Goal: Submit feedback/report problem: Provide input to the site owners about the experience or issues

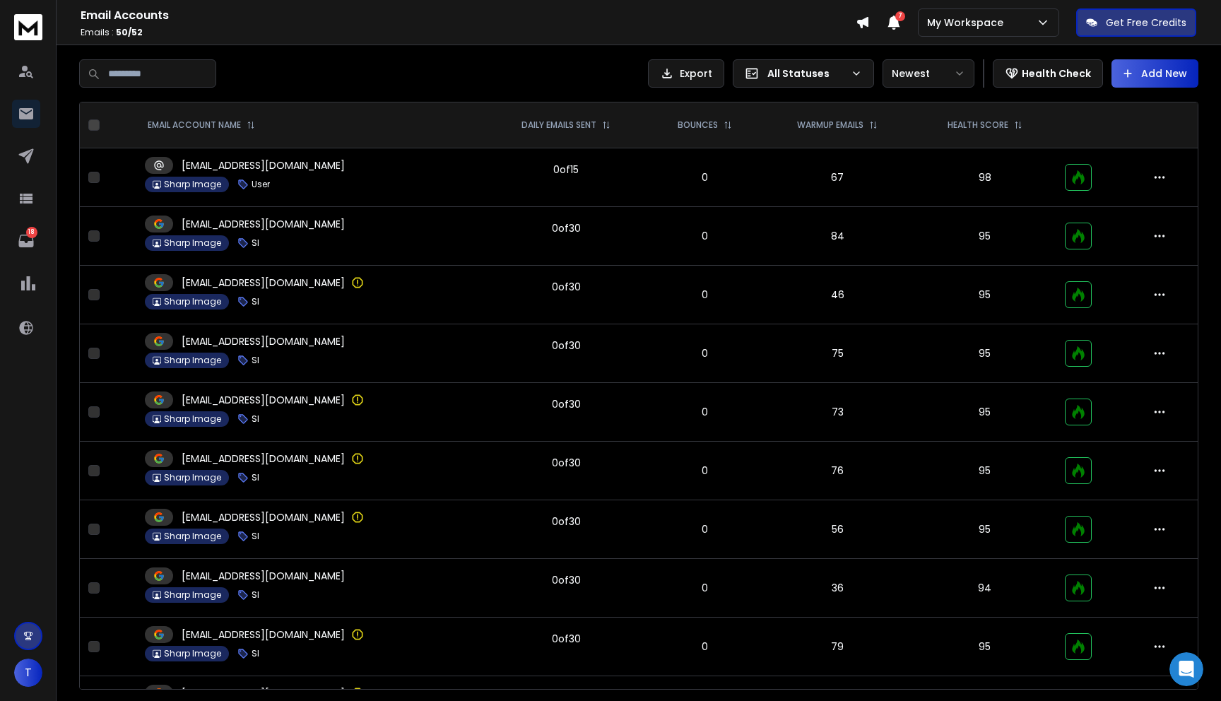
scroll to position [144, 0]
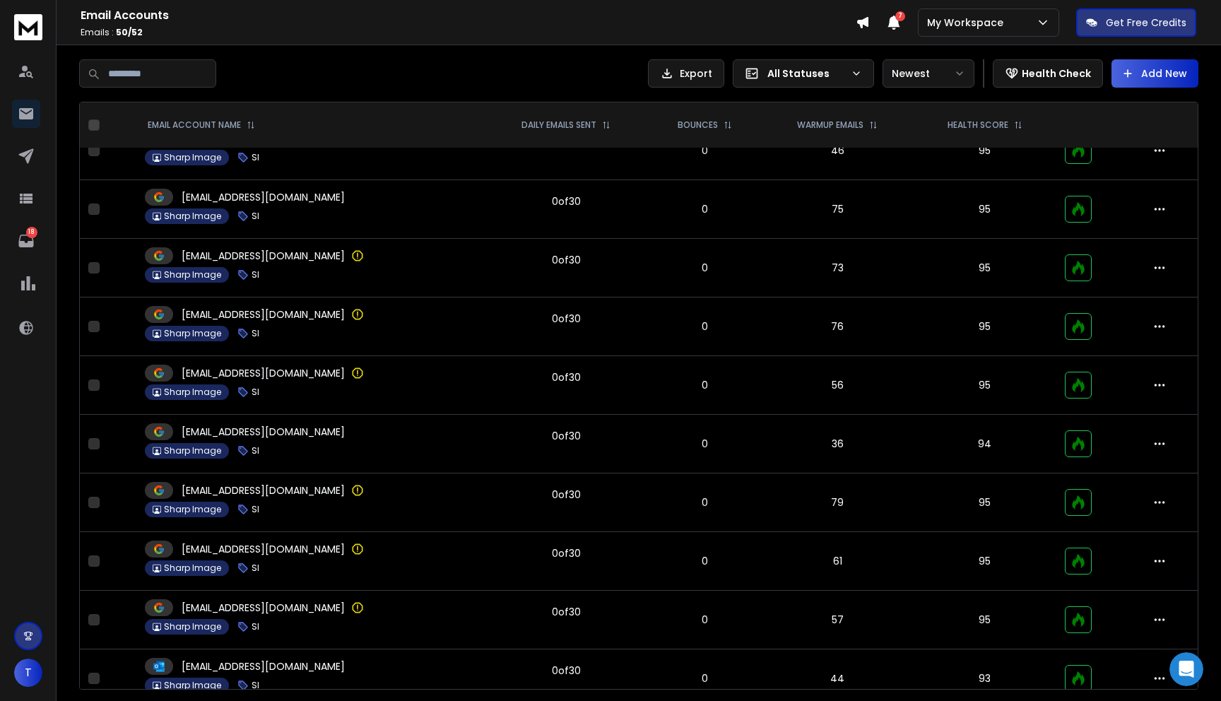
click at [1164, 387] on icon at bounding box center [1159, 385] width 13 height 13
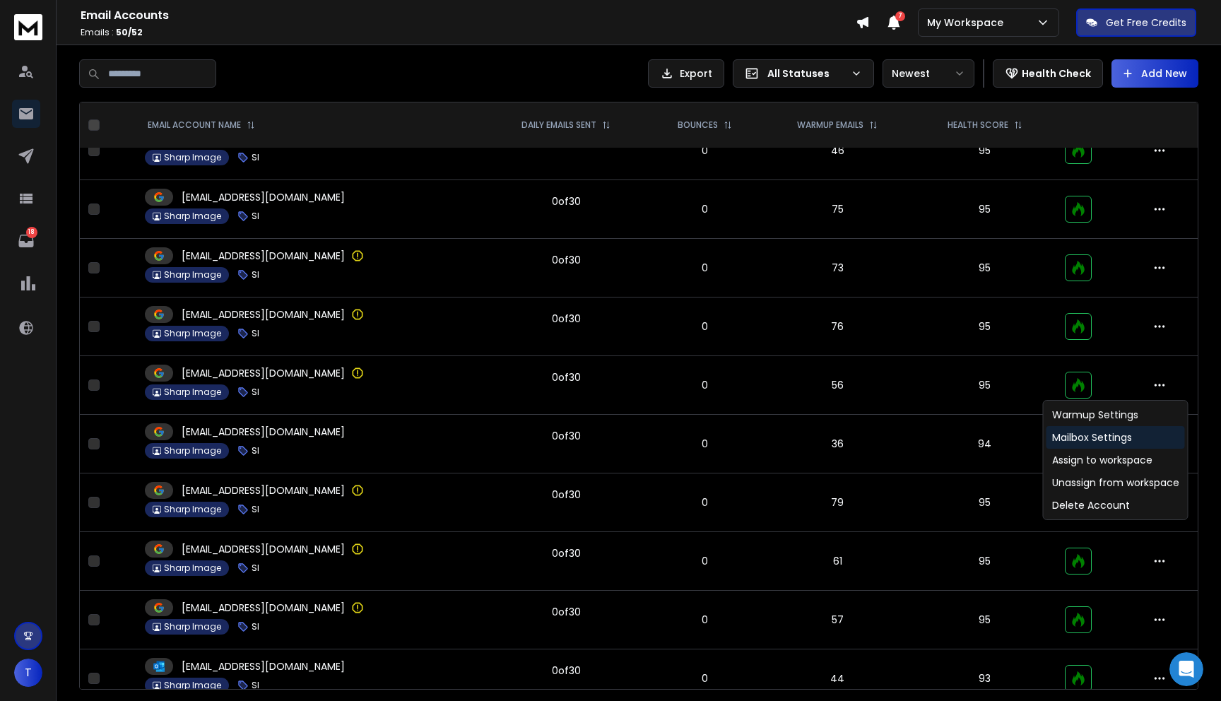
click at [1117, 436] on div "Mailbox Settings" at bounding box center [1116, 437] width 139 height 23
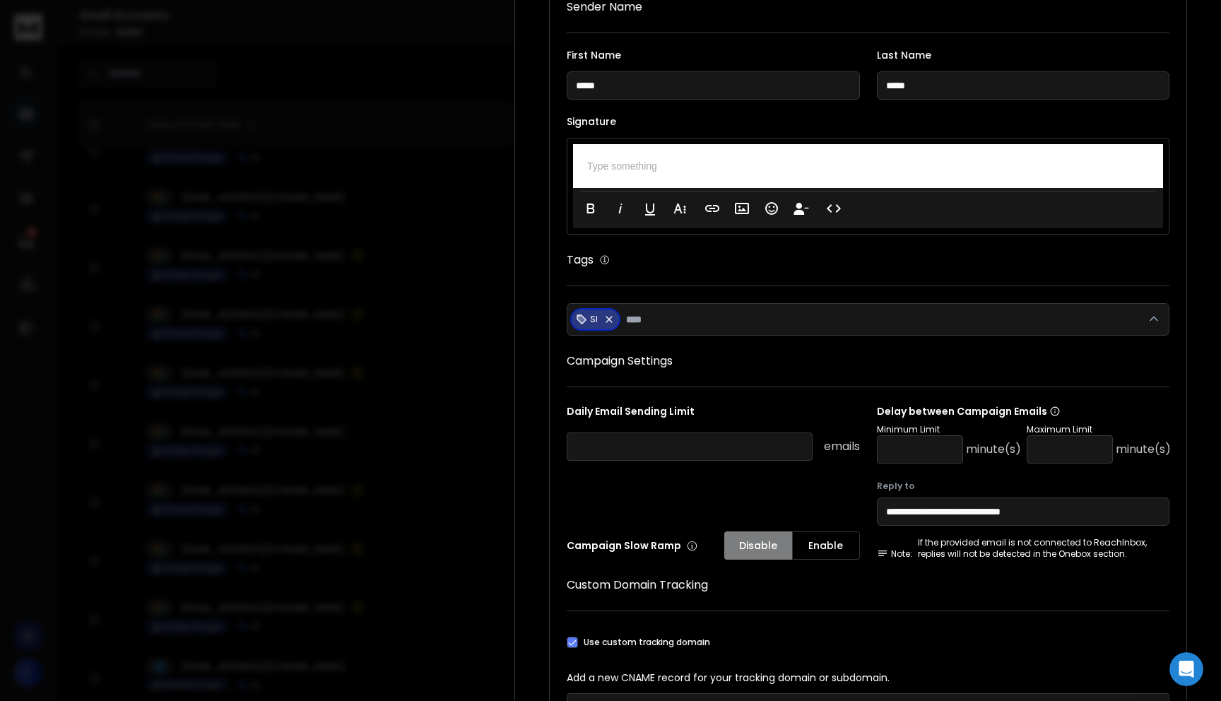
scroll to position [142, 0]
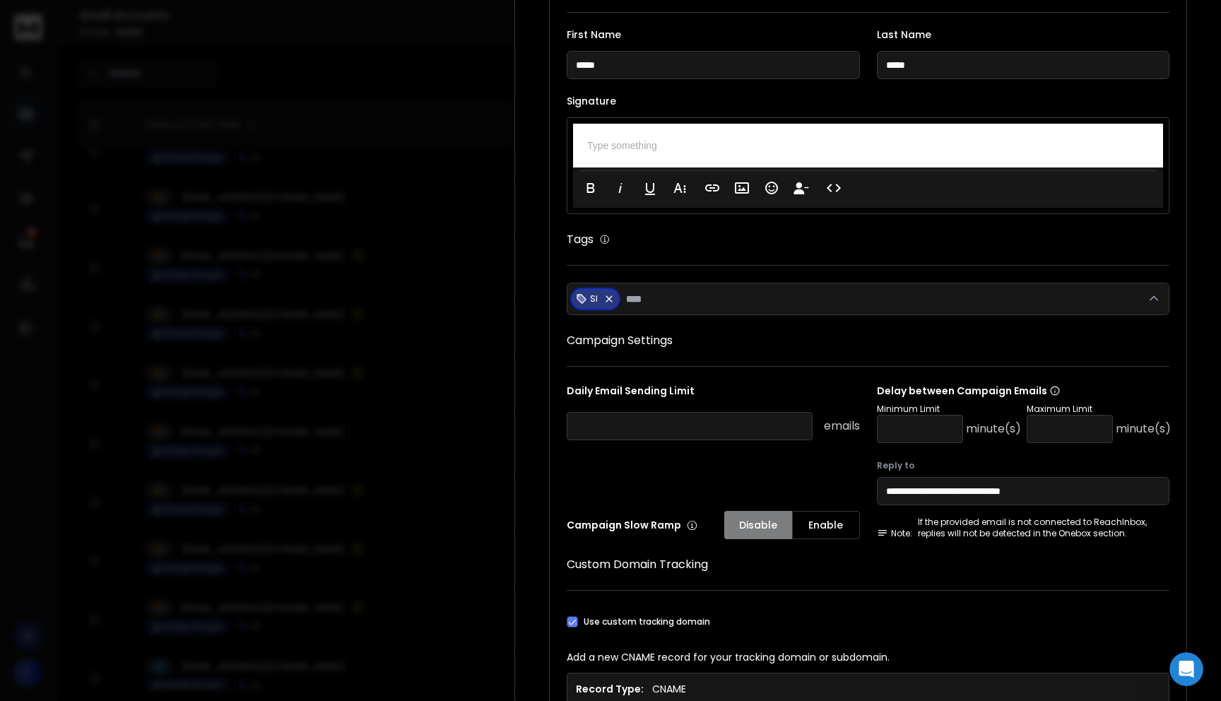
click at [584, 427] on input "**" at bounding box center [690, 426] width 246 height 28
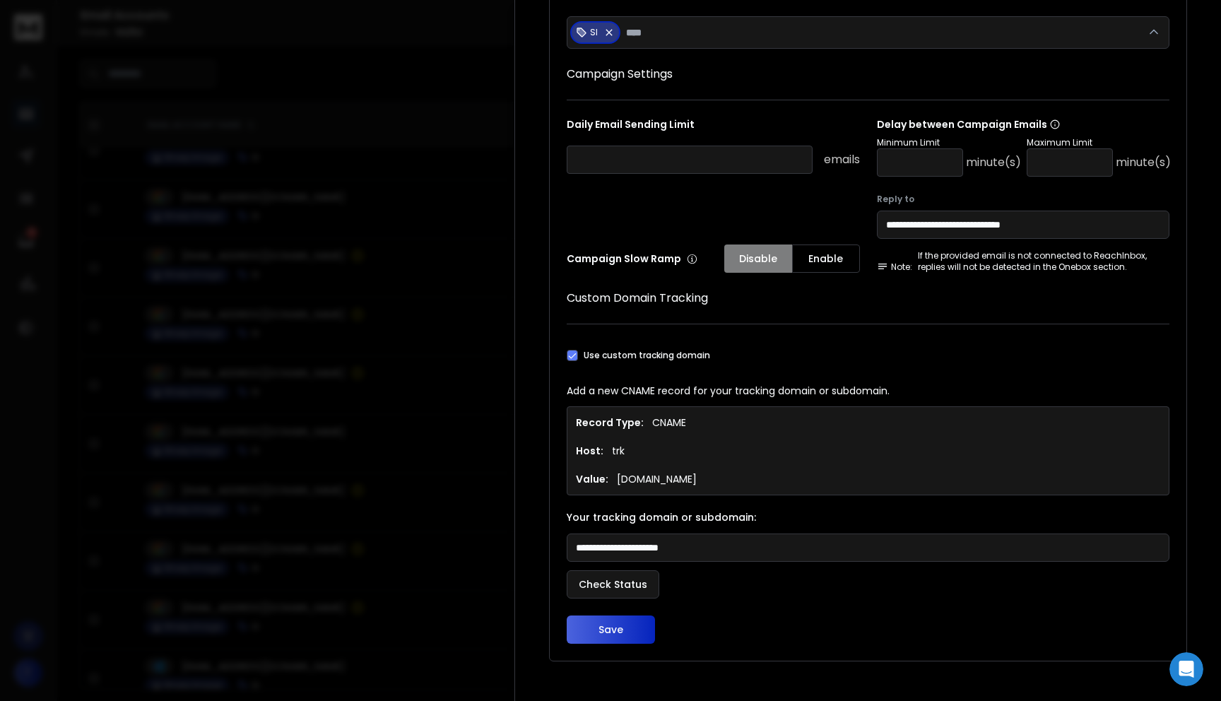
type input "**"
click at [613, 632] on button "Save" at bounding box center [611, 630] width 88 height 28
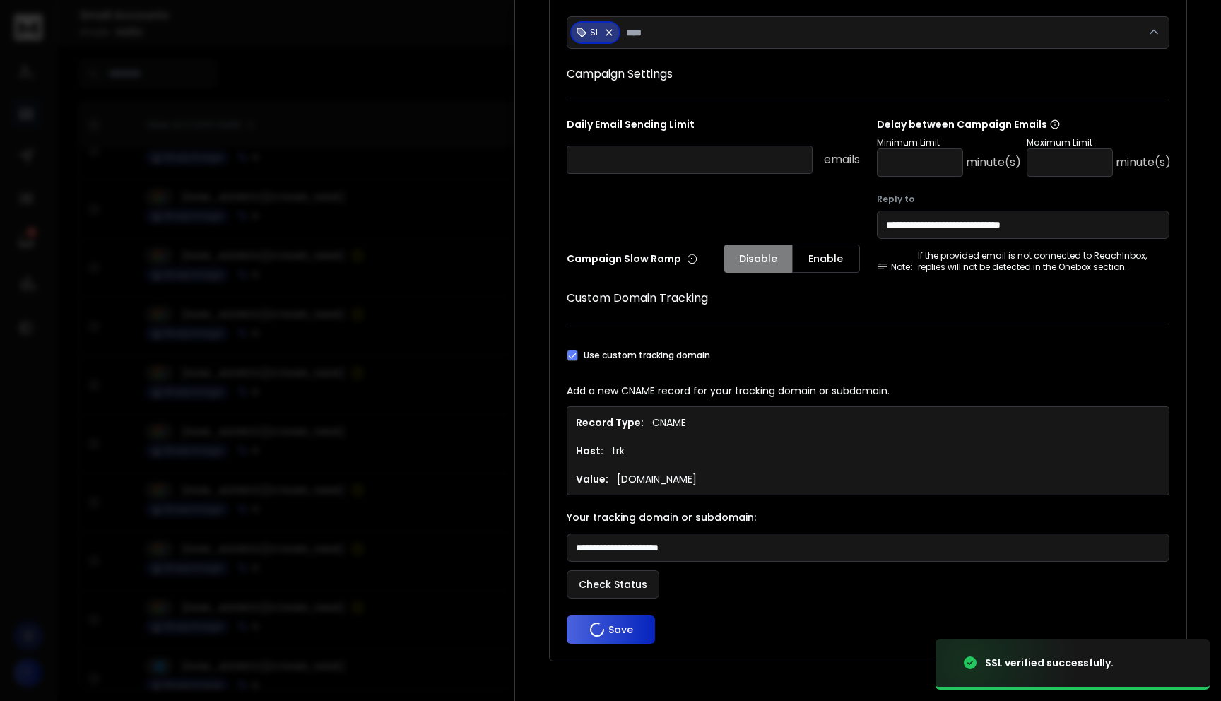
scroll to position [231, 0]
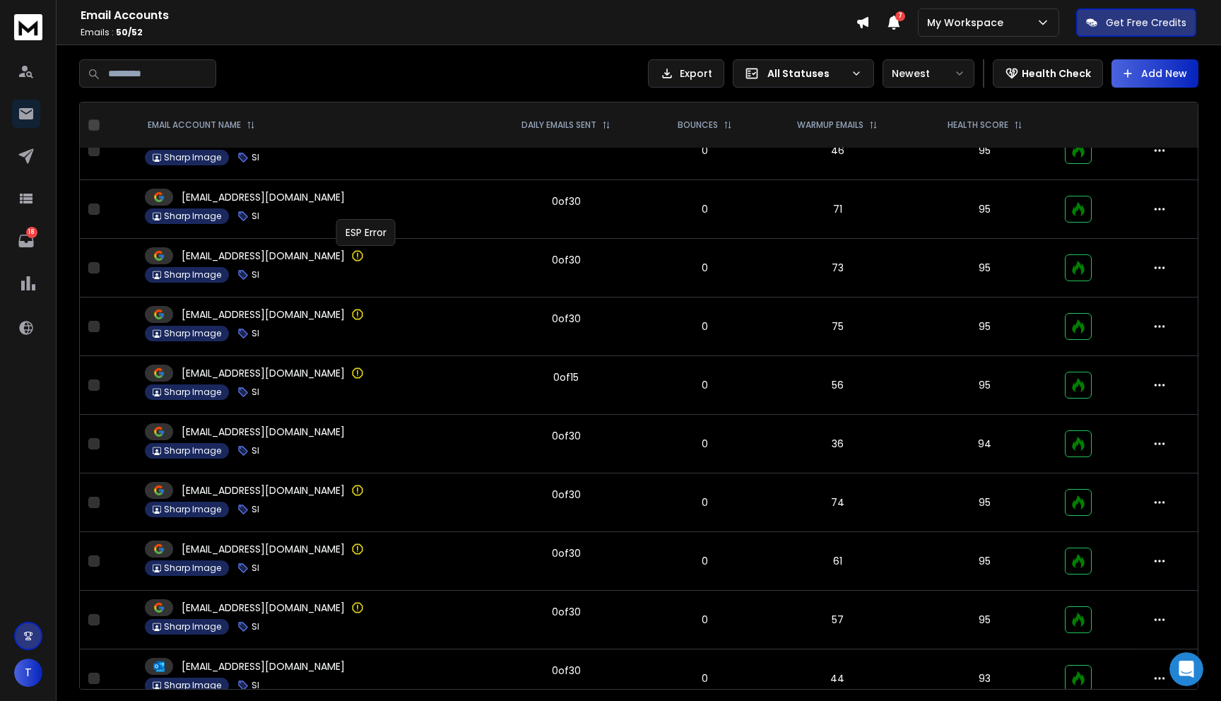
click at [365, 255] on icon at bounding box center [358, 256] width 14 height 14
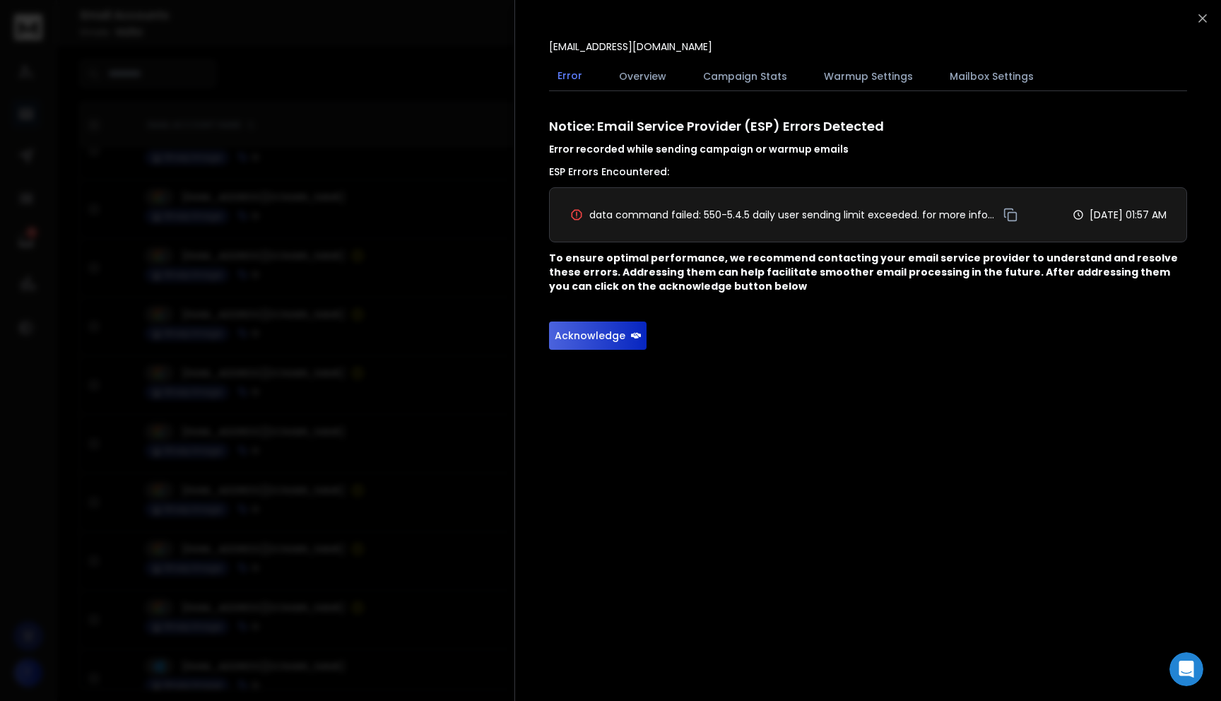
click at [996, 74] on button "Mailbox Settings" at bounding box center [991, 76] width 101 height 31
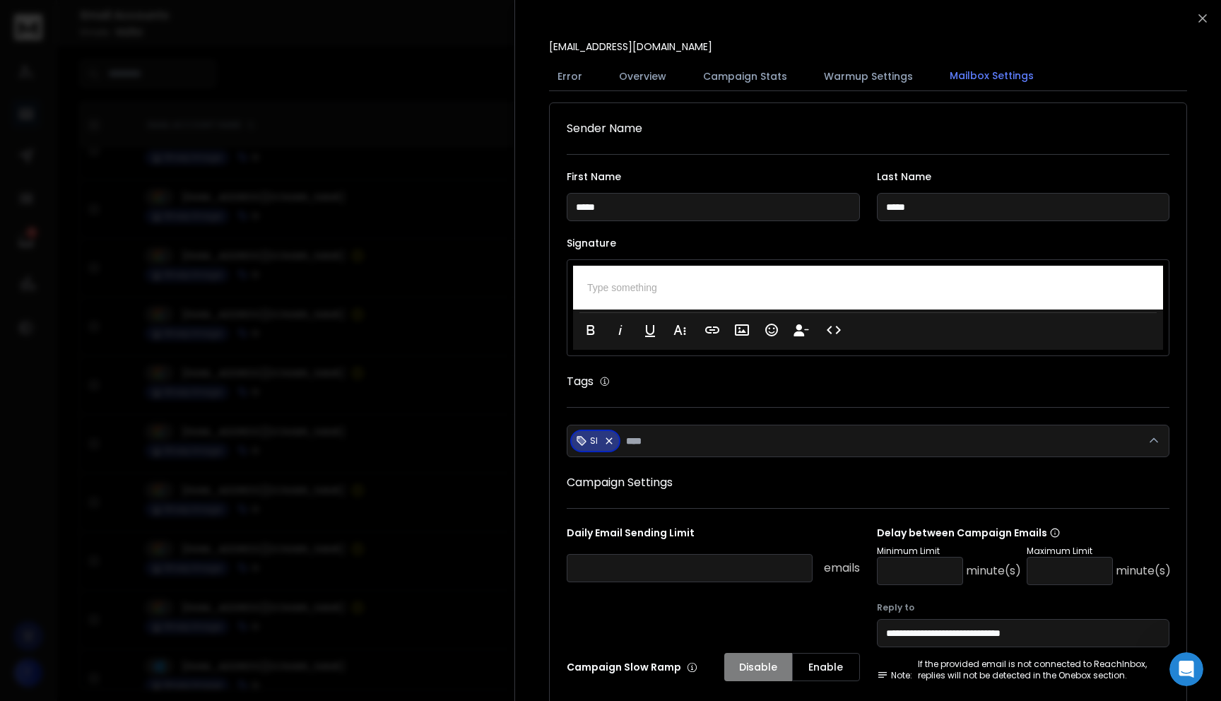
click at [602, 564] on input "**" at bounding box center [690, 568] width 246 height 28
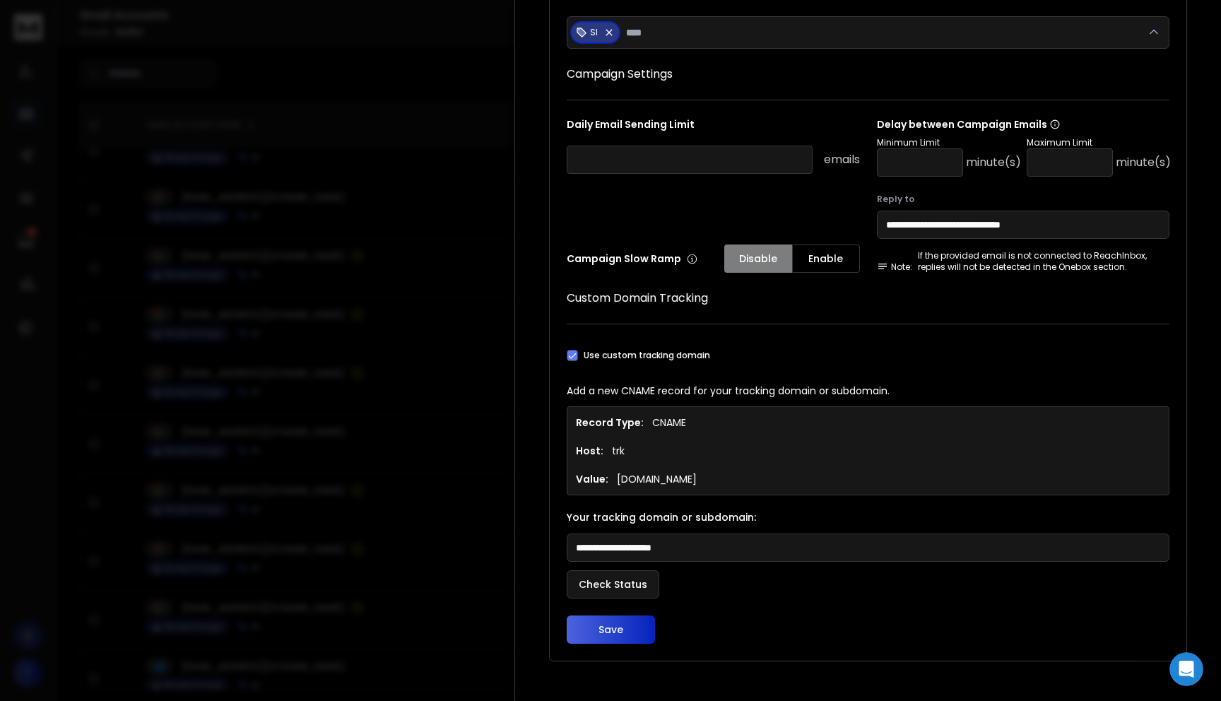
type input "**"
click at [635, 632] on button "Save" at bounding box center [611, 630] width 88 height 28
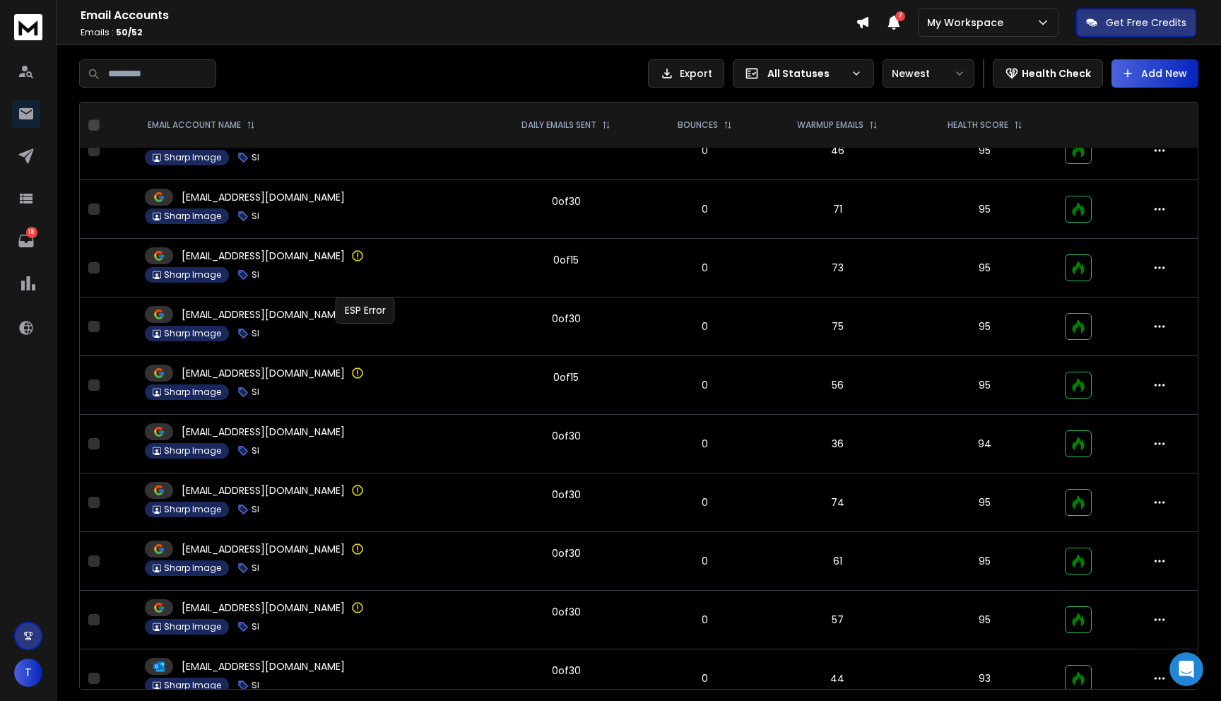
scroll to position [0, 0]
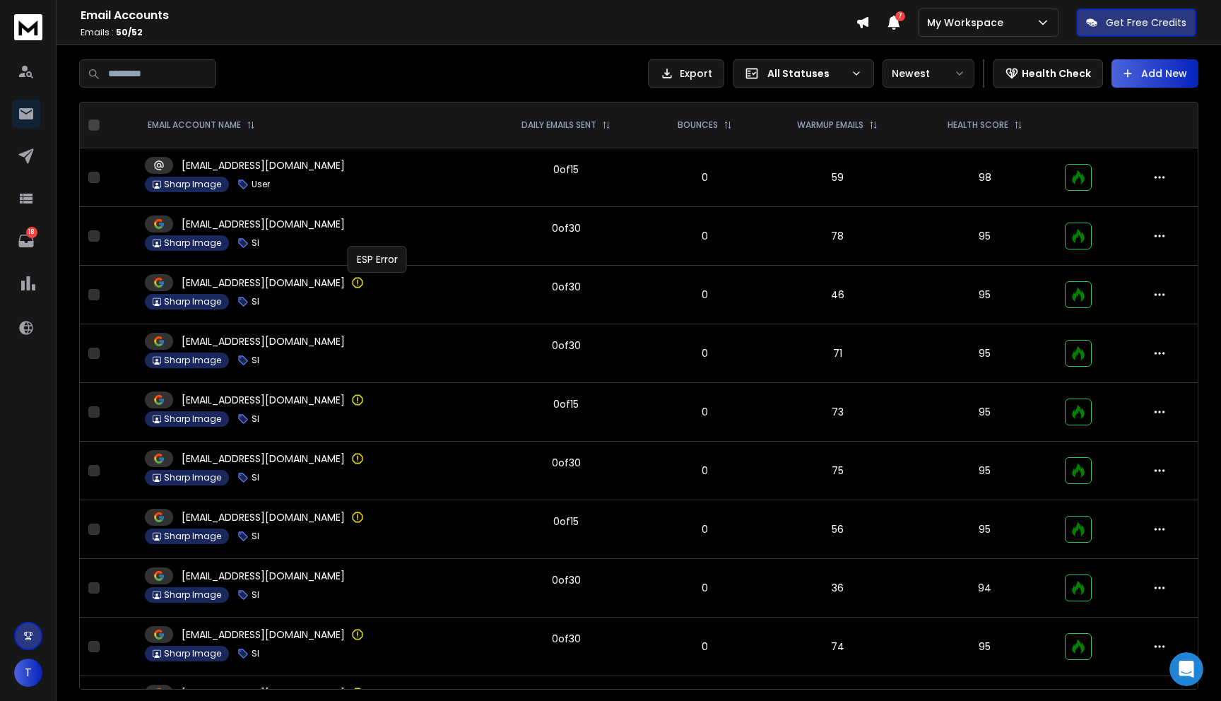
click at [358, 285] on circle at bounding box center [357, 285] width 1 height 1
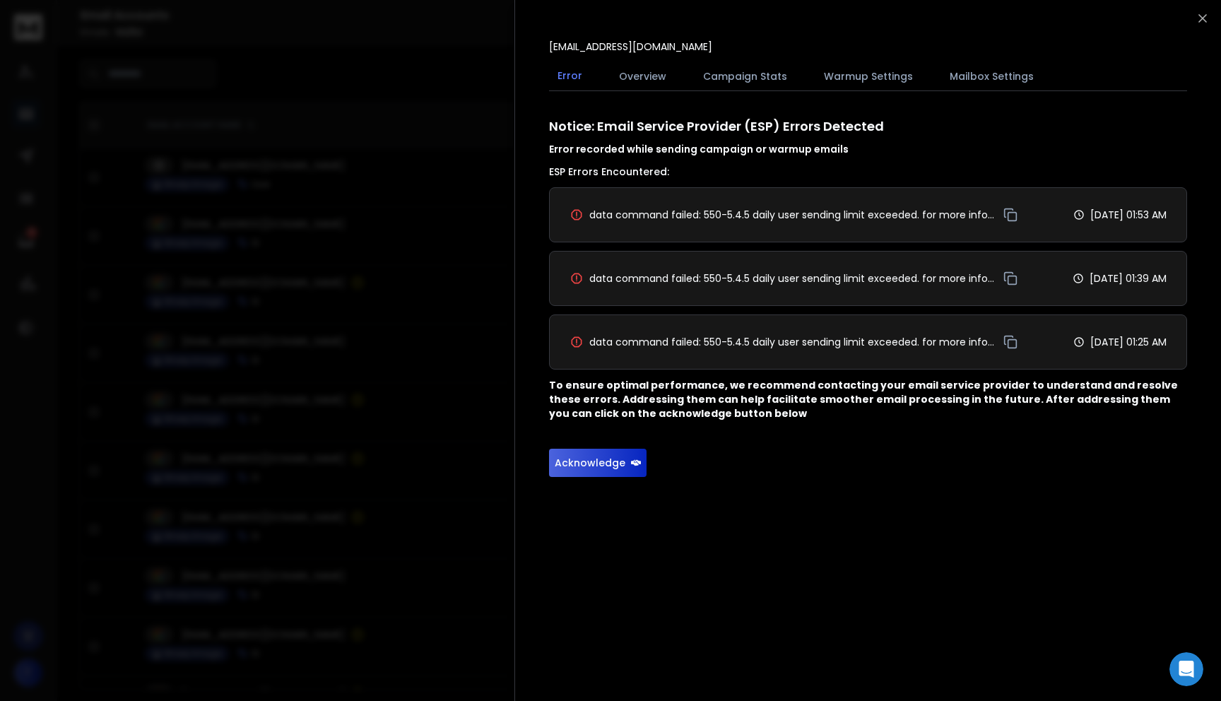
click at [1000, 74] on button "Mailbox Settings" at bounding box center [991, 76] width 101 height 31
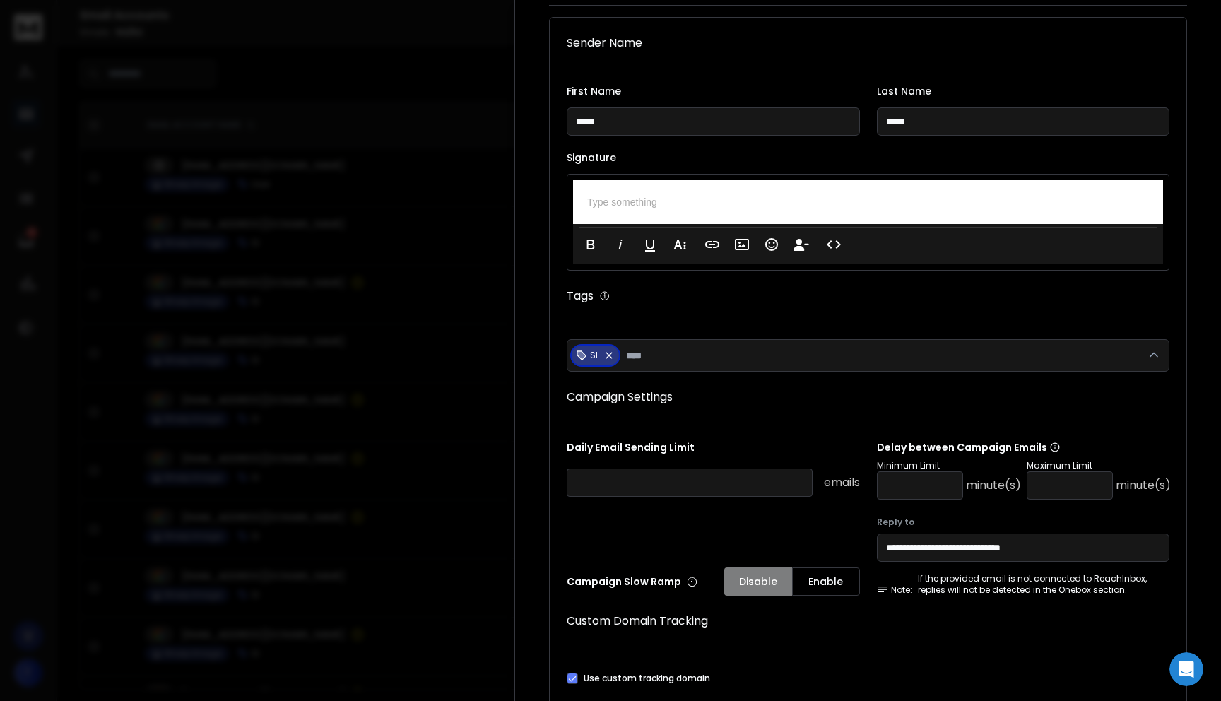
scroll to position [95, 0]
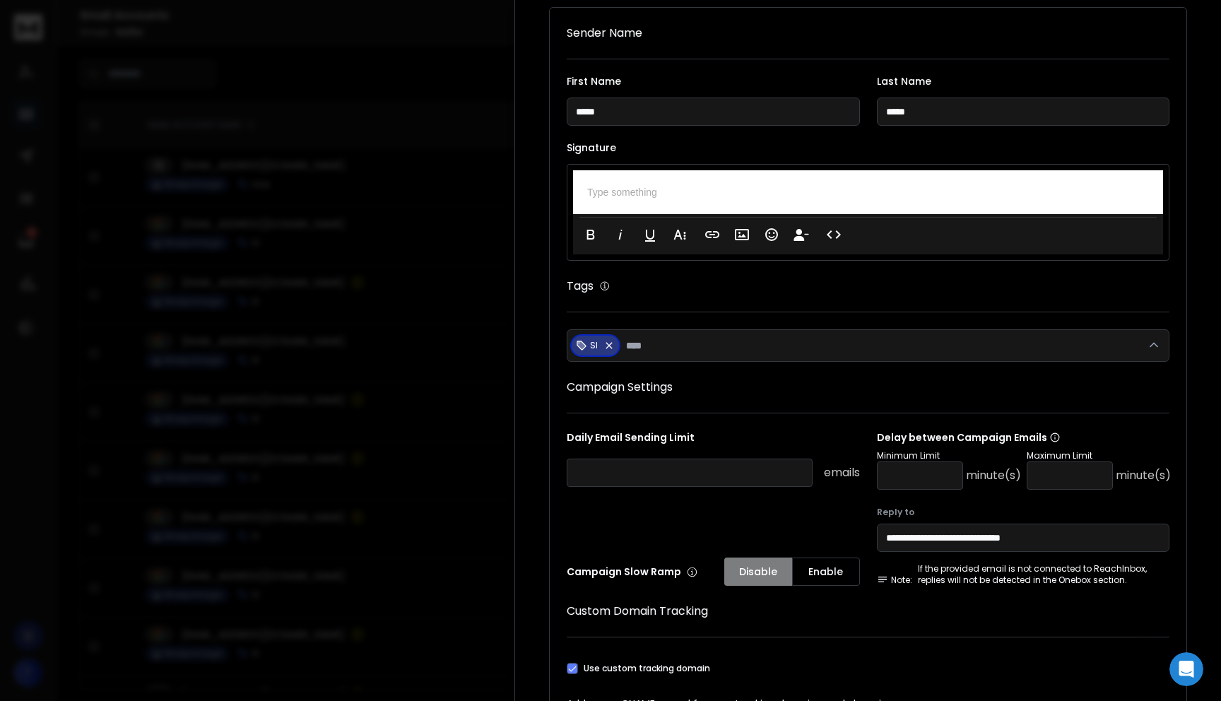
click at [592, 467] on input "**" at bounding box center [690, 473] width 246 height 28
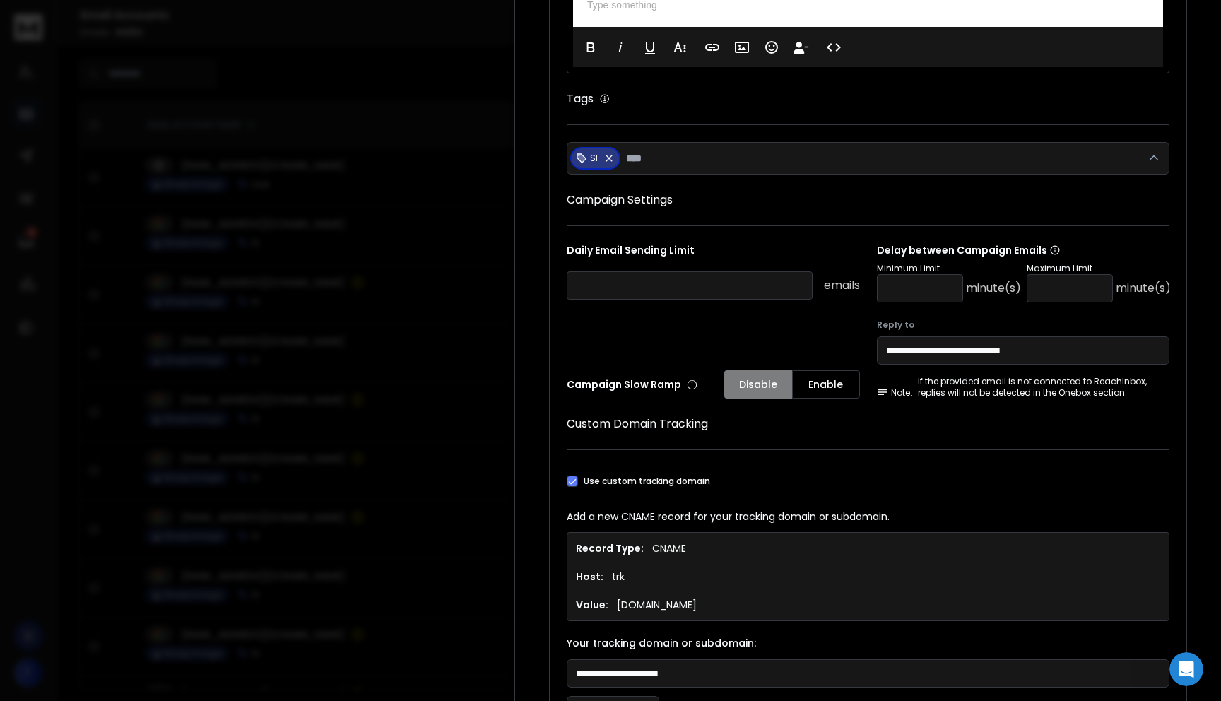
scroll to position [408, 0]
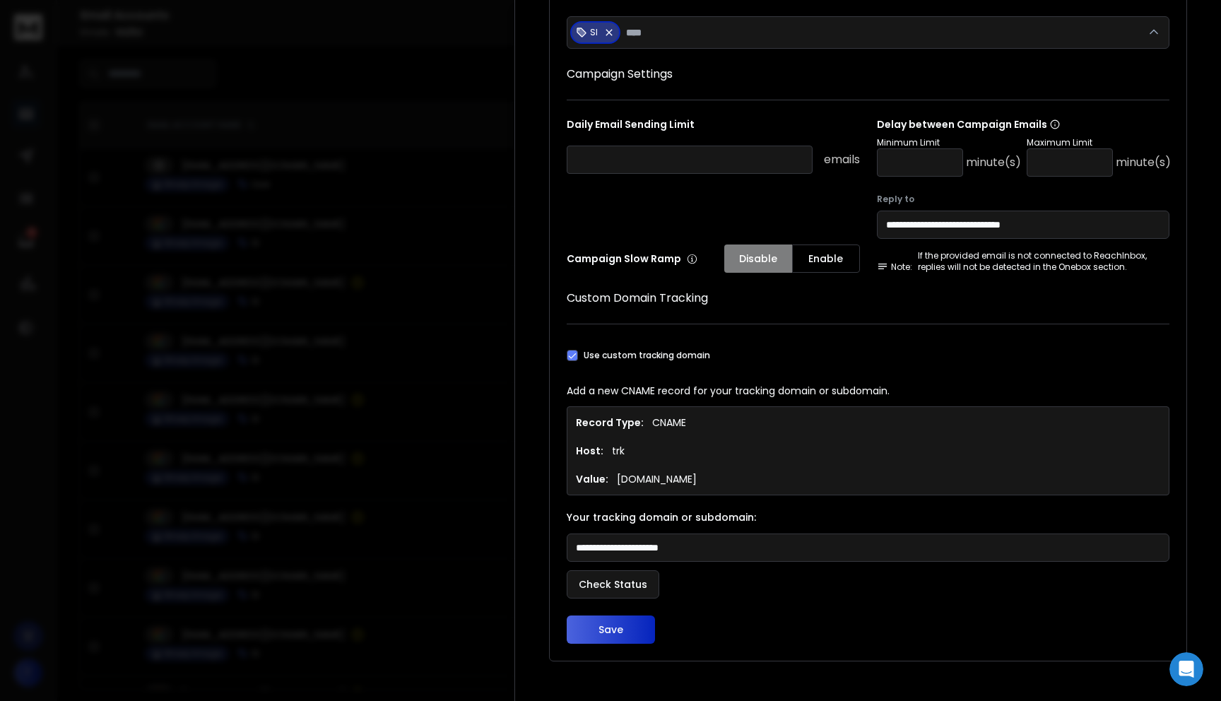
type input "**"
click at [612, 630] on button "Save" at bounding box center [611, 630] width 88 height 28
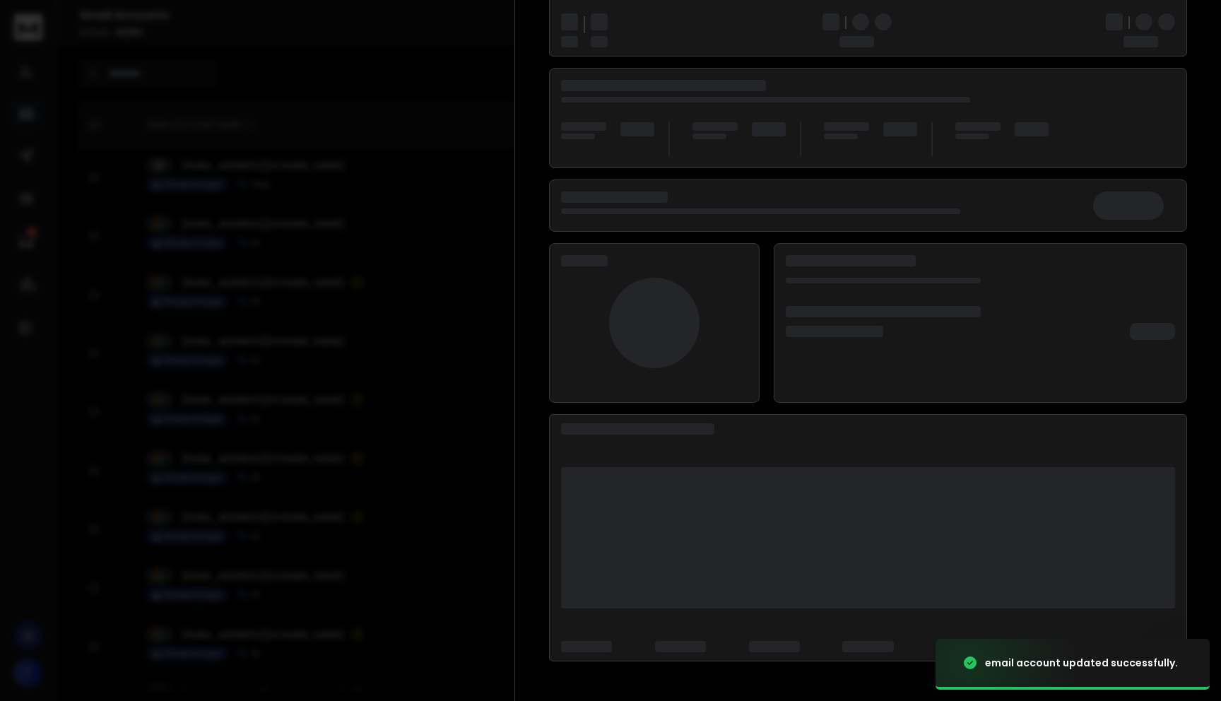
scroll to position [231, 0]
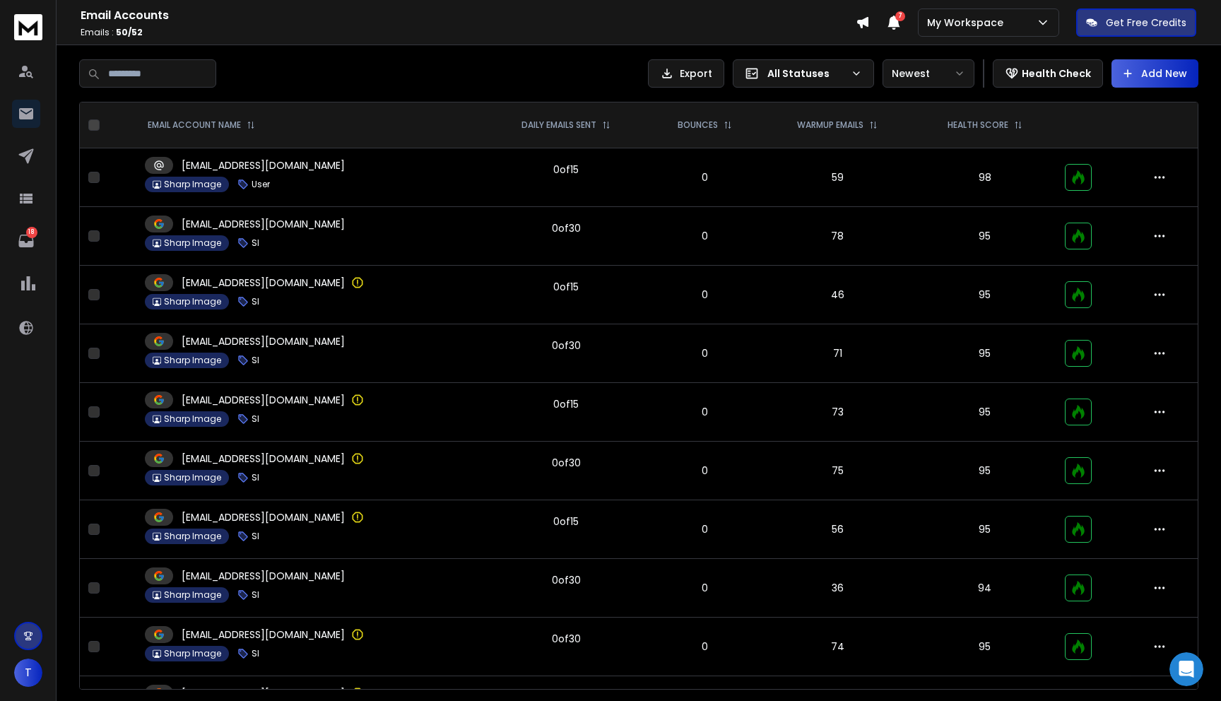
click at [1158, 293] on icon at bounding box center [1159, 294] width 13 height 13
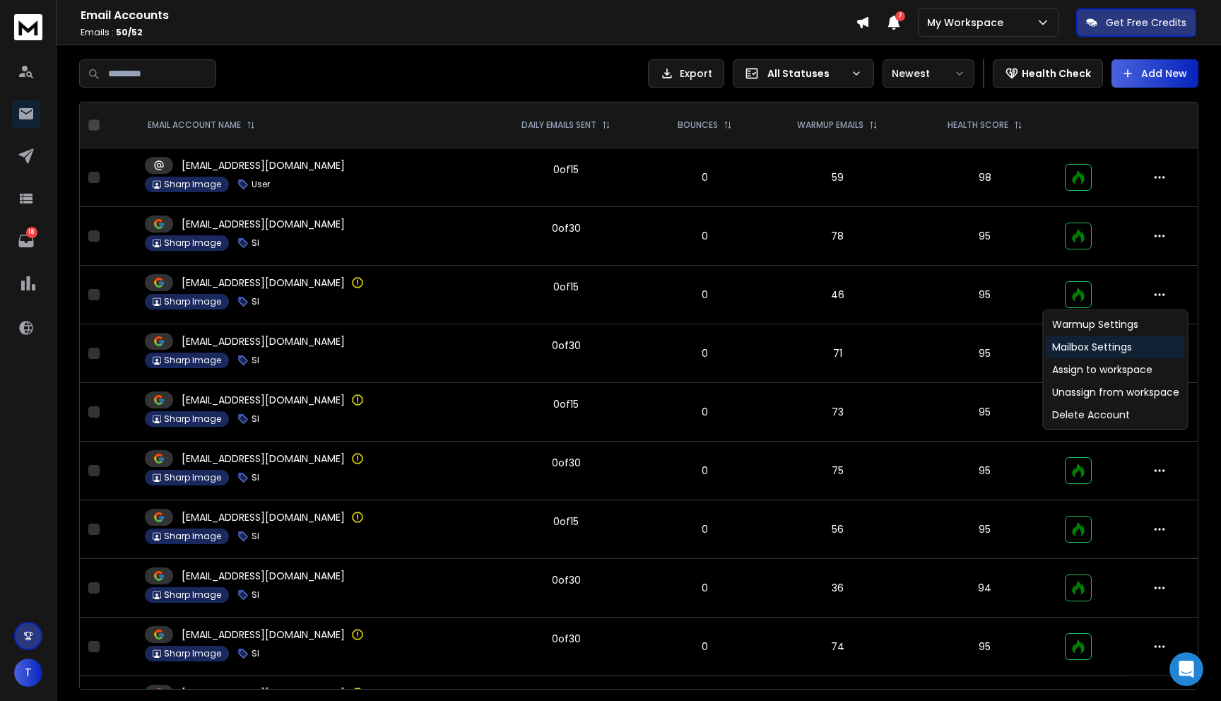
click at [1107, 351] on div "Mailbox Settings" at bounding box center [1116, 347] width 139 height 23
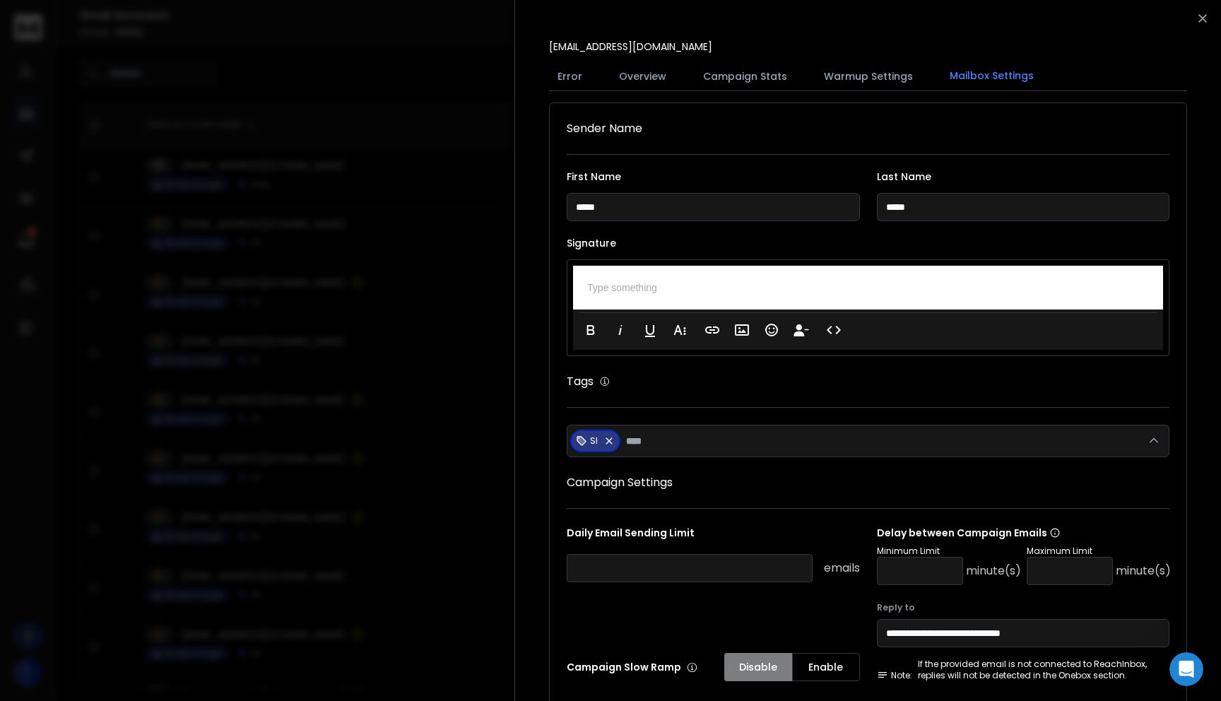
click at [572, 75] on button "Error" at bounding box center [570, 76] width 42 height 31
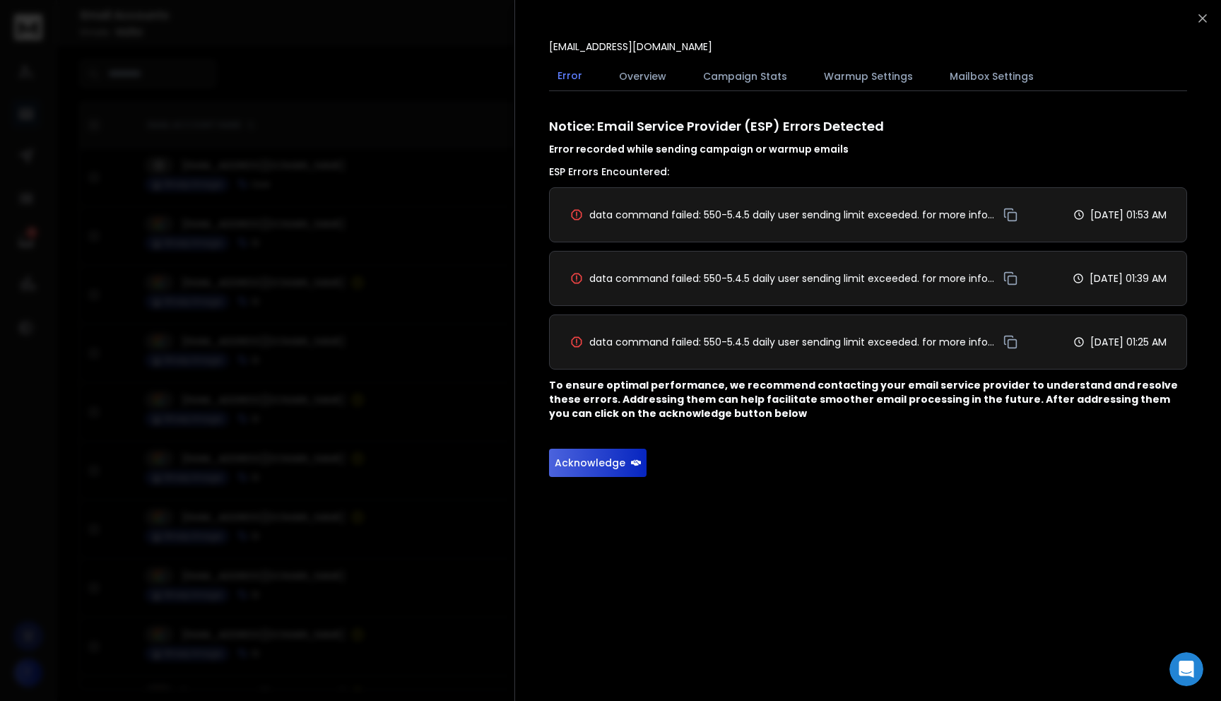
click at [599, 461] on button "Acknowledge" at bounding box center [598, 463] width 98 height 28
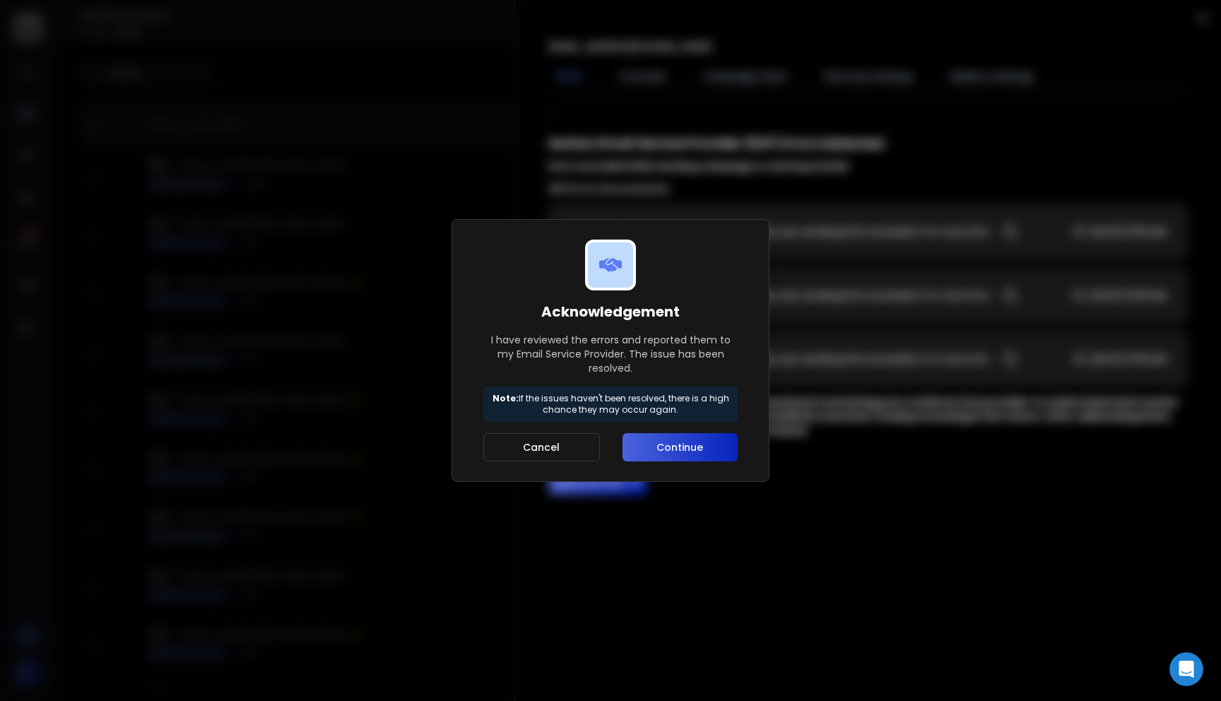
click at [667, 447] on button "Continue" at bounding box center [680, 447] width 115 height 28
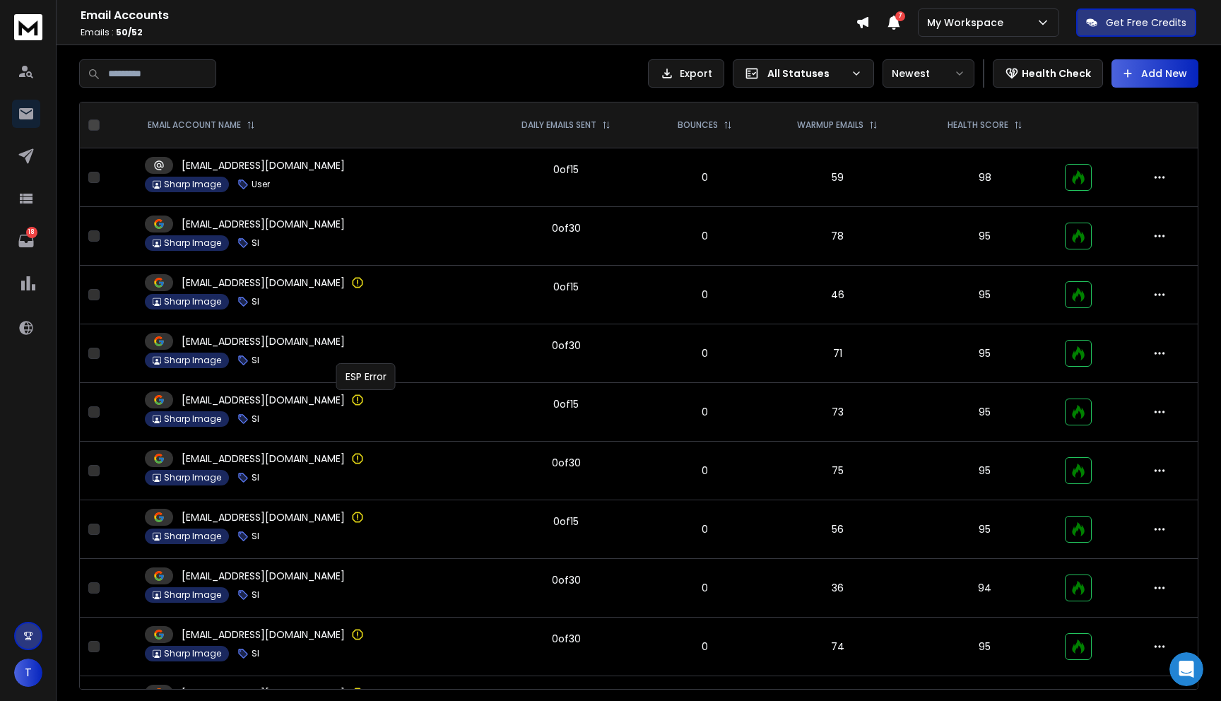
click at [365, 404] on icon at bounding box center [358, 400] width 14 height 14
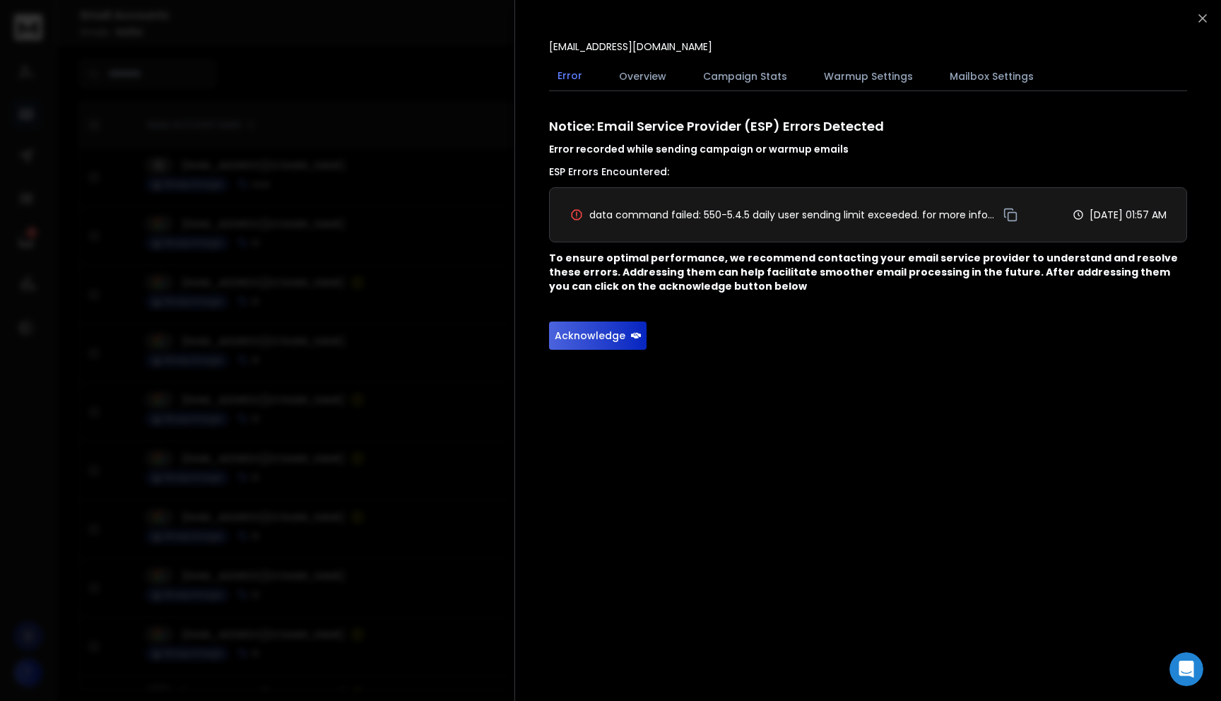
click at [595, 339] on button "Acknowledge" at bounding box center [598, 336] width 98 height 28
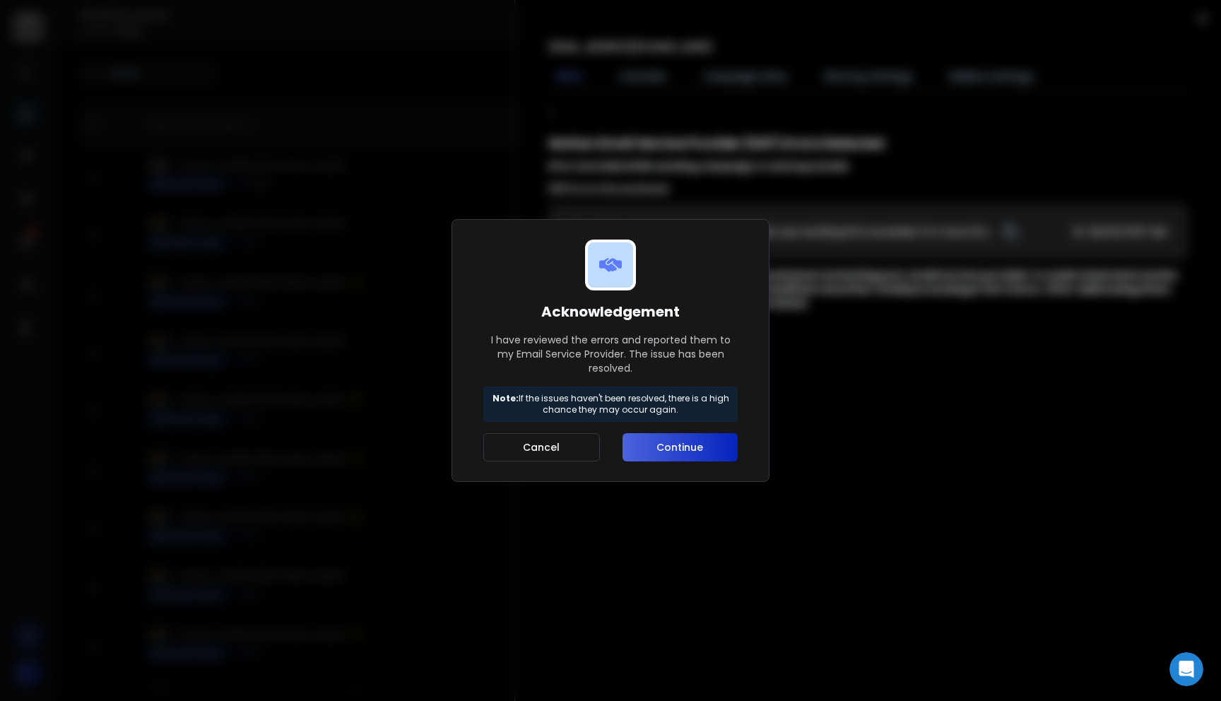
click at [698, 447] on button "Continue" at bounding box center [680, 447] width 115 height 28
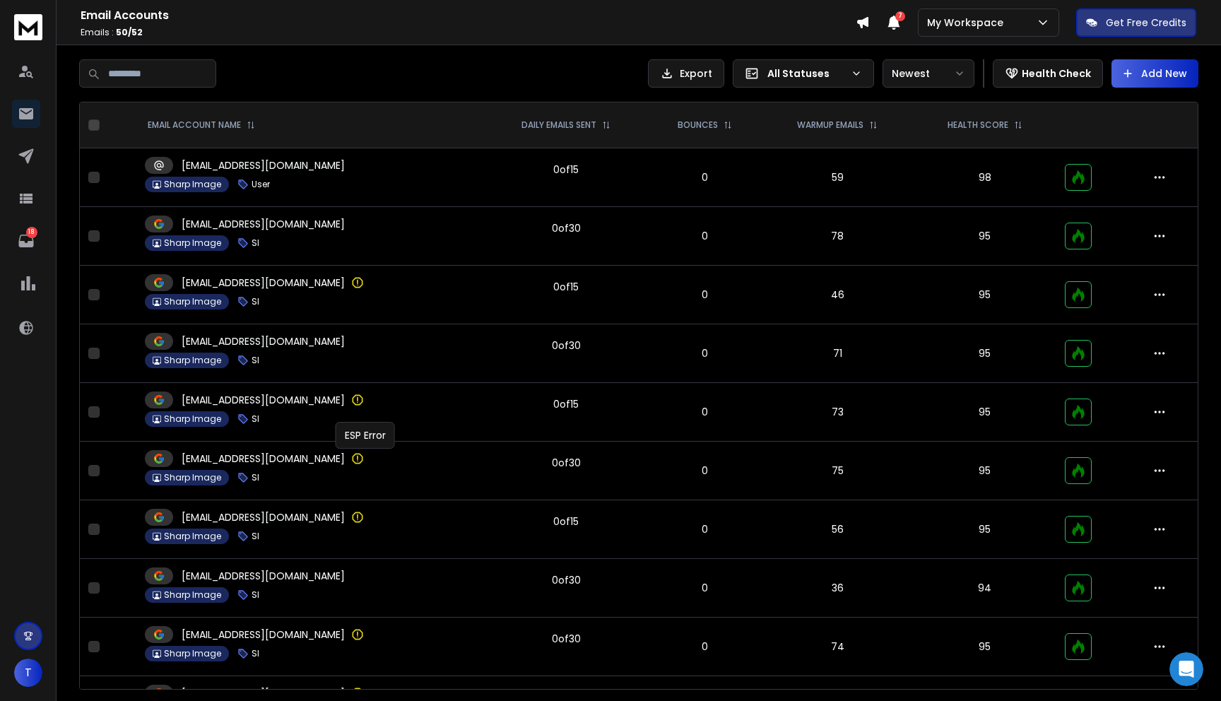
click at [365, 461] on icon at bounding box center [358, 459] width 14 height 14
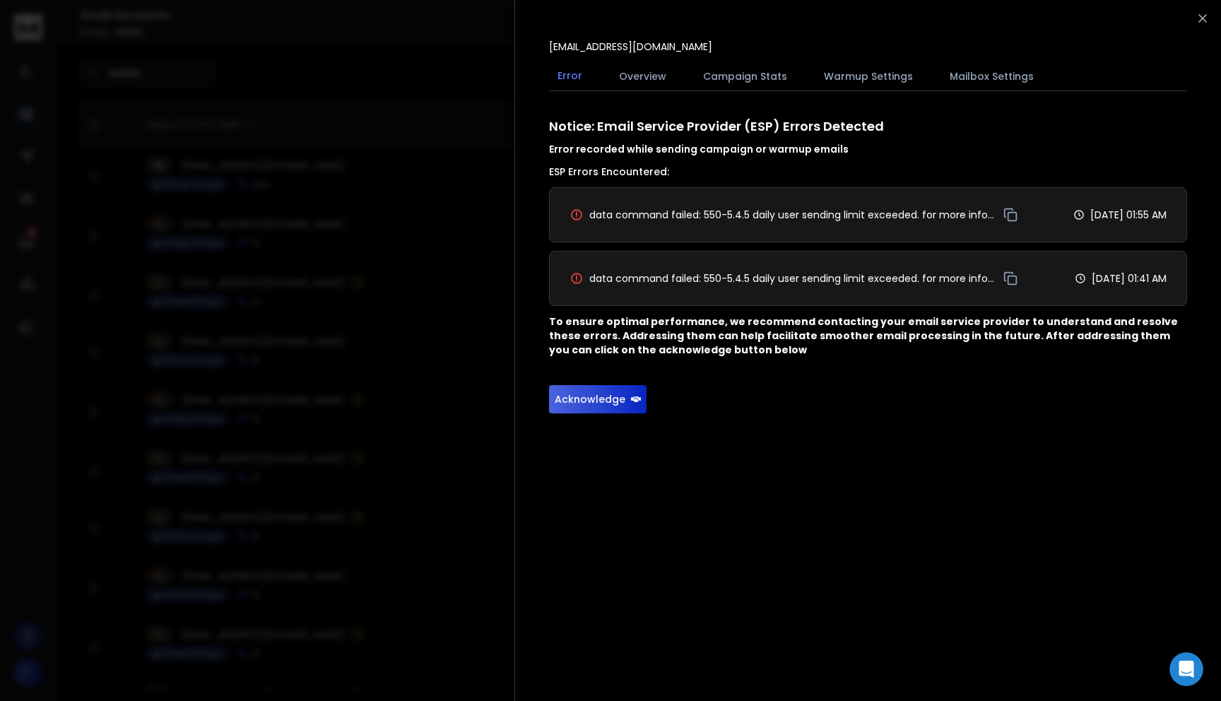
click at [991, 75] on button "Mailbox Settings" at bounding box center [991, 76] width 101 height 31
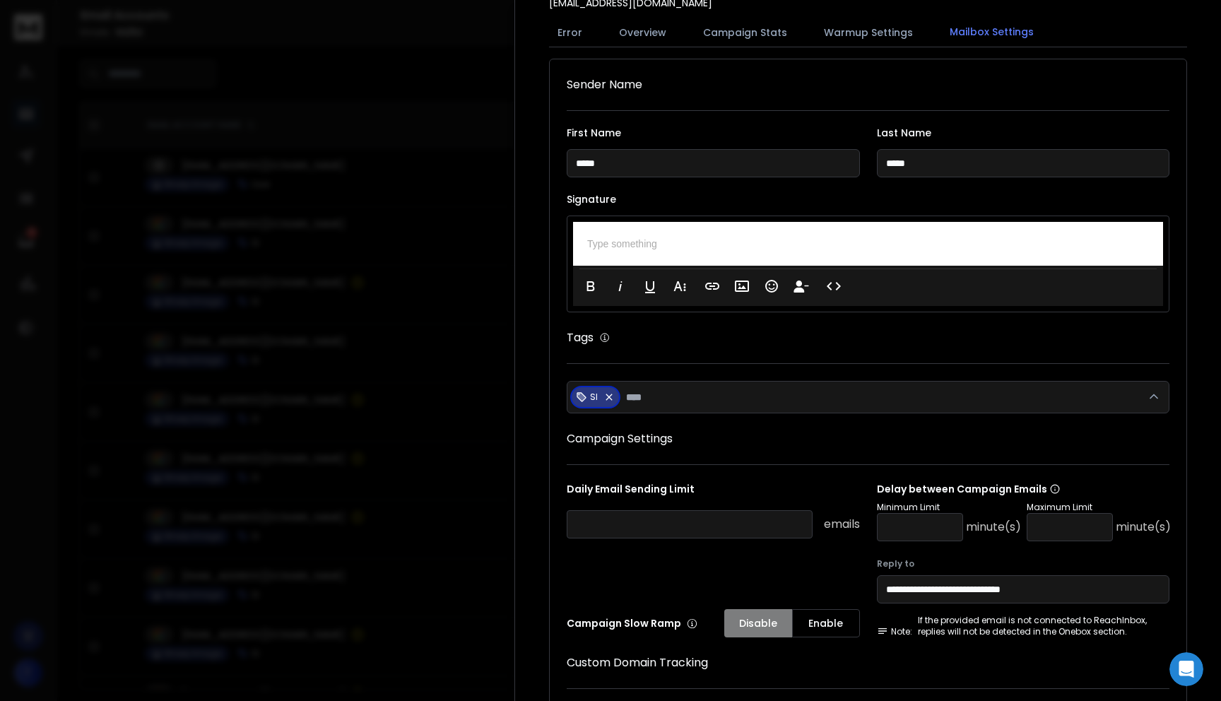
scroll to position [104, 0]
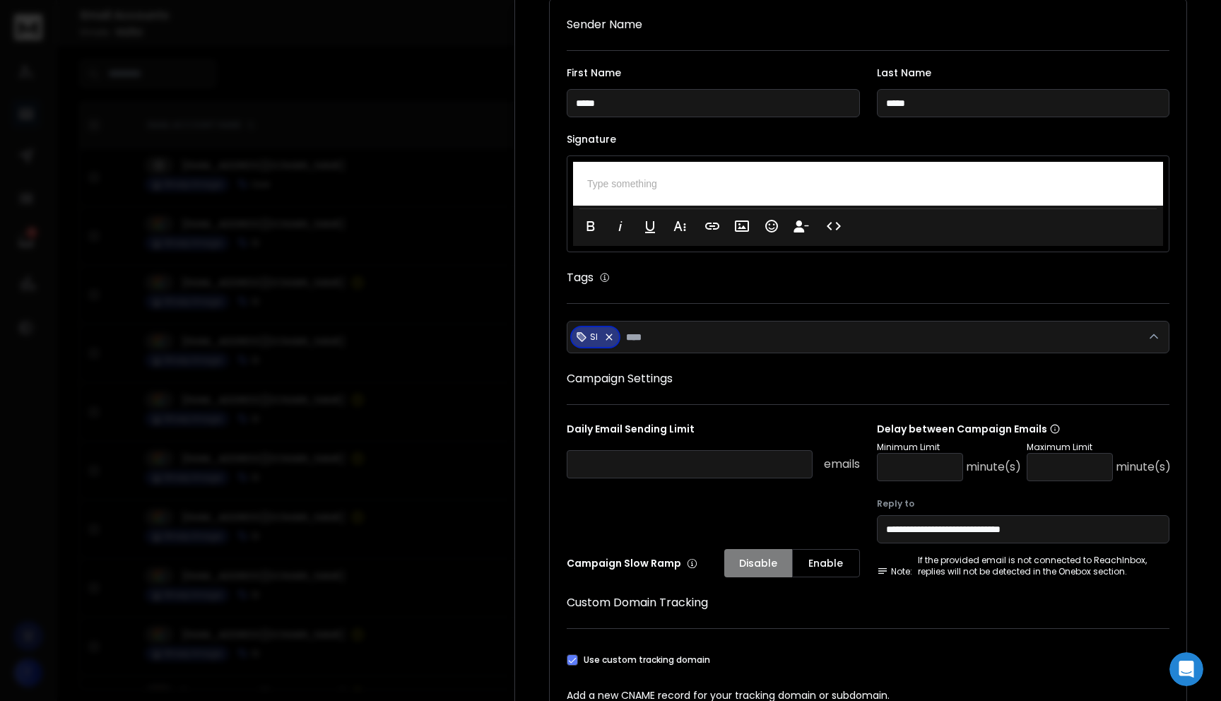
click at [584, 467] on input "**" at bounding box center [690, 464] width 246 height 28
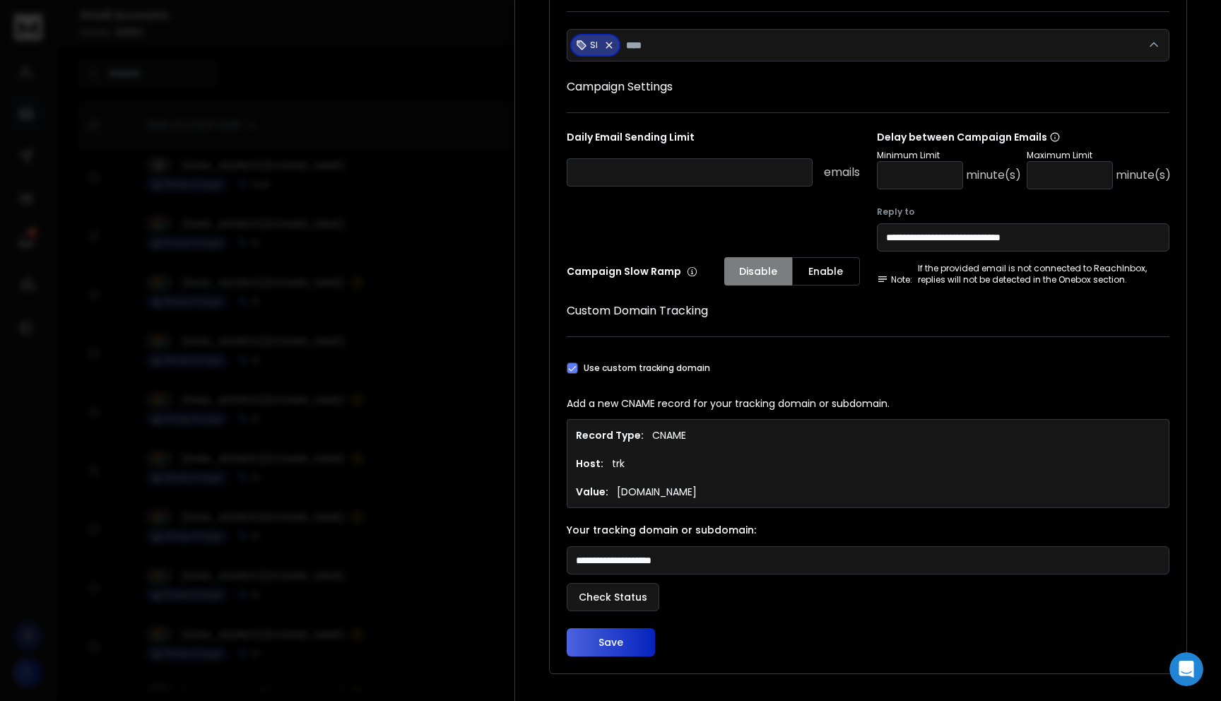
scroll to position [408, 0]
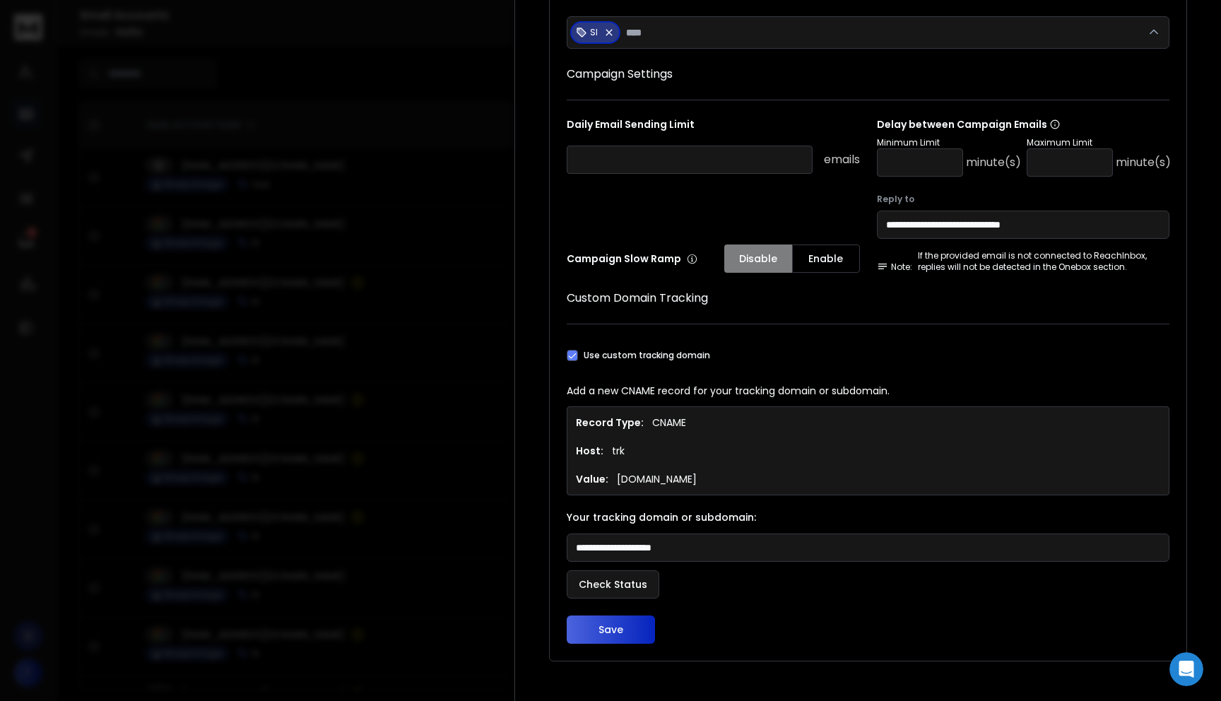
type input "**"
click at [620, 625] on button "Save" at bounding box center [611, 630] width 88 height 28
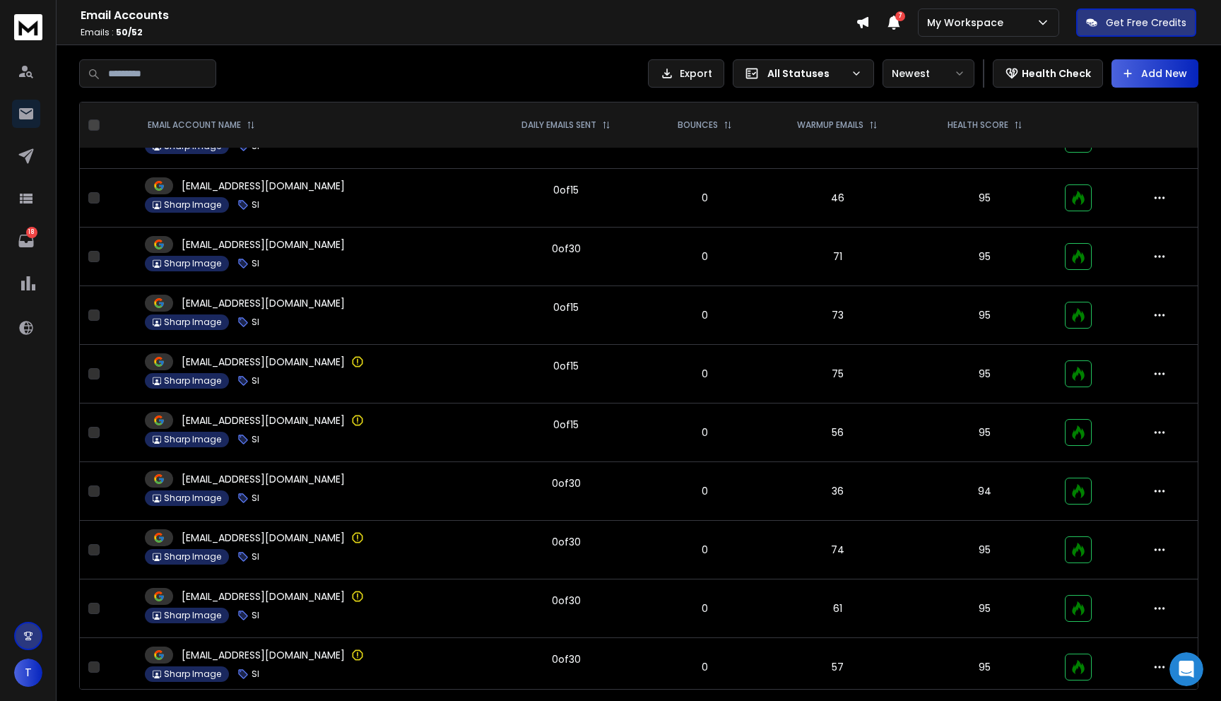
scroll to position [131, 0]
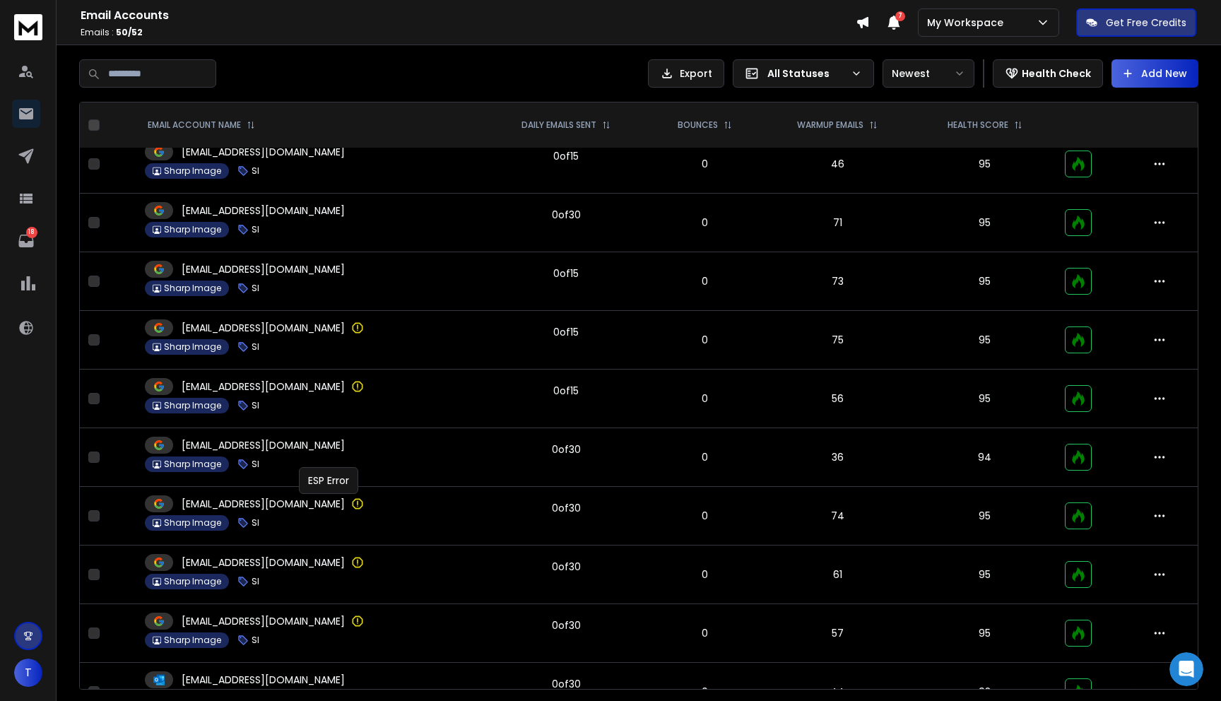
click at [351, 503] on icon at bounding box center [358, 504] width 14 height 14
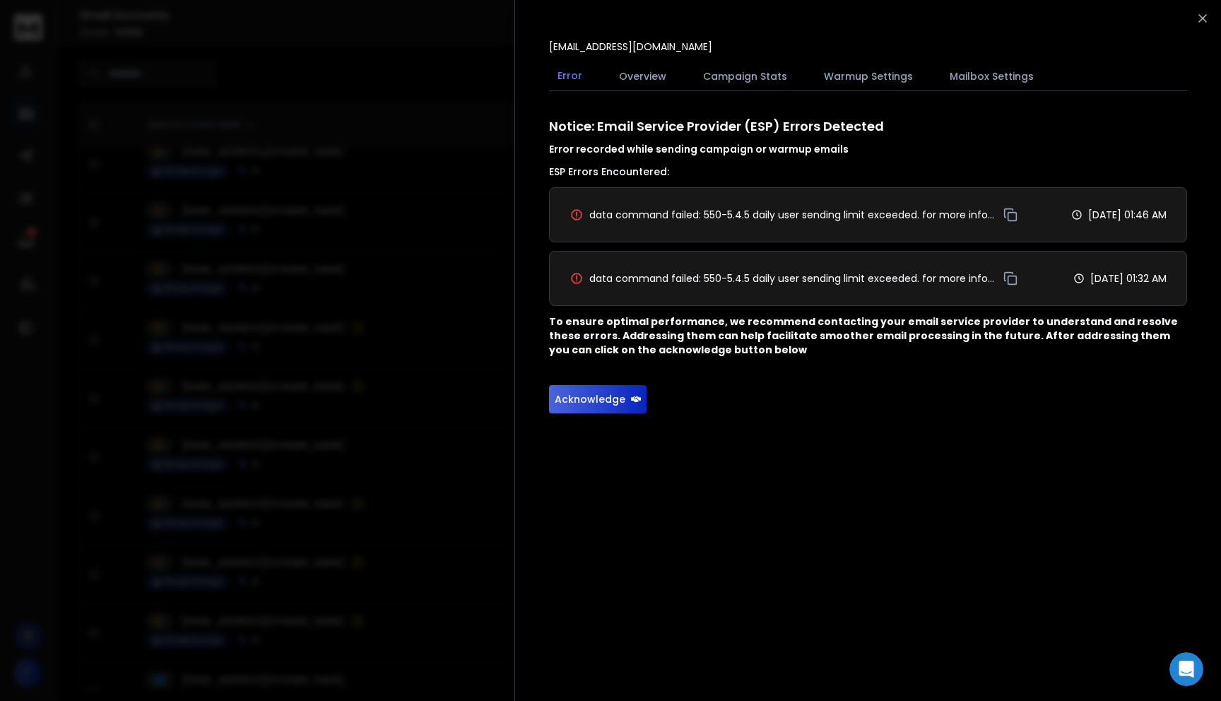
click at [979, 78] on button "Mailbox Settings" at bounding box center [991, 76] width 101 height 31
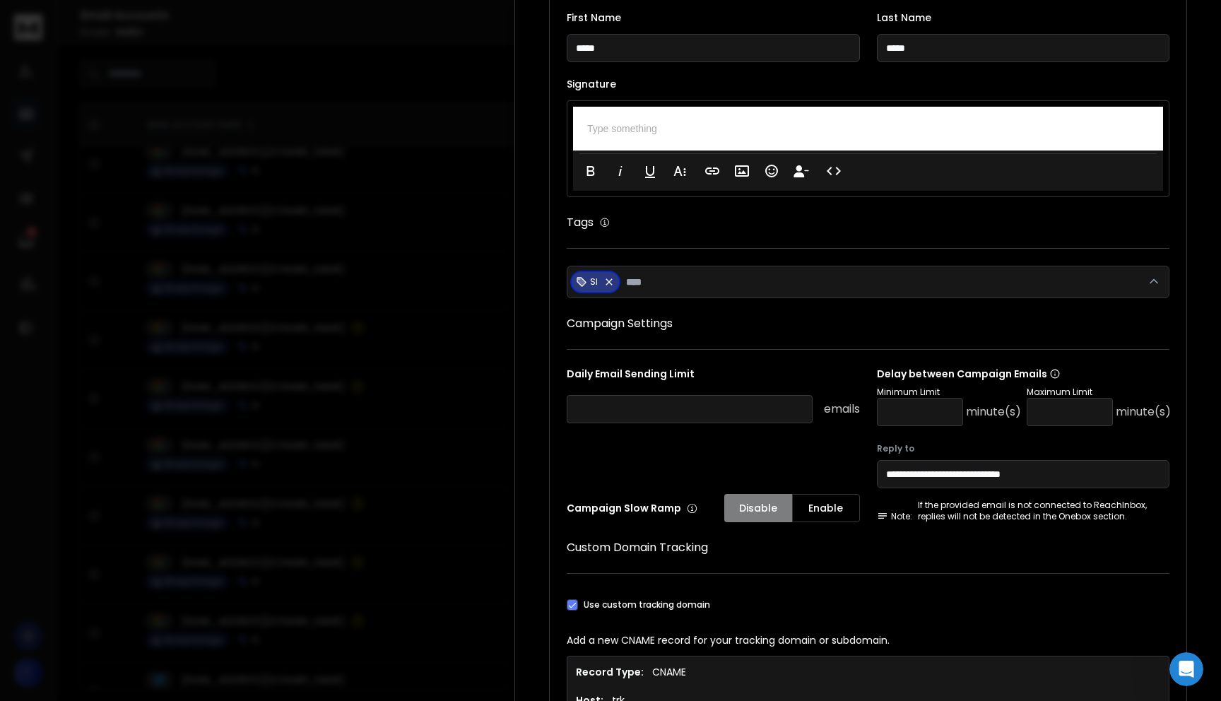
scroll to position [168, 0]
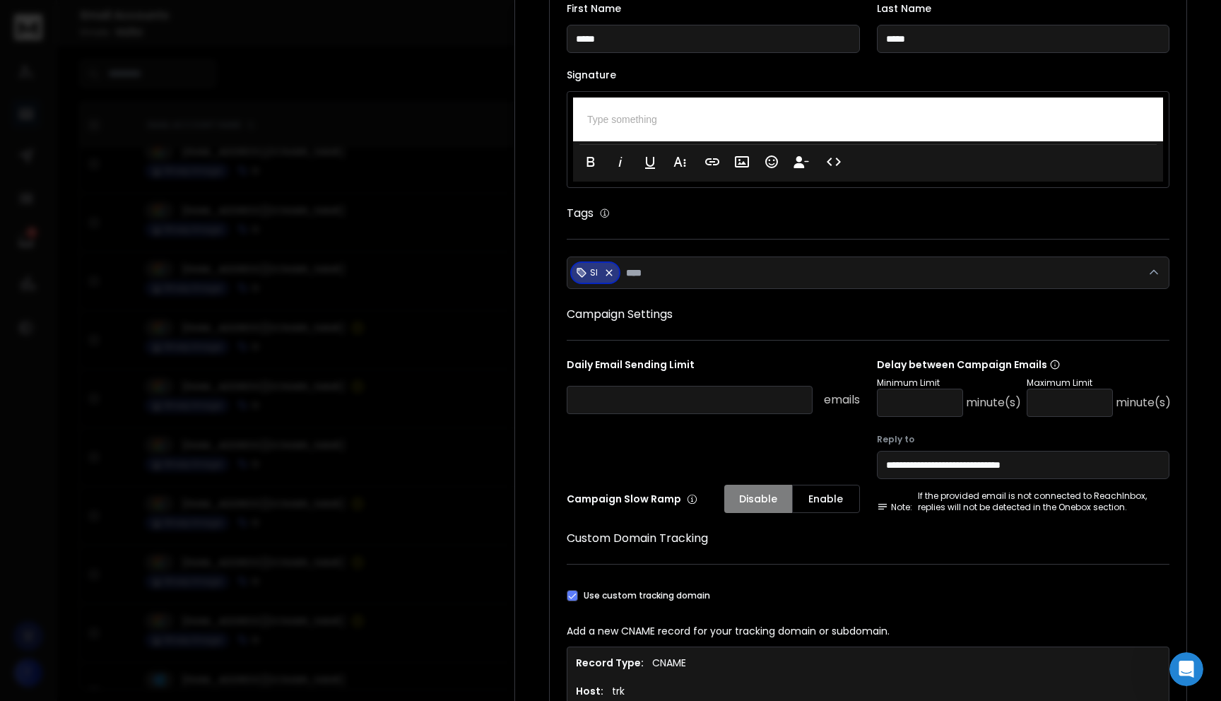
click at [606, 398] on input "**" at bounding box center [690, 400] width 246 height 28
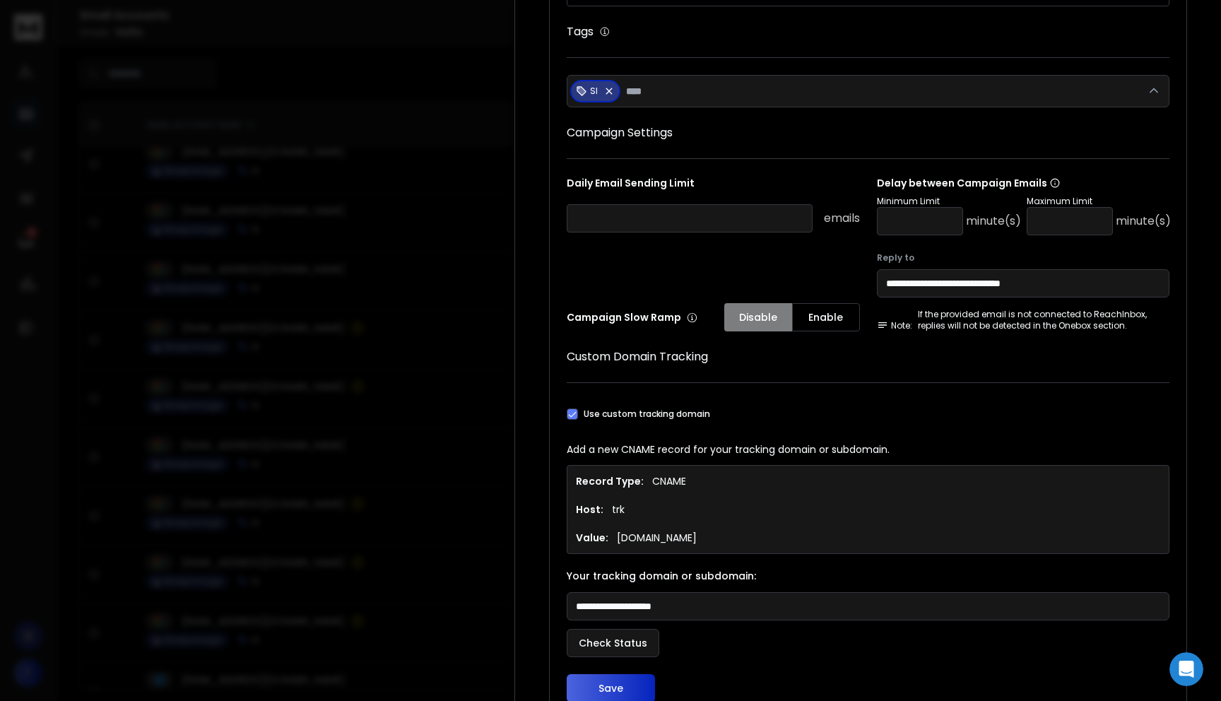
scroll to position [408, 0]
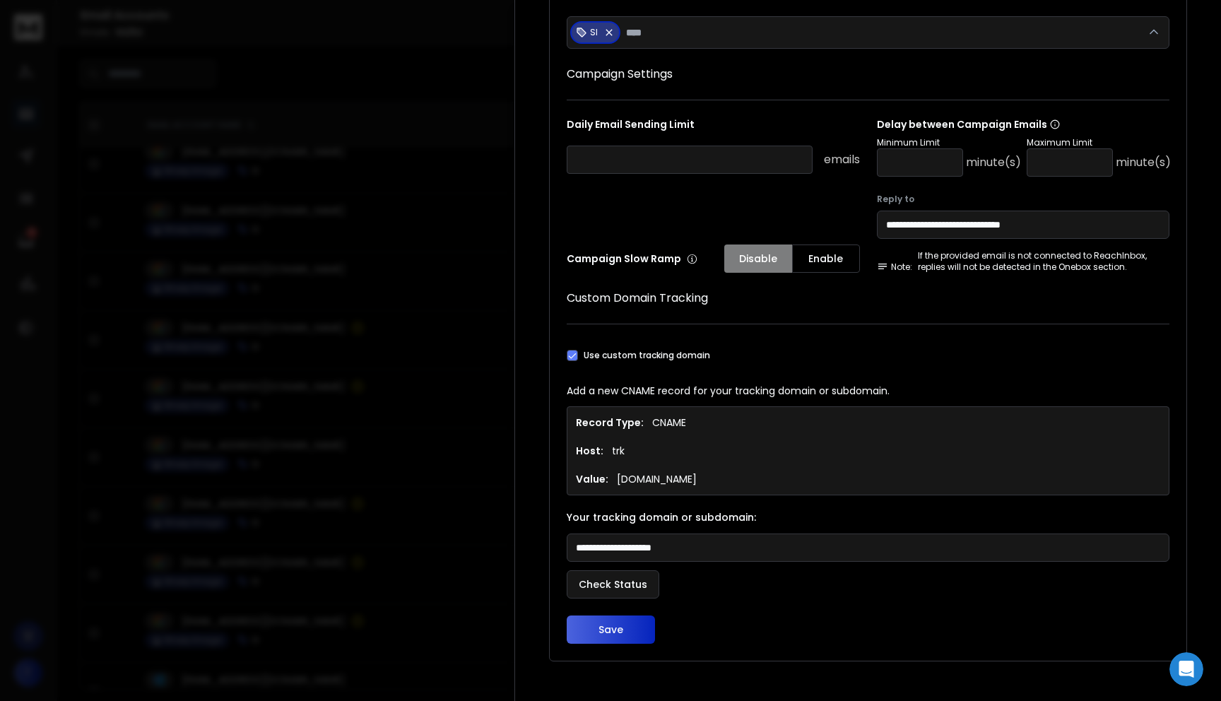
type input "**"
click at [611, 623] on button "Save" at bounding box center [611, 630] width 88 height 28
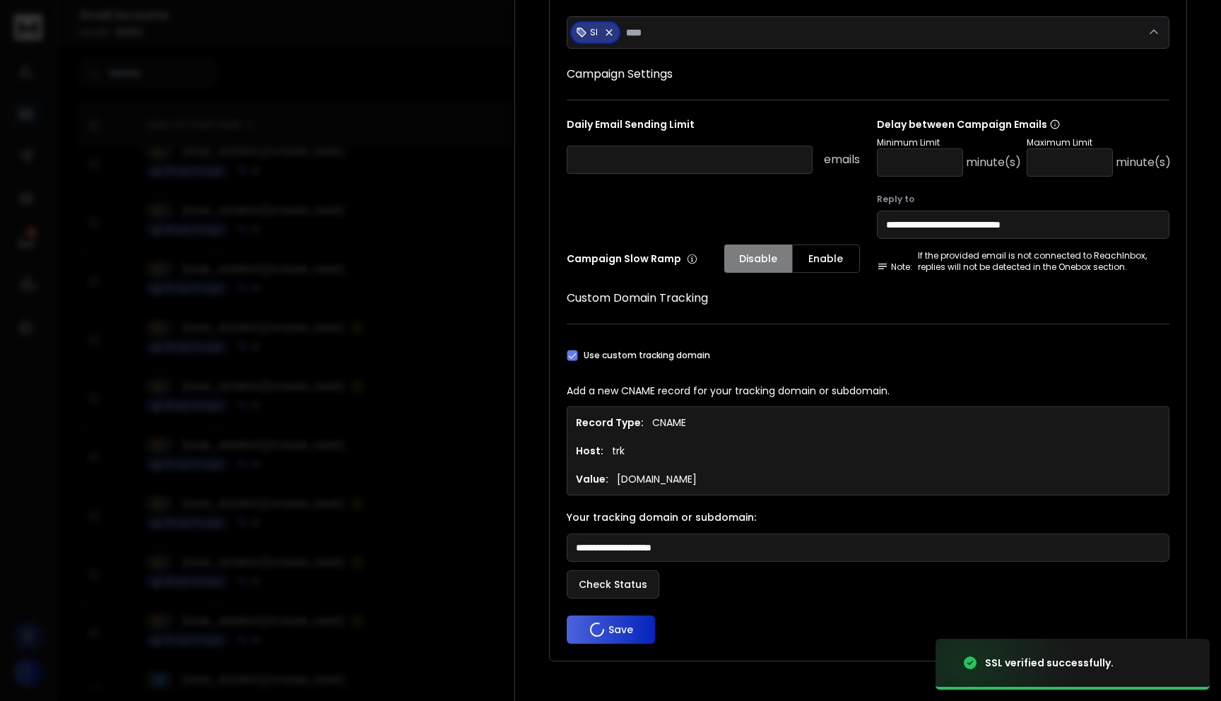
scroll to position [231, 0]
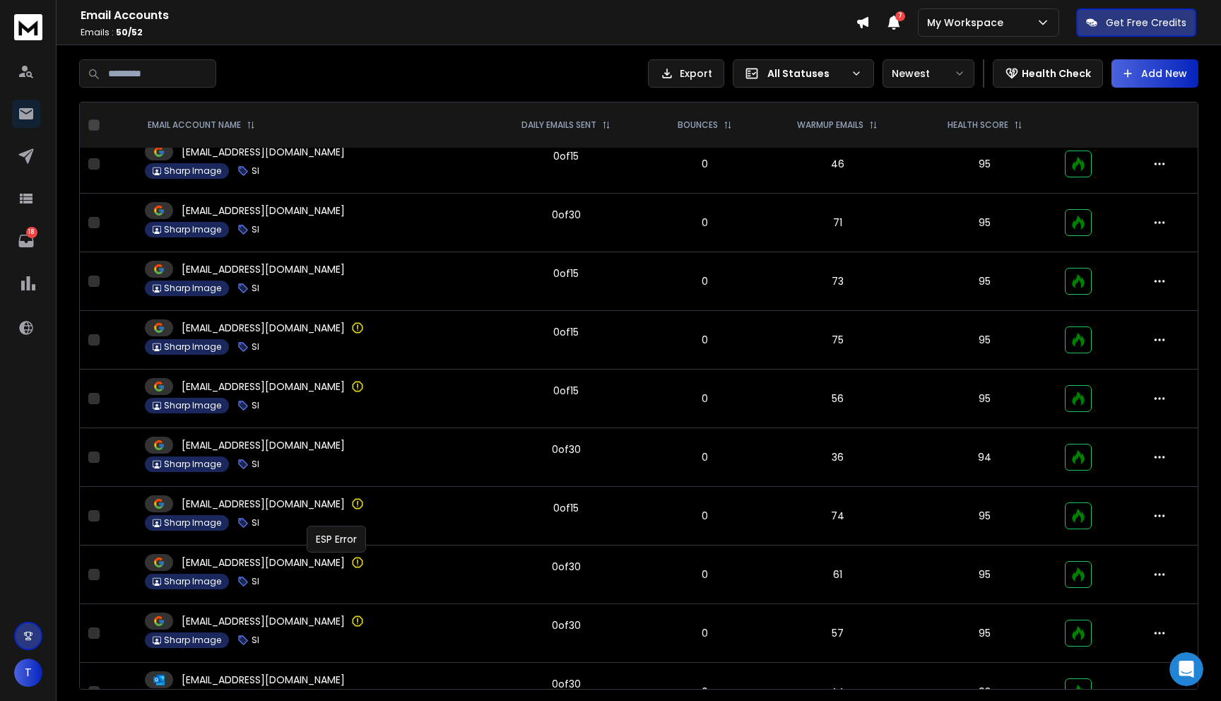
click at [353, 566] on icon at bounding box center [358, 563] width 11 height 11
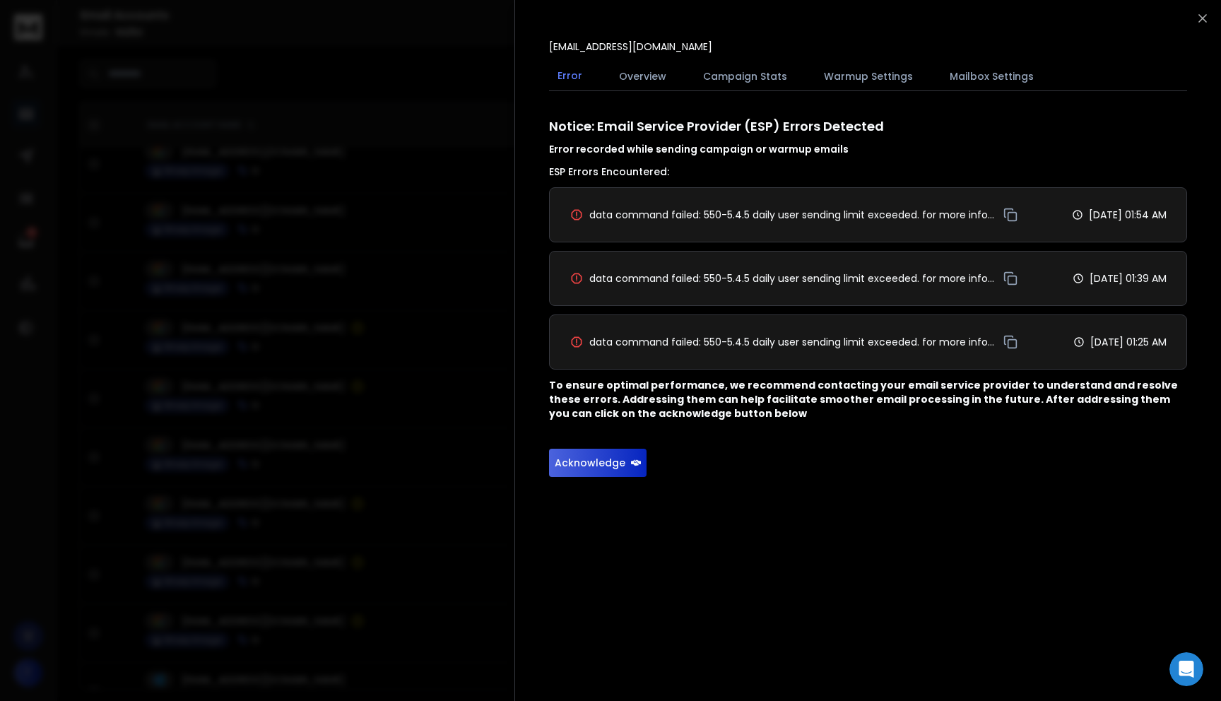
click at [976, 76] on button "Mailbox Settings" at bounding box center [991, 76] width 101 height 31
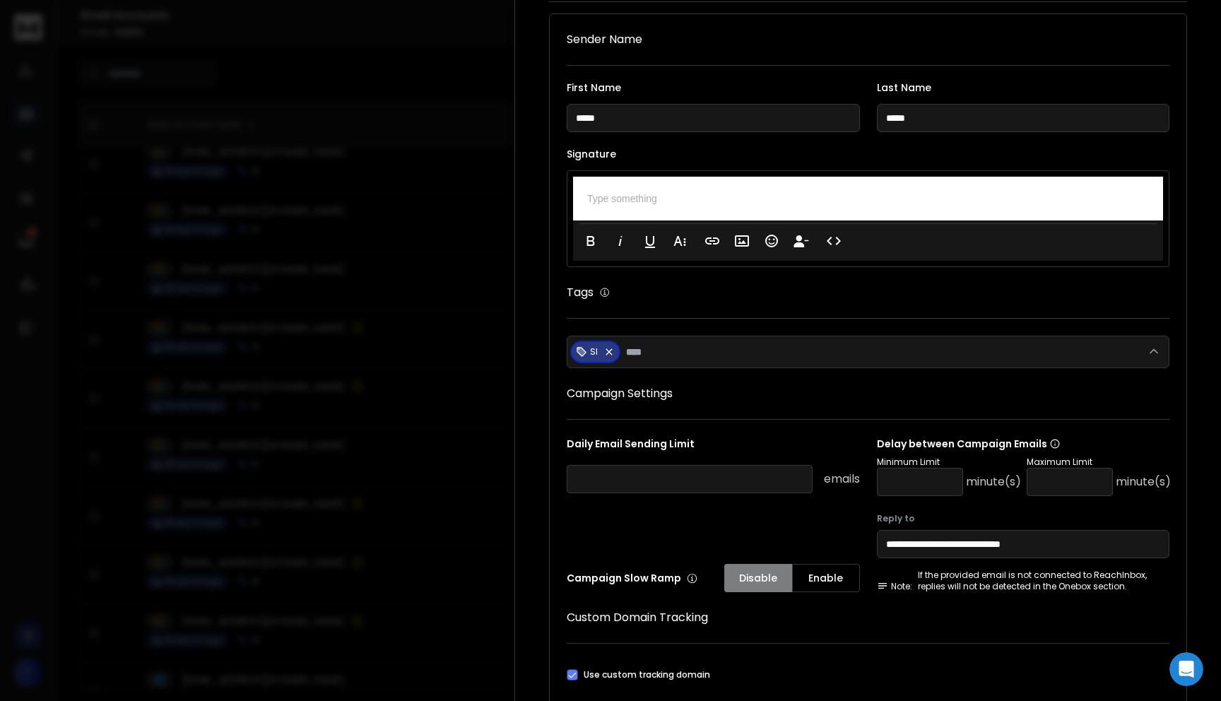
scroll to position [116, 0]
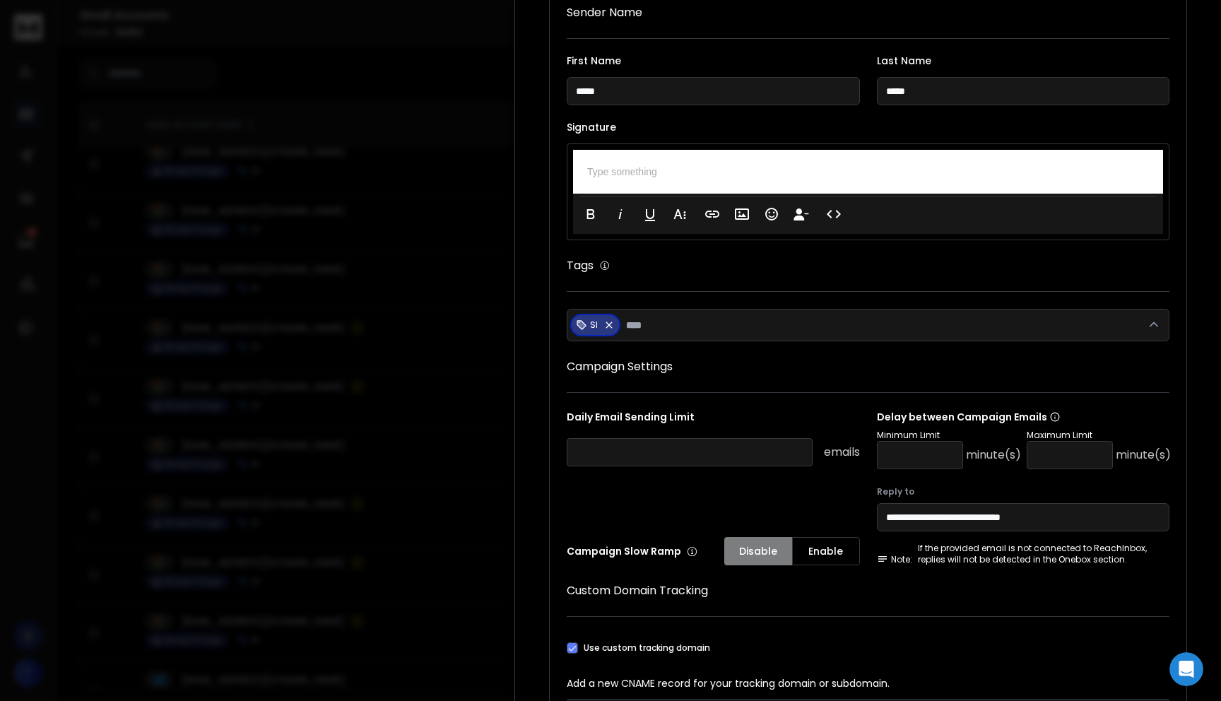
click at [600, 457] on input "**" at bounding box center [690, 452] width 246 height 28
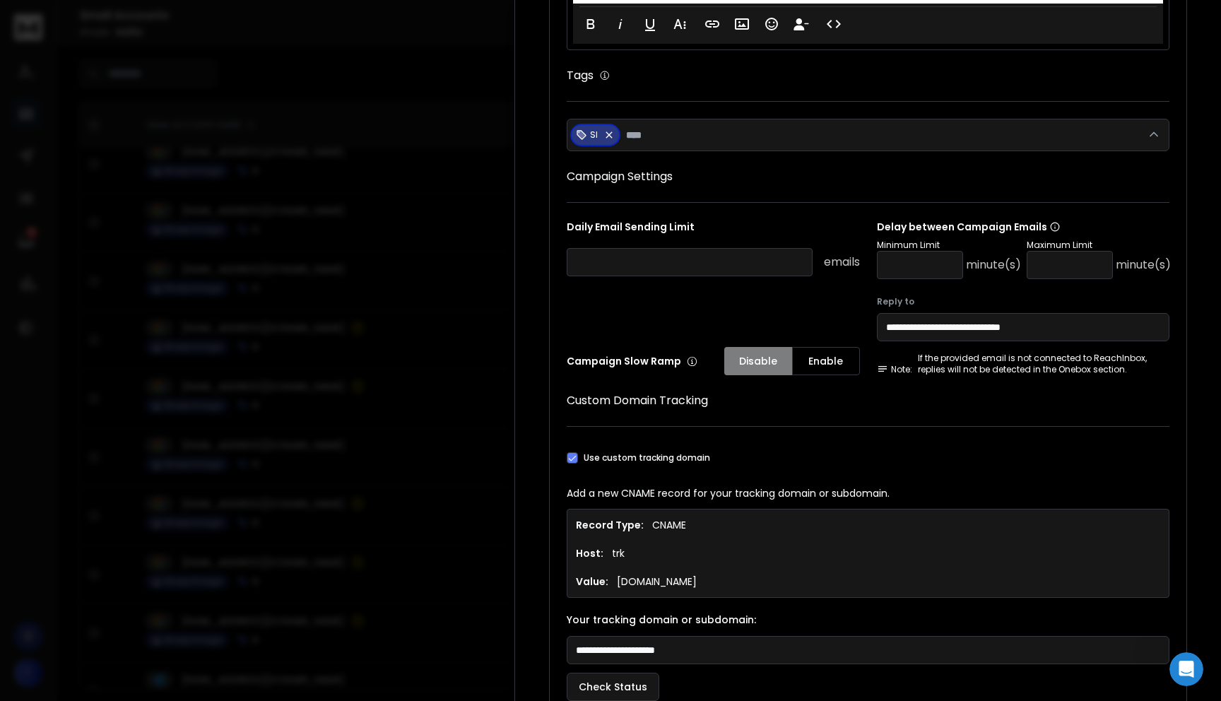
scroll to position [408, 0]
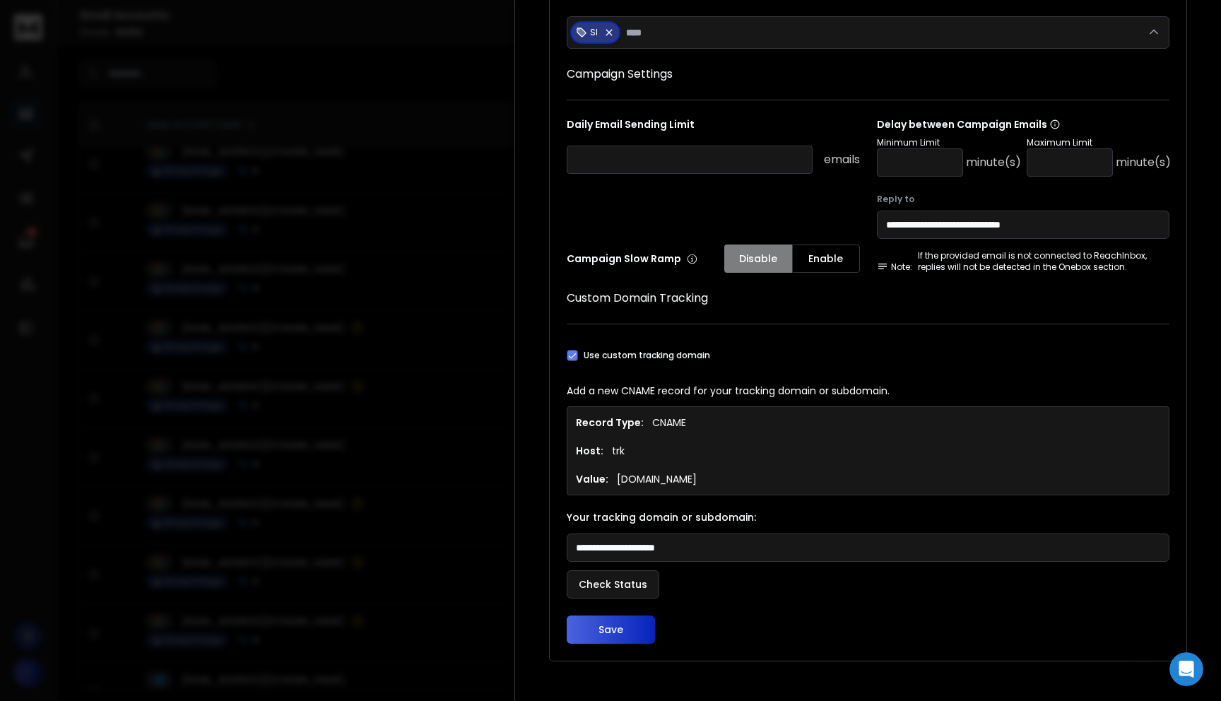
type input "**"
click at [613, 632] on button "Save" at bounding box center [611, 630] width 88 height 28
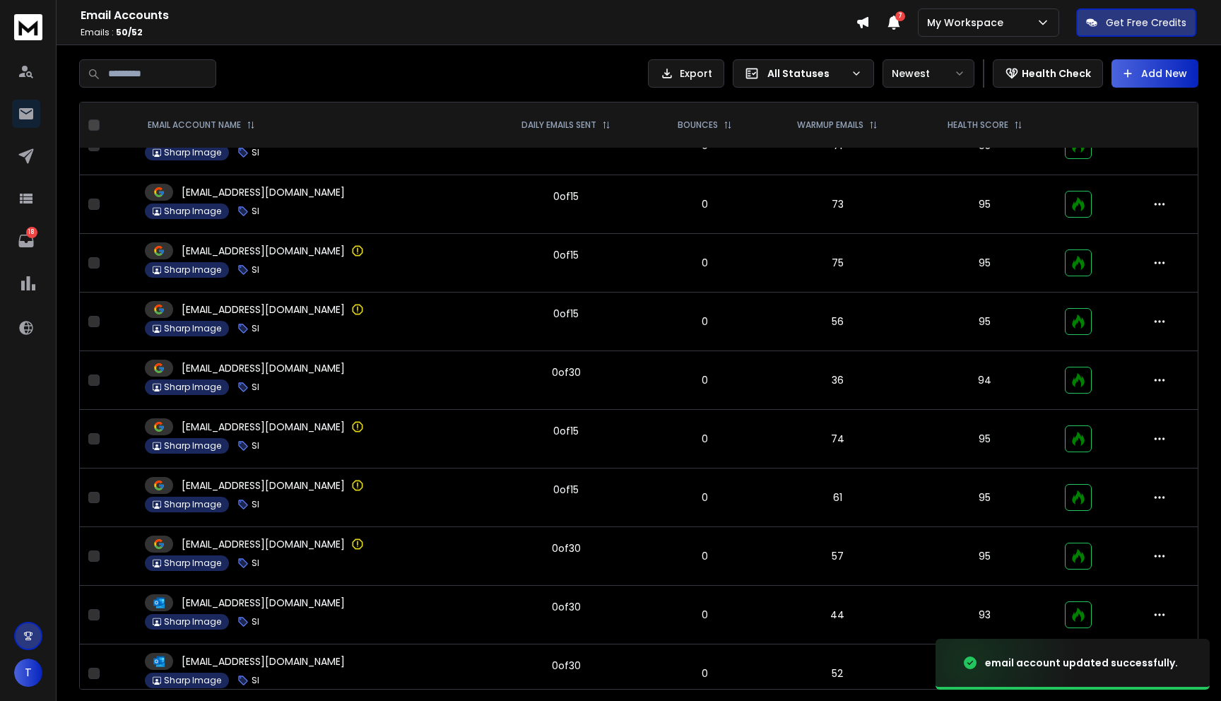
scroll to position [270, 0]
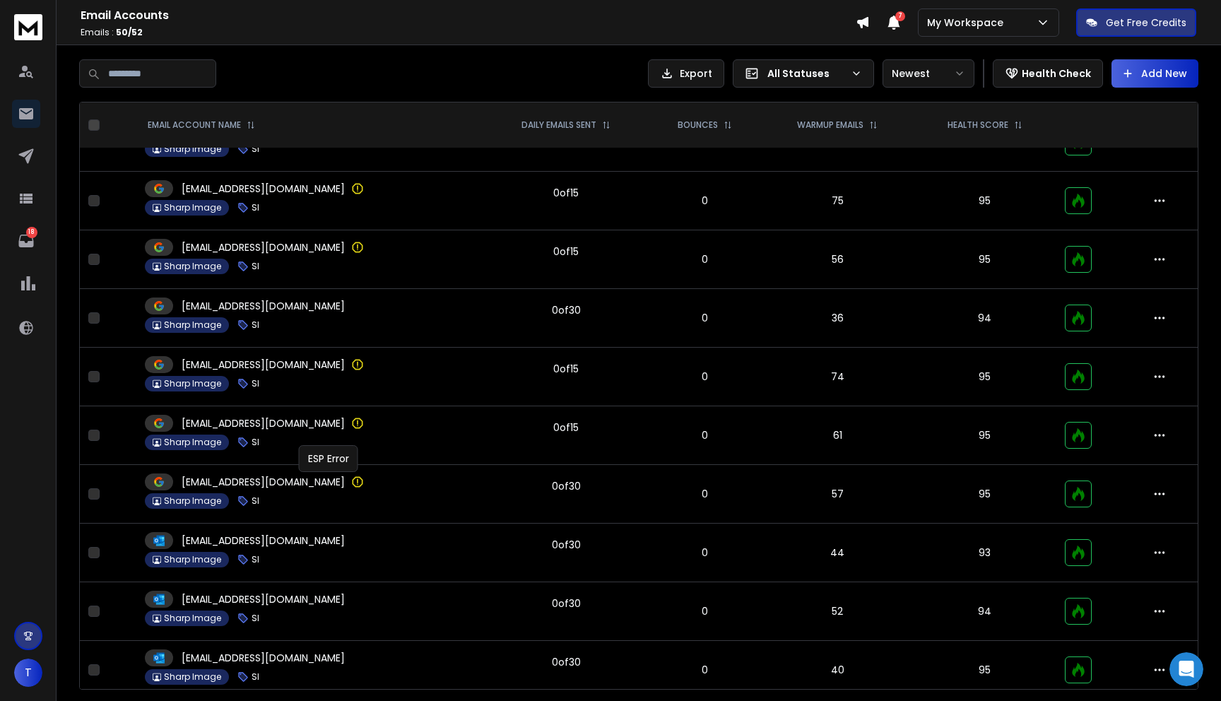
click at [357, 481] on icon at bounding box center [357, 481] width 1 height 4
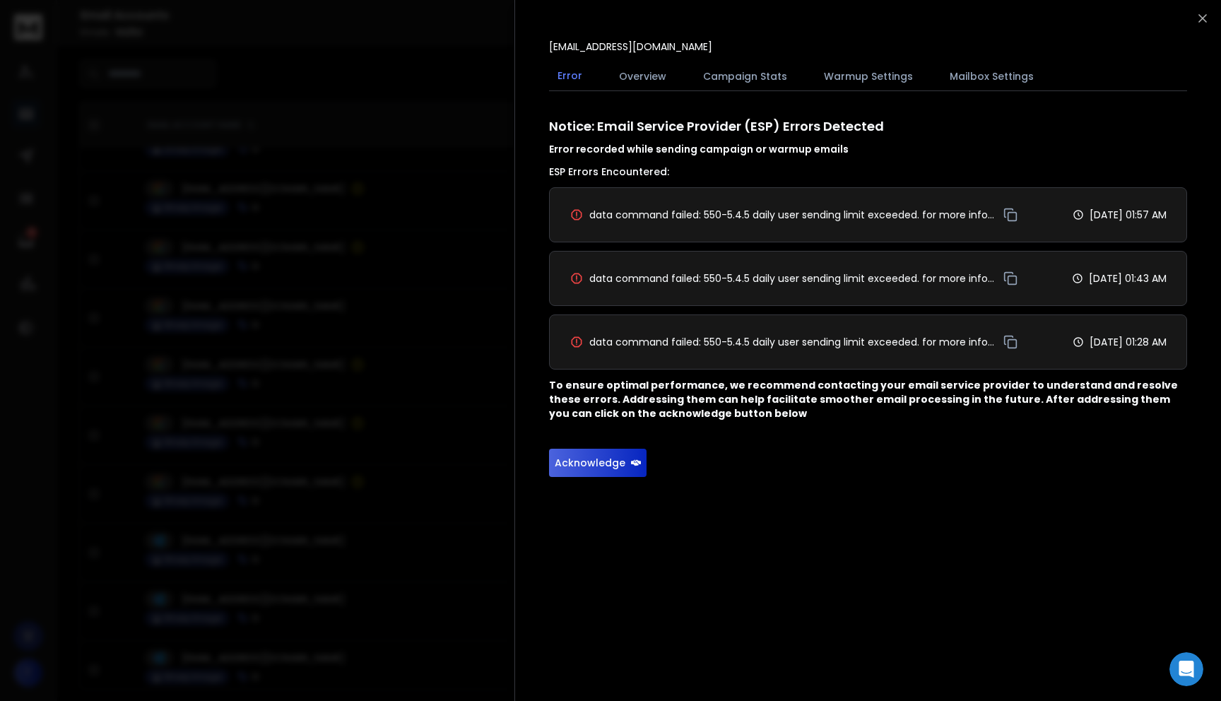
click at [988, 76] on button "Mailbox Settings" at bounding box center [991, 76] width 101 height 31
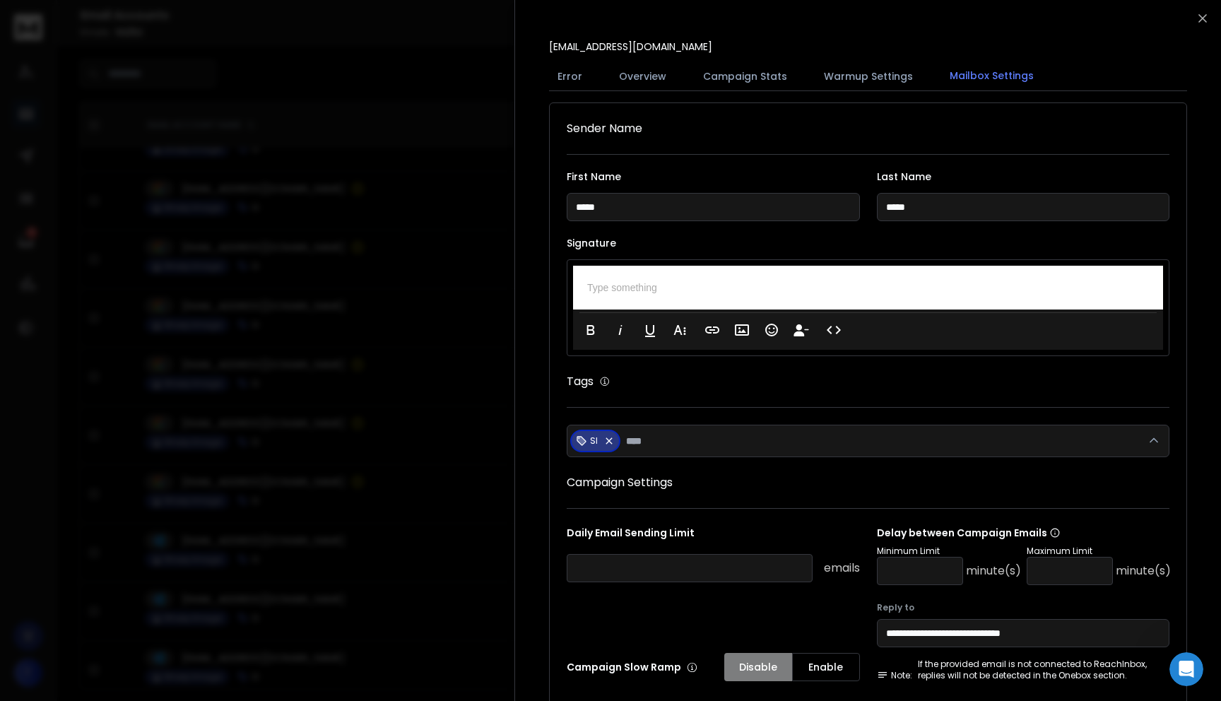
click at [603, 559] on input "**" at bounding box center [690, 568] width 246 height 28
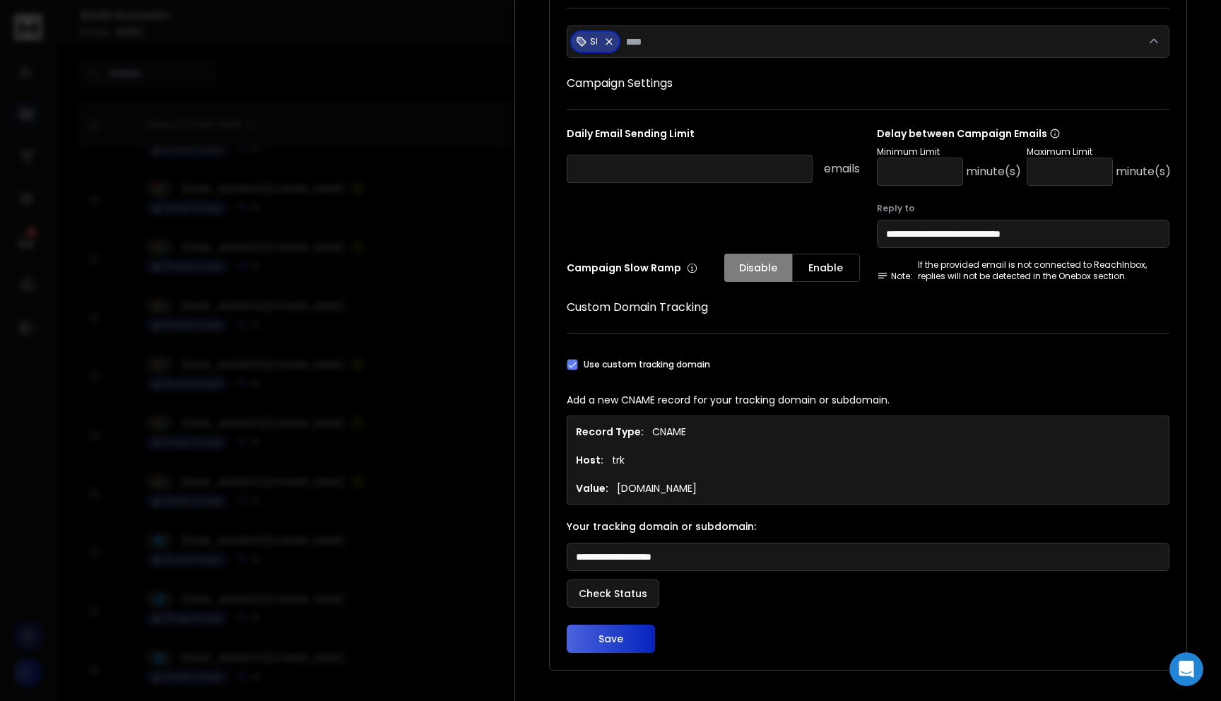
scroll to position [407, 0]
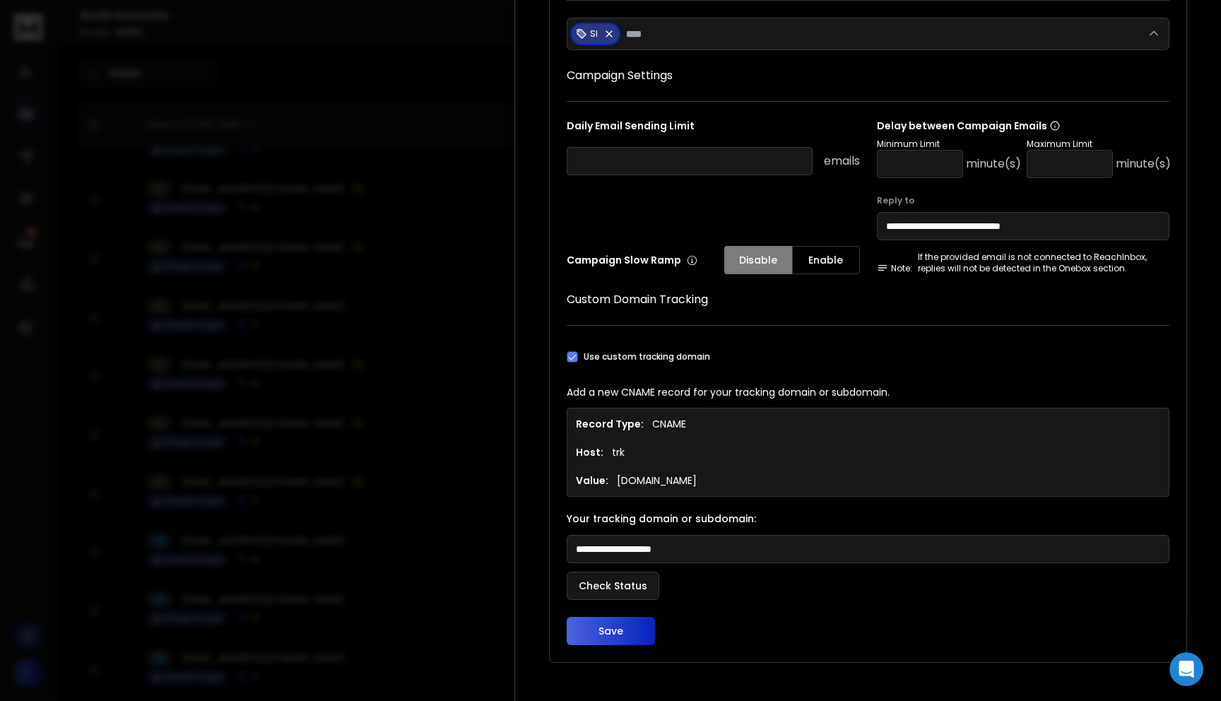
type input "**"
click at [594, 634] on button "Save" at bounding box center [611, 631] width 88 height 28
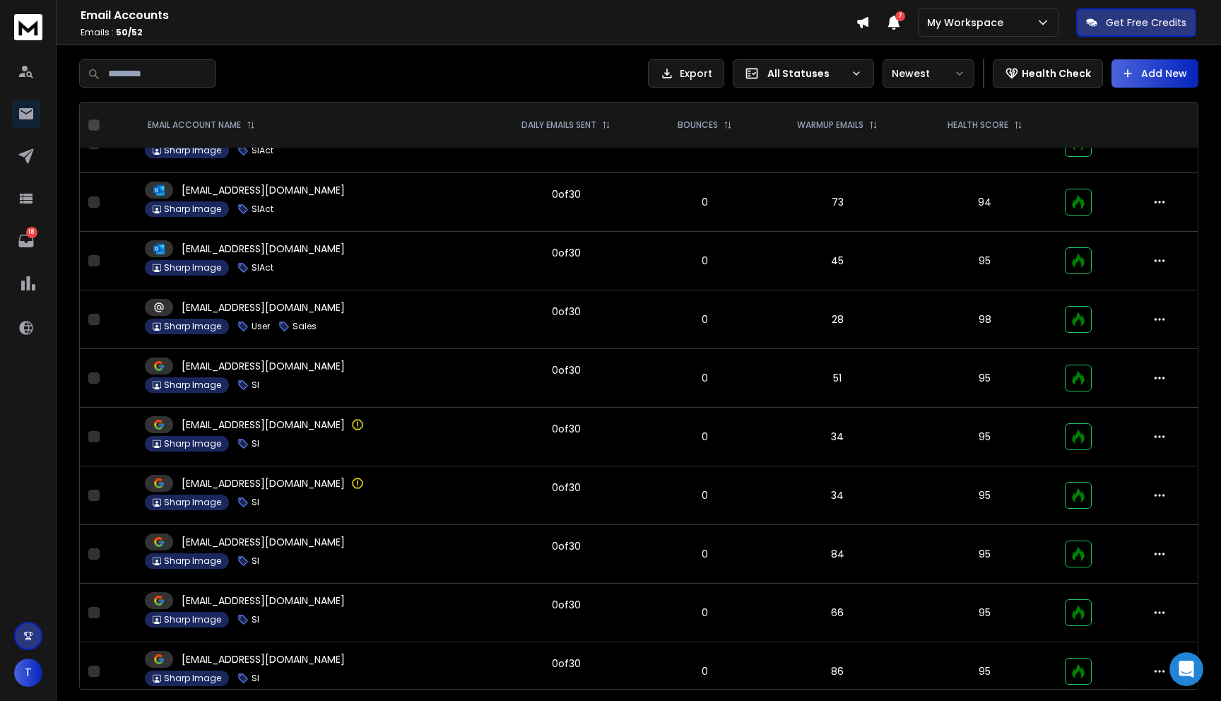
scroll to position [2208, 0]
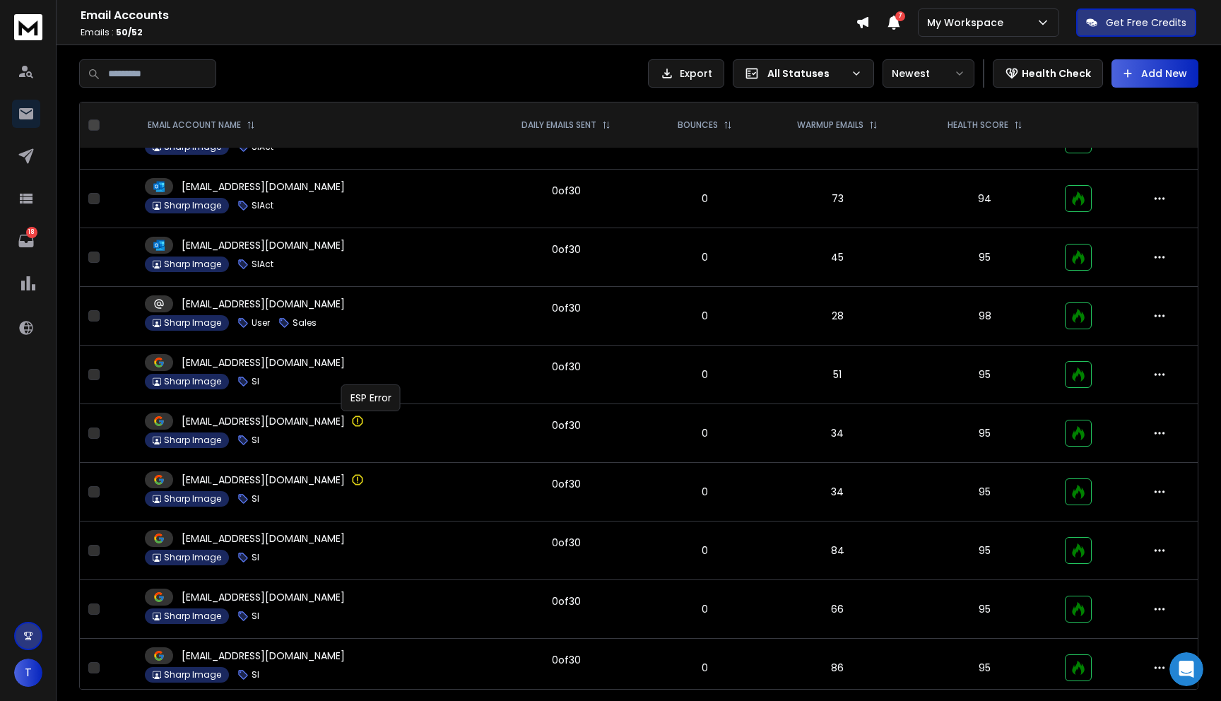
click at [365, 419] on icon at bounding box center [358, 421] width 14 height 14
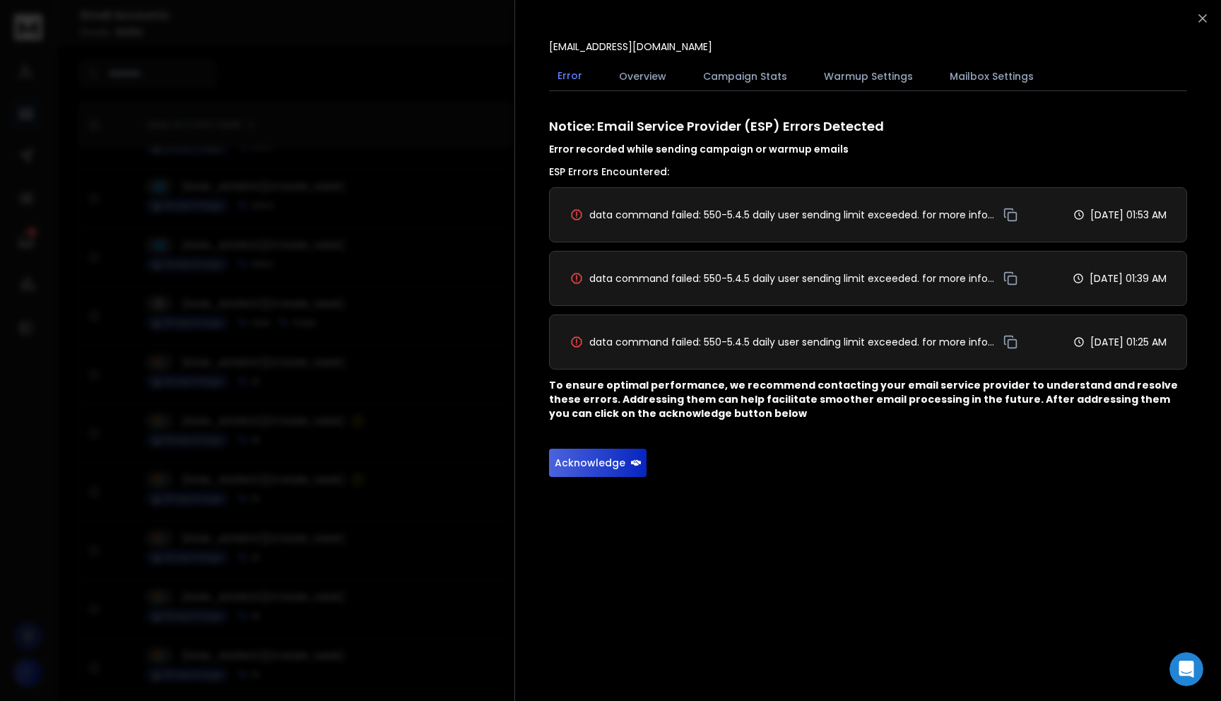
click at [988, 73] on button "Mailbox Settings" at bounding box center [991, 76] width 101 height 31
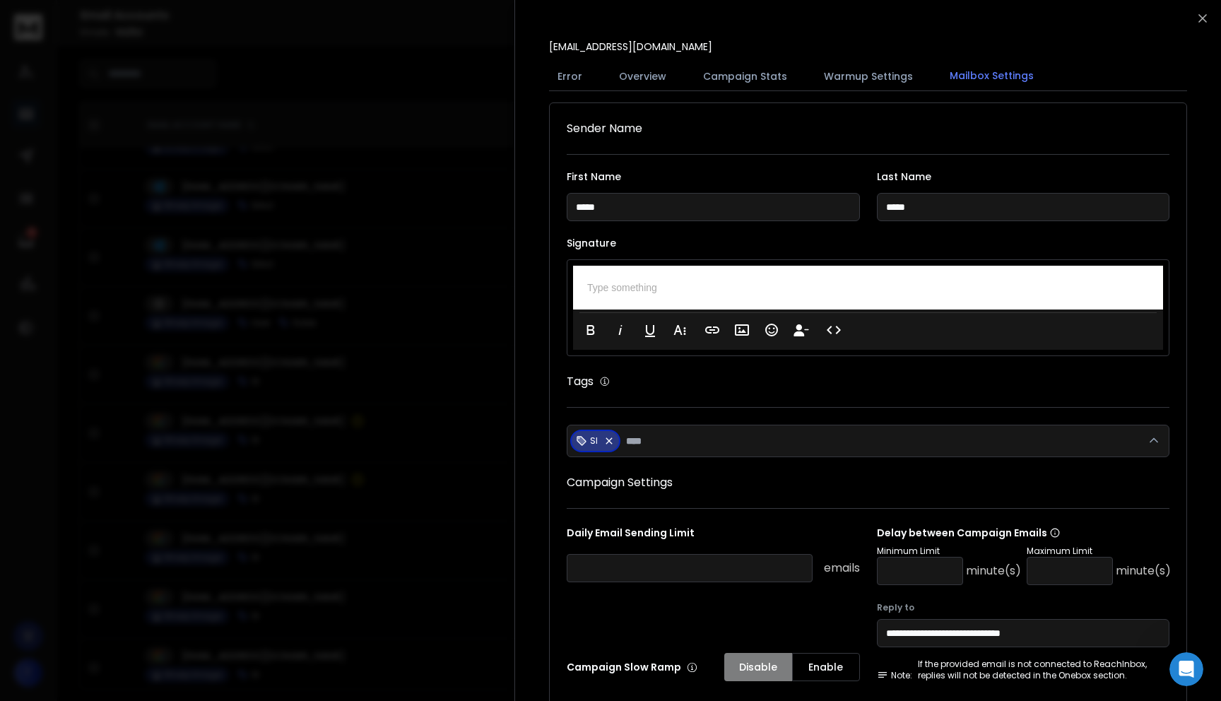
click at [599, 571] on input "**" at bounding box center [690, 568] width 246 height 28
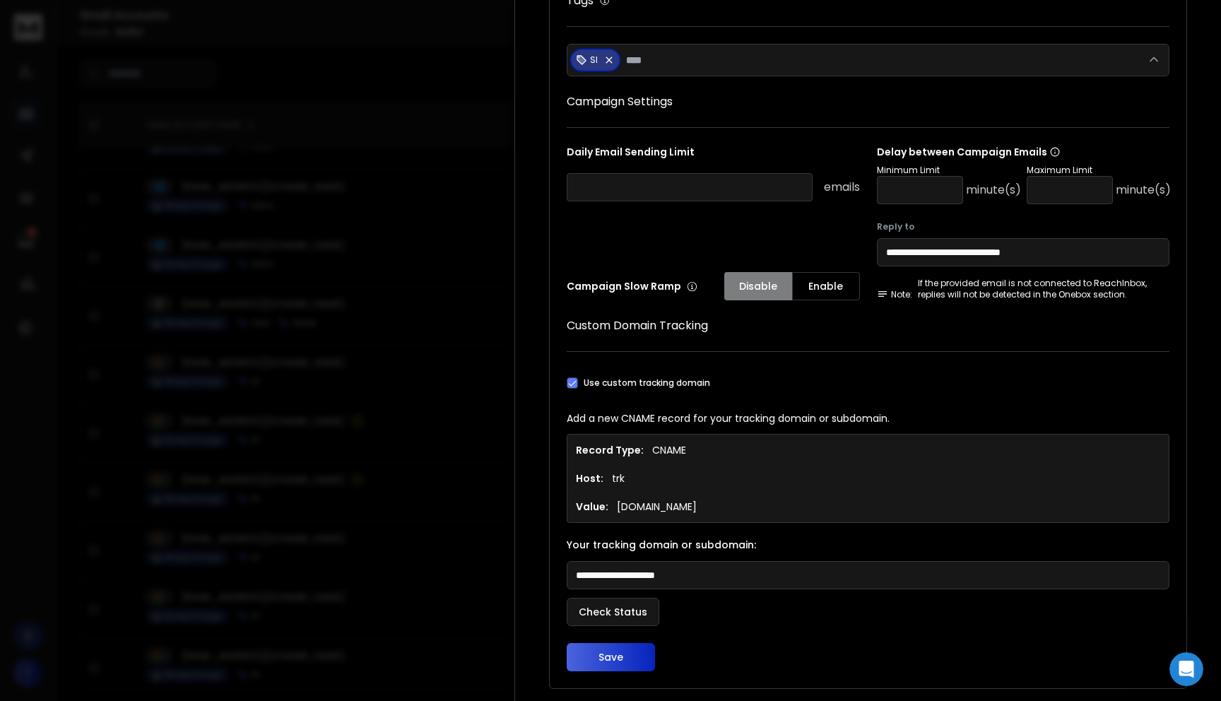
scroll to position [408, 0]
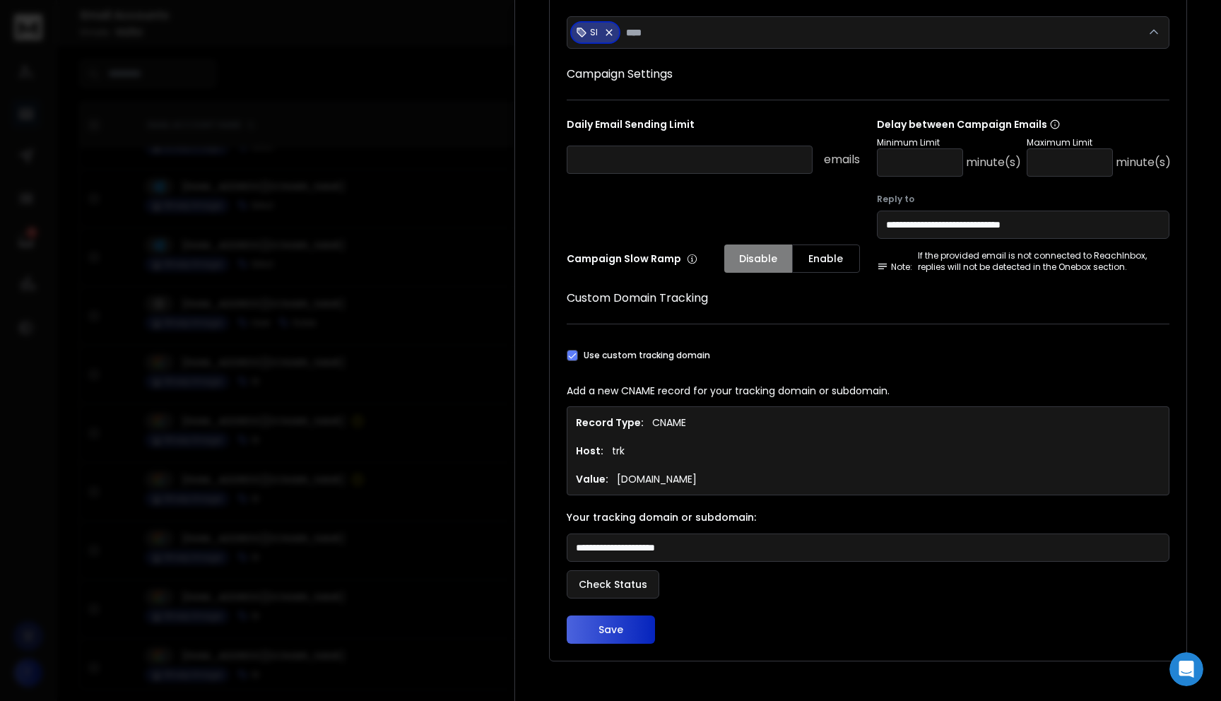
type input "**"
click at [612, 629] on button "Save" at bounding box center [611, 630] width 88 height 28
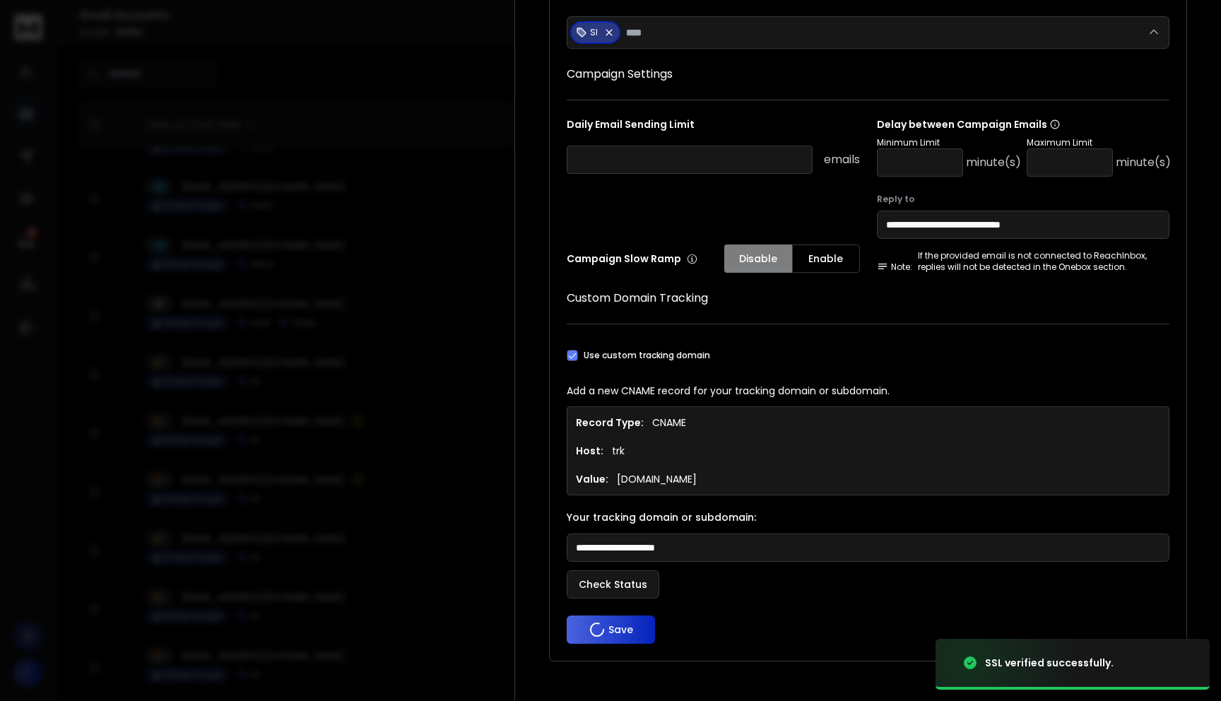
scroll to position [231, 0]
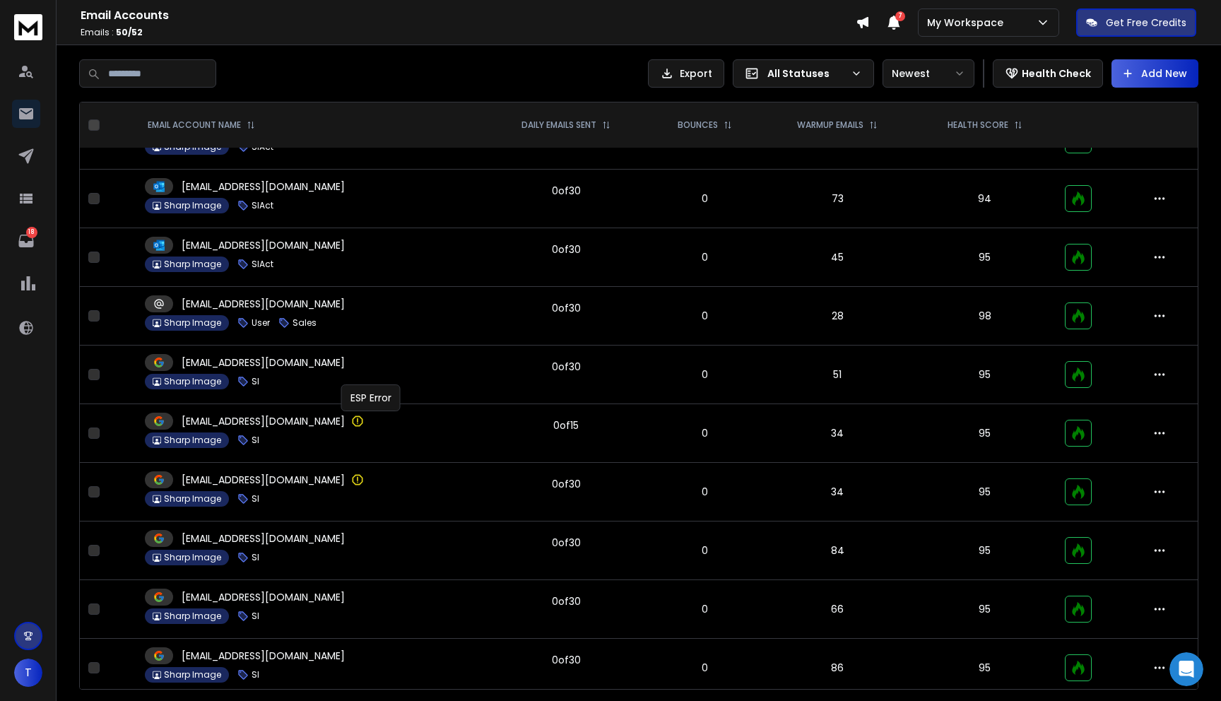
click at [365, 420] on icon at bounding box center [358, 421] width 14 height 14
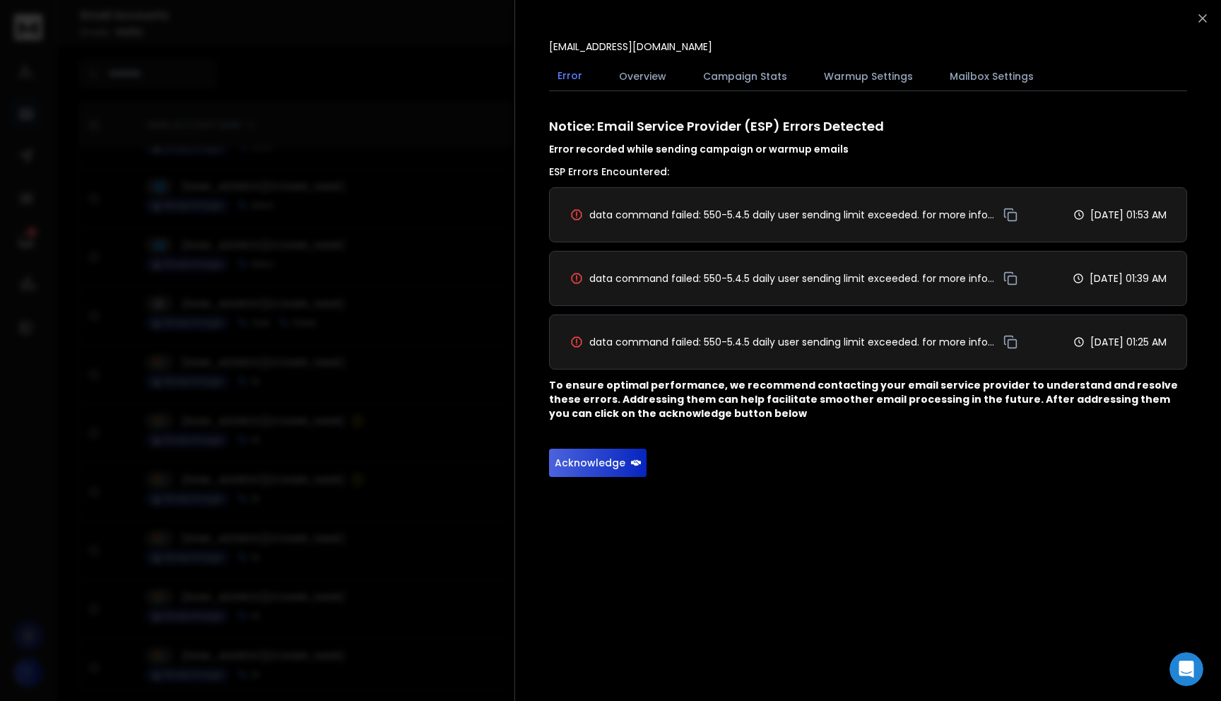
click at [986, 76] on button "Mailbox Settings" at bounding box center [991, 76] width 101 height 31
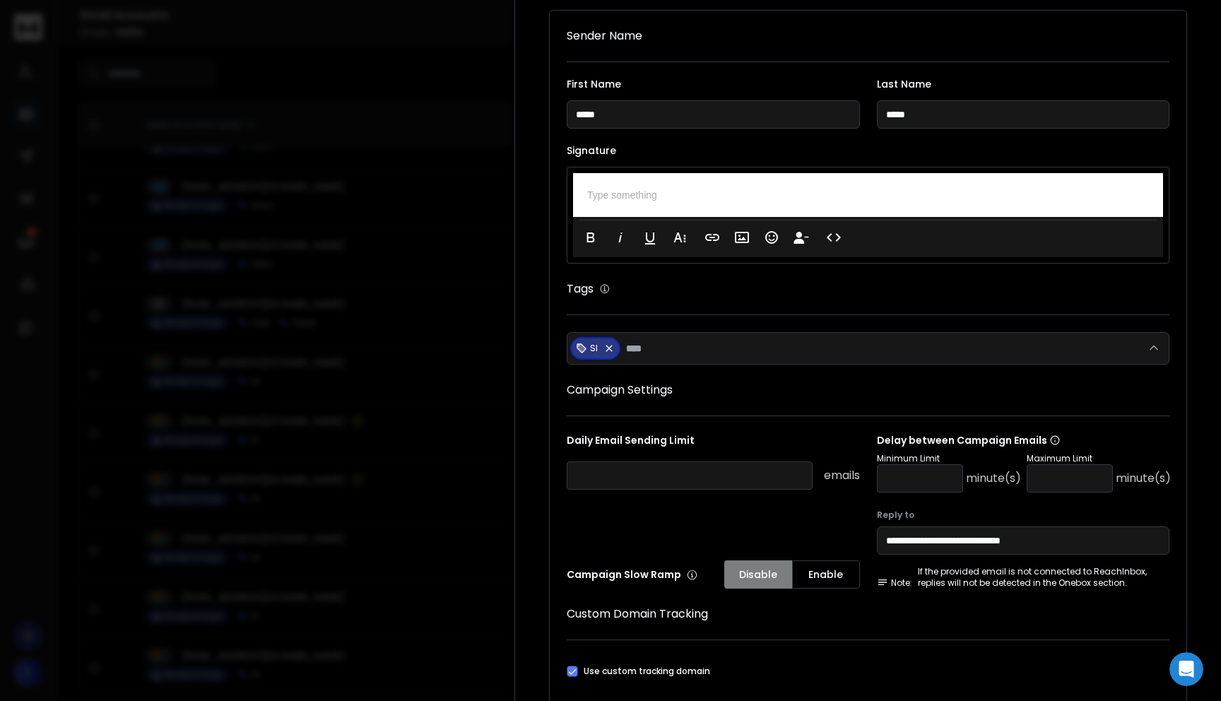
scroll to position [119, 0]
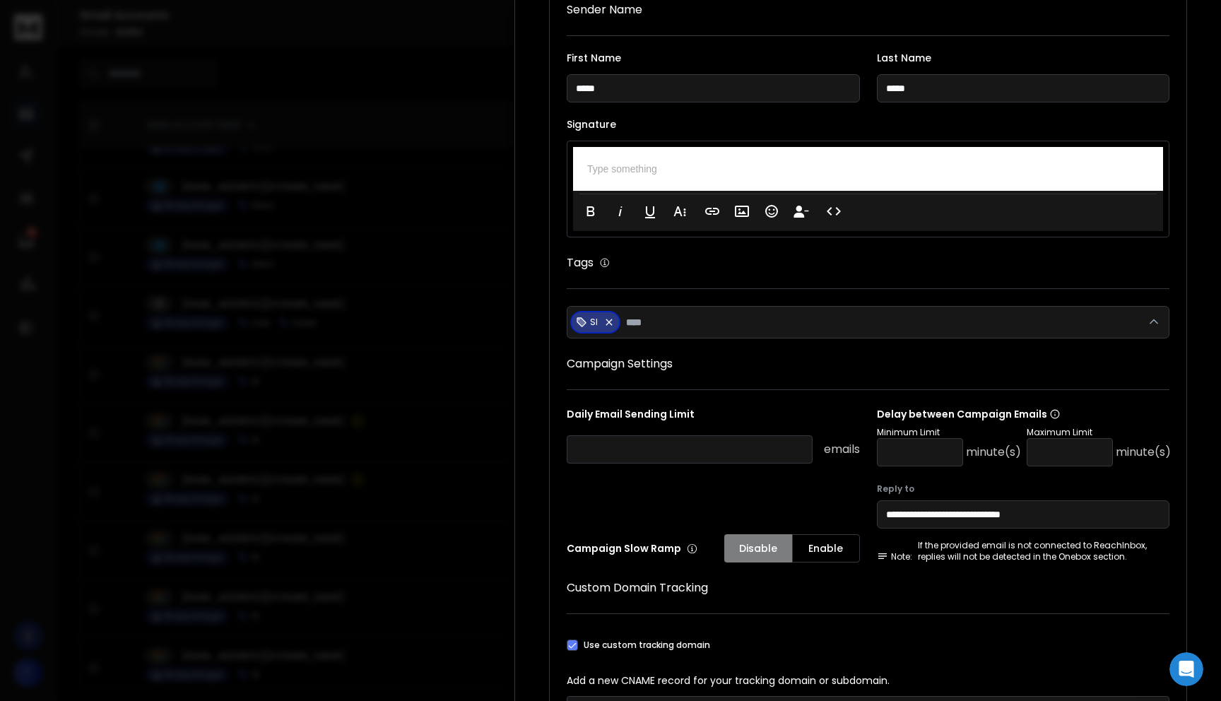
click at [595, 452] on input "**" at bounding box center [690, 449] width 246 height 28
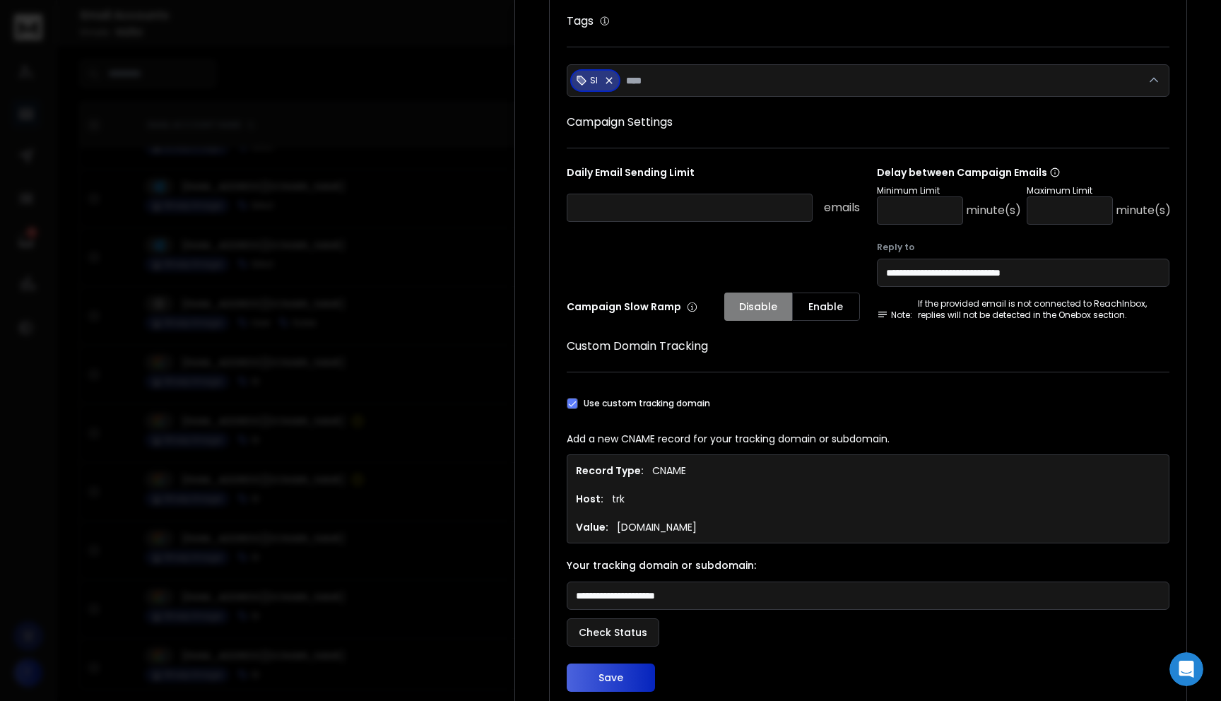
scroll to position [408, 0]
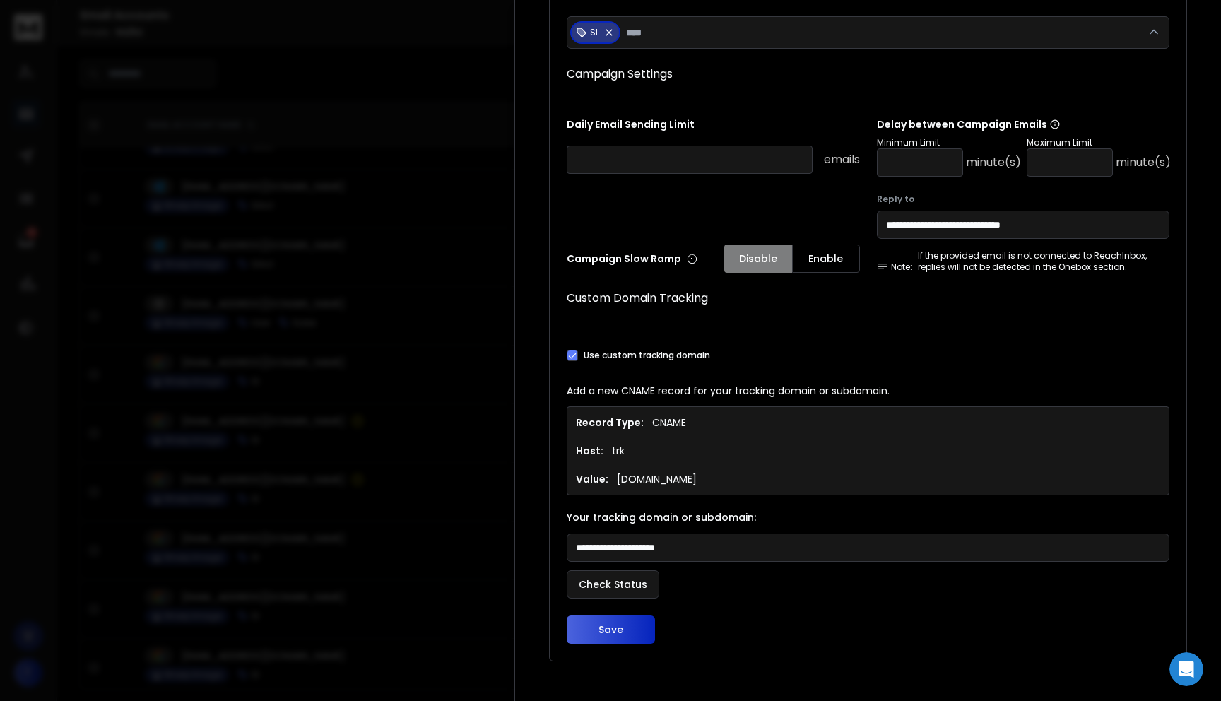
type input "**"
click at [614, 624] on button "Save" at bounding box center [611, 630] width 88 height 28
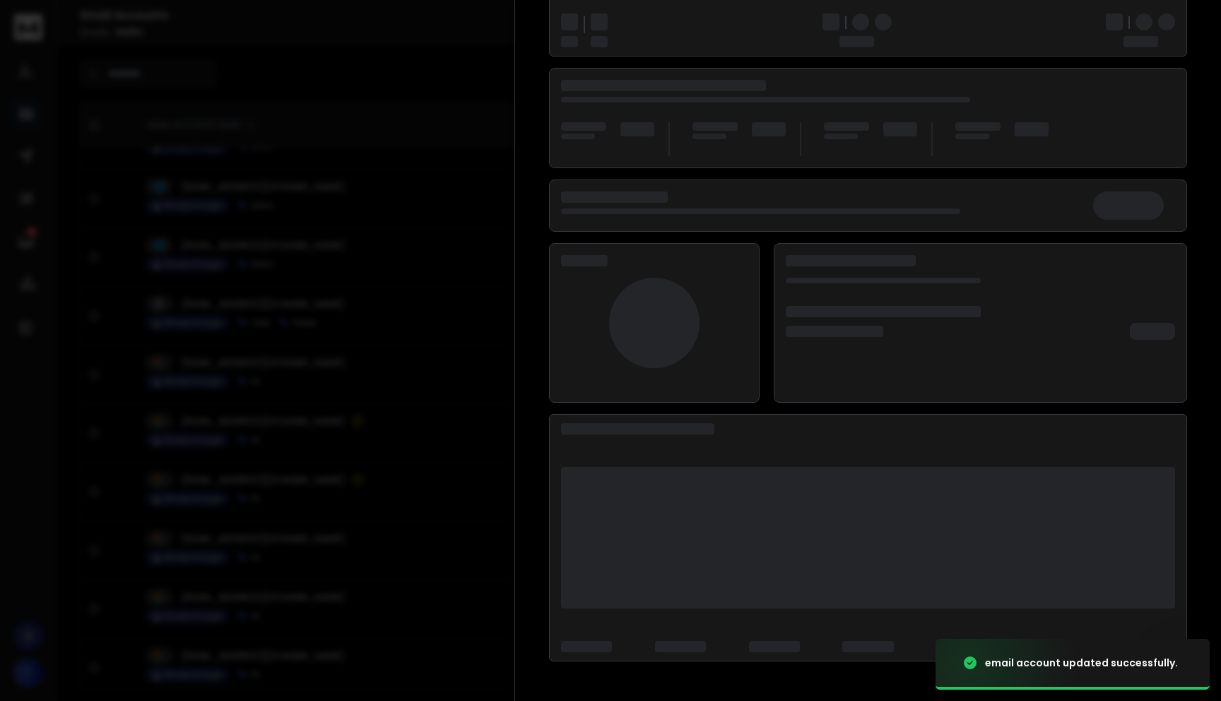
scroll to position [0, 0]
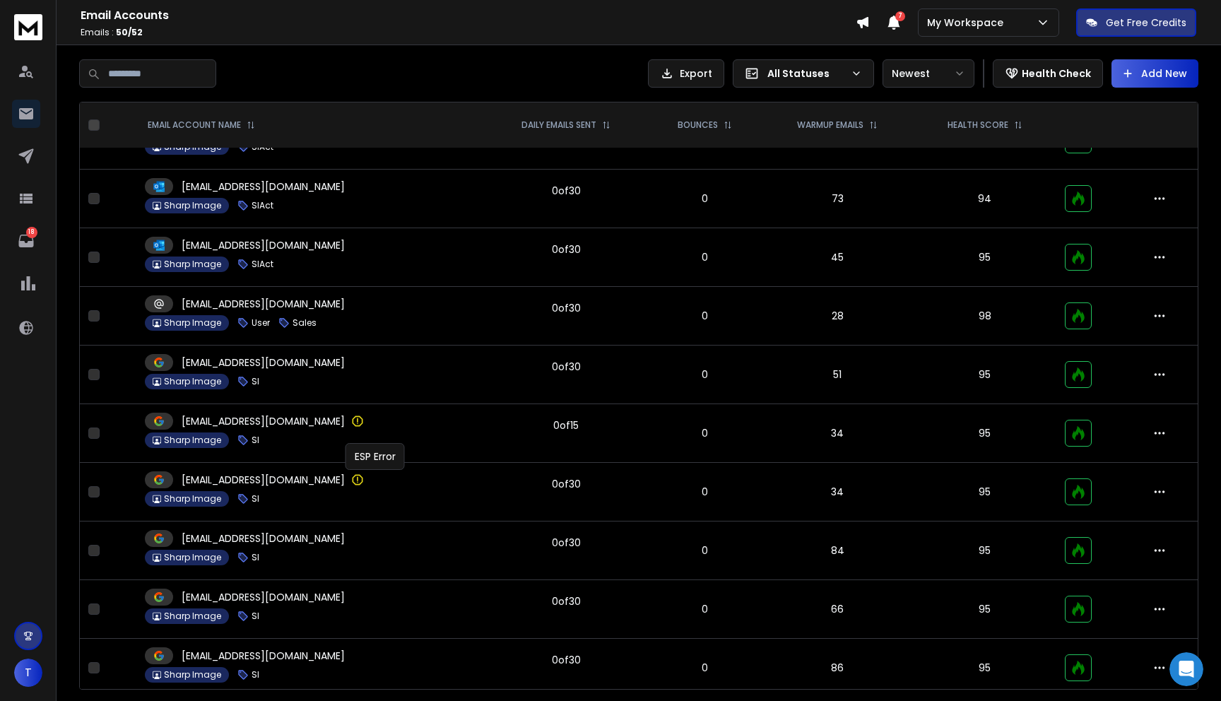
click at [365, 481] on icon at bounding box center [358, 480] width 14 height 14
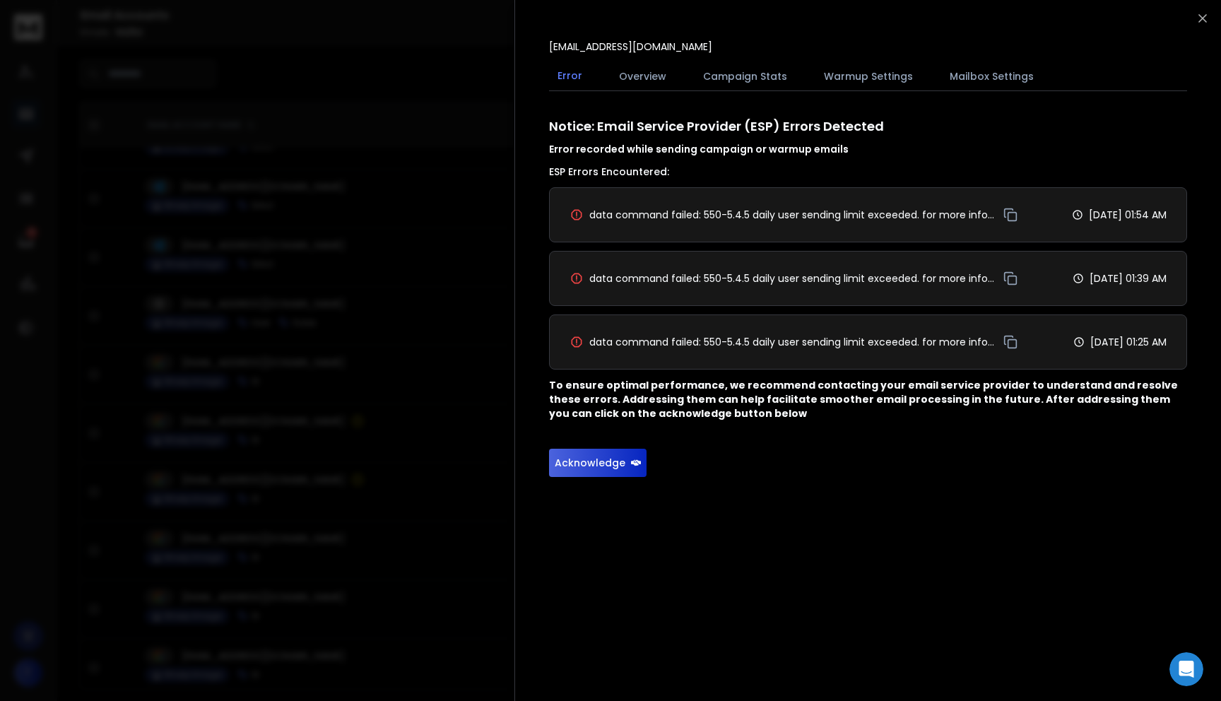
click at [984, 76] on button "Mailbox Settings" at bounding box center [991, 76] width 101 height 31
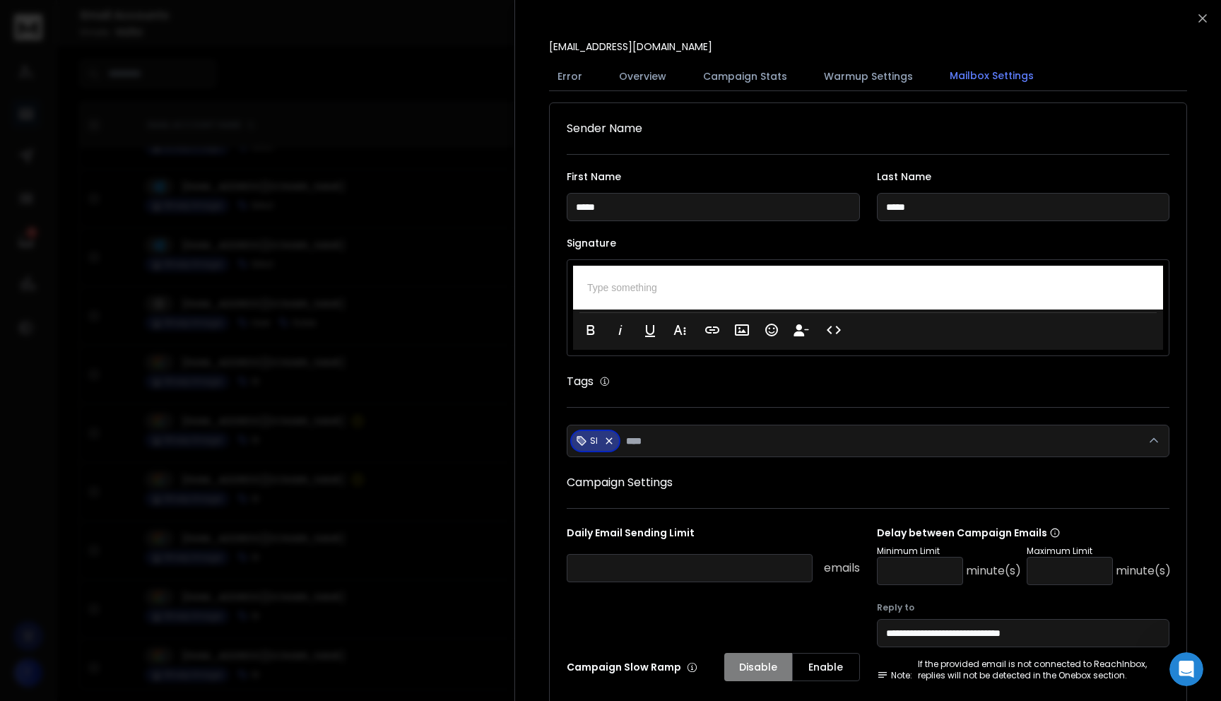
click at [605, 567] on input "**" at bounding box center [690, 568] width 246 height 28
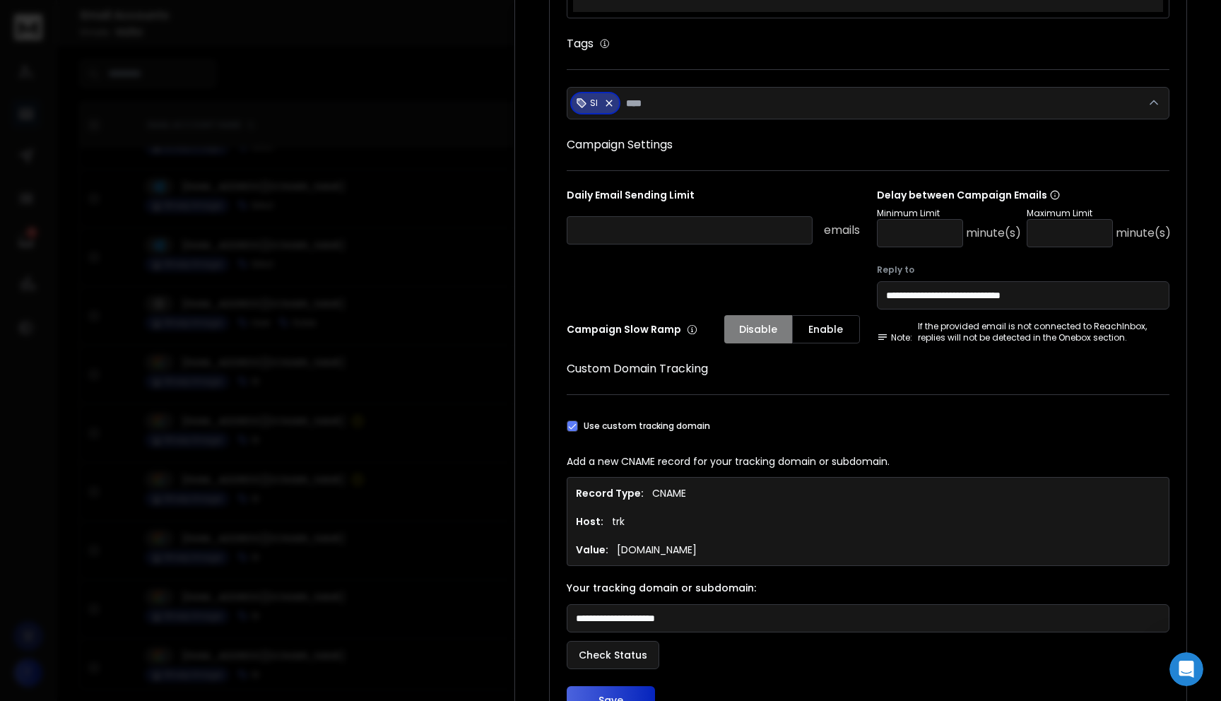
scroll to position [408, 0]
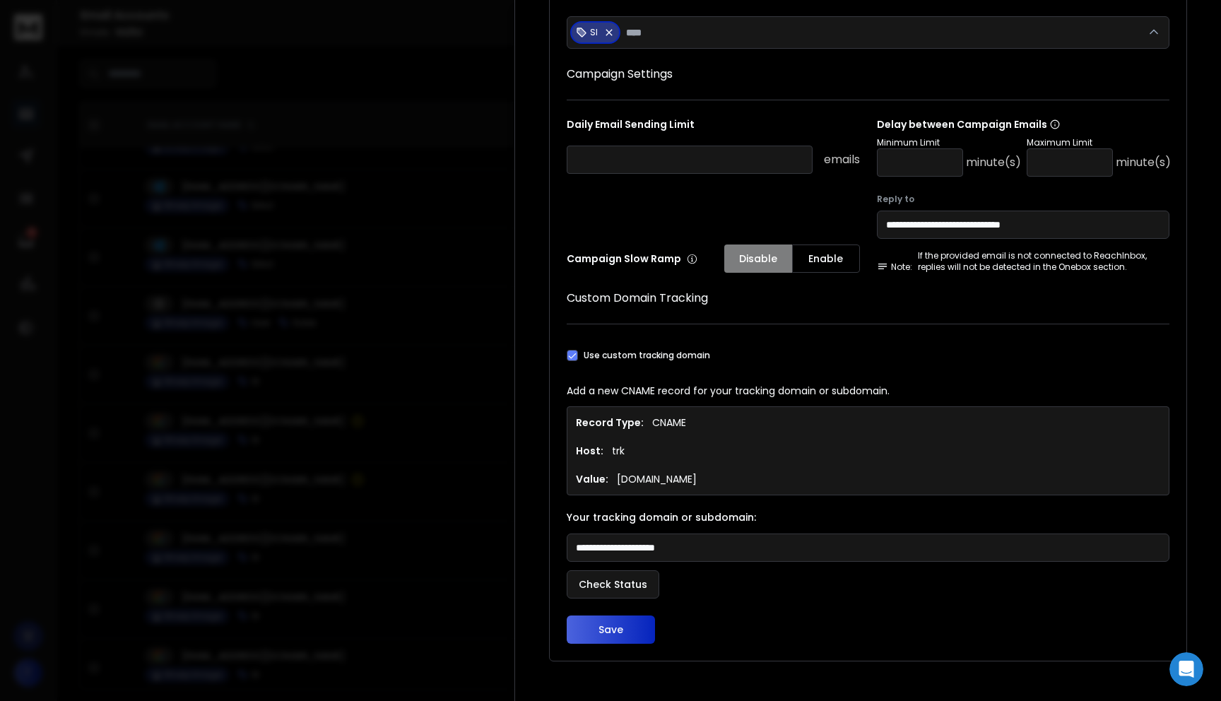
type input "**"
click at [618, 636] on button "Save" at bounding box center [611, 630] width 88 height 28
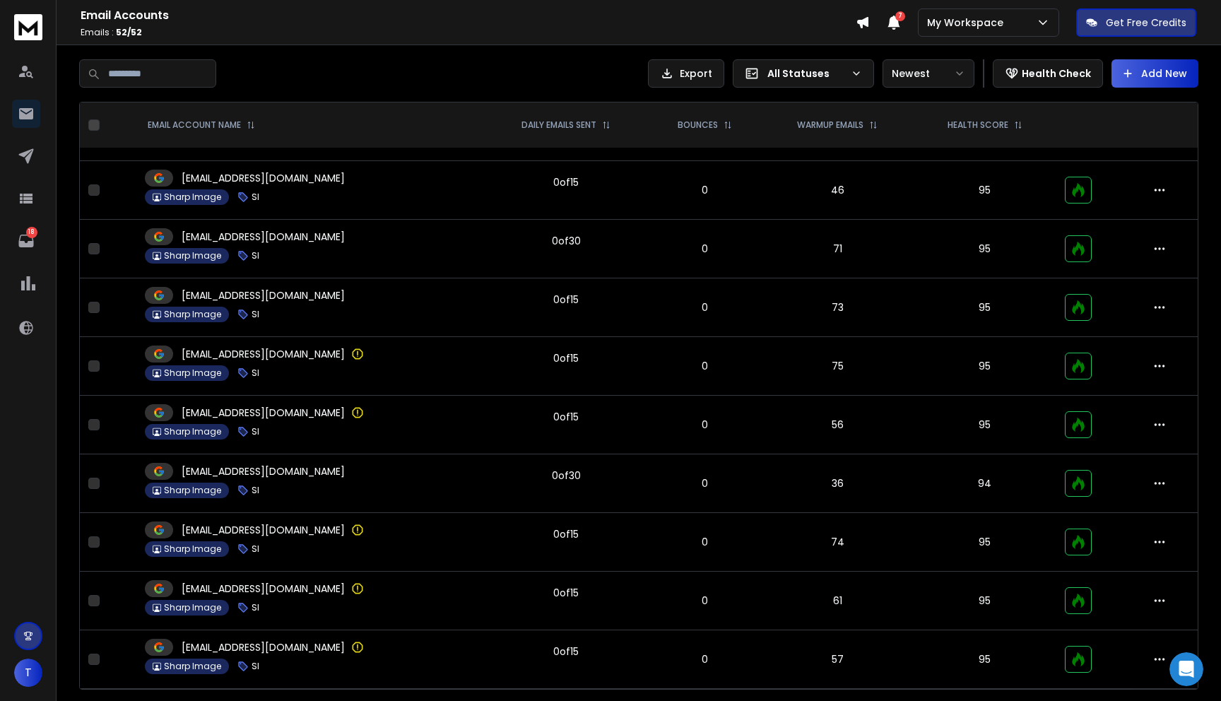
scroll to position [0, 0]
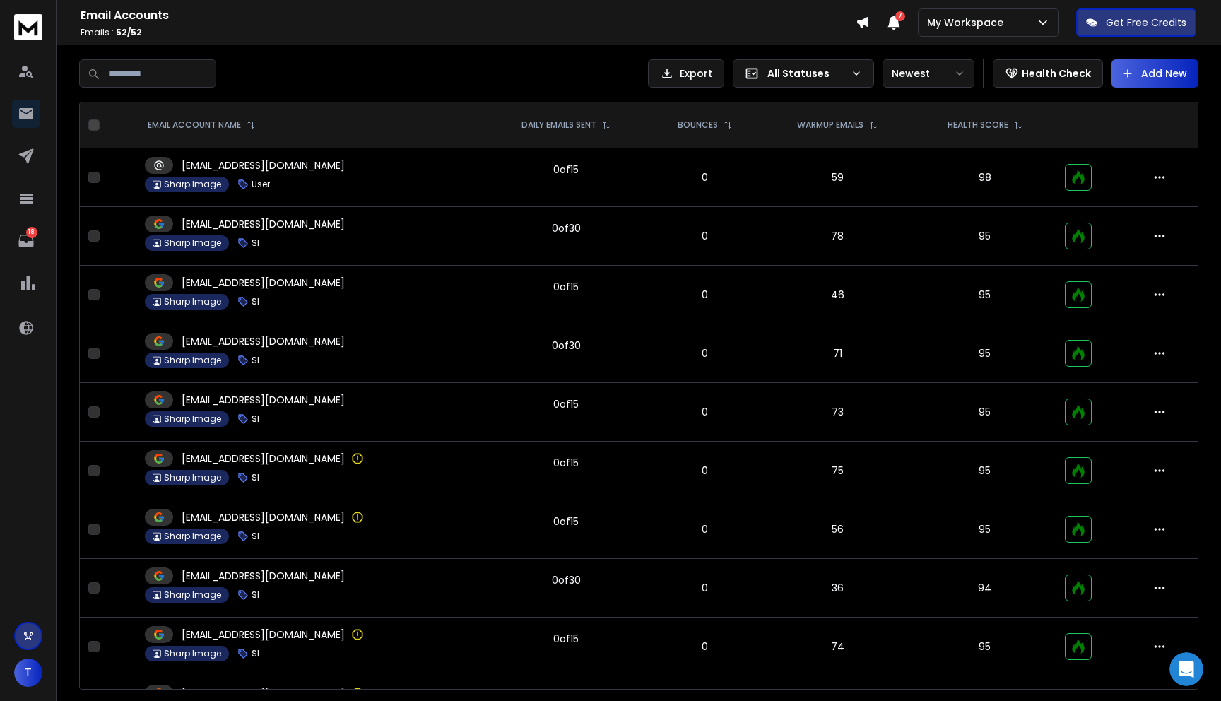
click at [318, 463] on p "[EMAIL_ADDRESS][DOMAIN_NAME]" at bounding box center [263, 459] width 163 height 14
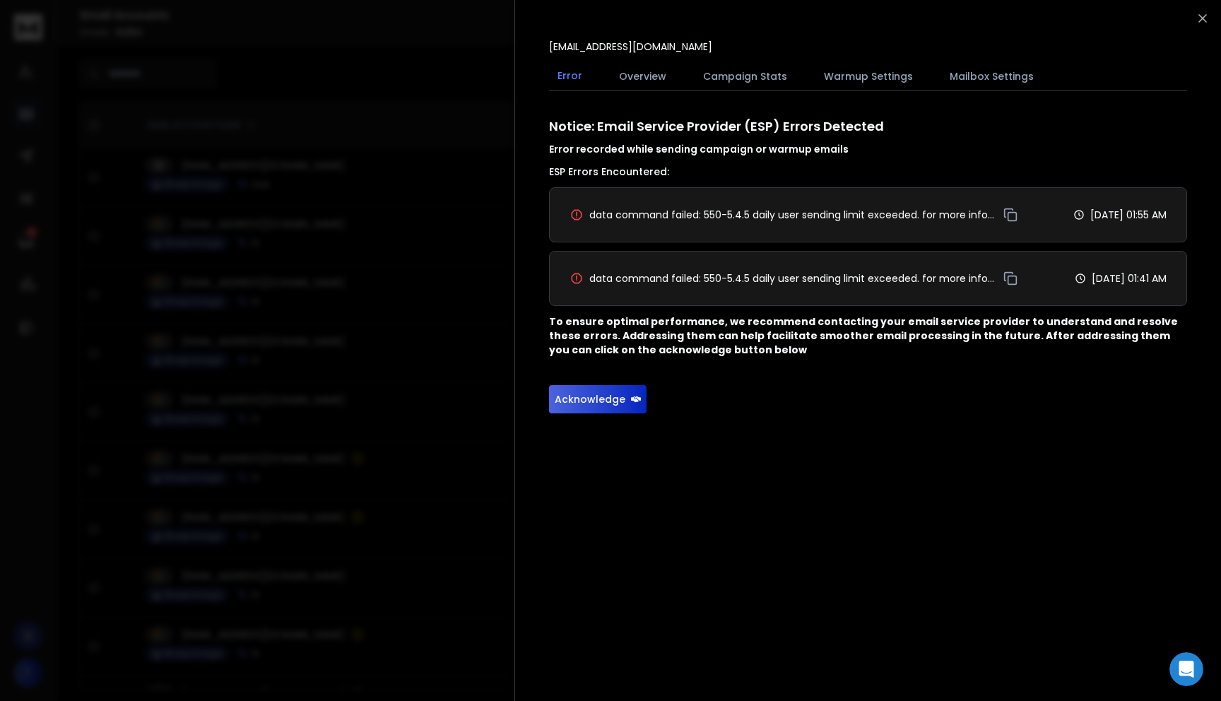
click at [755, 78] on button "Campaign Stats" at bounding box center [745, 76] width 101 height 31
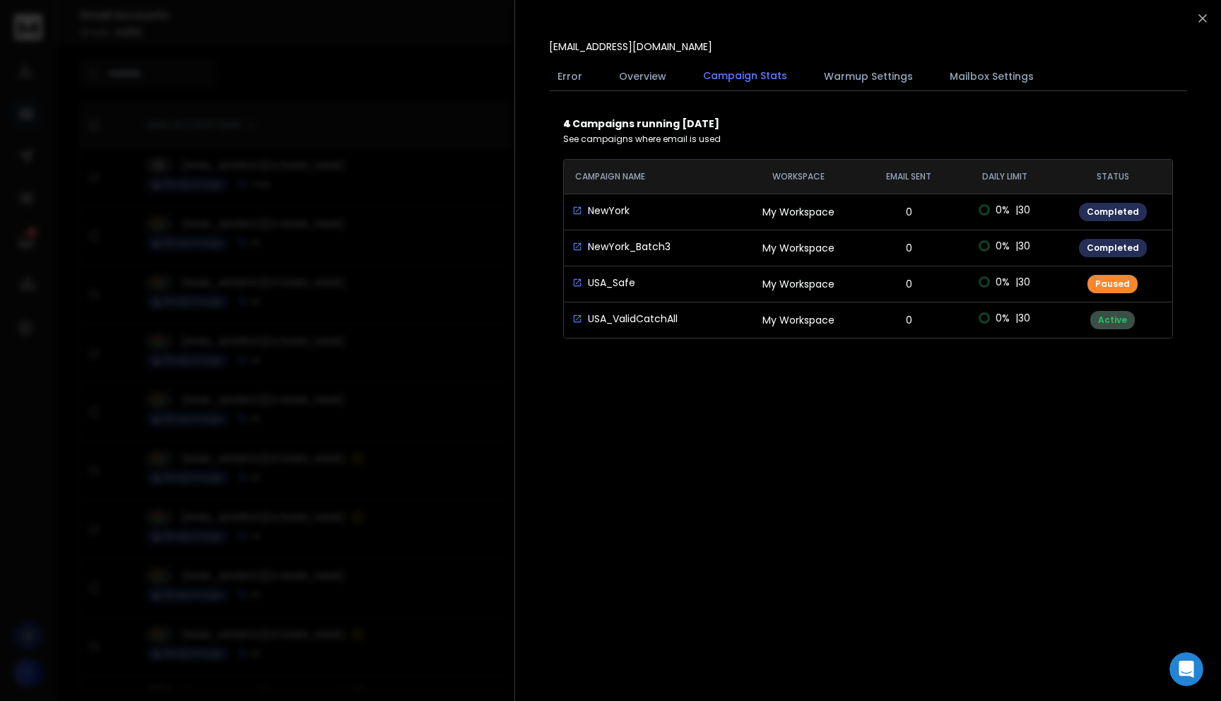
click at [625, 73] on button "Overview" at bounding box center [643, 76] width 64 height 31
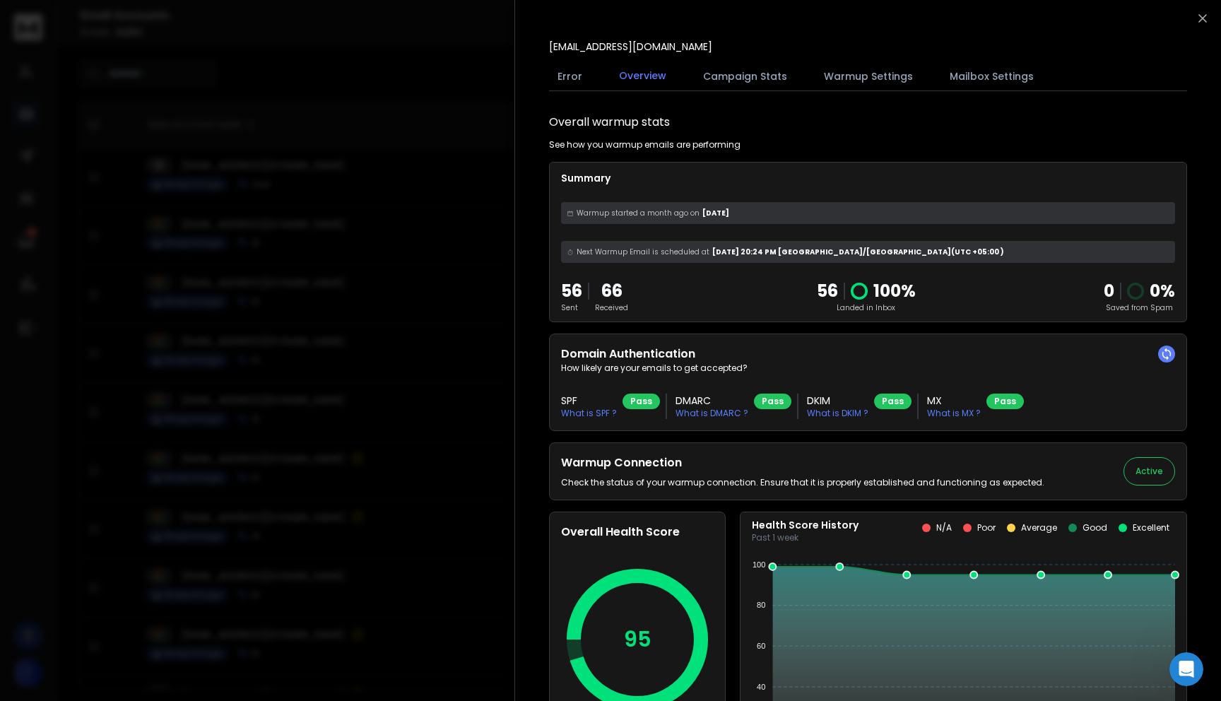
click at [571, 80] on button "Error" at bounding box center [570, 76] width 42 height 31
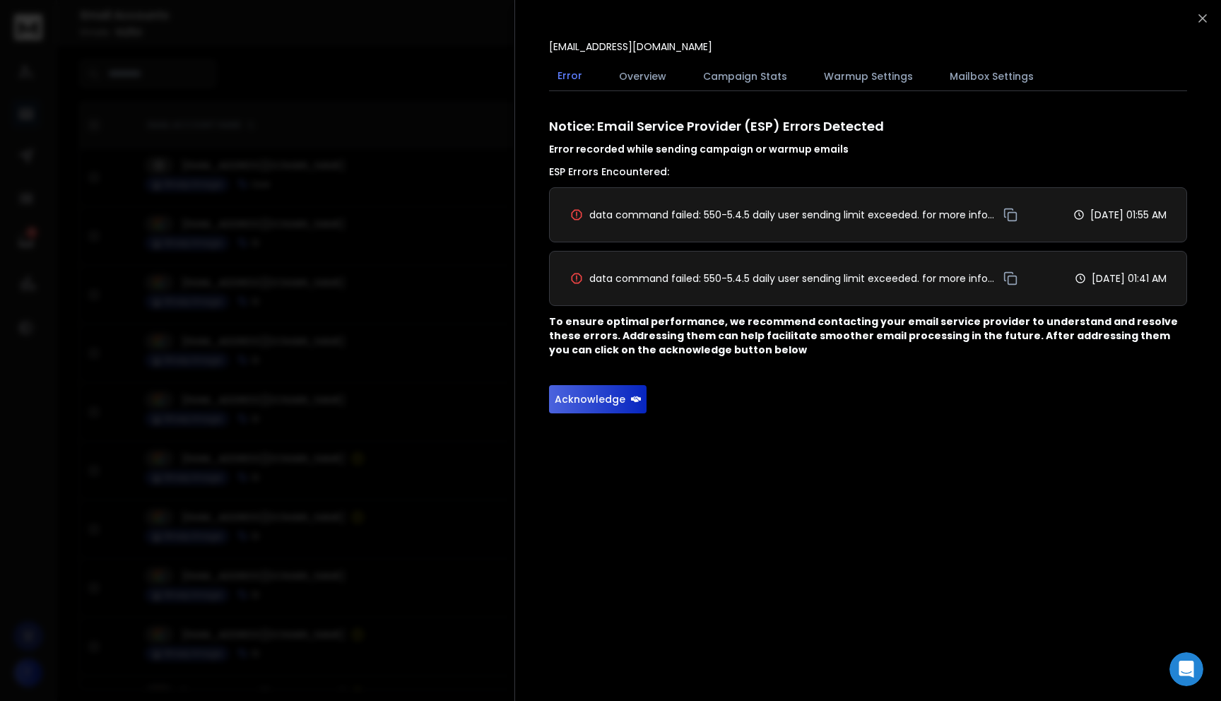
click at [596, 396] on button "Acknowledge" at bounding box center [598, 399] width 98 height 28
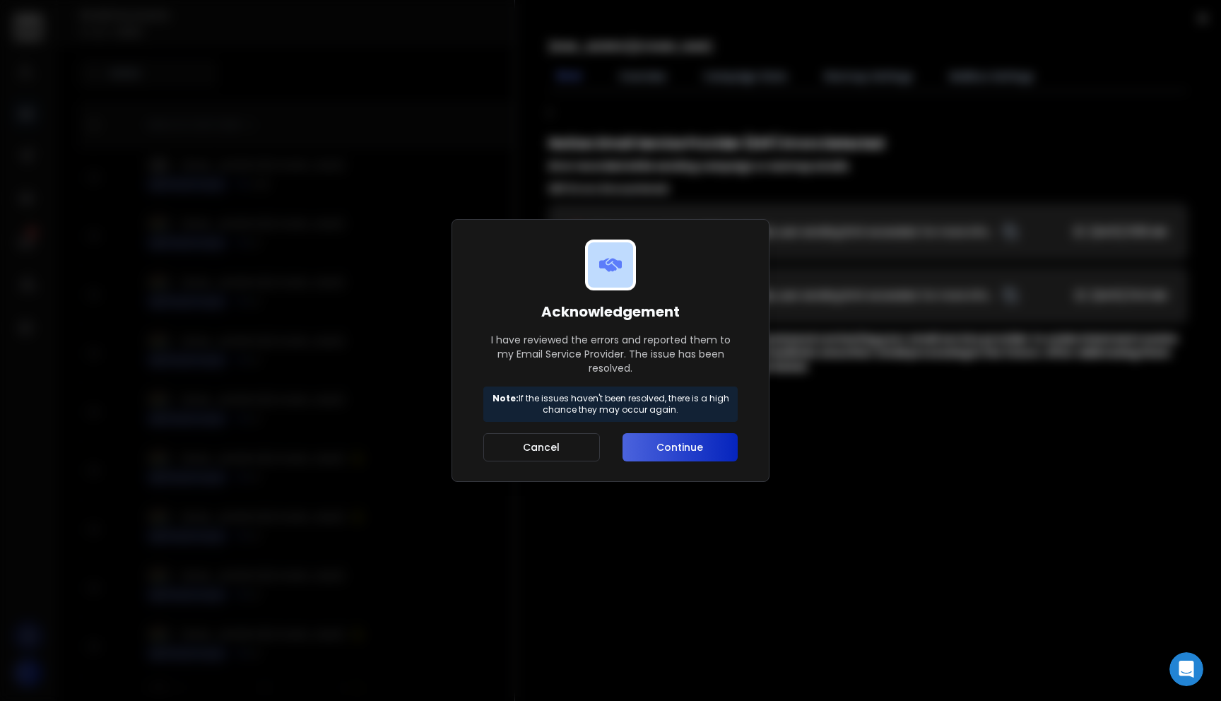
click at [670, 442] on button "Continue" at bounding box center [680, 447] width 115 height 28
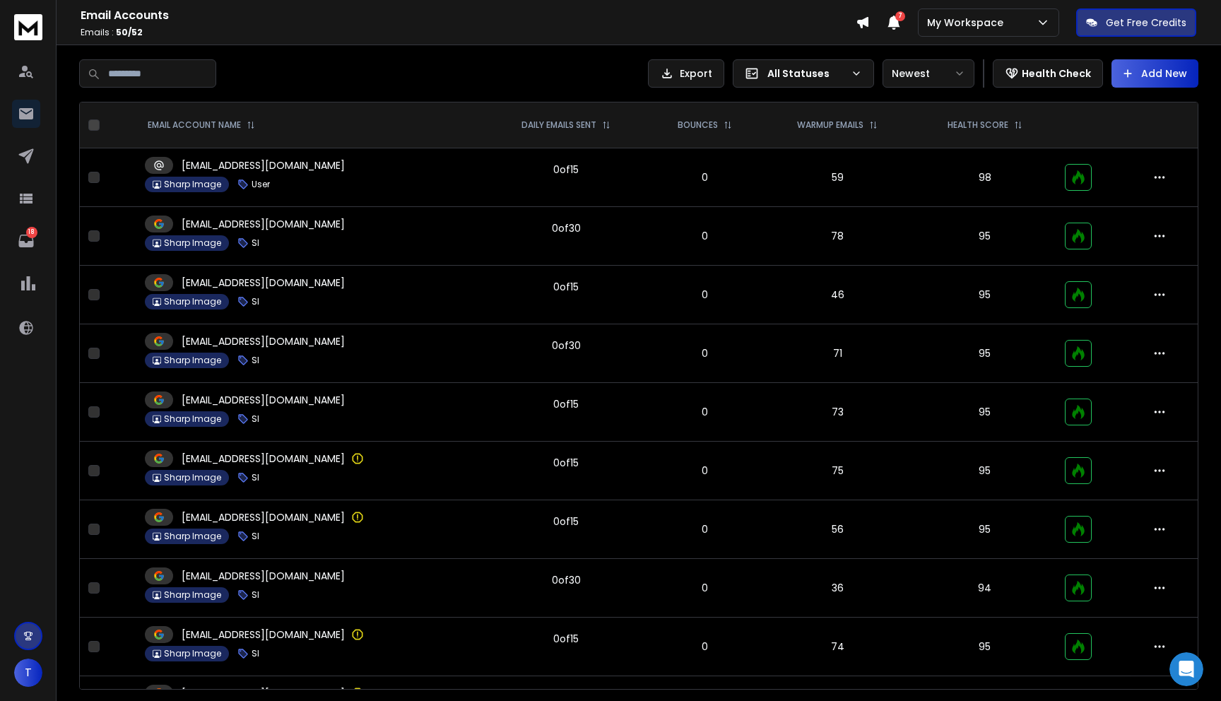
click at [423, 476] on div "Sharp Image SI" at bounding box center [310, 478] width 331 height 16
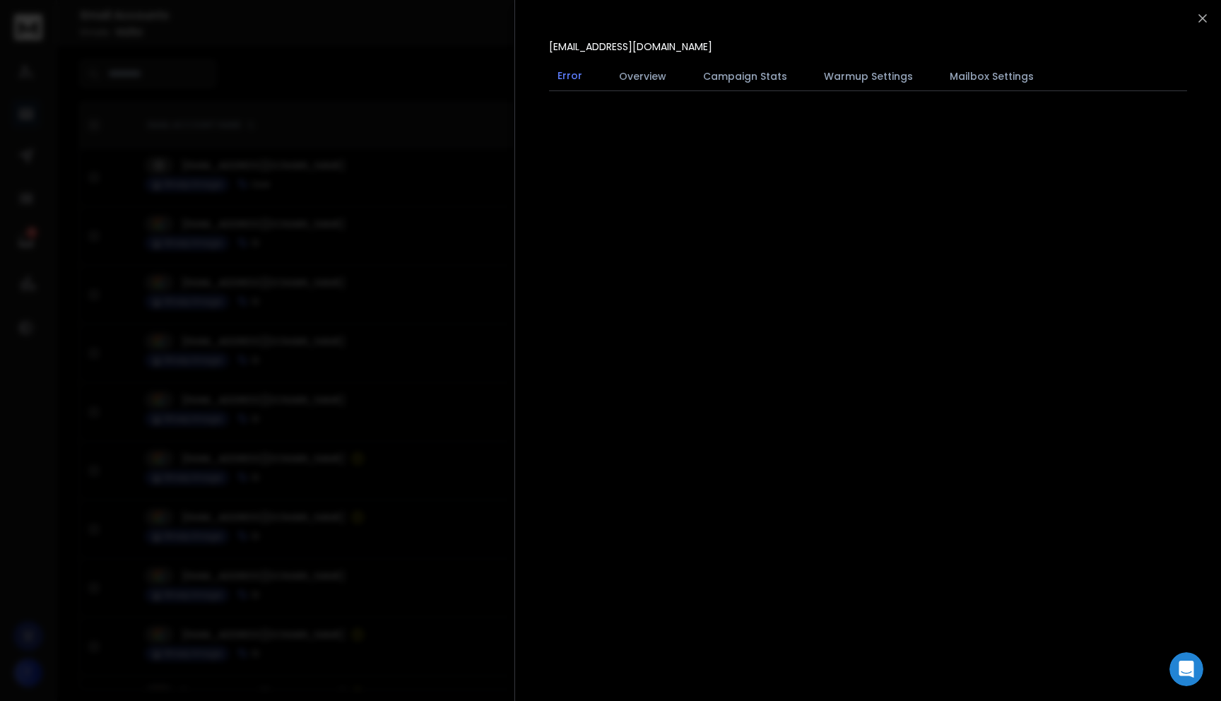
click at [573, 87] on button "Error" at bounding box center [570, 76] width 42 height 33
click at [728, 83] on button "Campaign Stats" at bounding box center [745, 76] width 101 height 31
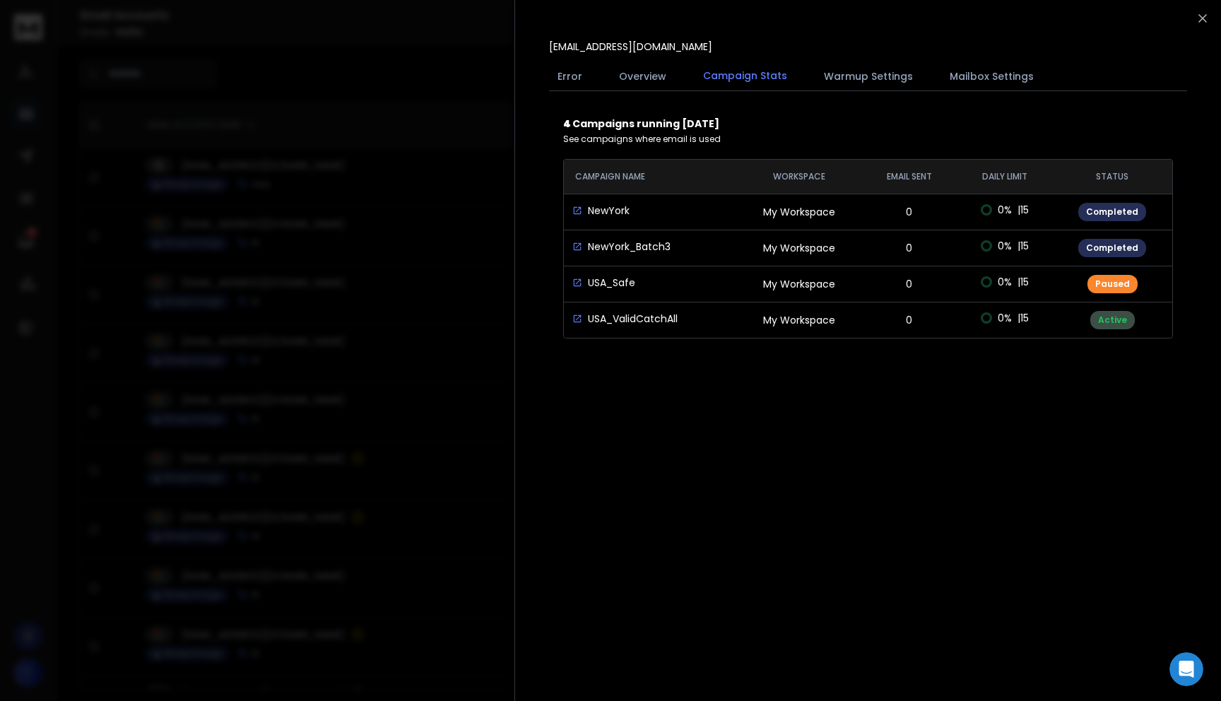
click at [575, 75] on button "Error" at bounding box center [570, 76] width 42 height 31
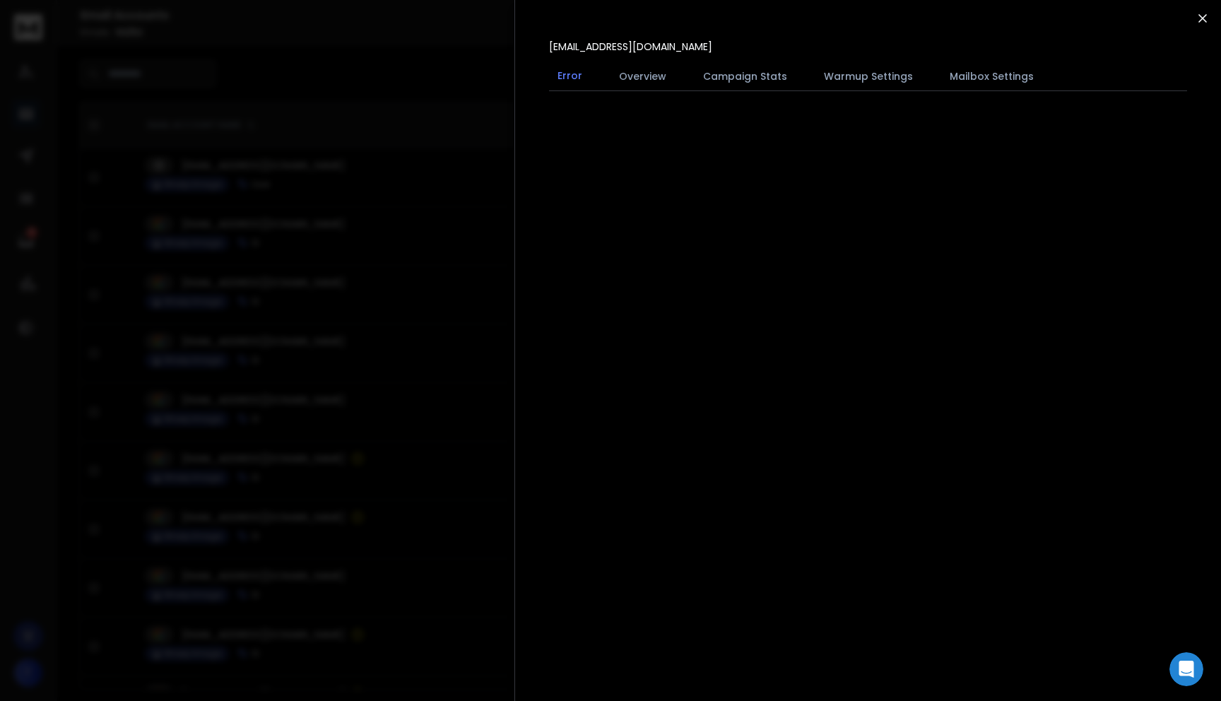
click at [1200, 17] on icon "button" at bounding box center [1203, 18] width 14 height 14
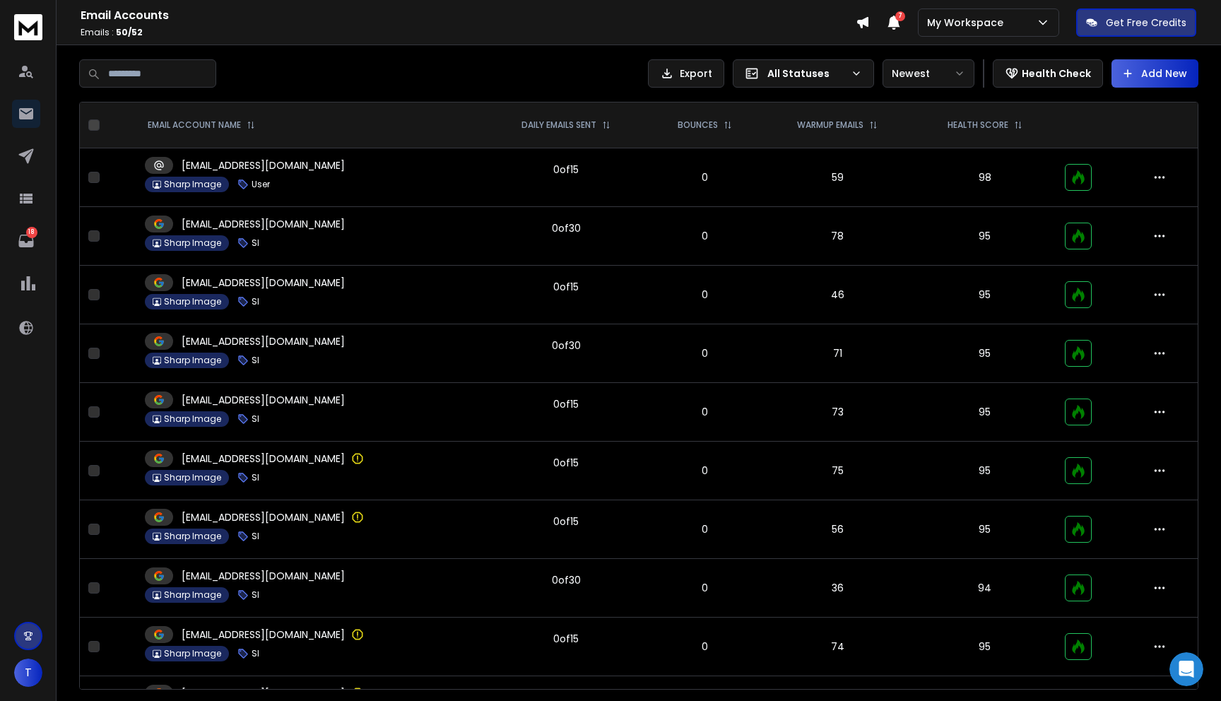
click at [443, 466] on div "[EMAIL_ADDRESS][DOMAIN_NAME]" at bounding box center [310, 458] width 331 height 17
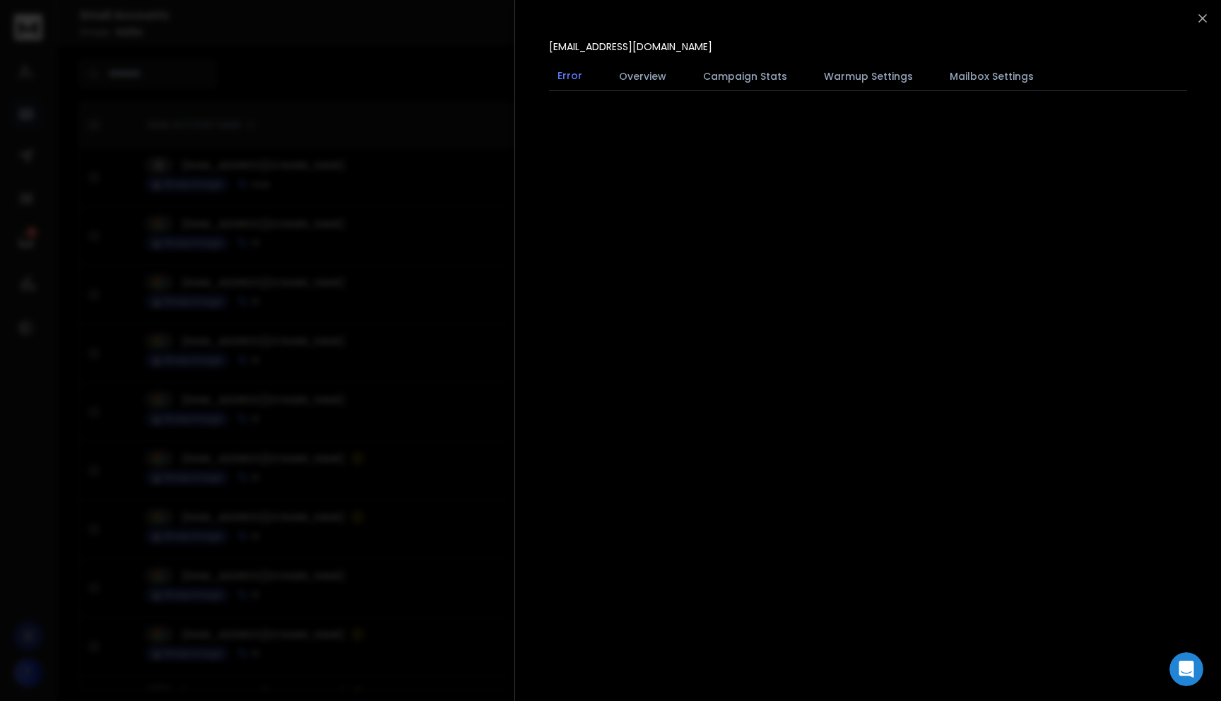
click at [987, 78] on button "Mailbox Settings" at bounding box center [991, 76] width 101 height 31
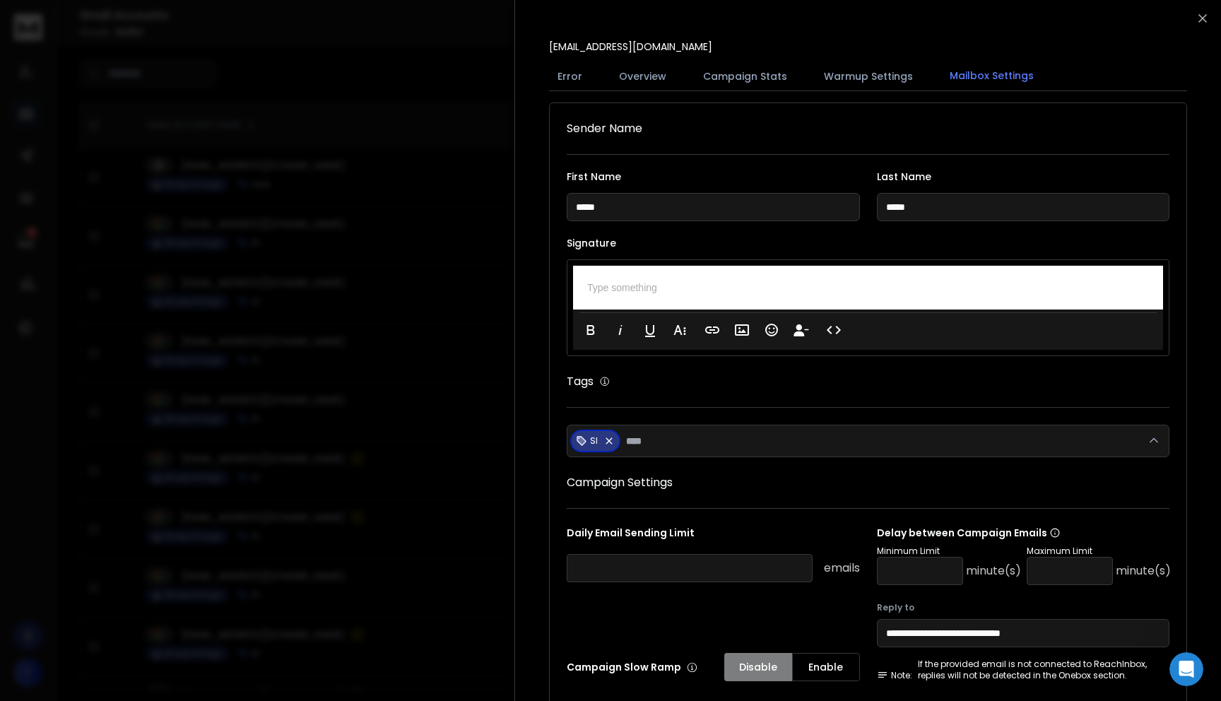
click at [568, 76] on button "Error" at bounding box center [570, 76] width 42 height 31
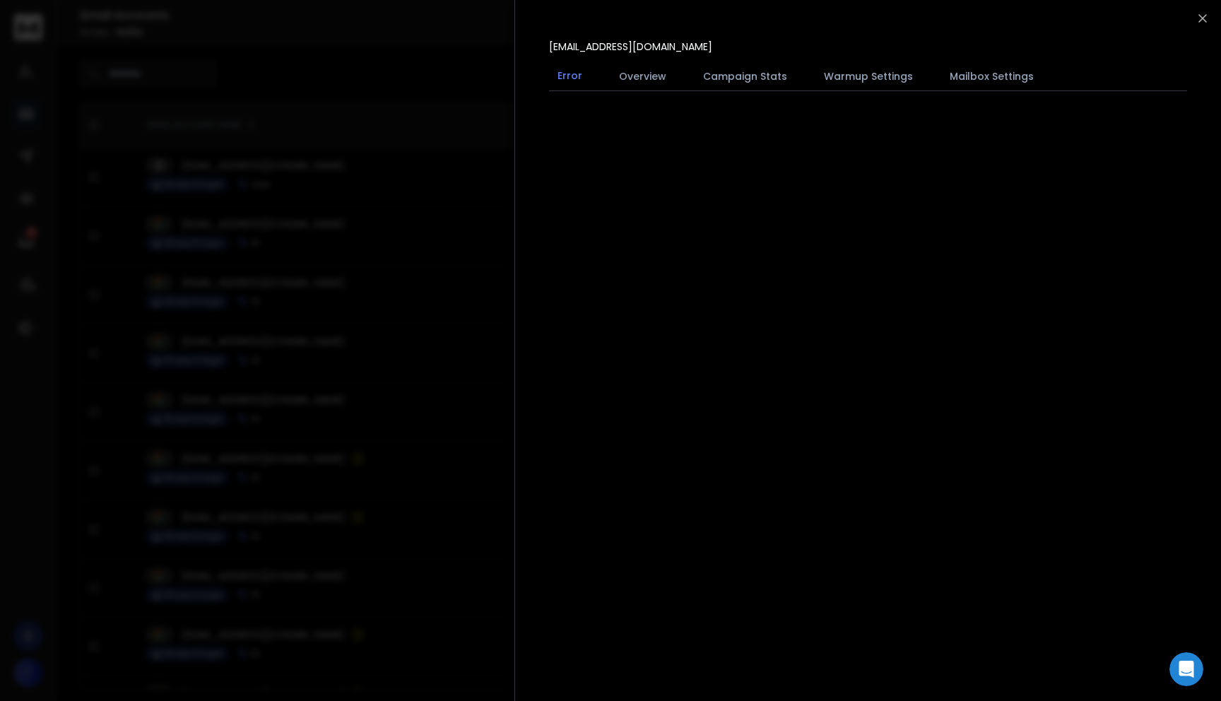
click at [386, 242] on div at bounding box center [610, 350] width 1221 height 701
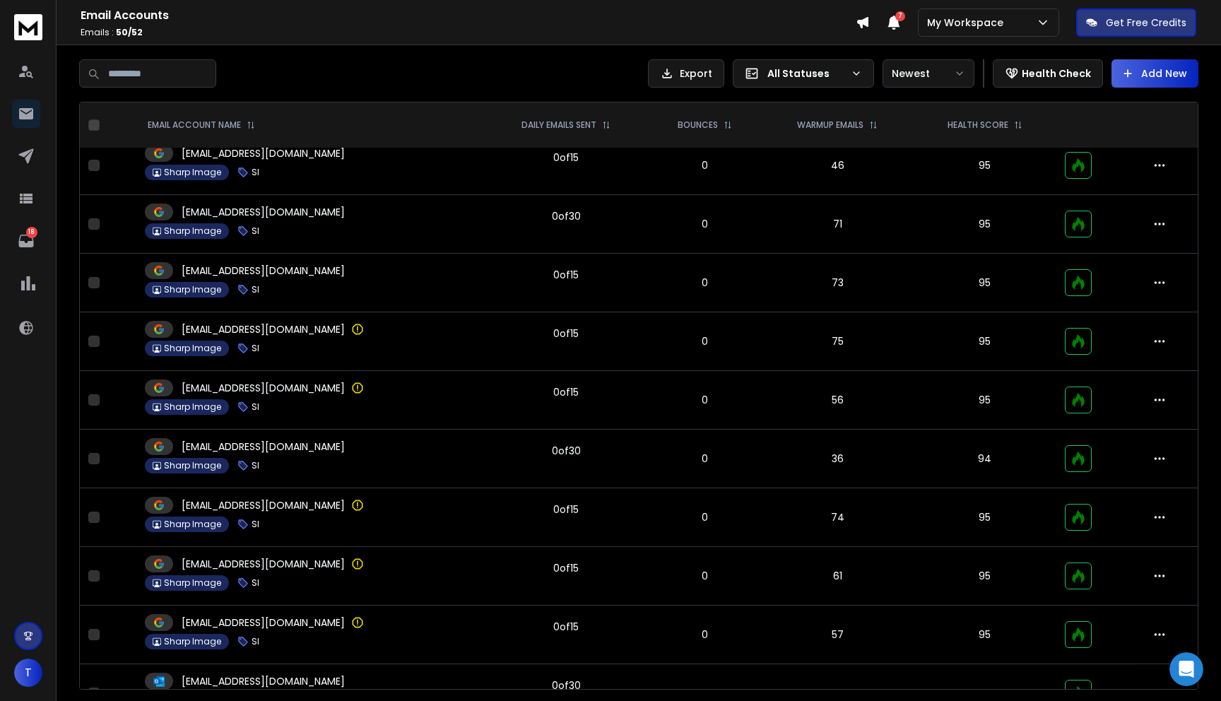
scroll to position [138, 0]
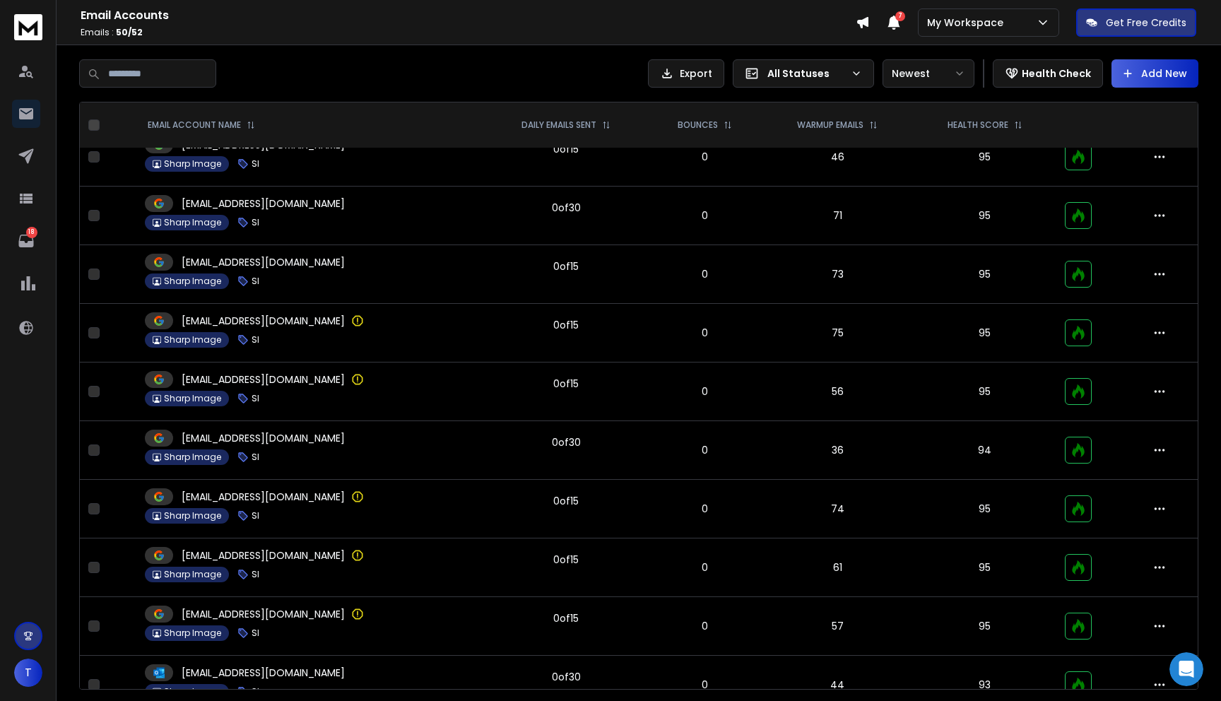
click at [431, 510] on div "Sharp Image SI" at bounding box center [310, 516] width 331 height 16
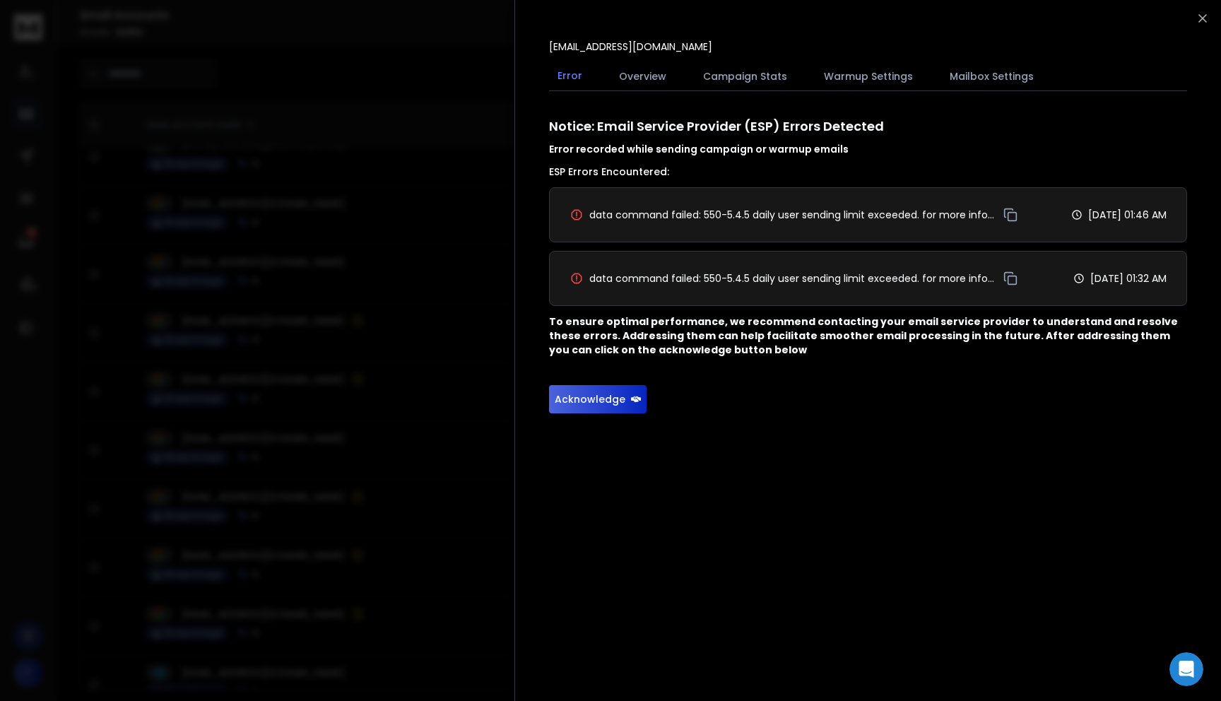
click at [583, 396] on button "Acknowledge" at bounding box center [598, 399] width 98 height 28
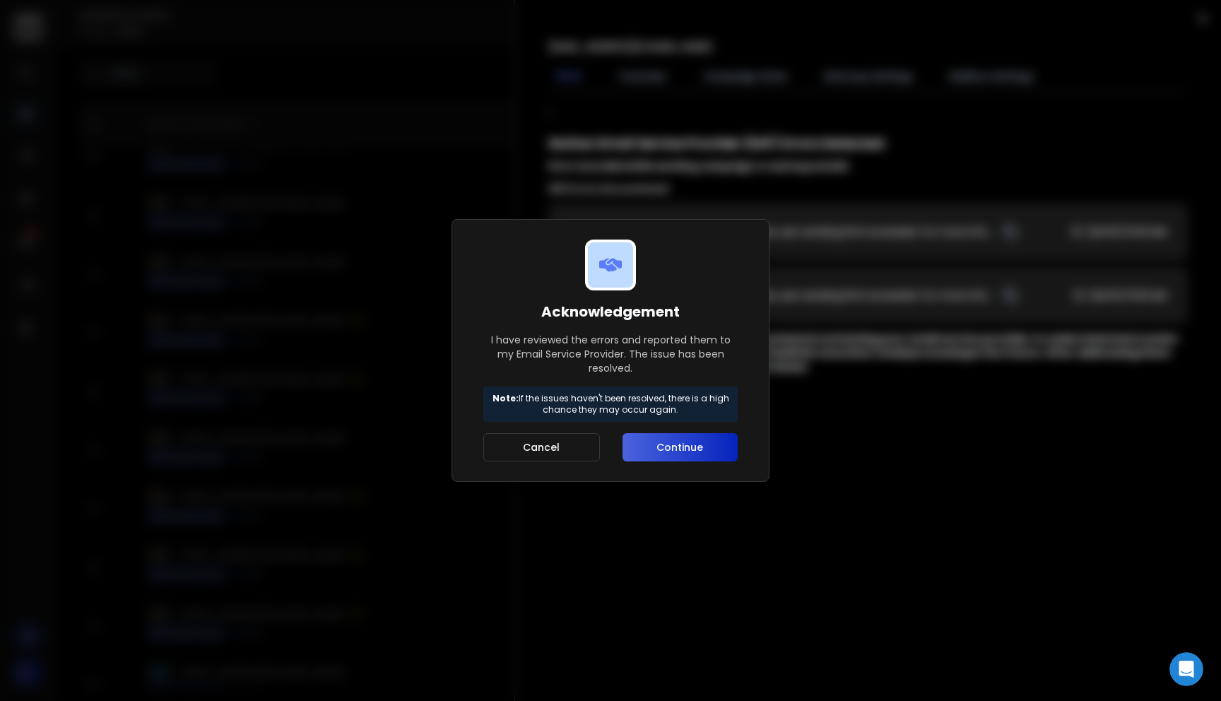
click at [683, 448] on button "Continue" at bounding box center [680, 447] width 115 height 28
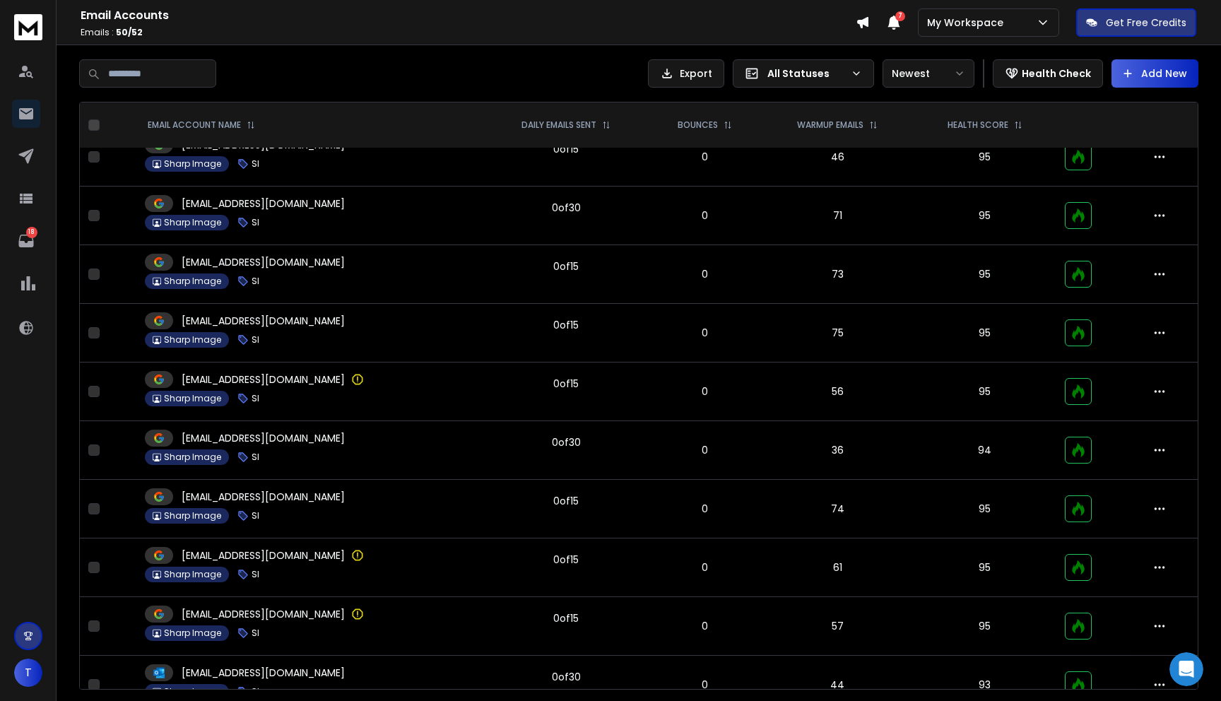
click at [389, 567] on div "Sharp Image SI" at bounding box center [310, 575] width 331 height 16
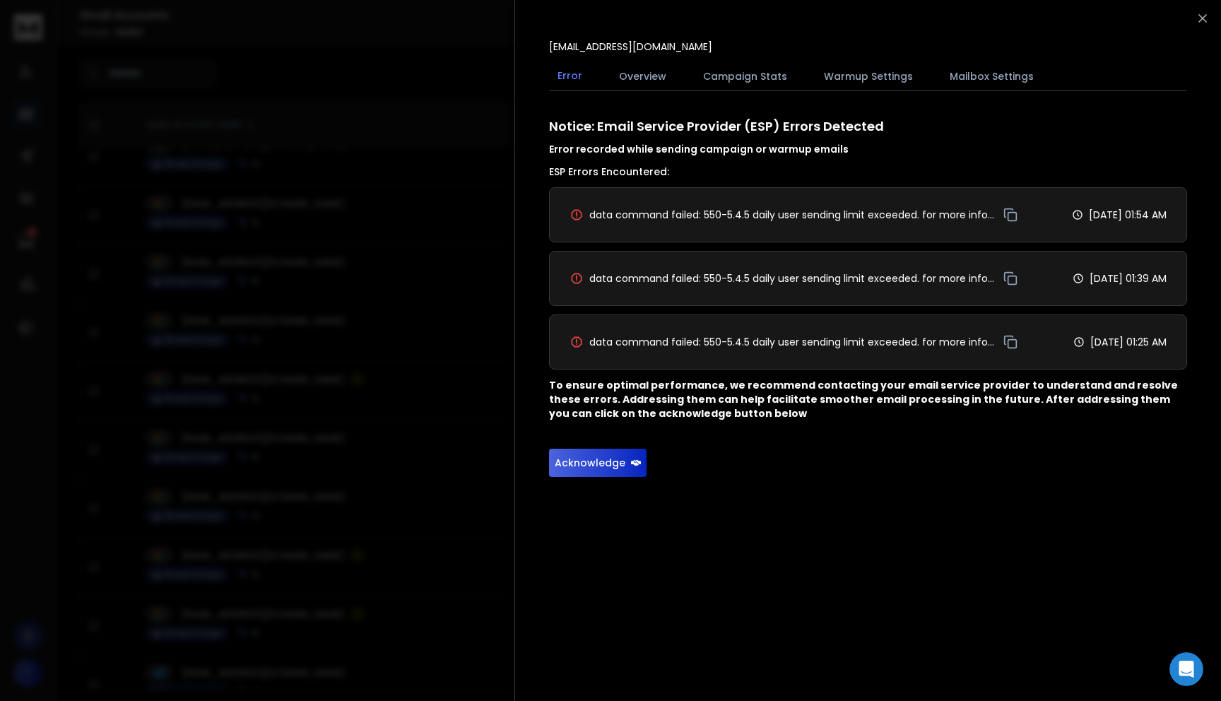
click at [650, 80] on button "Overview" at bounding box center [643, 76] width 64 height 31
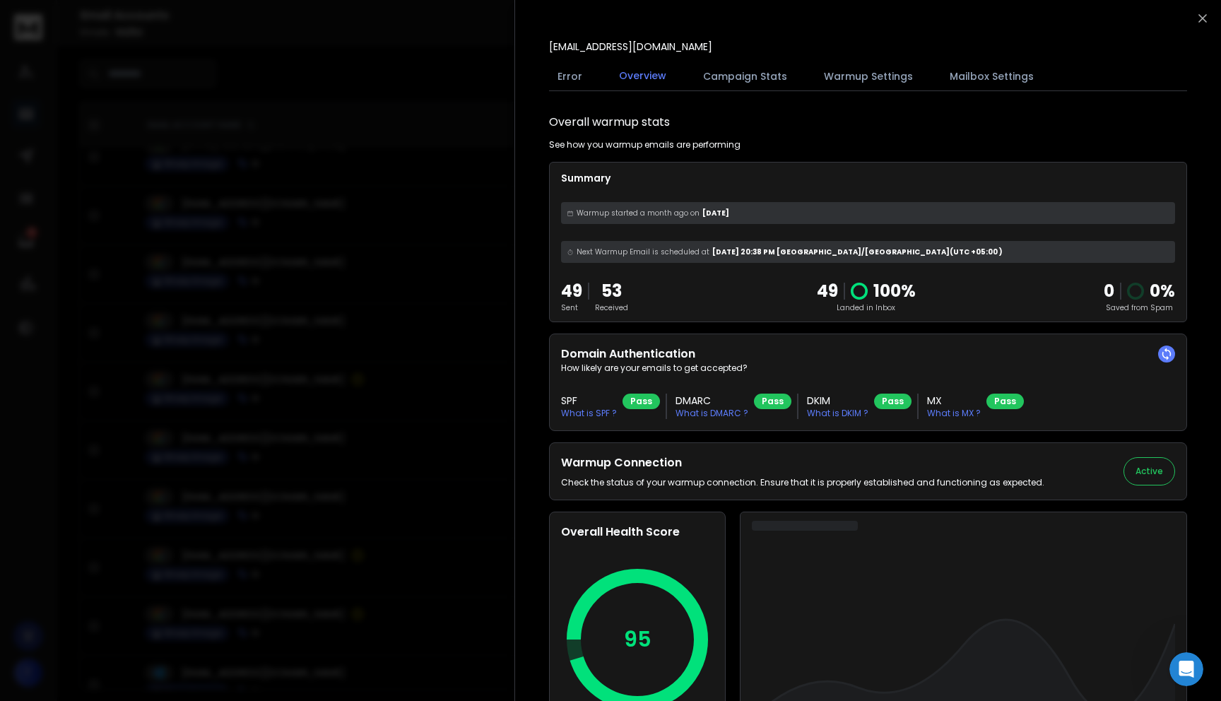
click at [972, 73] on button "Mailbox Settings" at bounding box center [991, 76] width 101 height 31
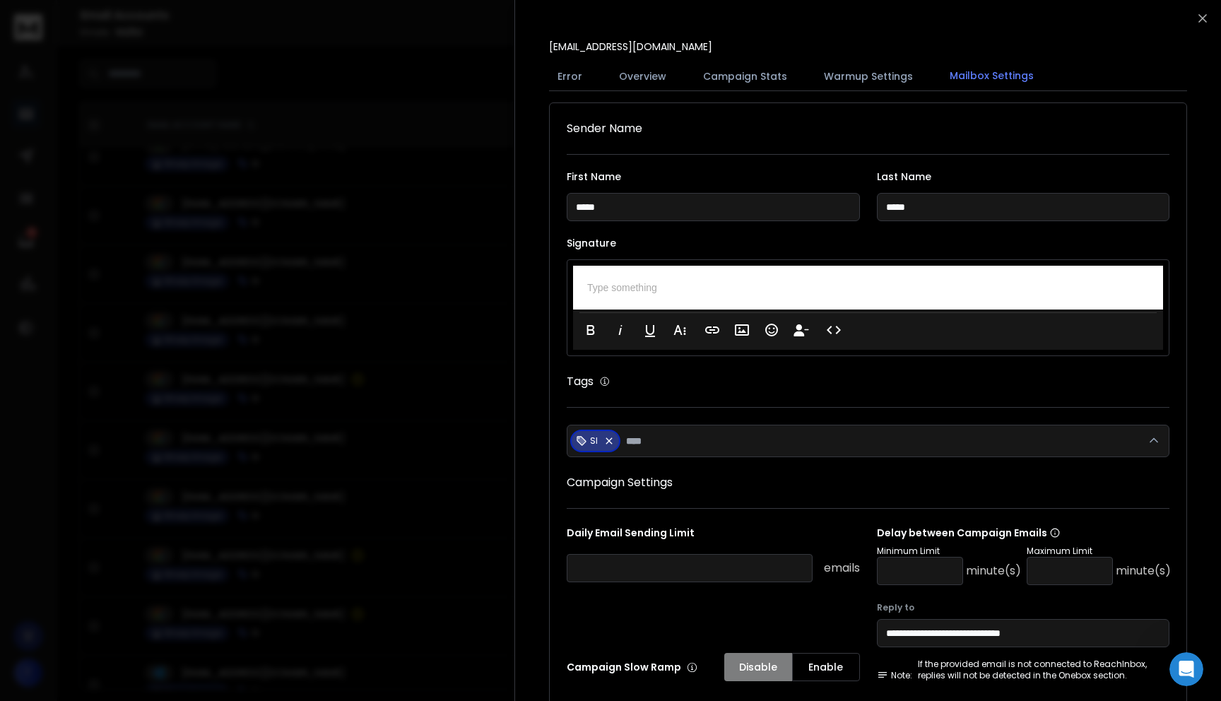
click at [577, 74] on button "Error" at bounding box center [570, 76] width 42 height 31
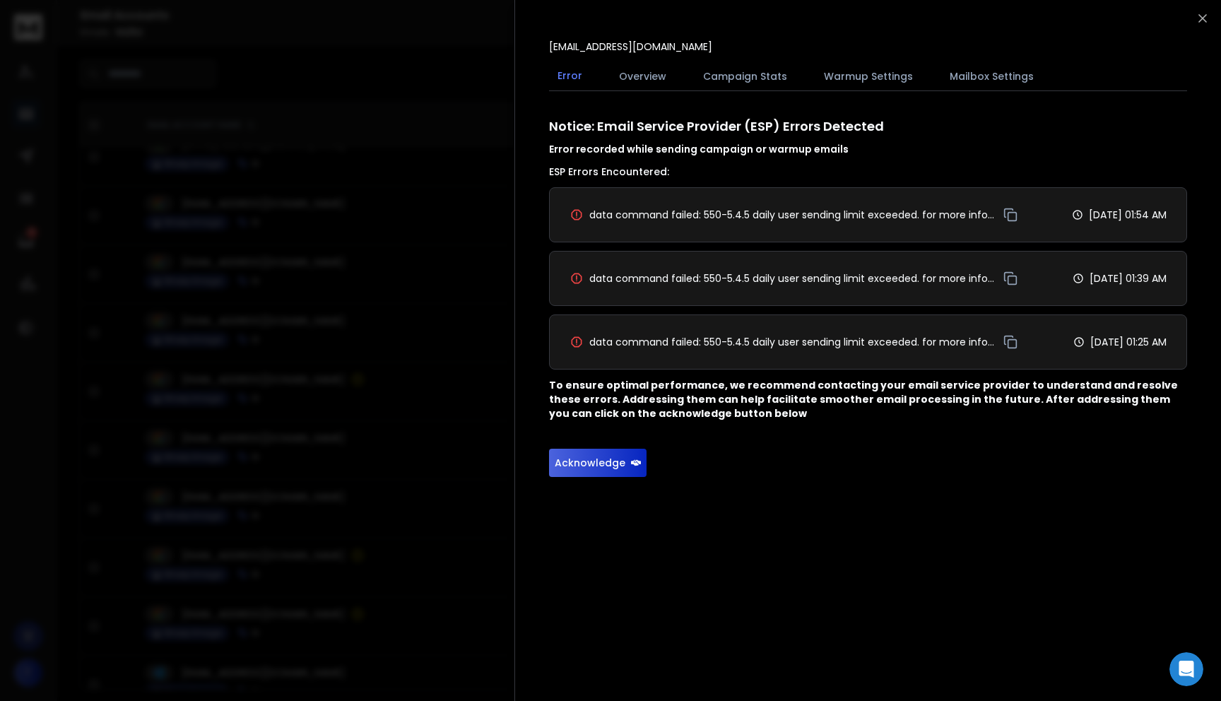
click at [592, 460] on button "Acknowledge" at bounding box center [598, 463] width 98 height 28
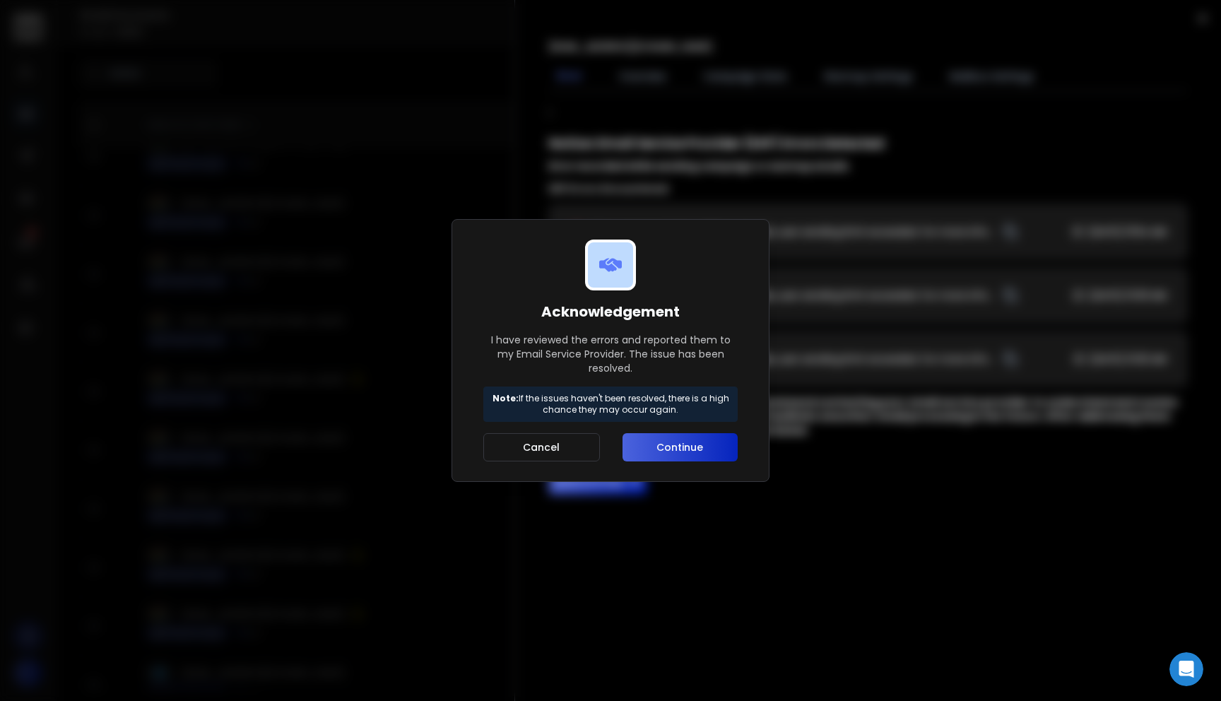
click at [654, 452] on button "Continue" at bounding box center [680, 447] width 115 height 28
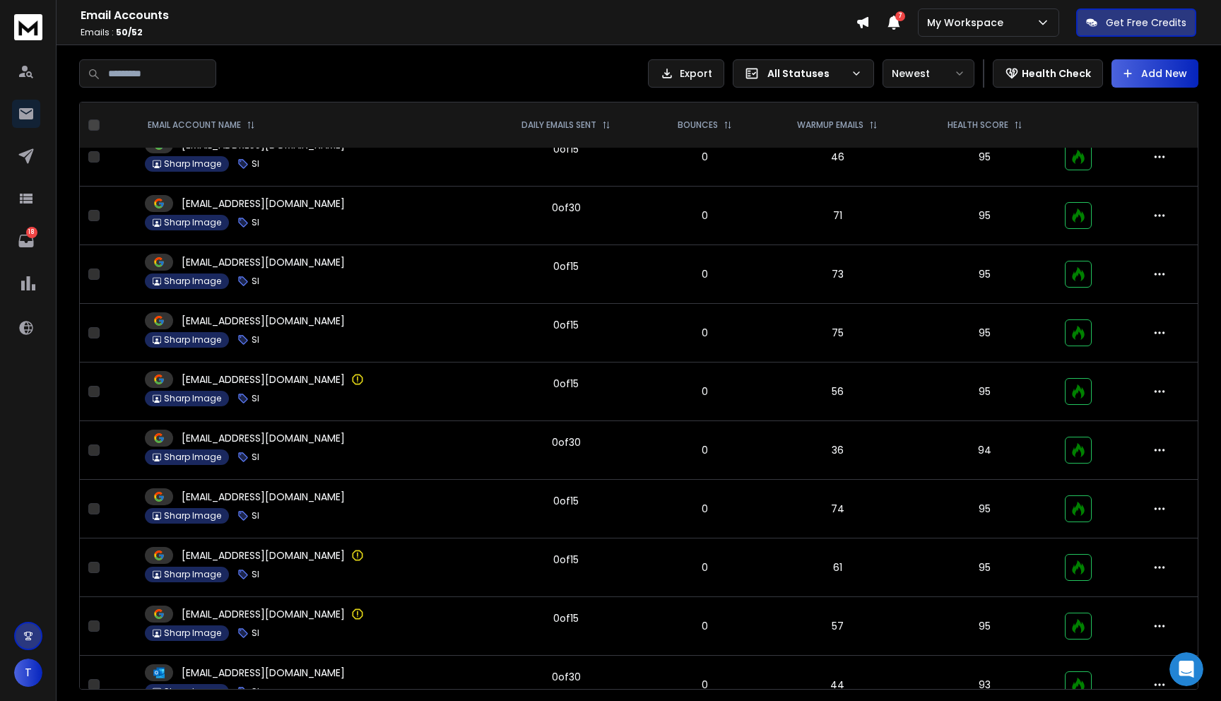
click at [476, 573] on div "Sharp Image SI" at bounding box center [310, 575] width 331 height 16
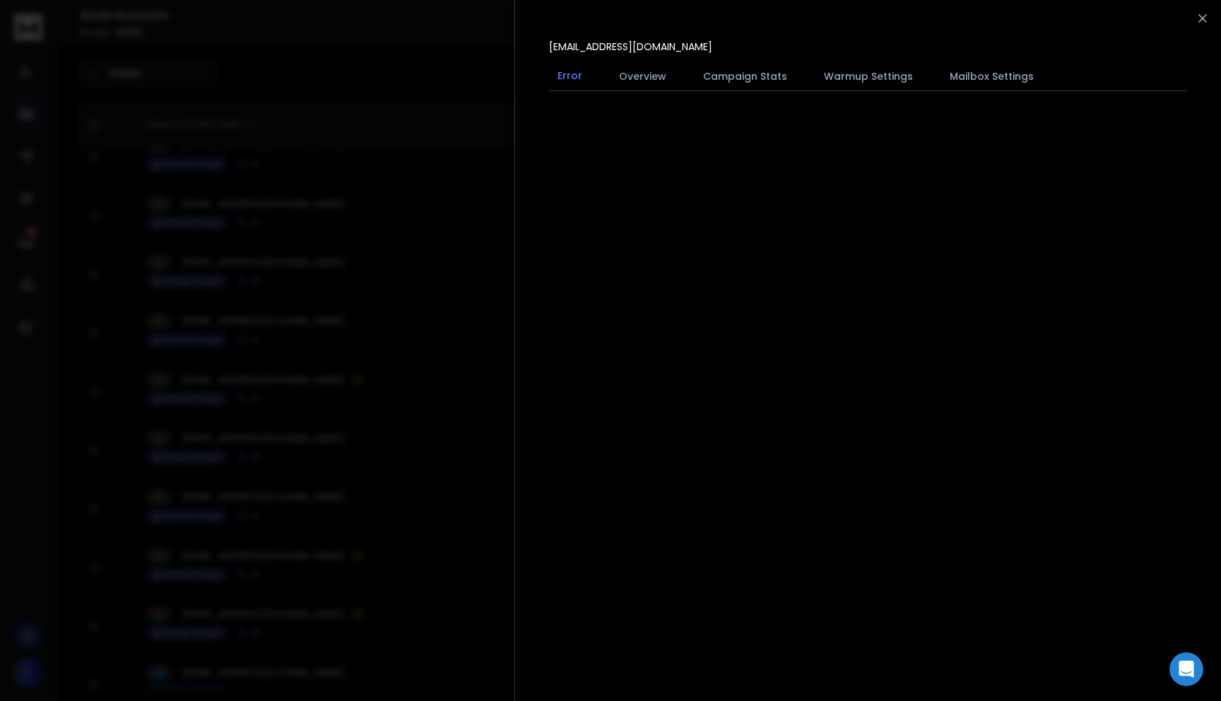
click at [1006, 73] on button "Mailbox Settings" at bounding box center [991, 76] width 101 height 31
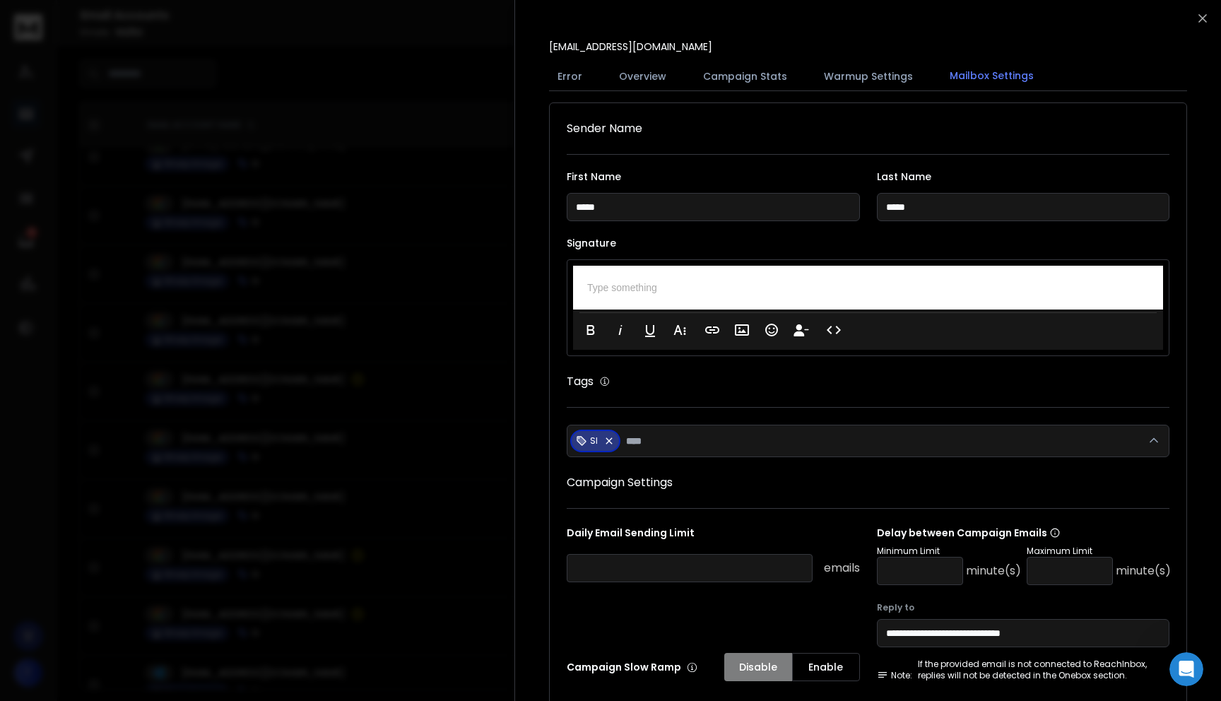
click at [653, 81] on button "Overview" at bounding box center [643, 76] width 64 height 31
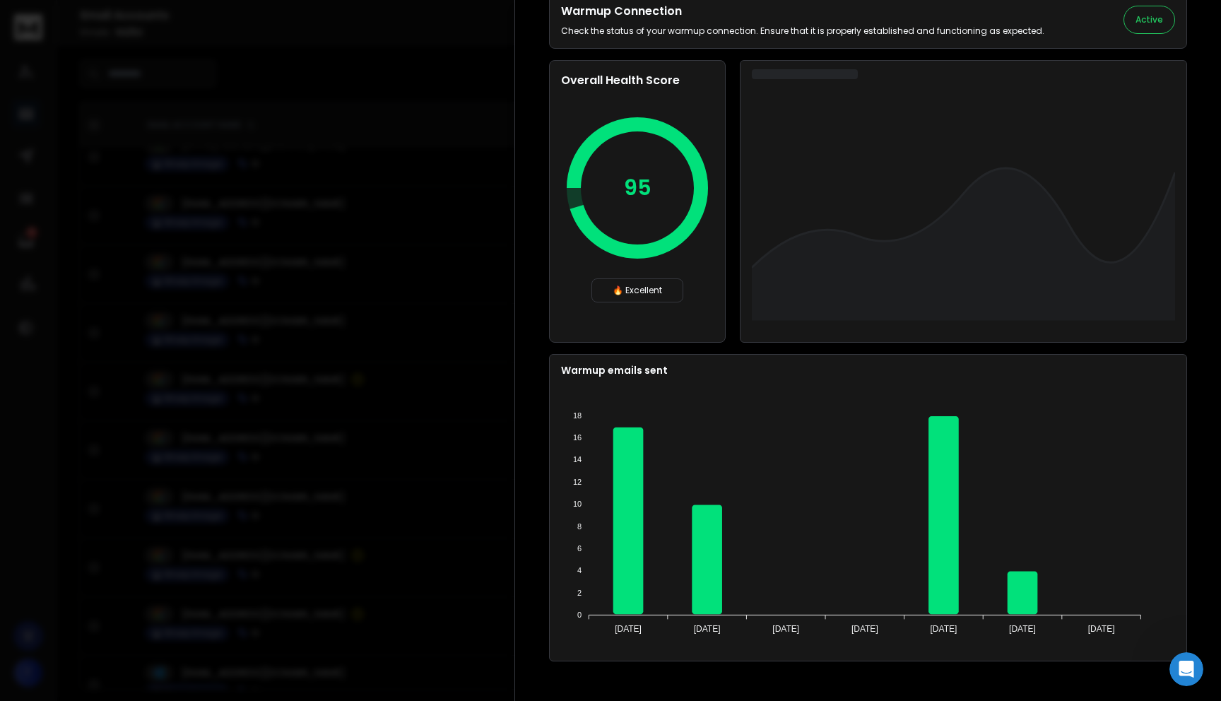
scroll to position [0, 0]
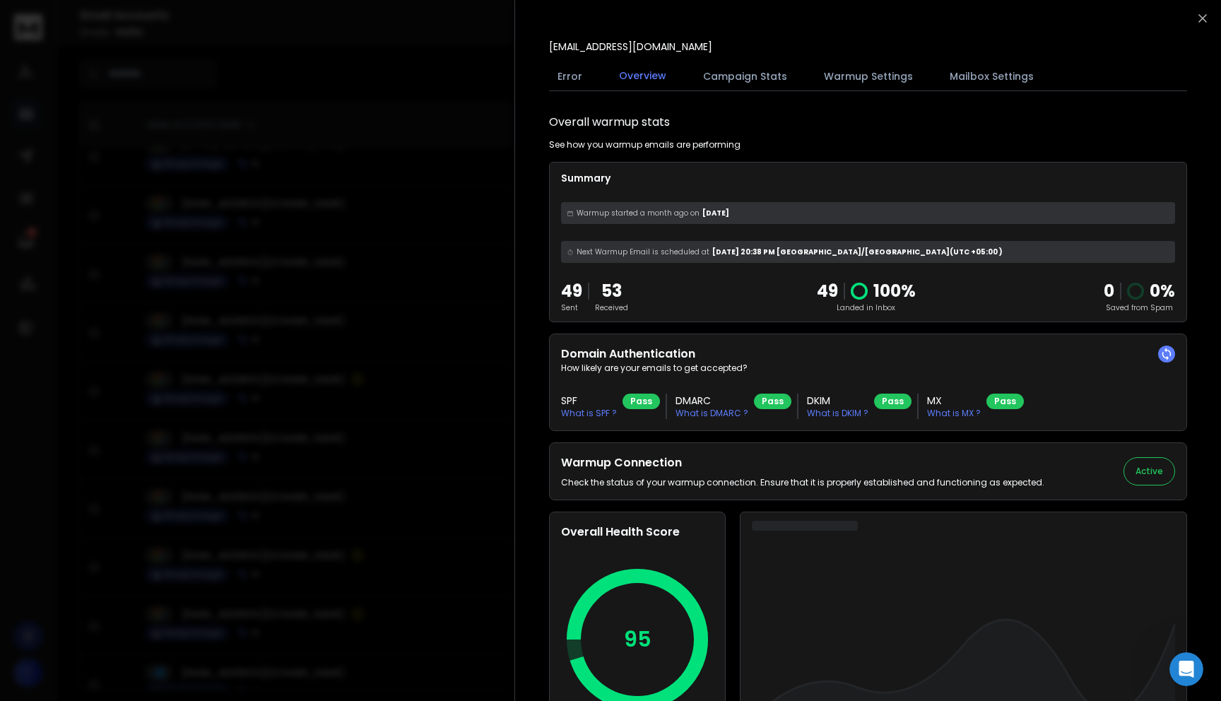
click at [570, 81] on button "Error" at bounding box center [570, 76] width 42 height 31
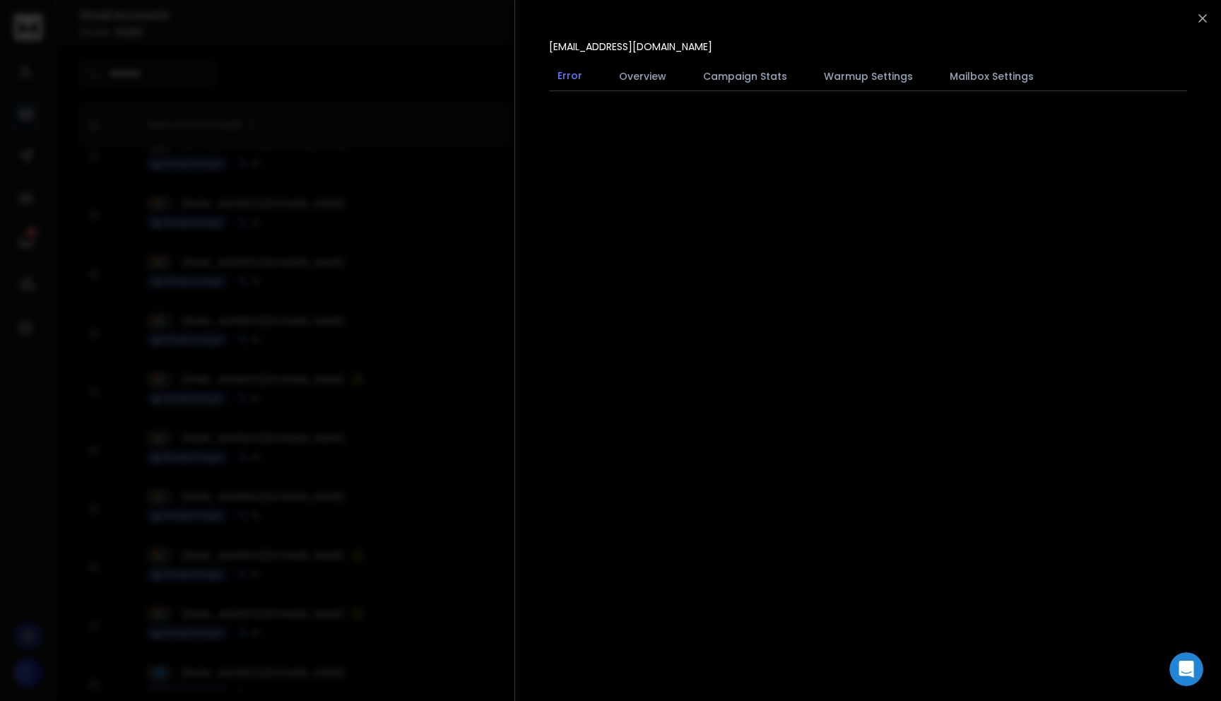
click at [279, 430] on div at bounding box center [610, 350] width 1221 height 701
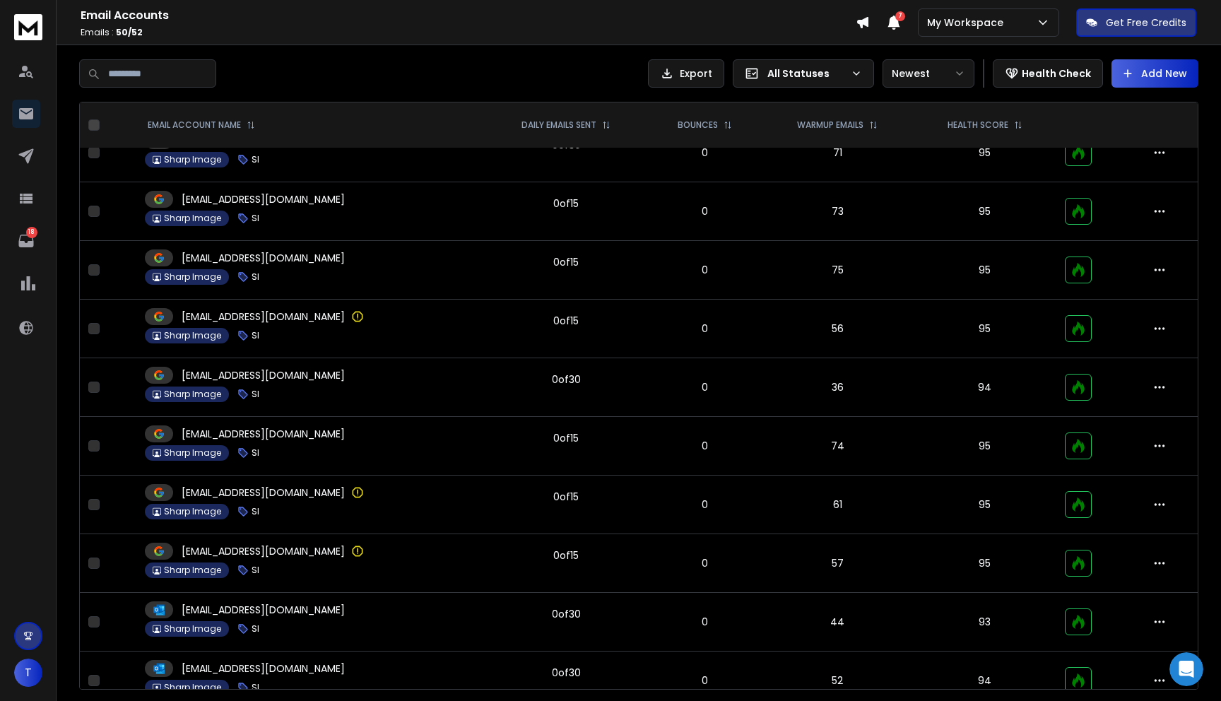
scroll to position [229, 0]
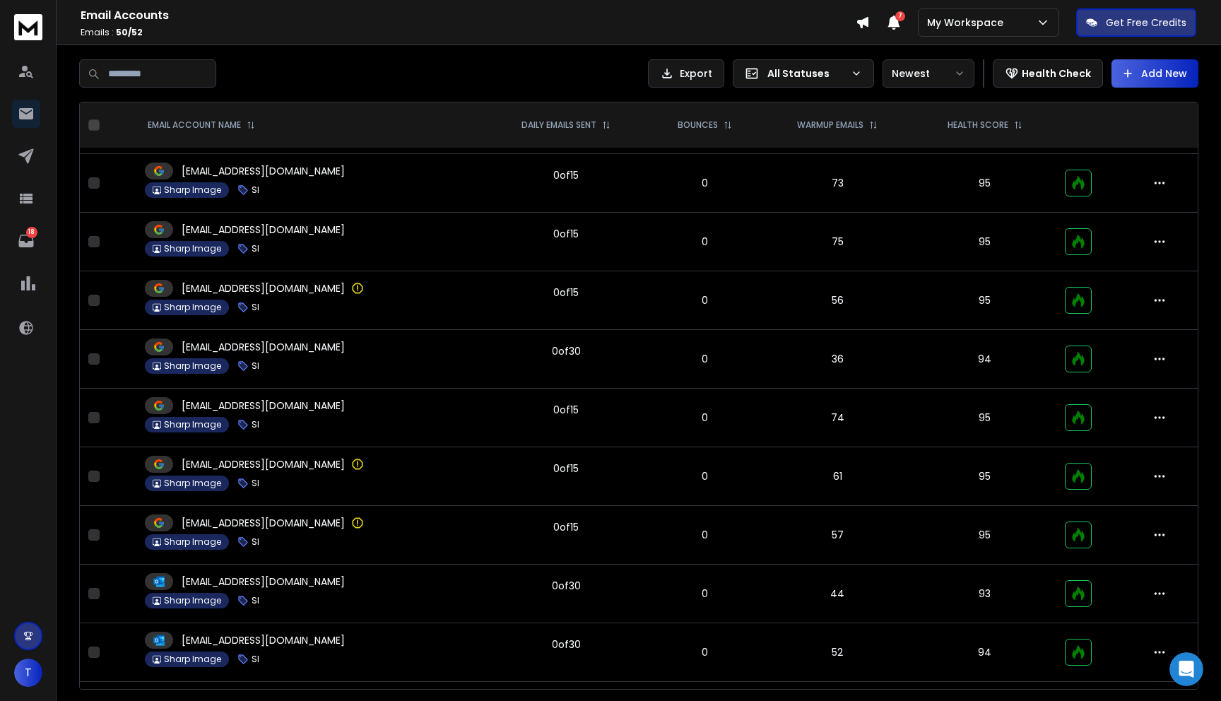
click at [377, 485] on div "Sharp Image SI" at bounding box center [310, 484] width 331 height 16
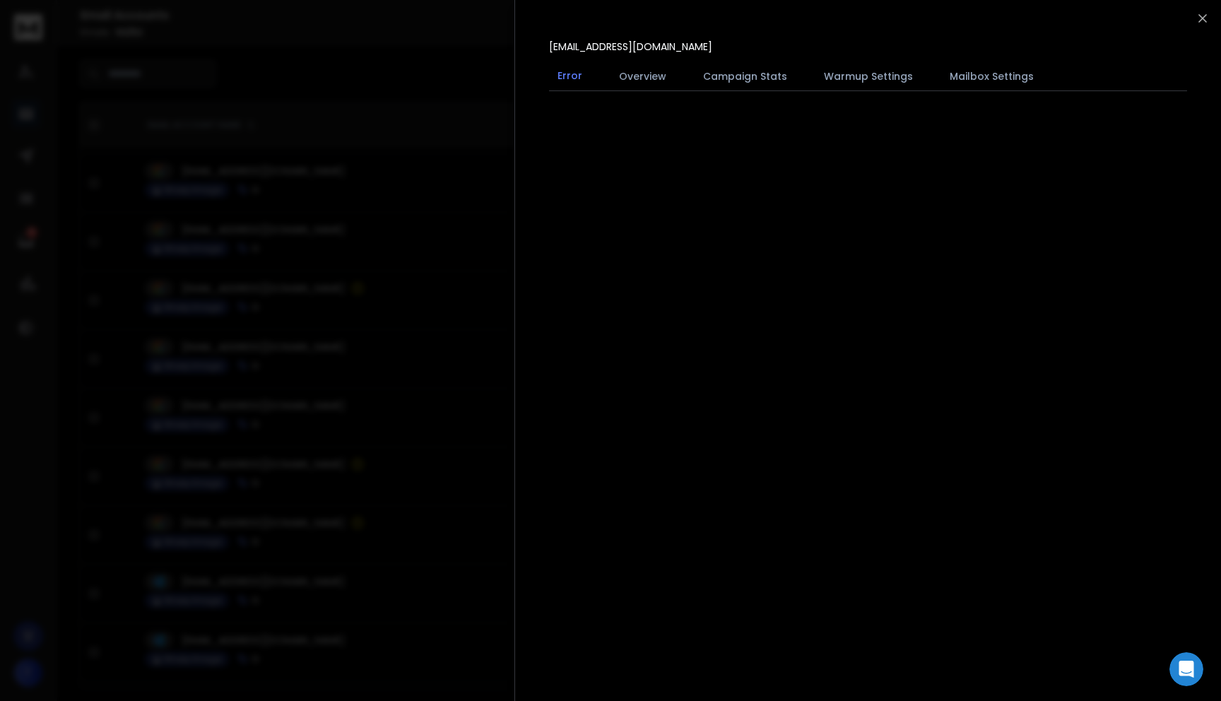
click at [377, 485] on div at bounding box center [610, 350] width 1221 height 701
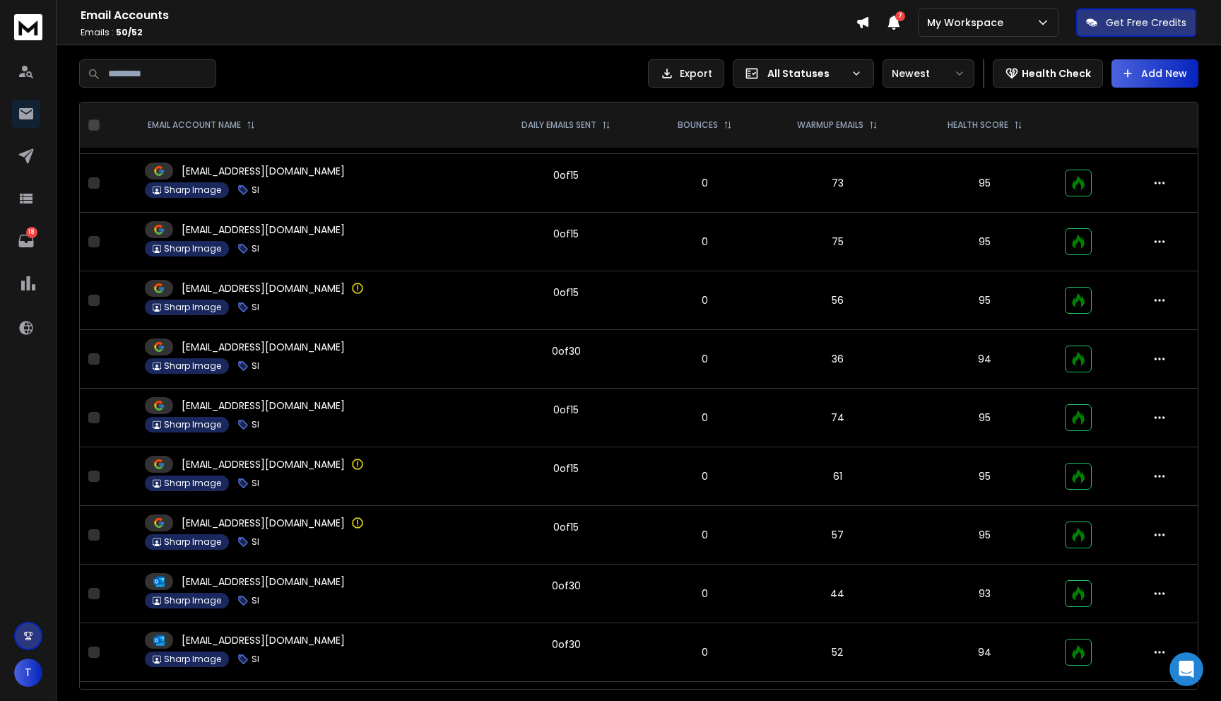
click at [382, 533] on td "tahir@sharpimageout.com Sharp Image SI" at bounding box center [310, 535] width 348 height 59
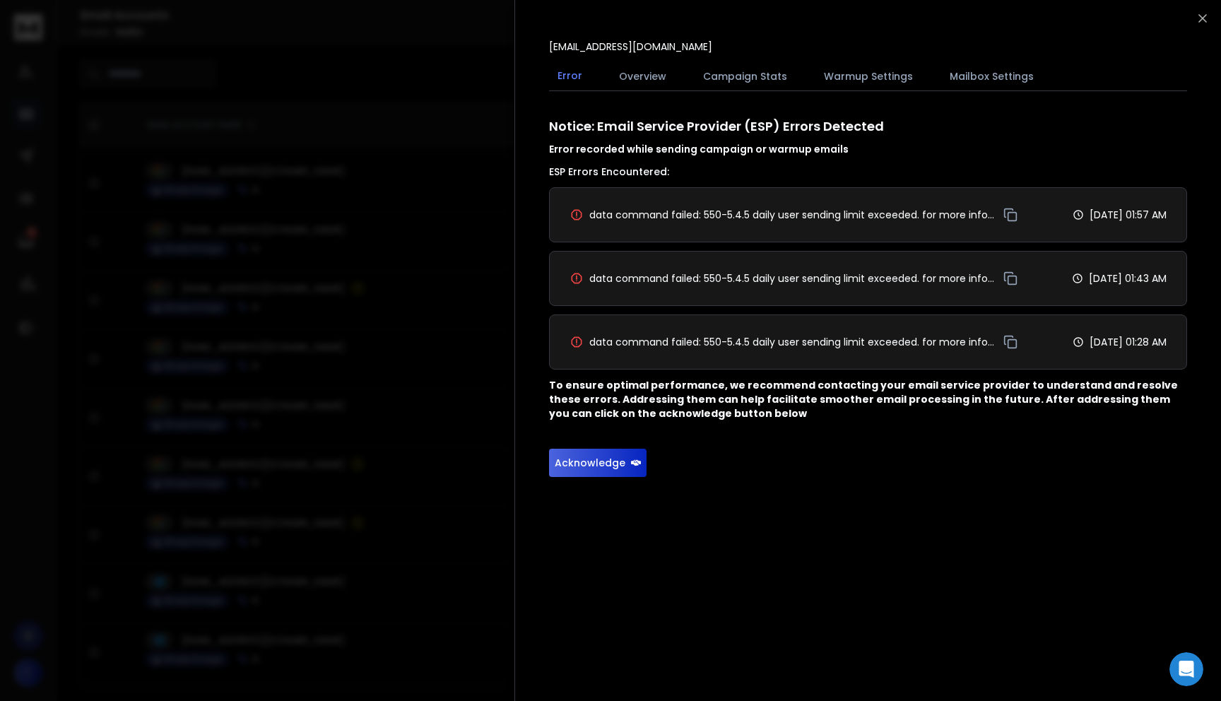
click at [570, 467] on button "Acknowledge" at bounding box center [598, 463] width 98 height 28
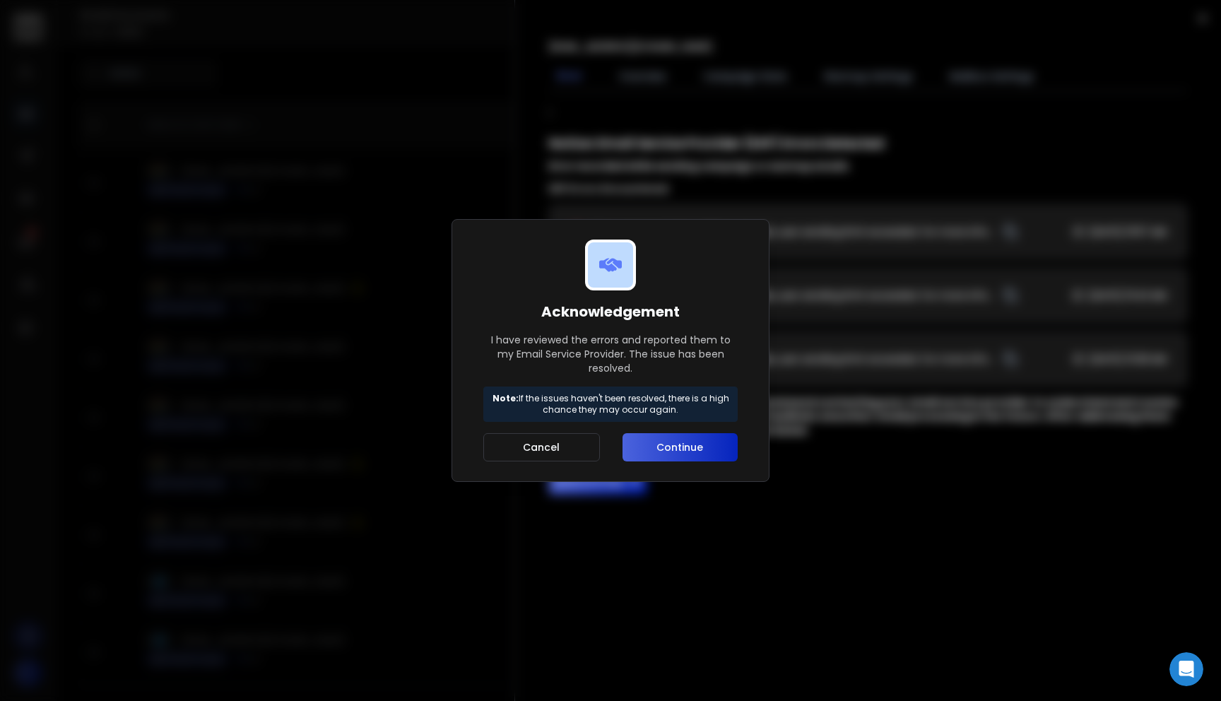
click at [659, 450] on button "Continue" at bounding box center [680, 447] width 115 height 28
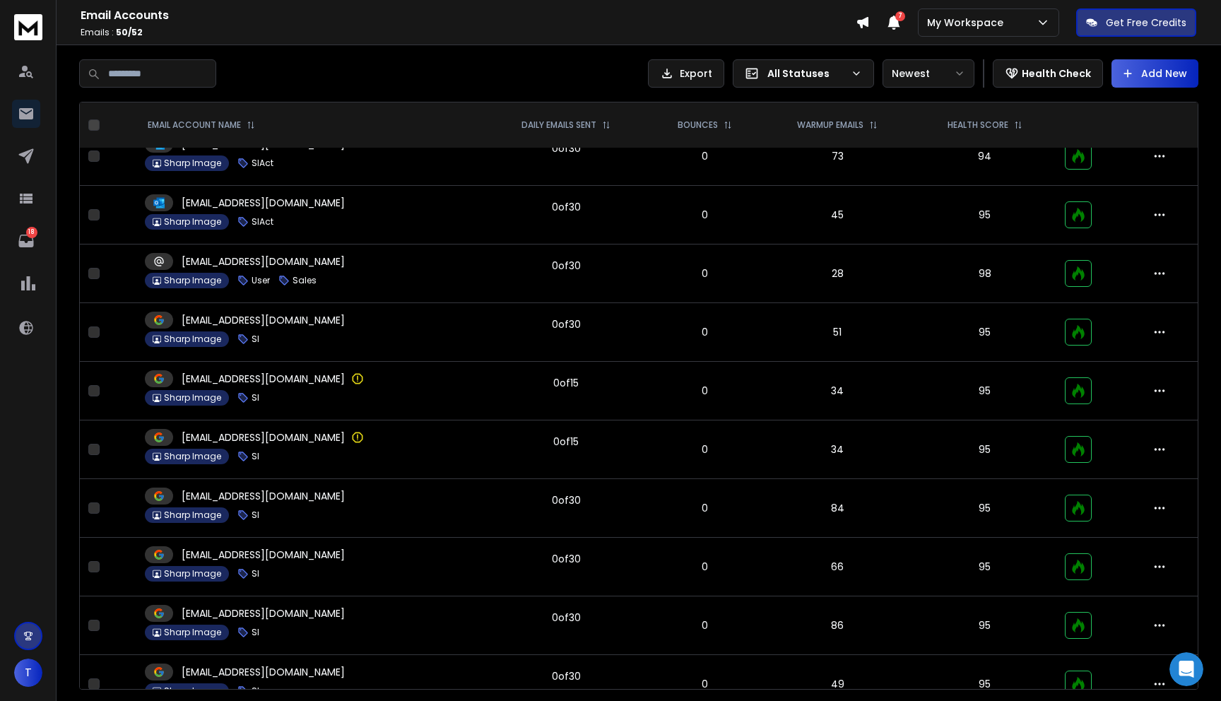
scroll to position [2237, 0]
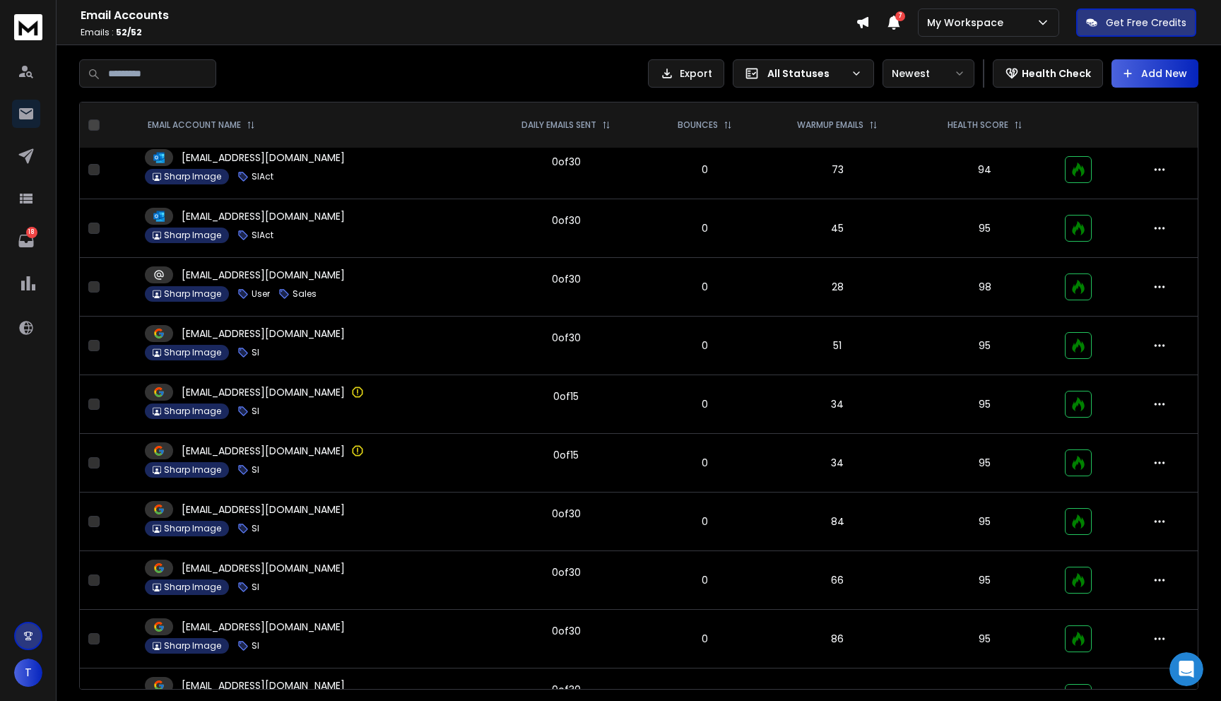
click at [453, 411] on div "Sharp Image SI" at bounding box center [310, 412] width 331 height 16
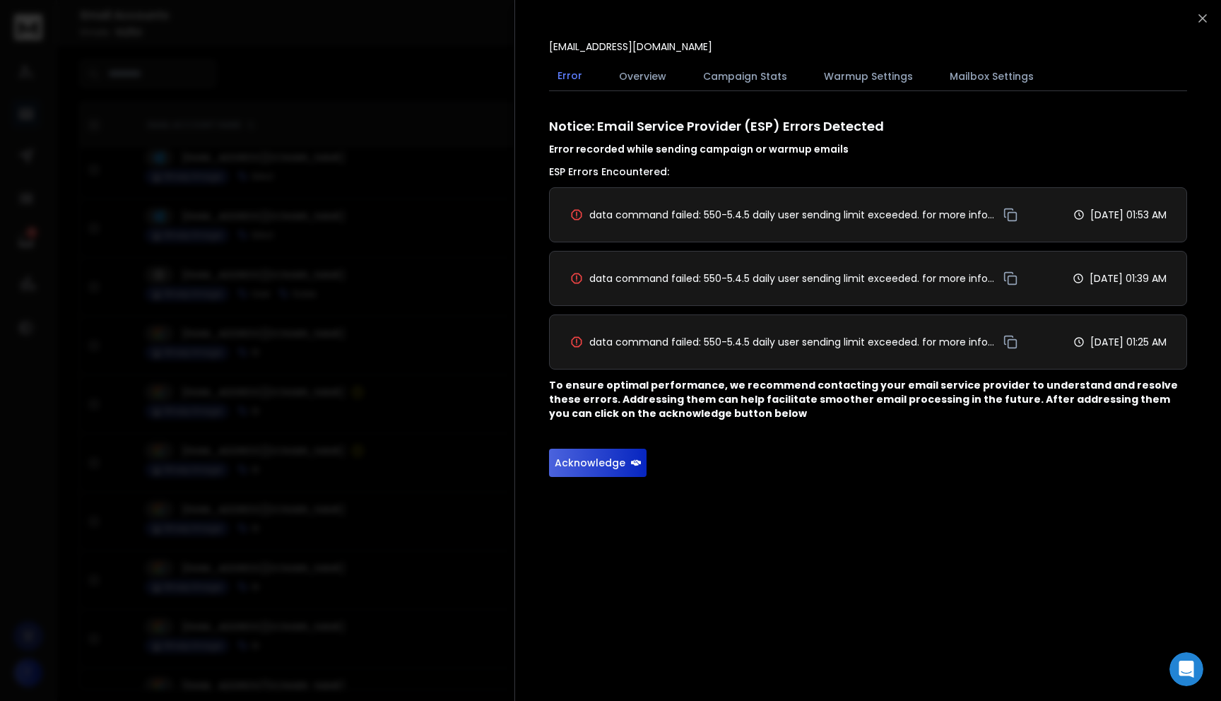
click at [587, 461] on button "Acknowledge" at bounding box center [598, 463] width 98 height 28
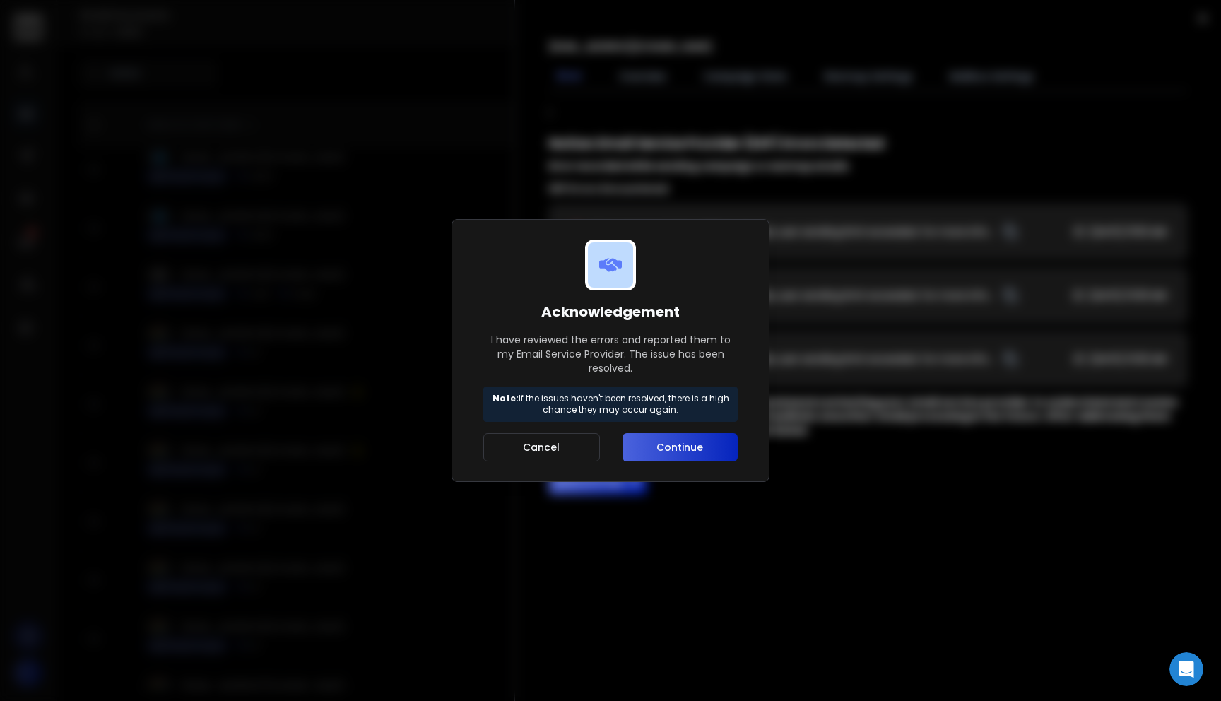
click at [666, 450] on button "Continue" at bounding box center [680, 447] width 115 height 28
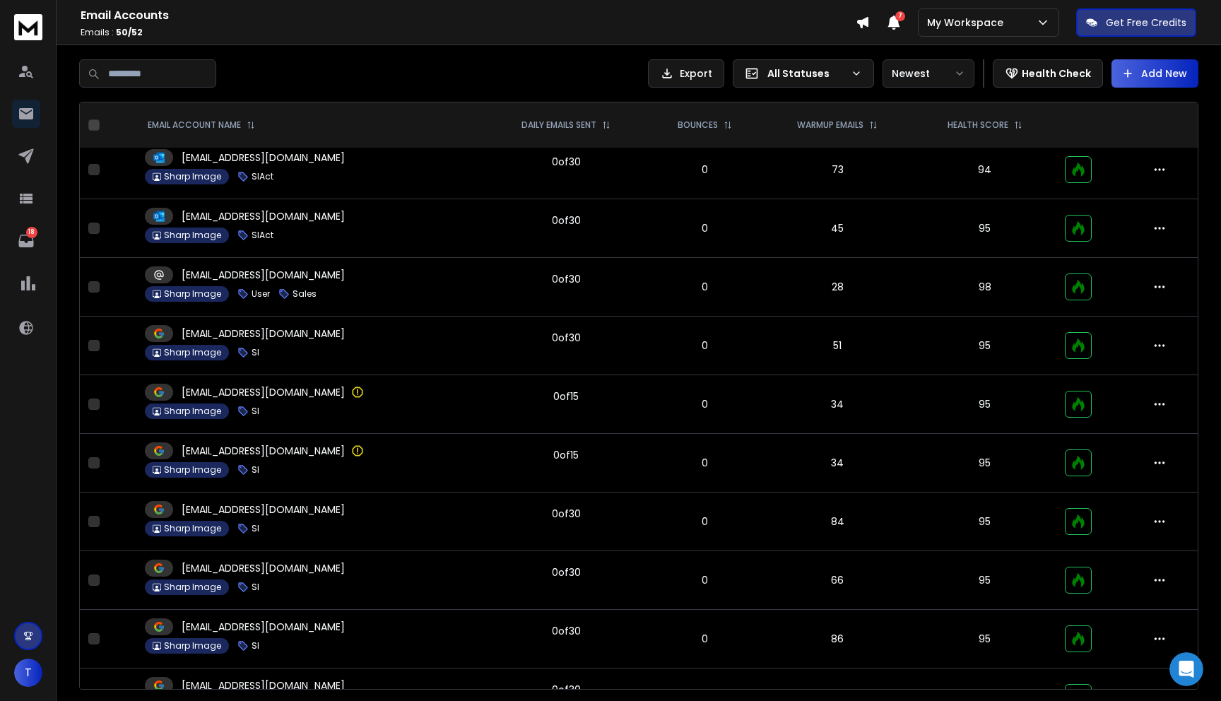
click at [416, 466] on div "Sharp Image SI" at bounding box center [310, 470] width 331 height 16
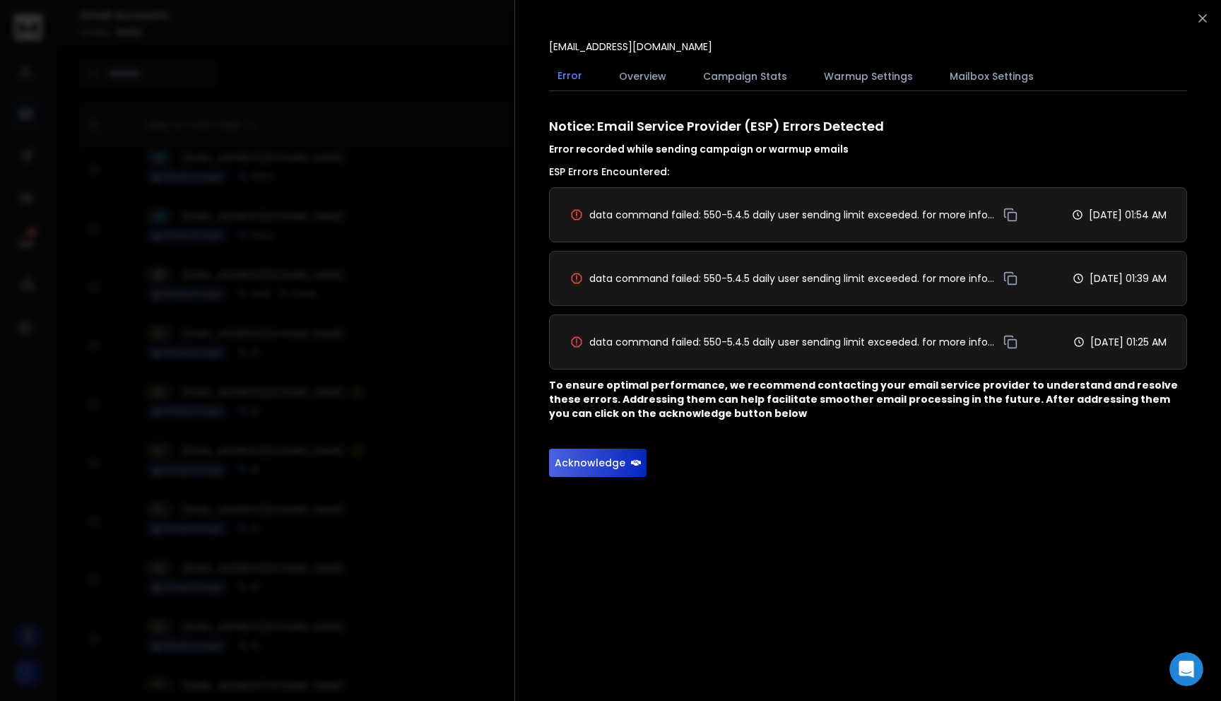
click at [965, 78] on button "Mailbox Settings" at bounding box center [991, 76] width 101 height 31
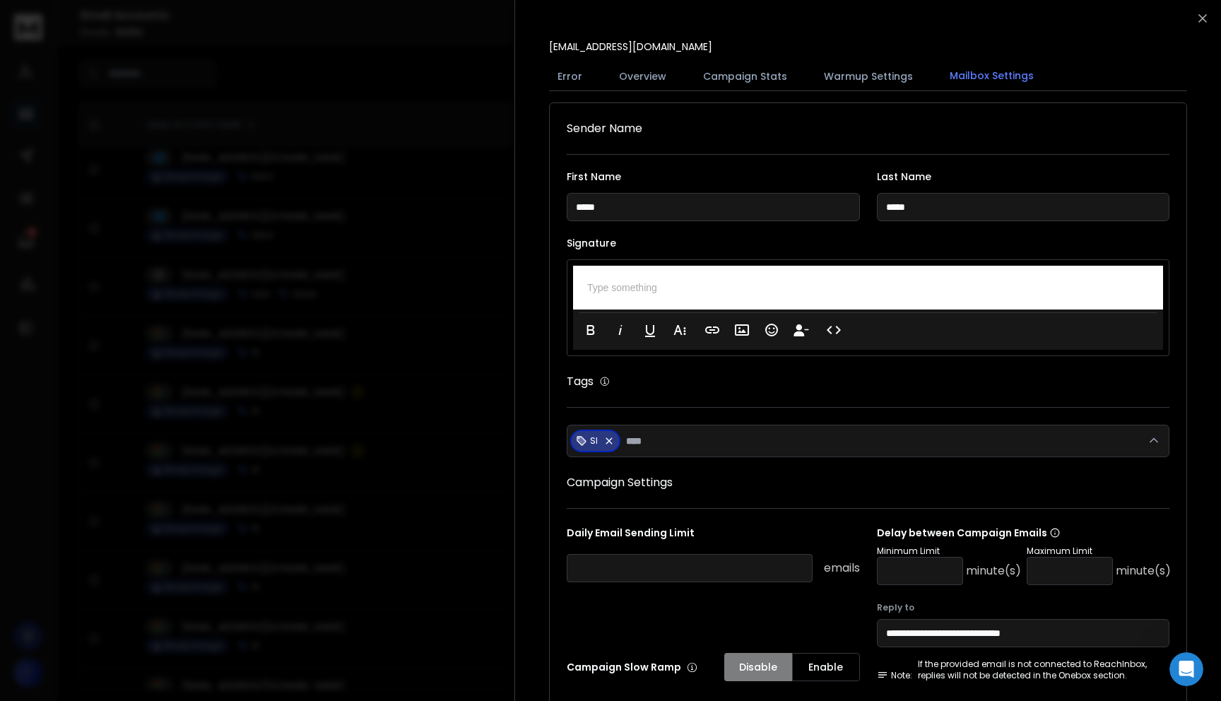
click at [584, 572] on input "**" at bounding box center [690, 568] width 246 height 28
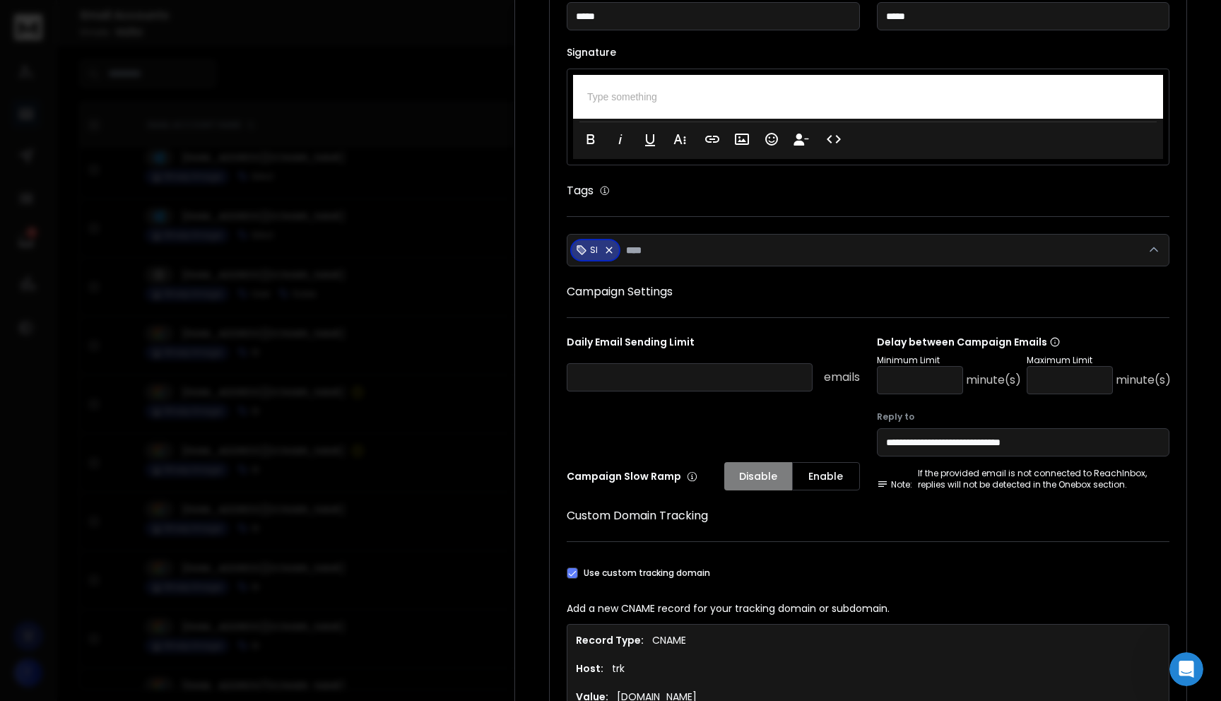
scroll to position [408, 0]
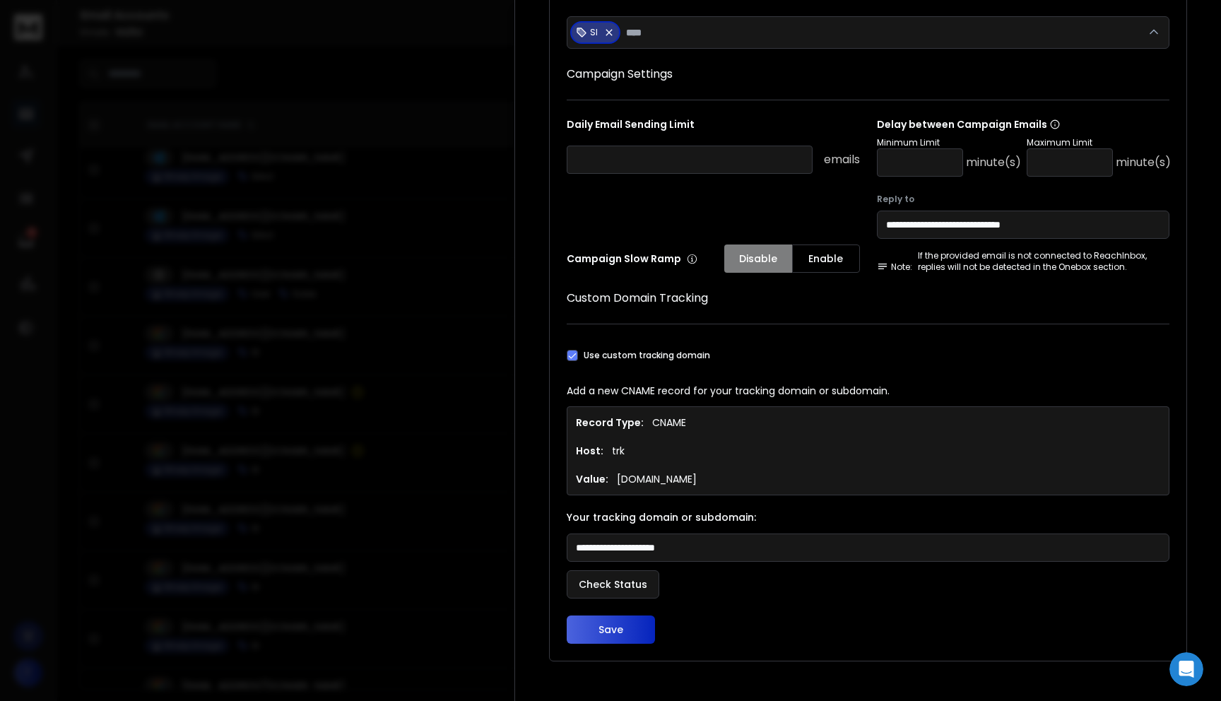
type input "**"
click at [613, 638] on button "Save" at bounding box center [611, 630] width 88 height 28
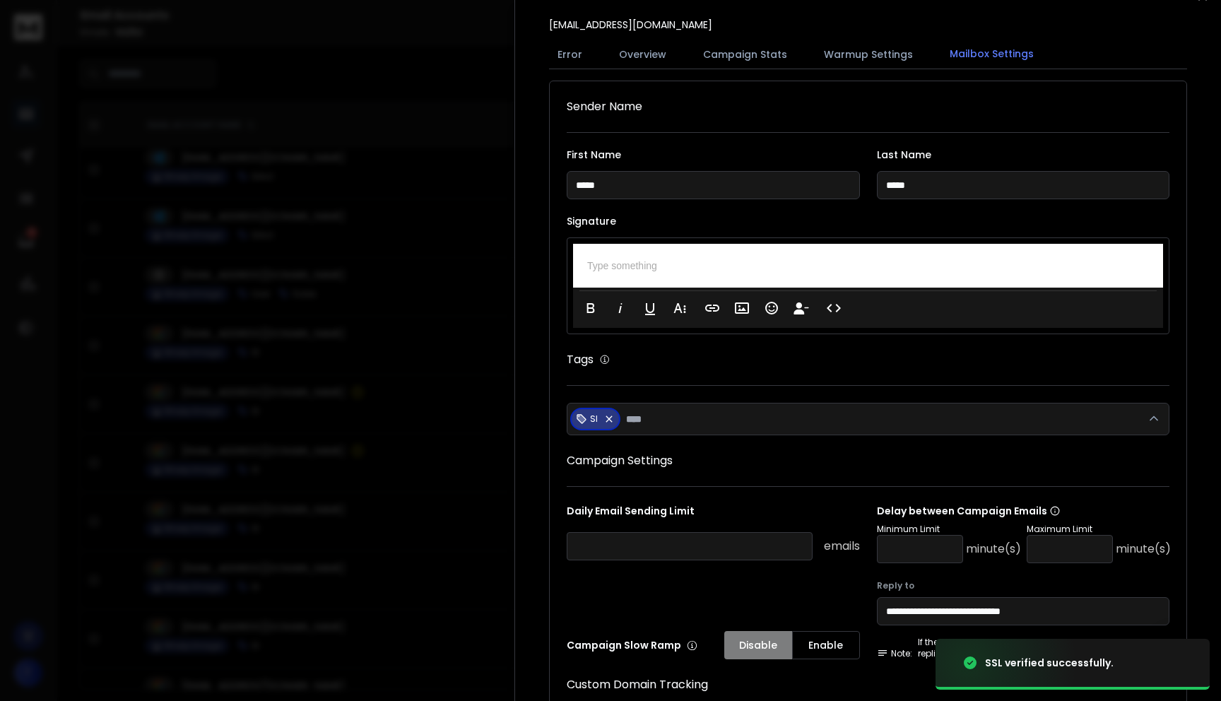
scroll to position [16, 0]
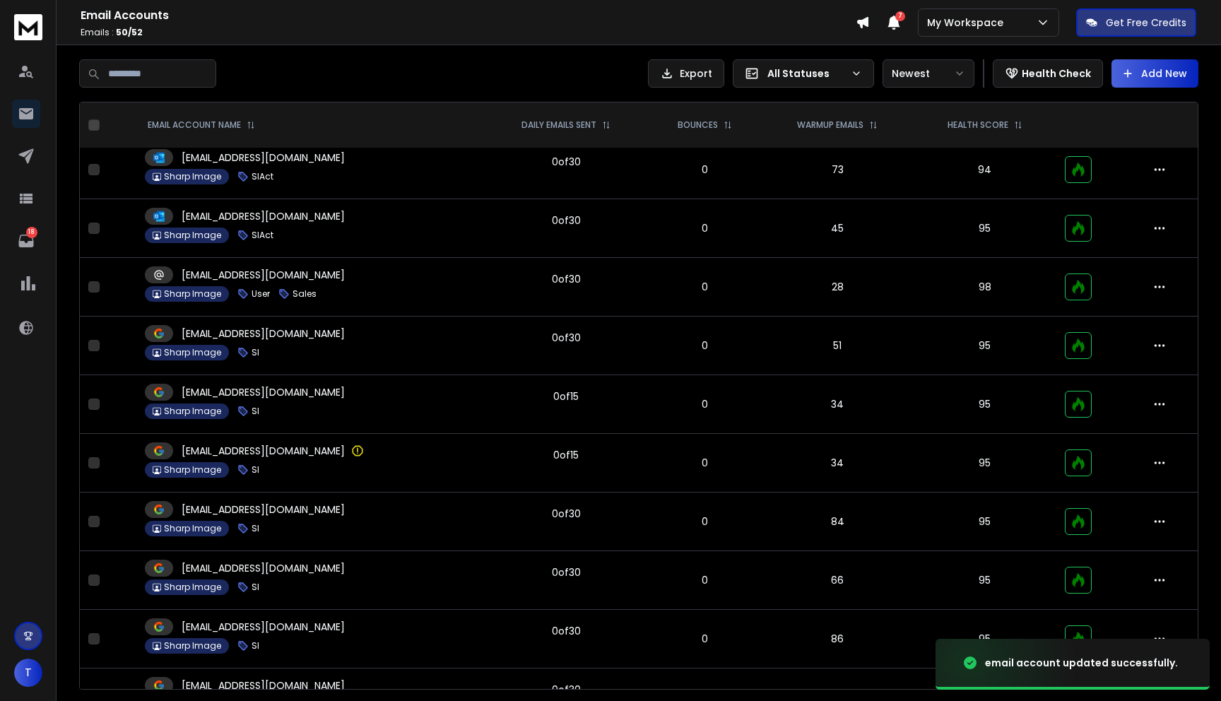
click at [406, 468] on div "Sharp Image SI" at bounding box center [310, 470] width 331 height 16
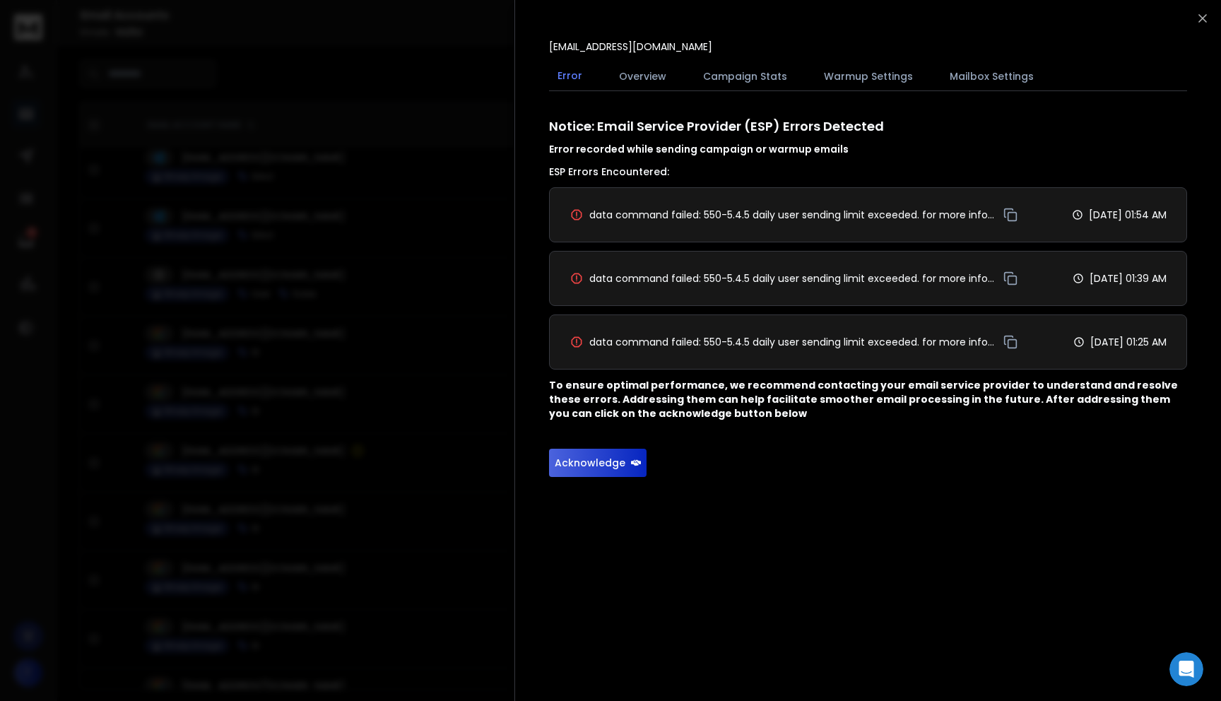
click at [971, 80] on button "Mailbox Settings" at bounding box center [991, 76] width 101 height 31
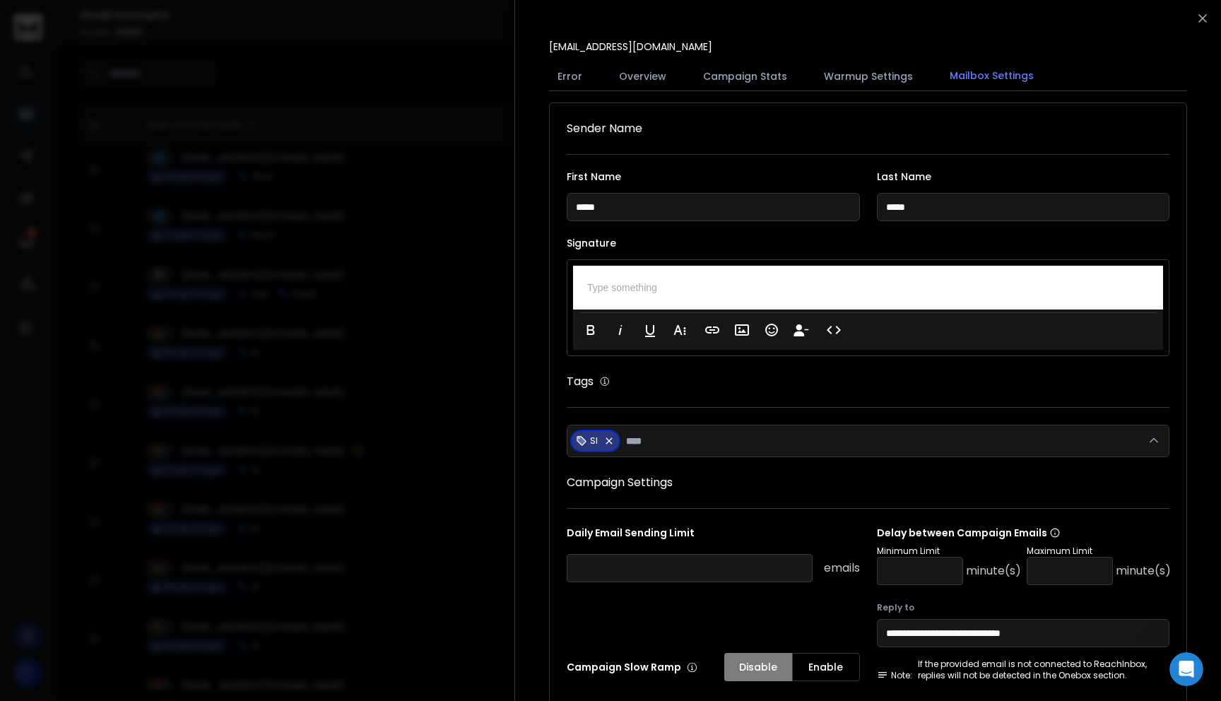
click at [604, 569] on input "**" at bounding box center [690, 568] width 246 height 28
type input "**"
click at [570, 78] on button "Error" at bounding box center [570, 76] width 42 height 31
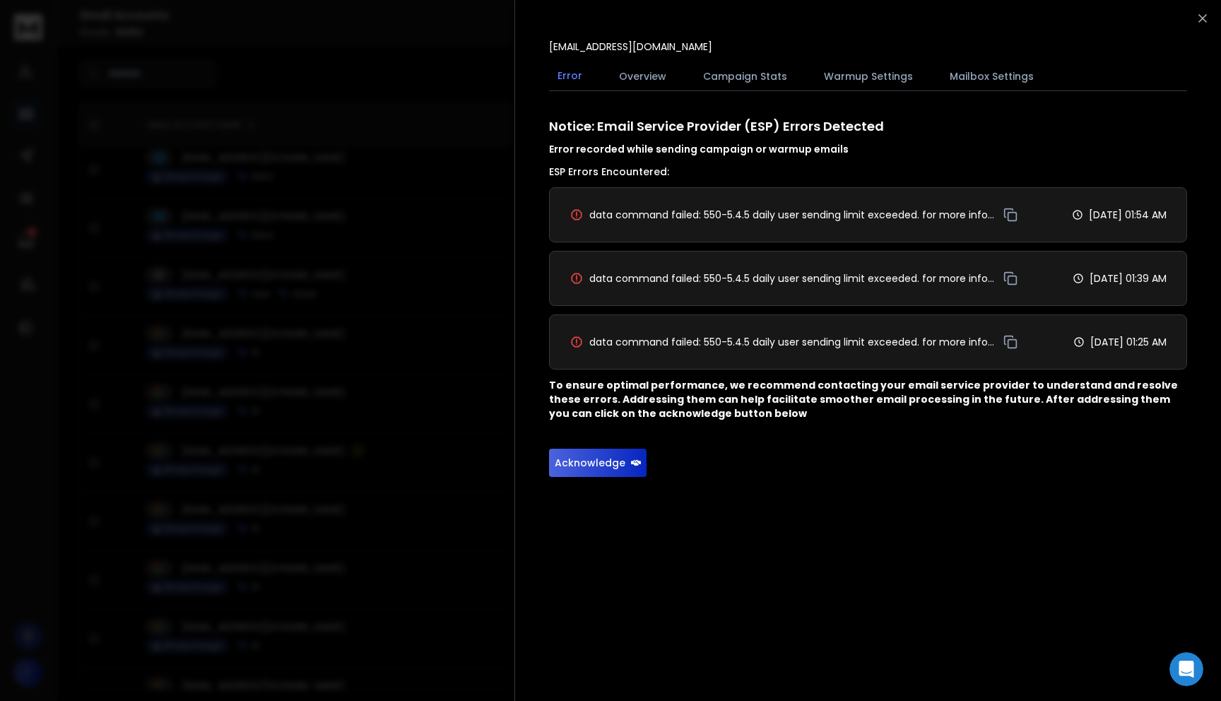
click at [579, 464] on button "Acknowledge" at bounding box center [598, 463] width 98 height 28
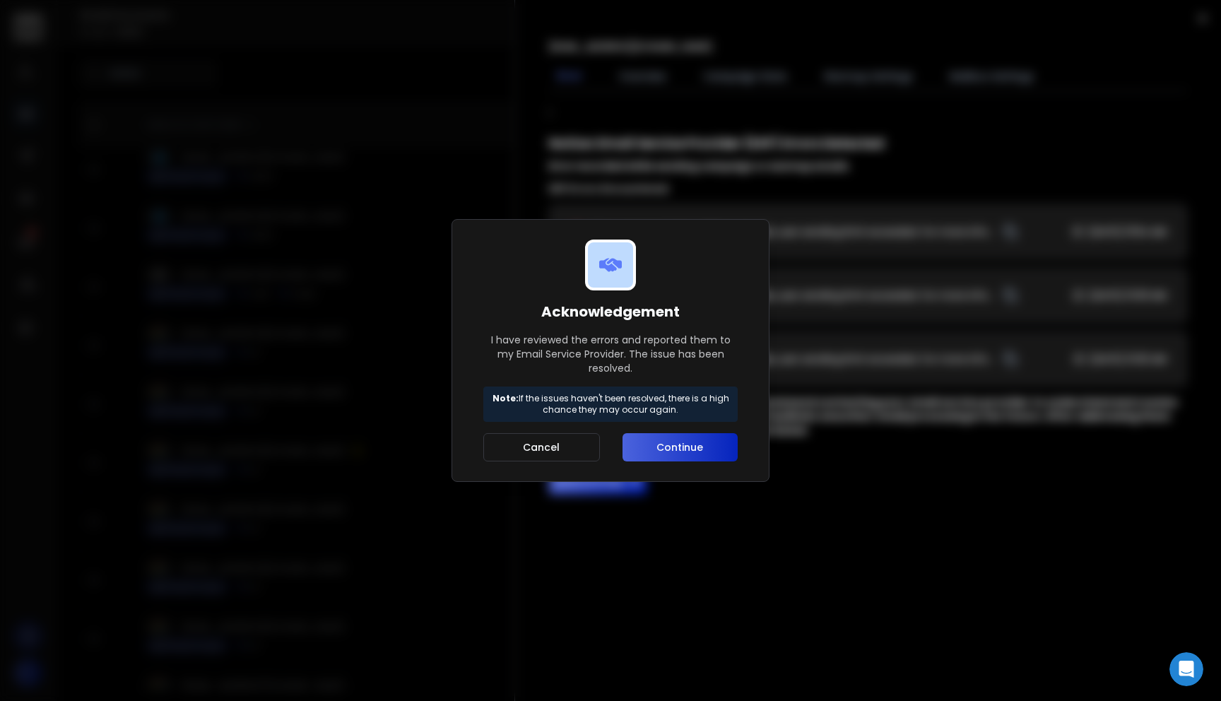
click at [669, 449] on button "Continue" at bounding box center [680, 447] width 115 height 28
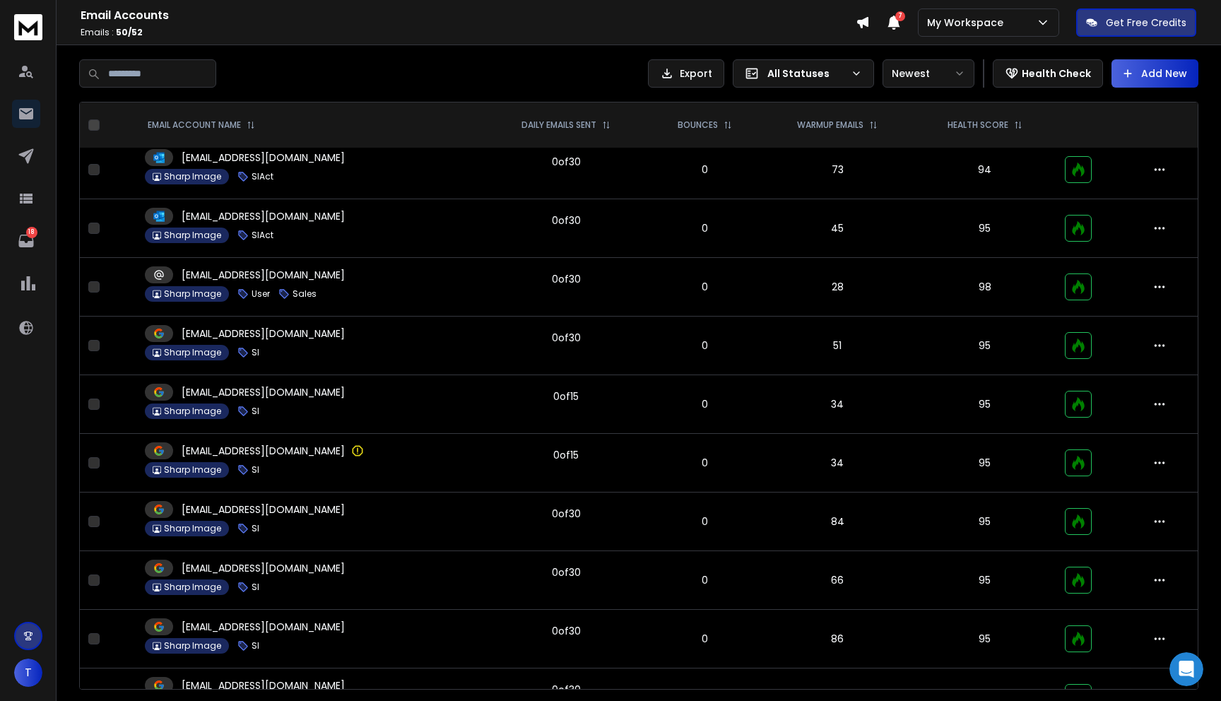
scroll to position [2425, 0]
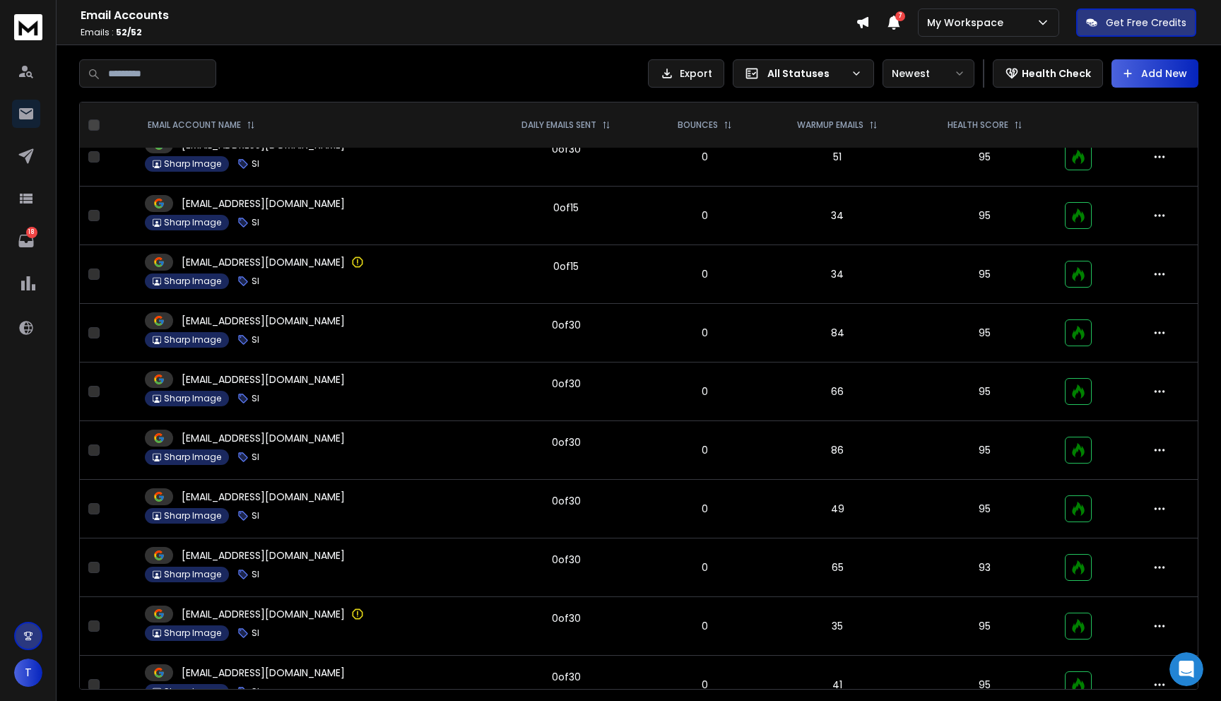
click at [377, 630] on div "Sharp Image SI" at bounding box center [310, 633] width 331 height 16
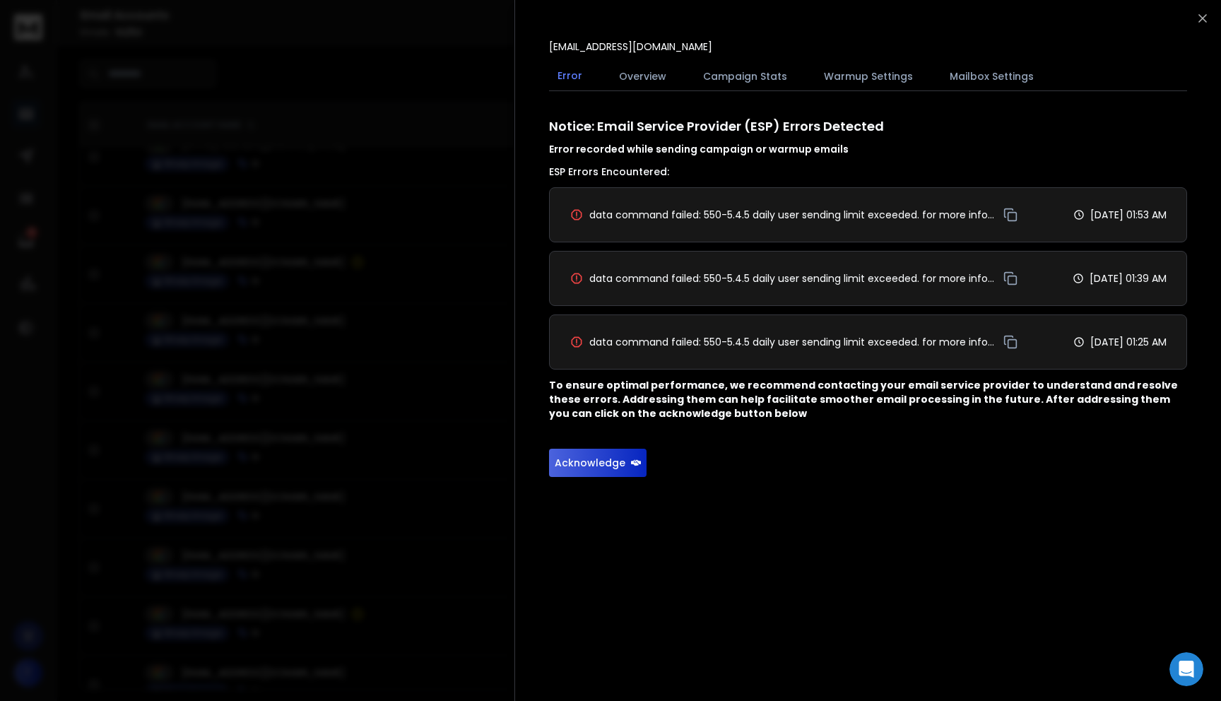
click at [973, 76] on button "Mailbox Settings" at bounding box center [991, 76] width 101 height 31
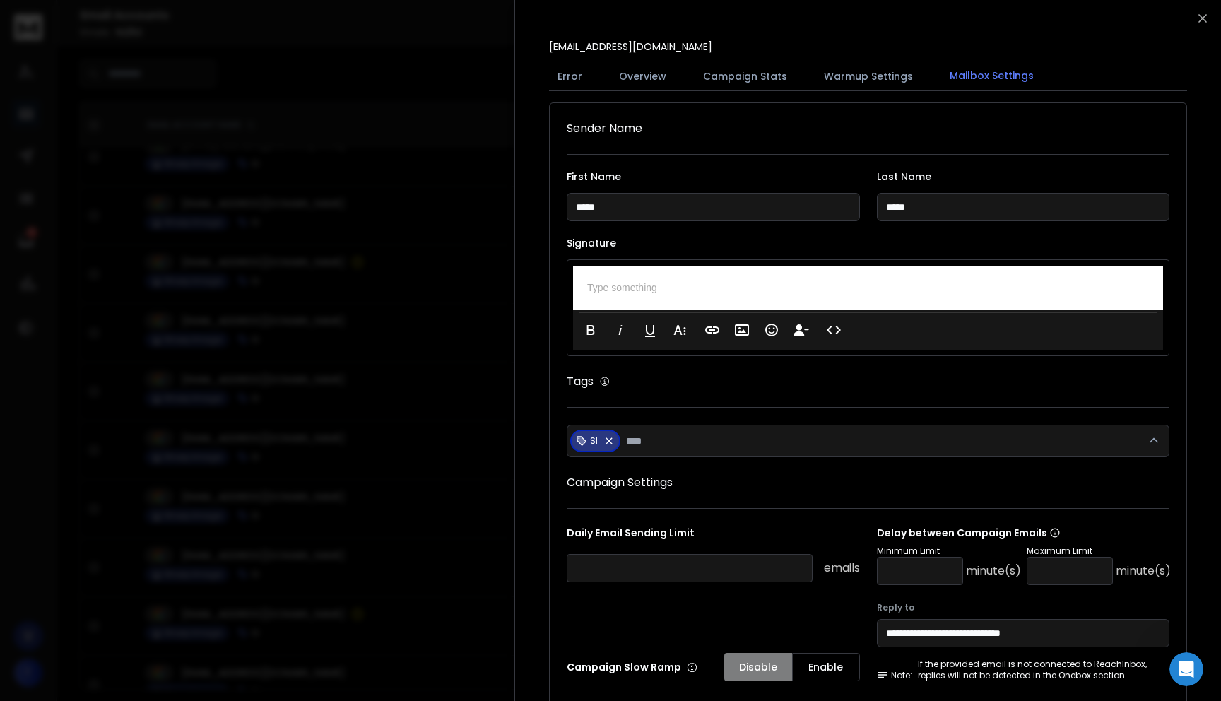
click at [594, 570] on input "**" at bounding box center [690, 568] width 246 height 28
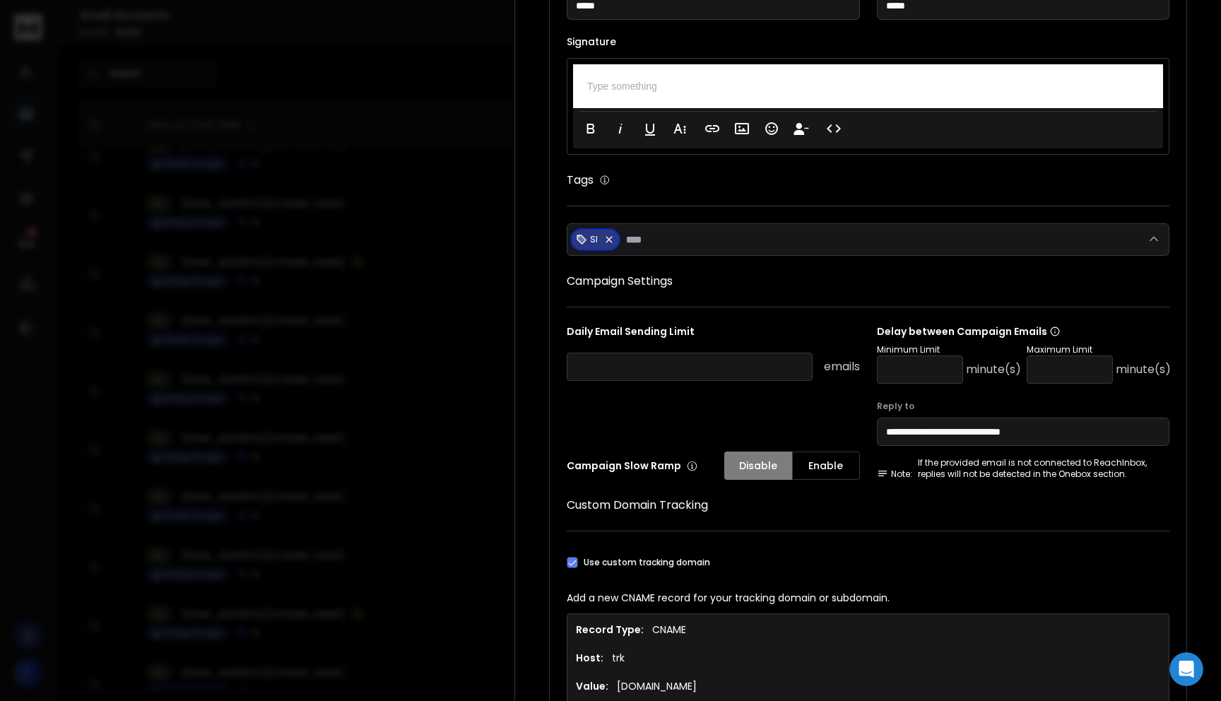
scroll to position [408, 0]
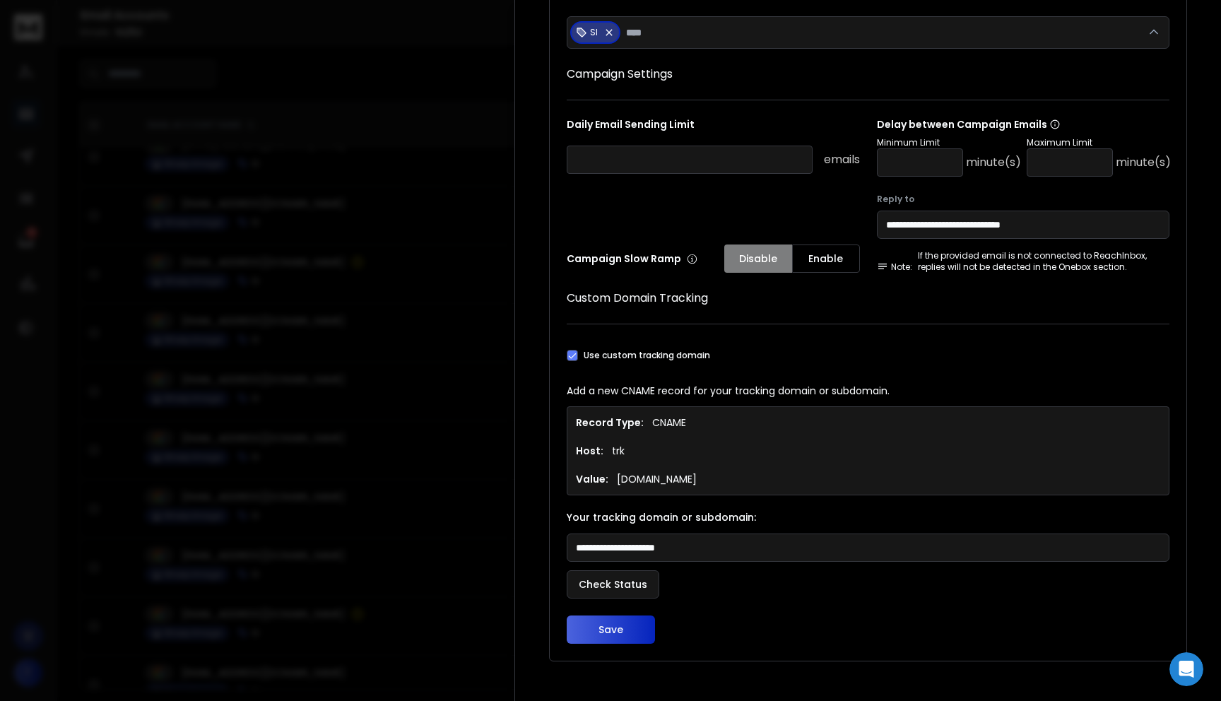
type input "**"
click at [624, 630] on button "Save" at bounding box center [611, 630] width 88 height 28
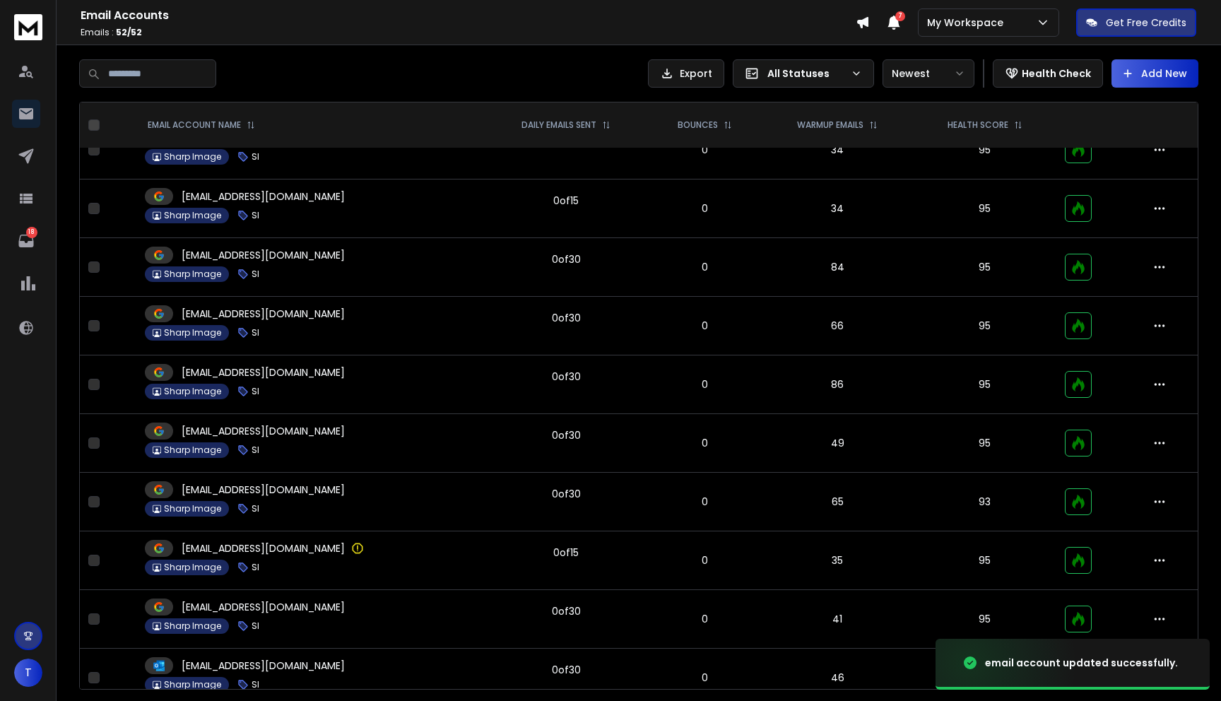
scroll to position [2520, 0]
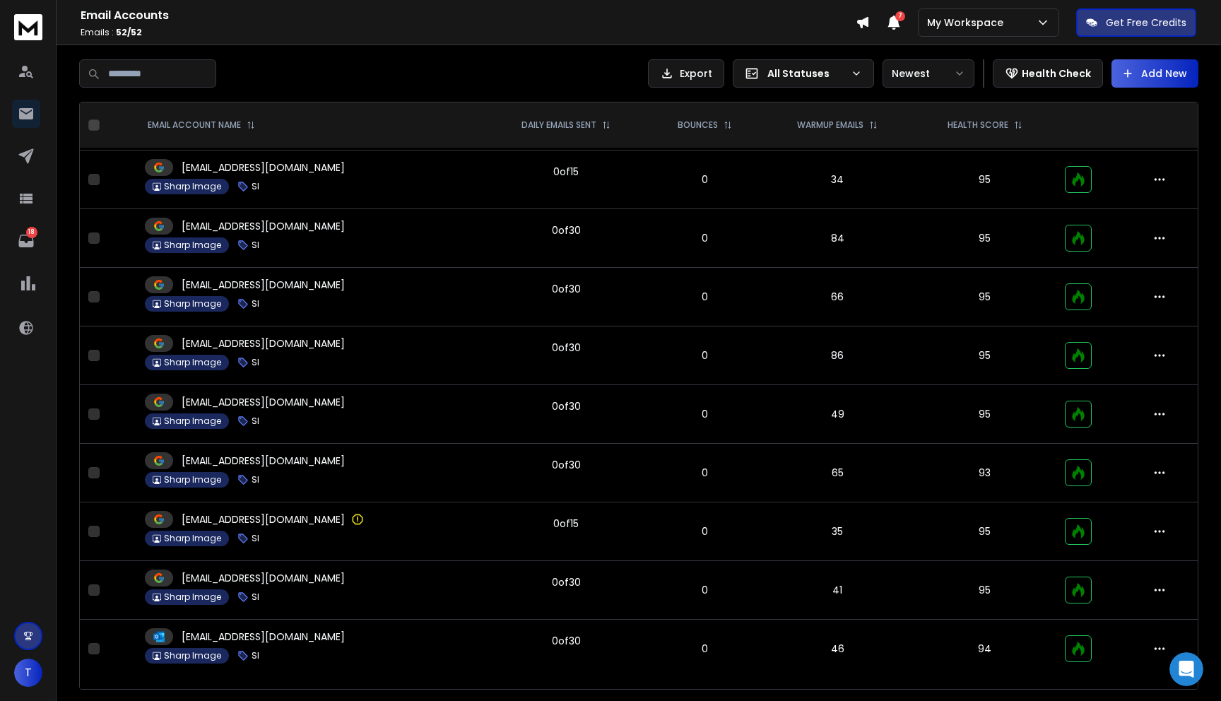
click at [442, 538] on div "Sharp Image SI" at bounding box center [310, 539] width 331 height 16
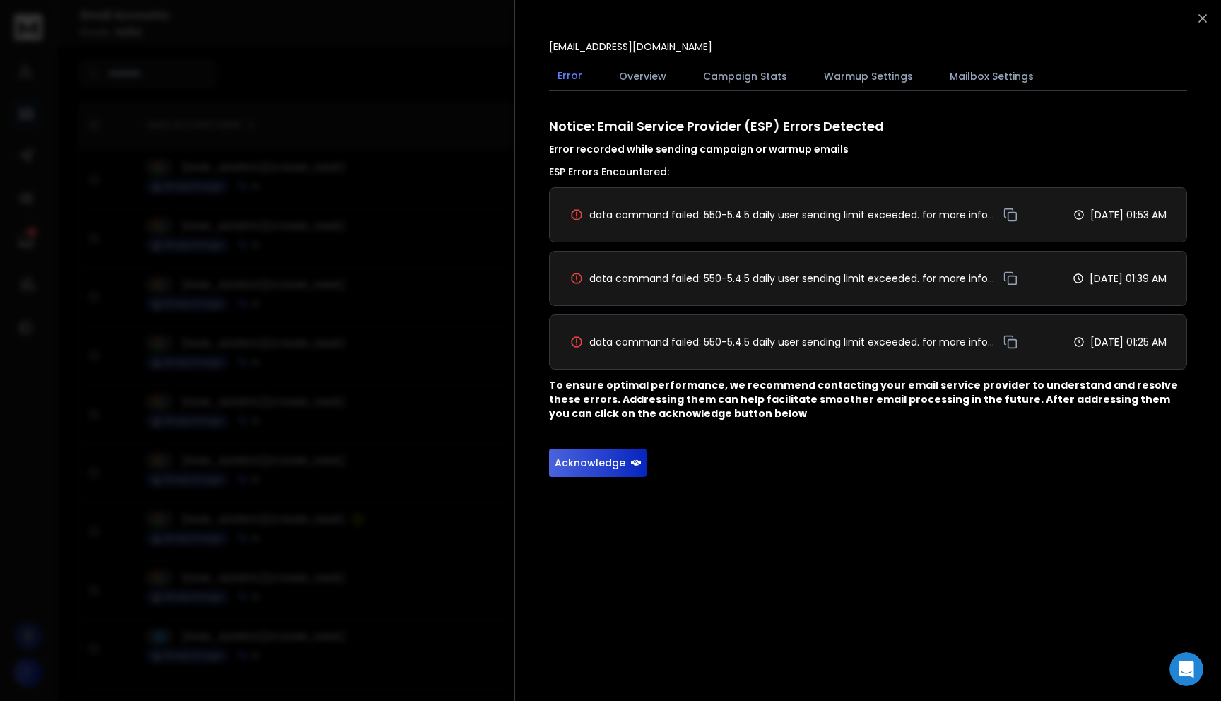
click at [600, 458] on button "Acknowledge" at bounding box center [598, 463] width 98 height 28
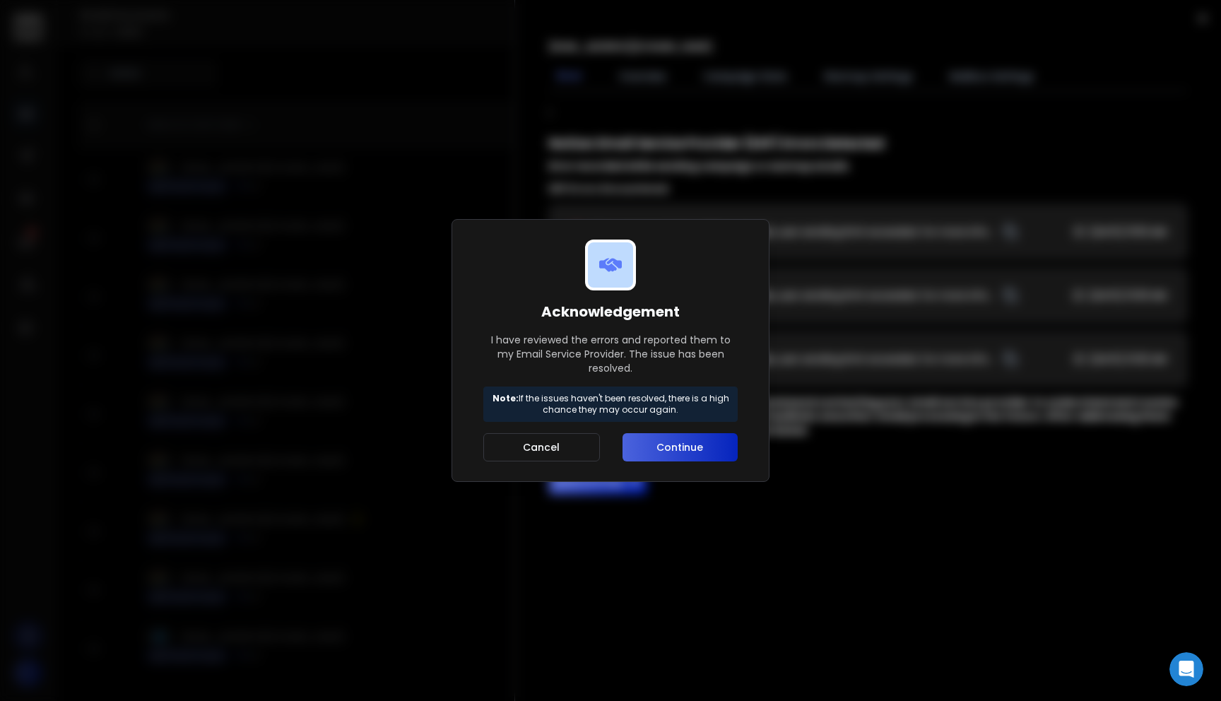
click at [700, 443] on button "Continue" at bounding box center [680, 447] width 115 height 28
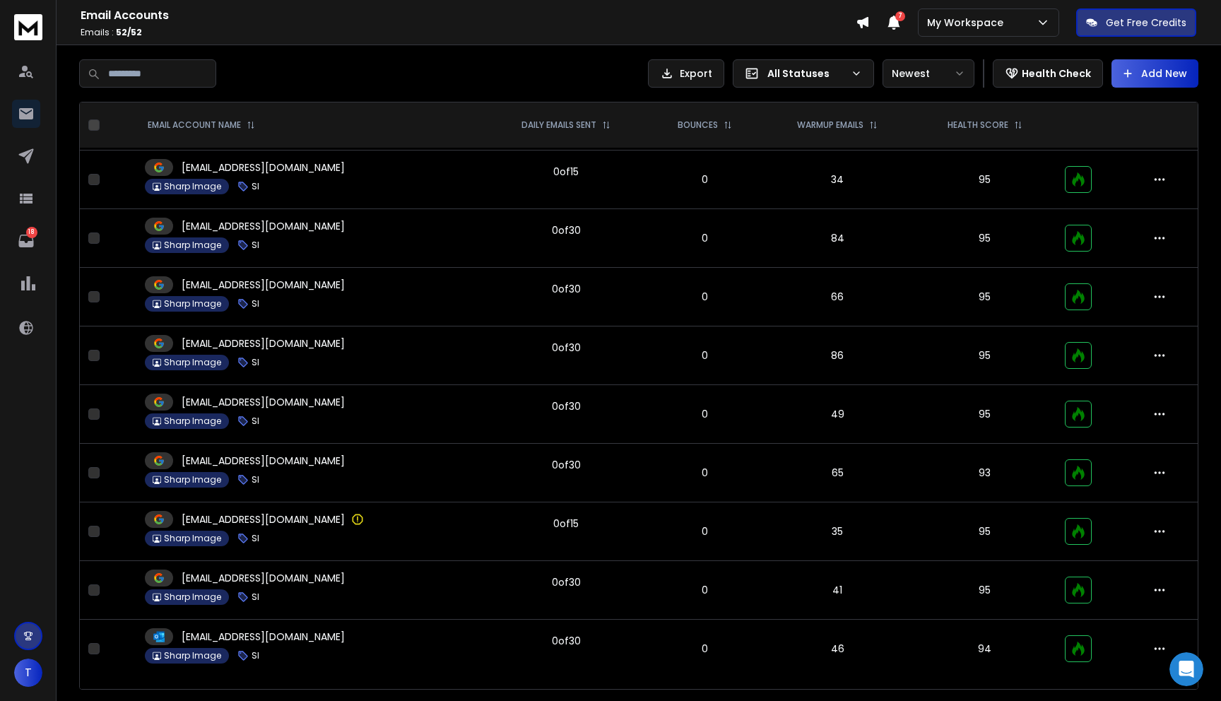
click at [397, 543] on div "Sharp Image SI" at bounding box center [310, 539] width 331 height 16
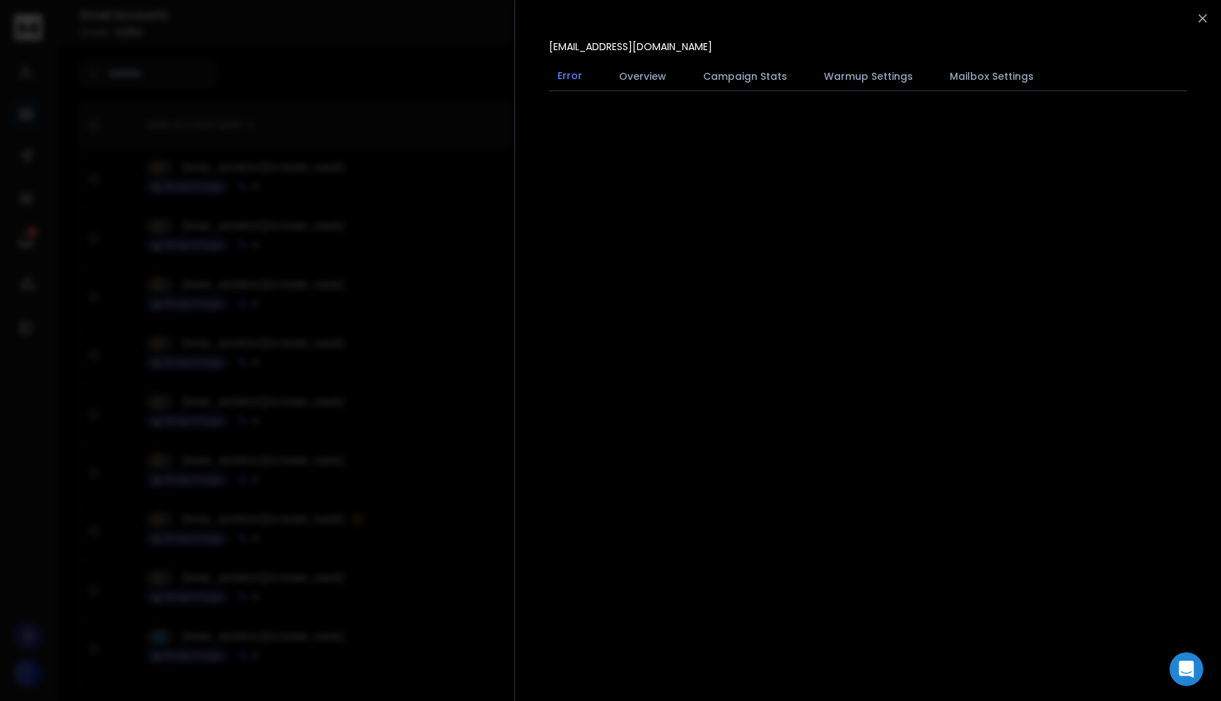
click at [973, 82] on button "Mailbox Settings" at bounding box center [991, 76] width 101 height 31
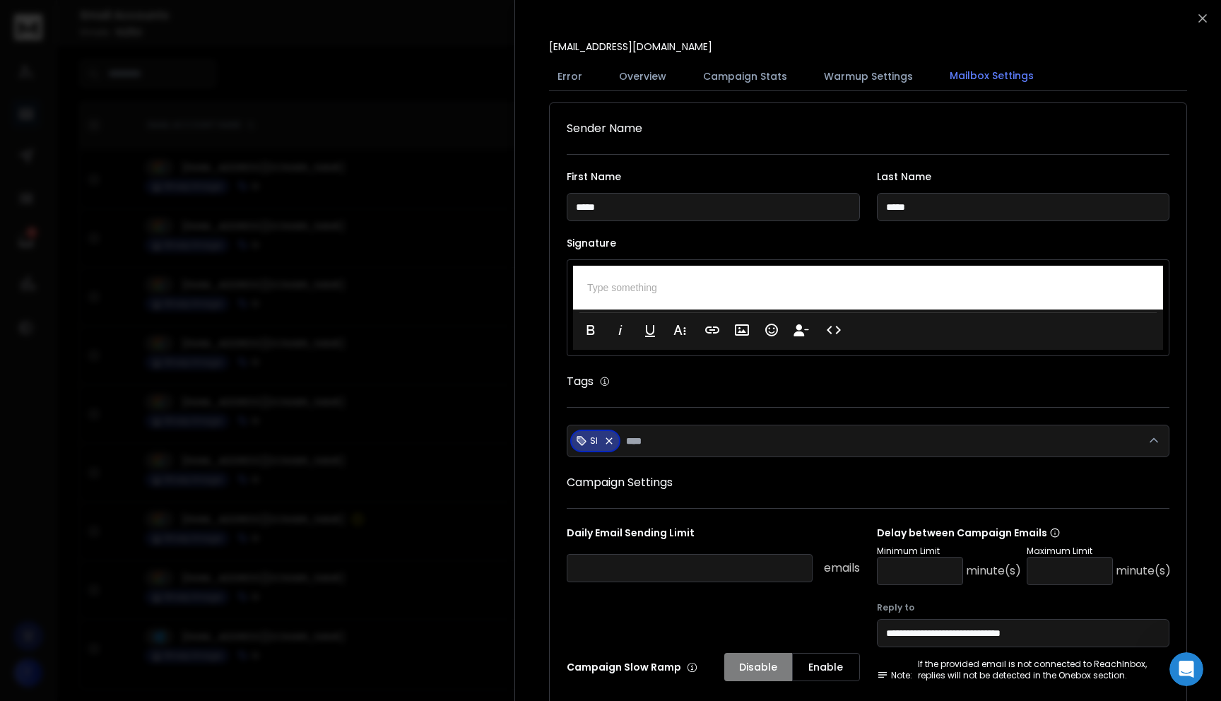
click at [565, 76] on button "Error" at bounding box center [570, 76] width 42 height 31
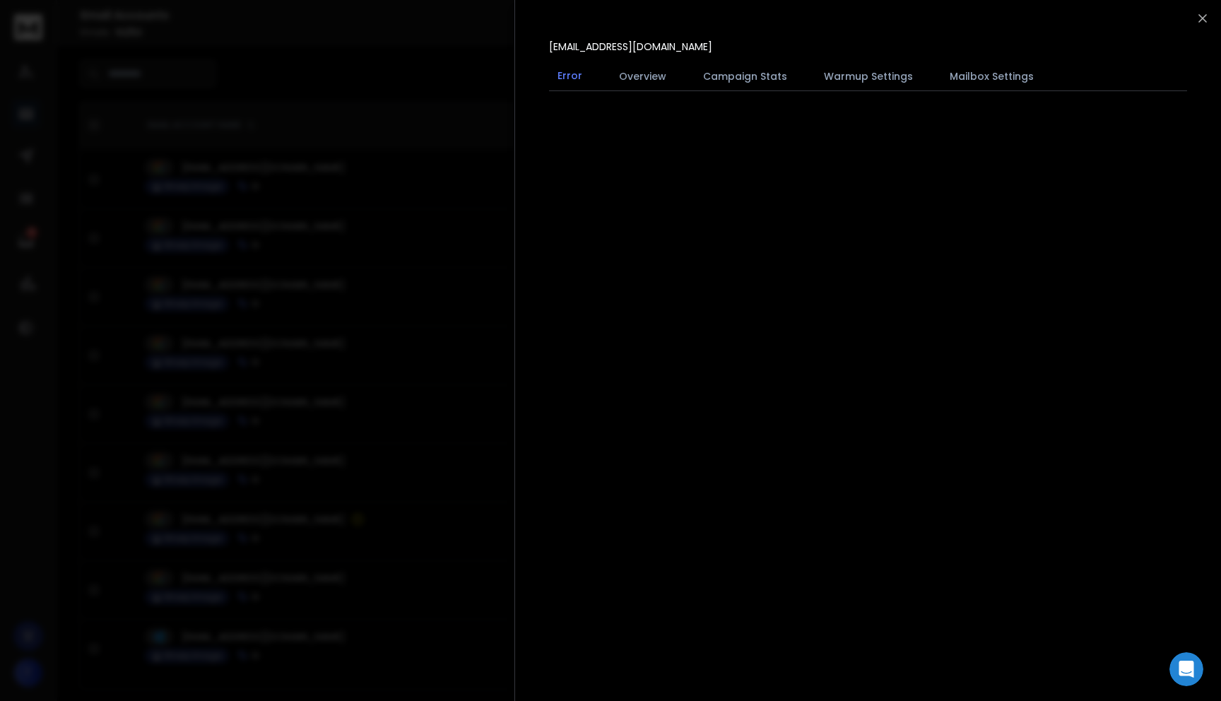
click at [431, 205] on div at bounding box center [610, 350] width 1221 height 701
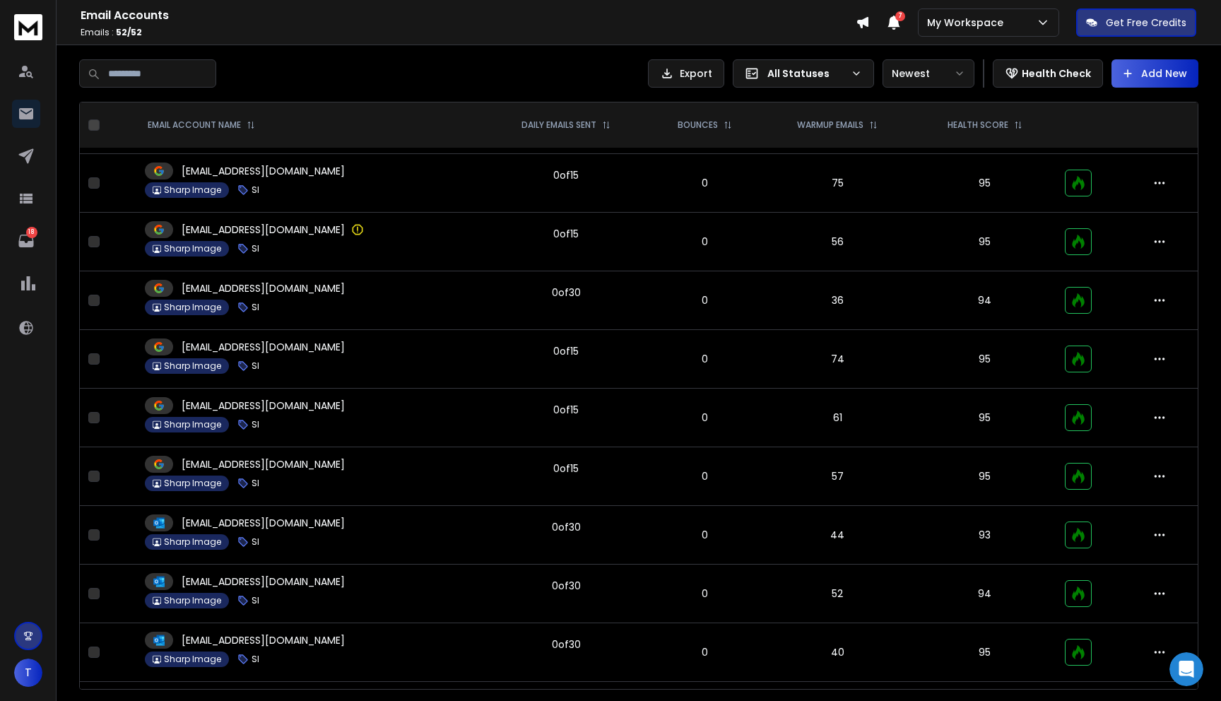
scroll to position [0, 0]
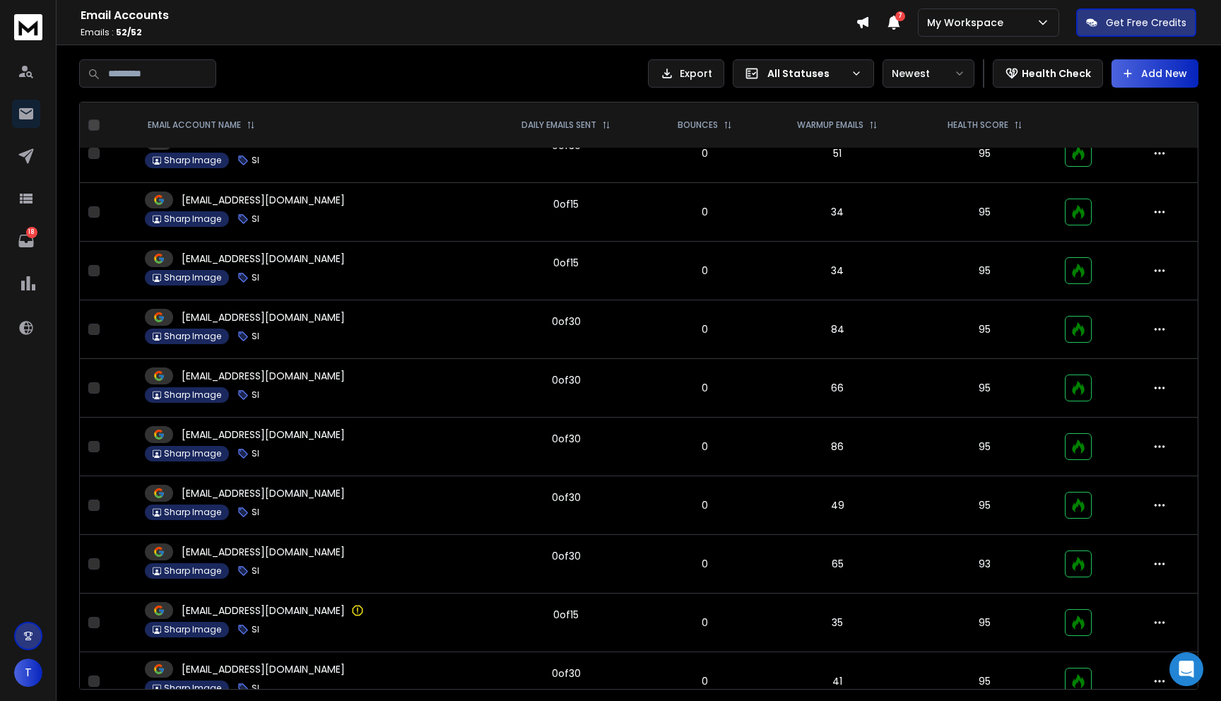
scroll to position [2520, 0]
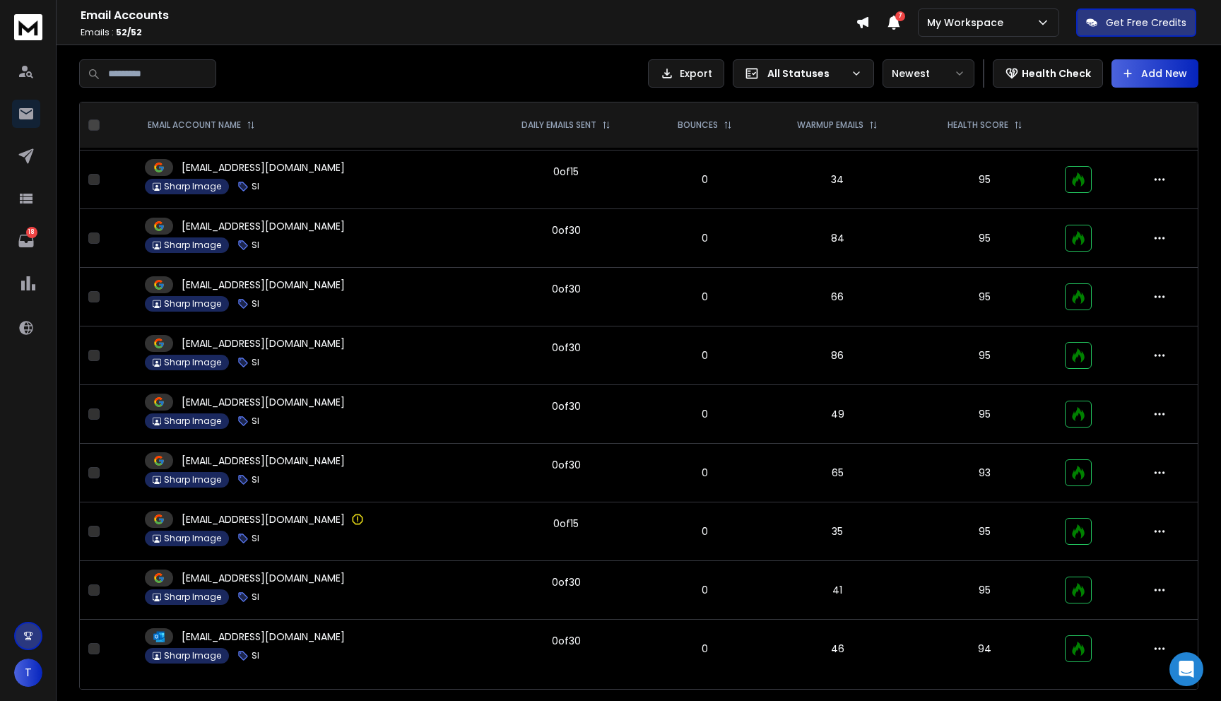
click at [423, 529] on td "tahir@sharpimagemail.com Sharp Image SI" at bounding box center [310, 531] width 348 height 59
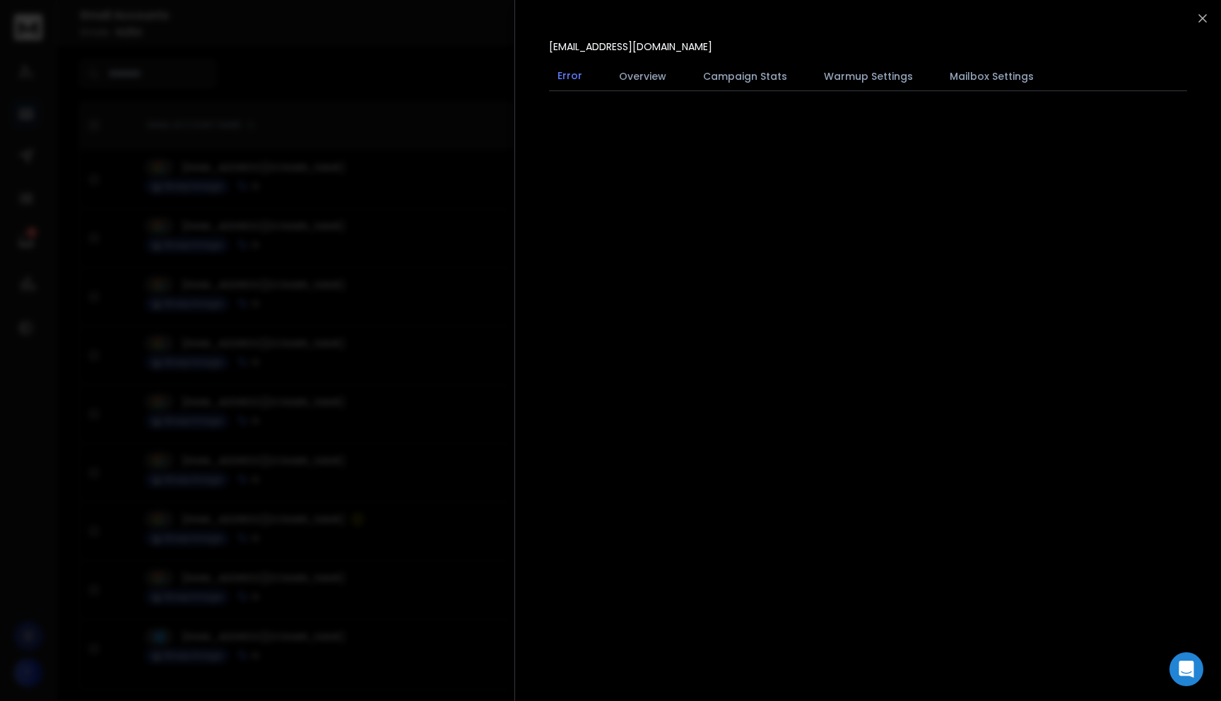
click at [637, 78] on button "Overview" at bounding box center [643, 76] width 64 height 31
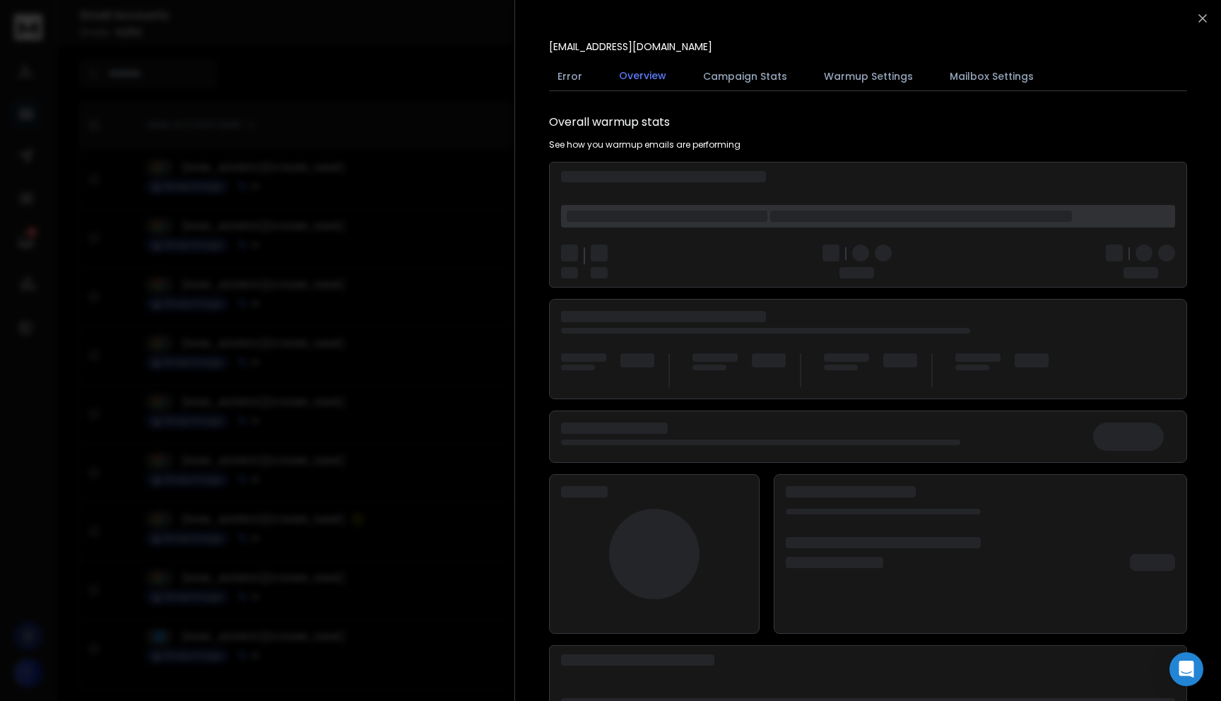
click at [774, 80] on button "Campaign Stats" at bounding box center [745, 76] width 101 height 31
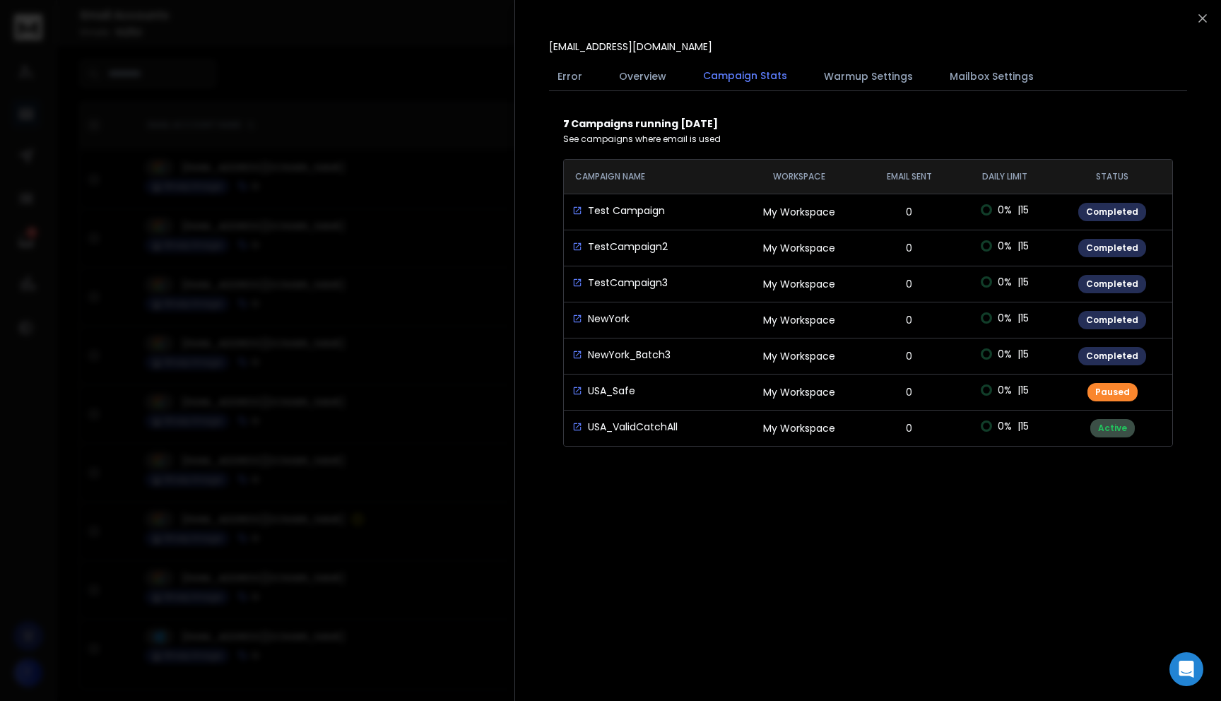
click at [877, 88] on button "Warmup Settings" at bounding box center [869, 76] width 106 height 31
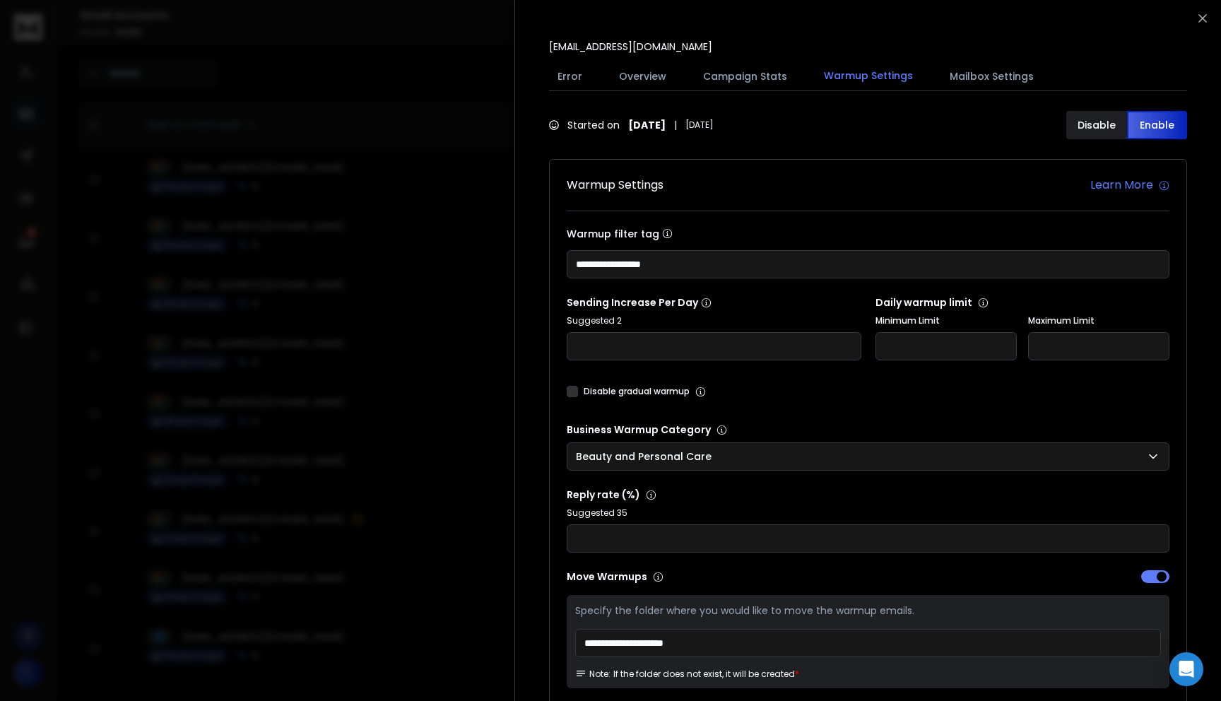
click at [962, 78] on button "Mailbox Settings" at bounding box center [991, 76] width 101 height 31
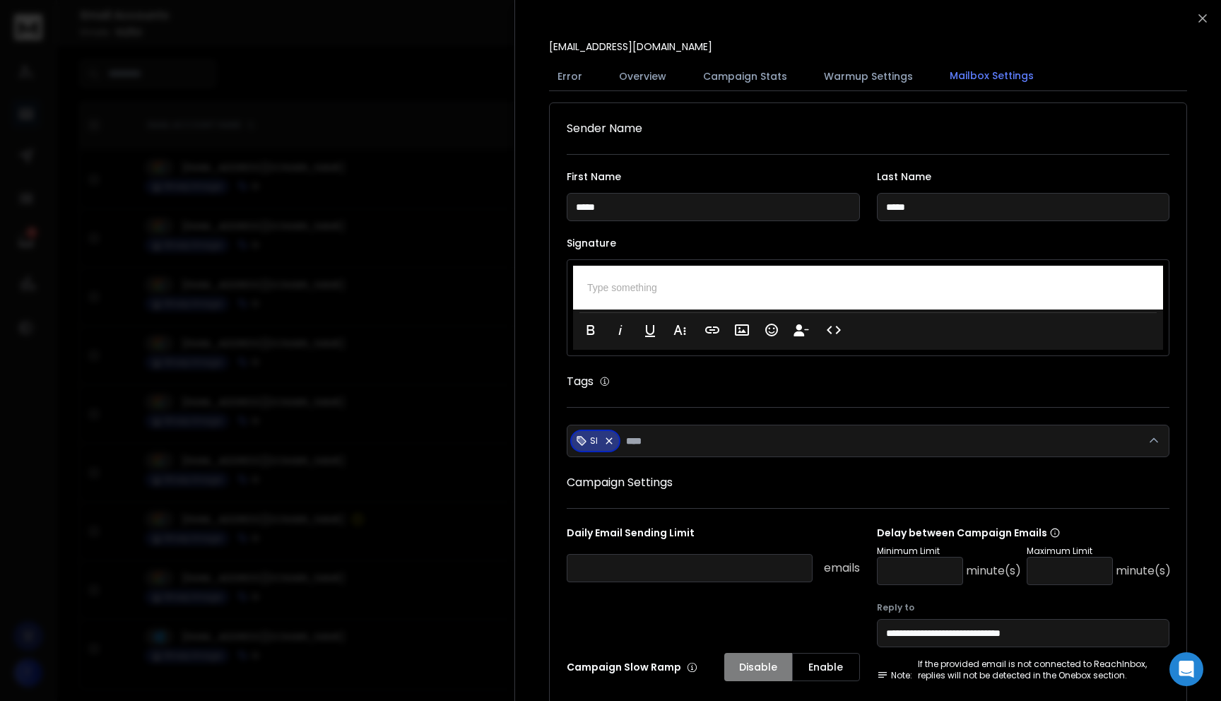
click at [576, 74] on button "Error" at bounding box center [570, 76] width 42 height 31
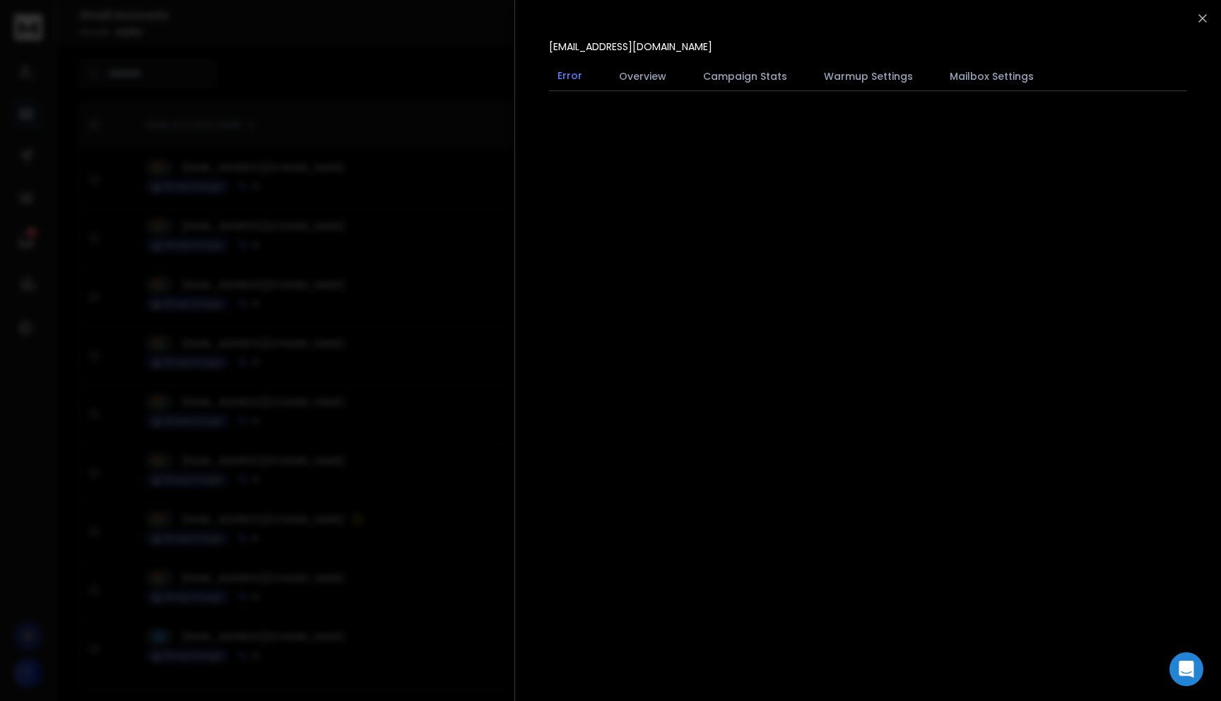
click at [389, 257] on div at bounding box center [610, 350] width 1221 height 701
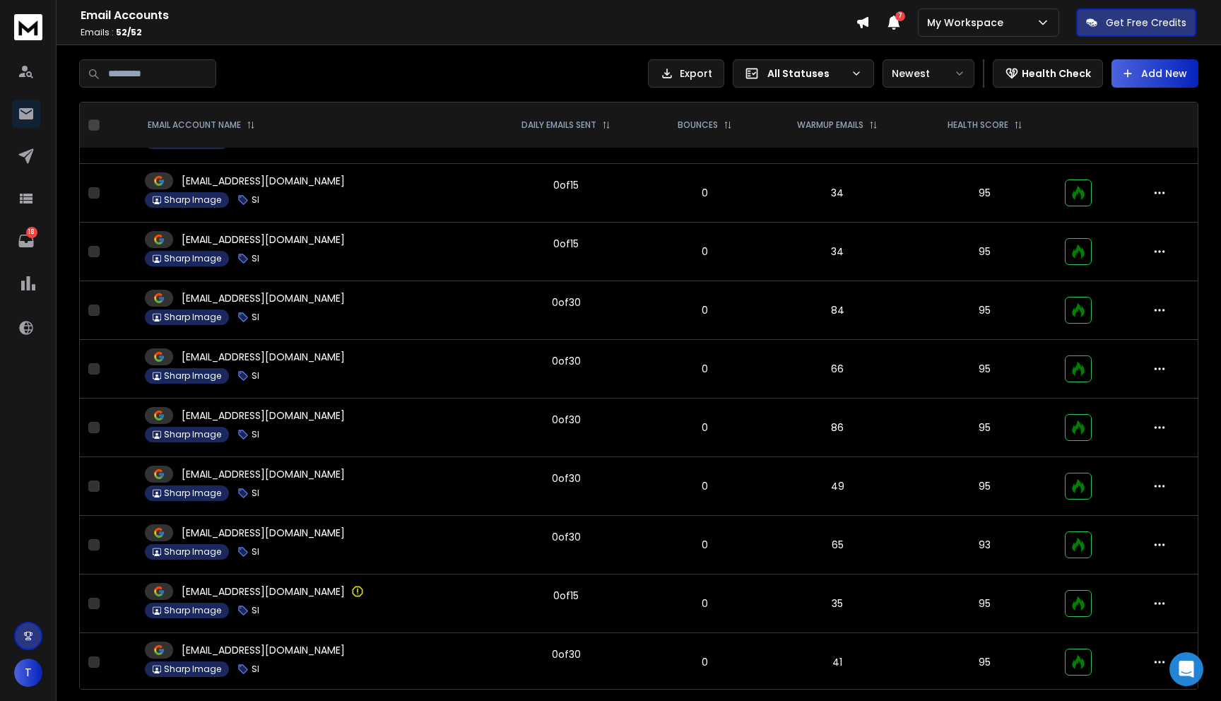
scroll to position [2520, 0]
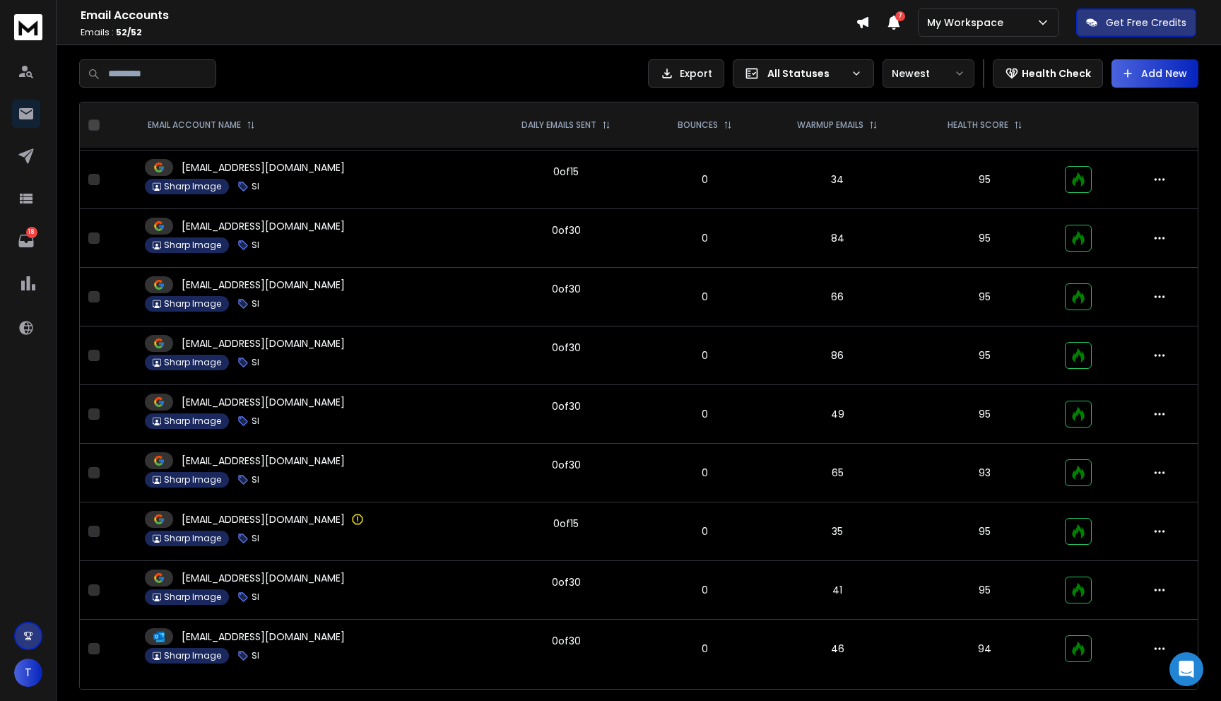
click at [392, 524] on div "[EMAIL_ADDRESS][DOMAIN_NAME]" at bounding box center [310, 519] width 331 height 17
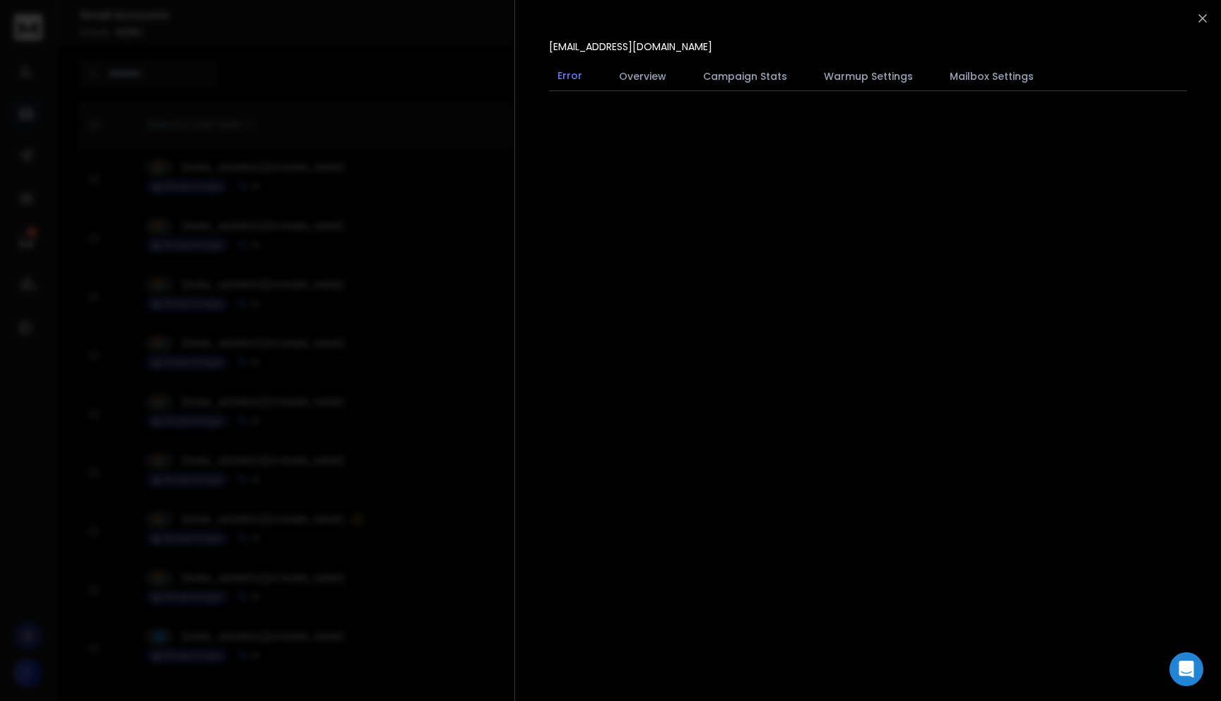
click at [393, 397] on div at bounding box center [610, 350] width 1221 height 701
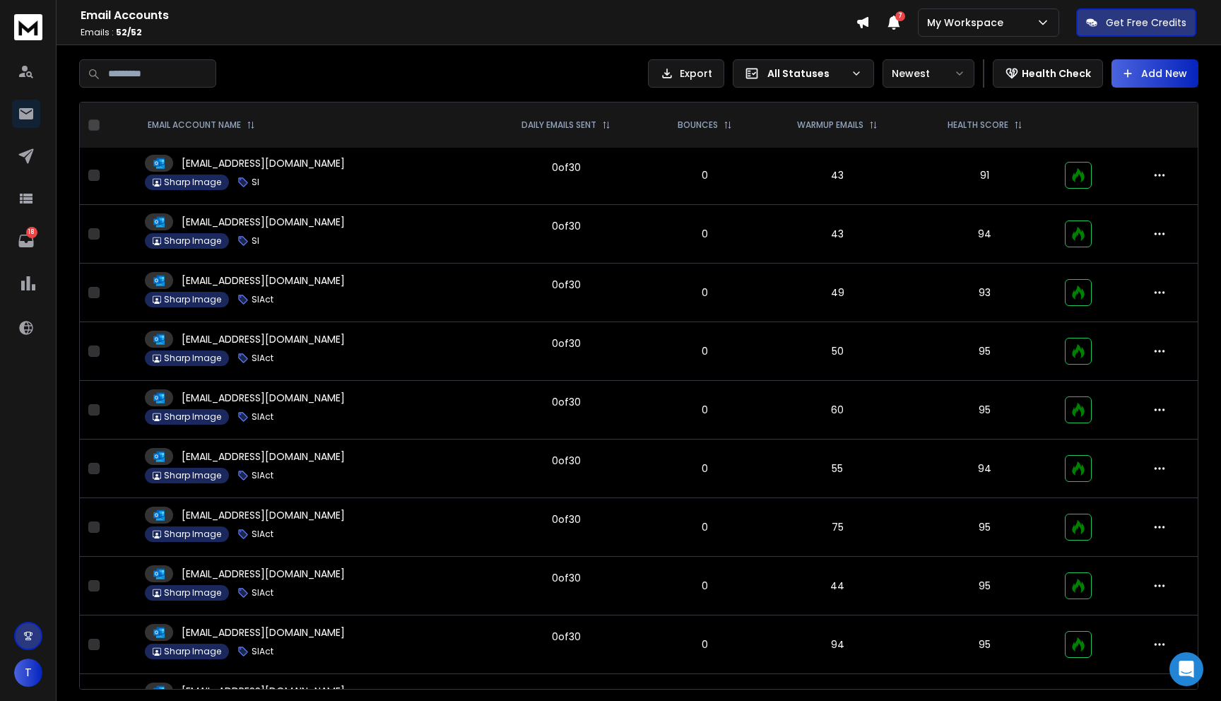
scroll to position [1030, 0]
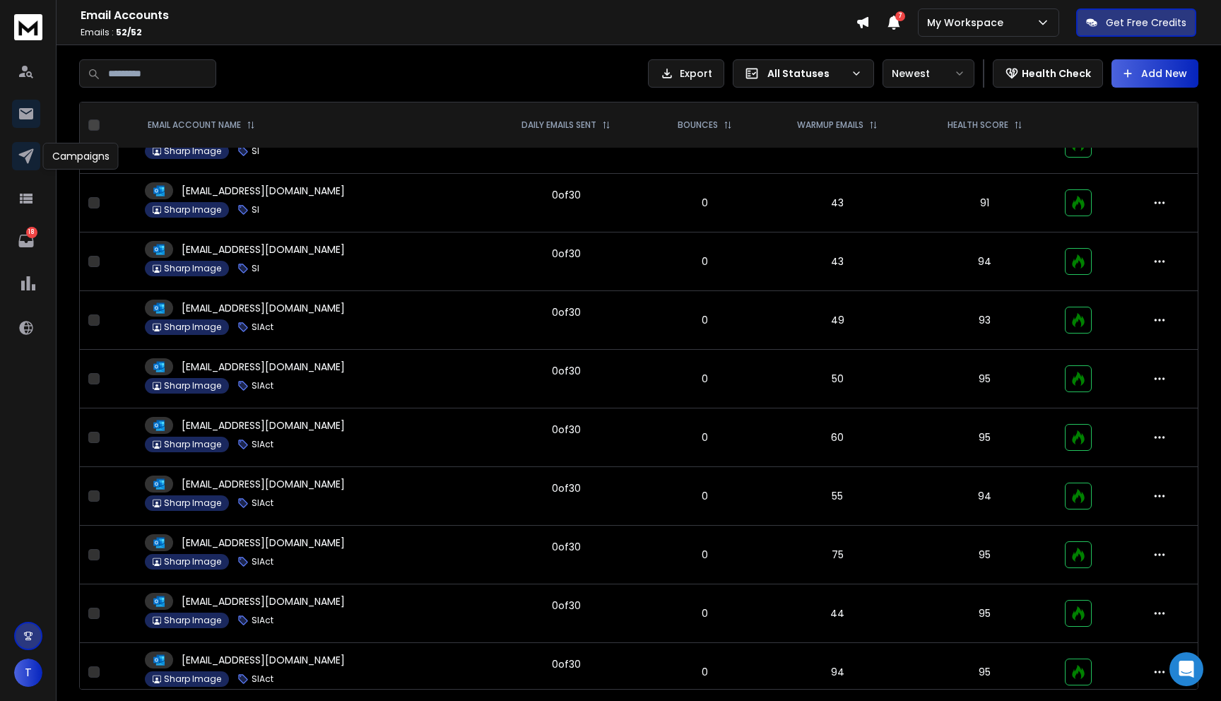
click at [31, 158] on icon at bounding box center [26, 156] width 17 height 17
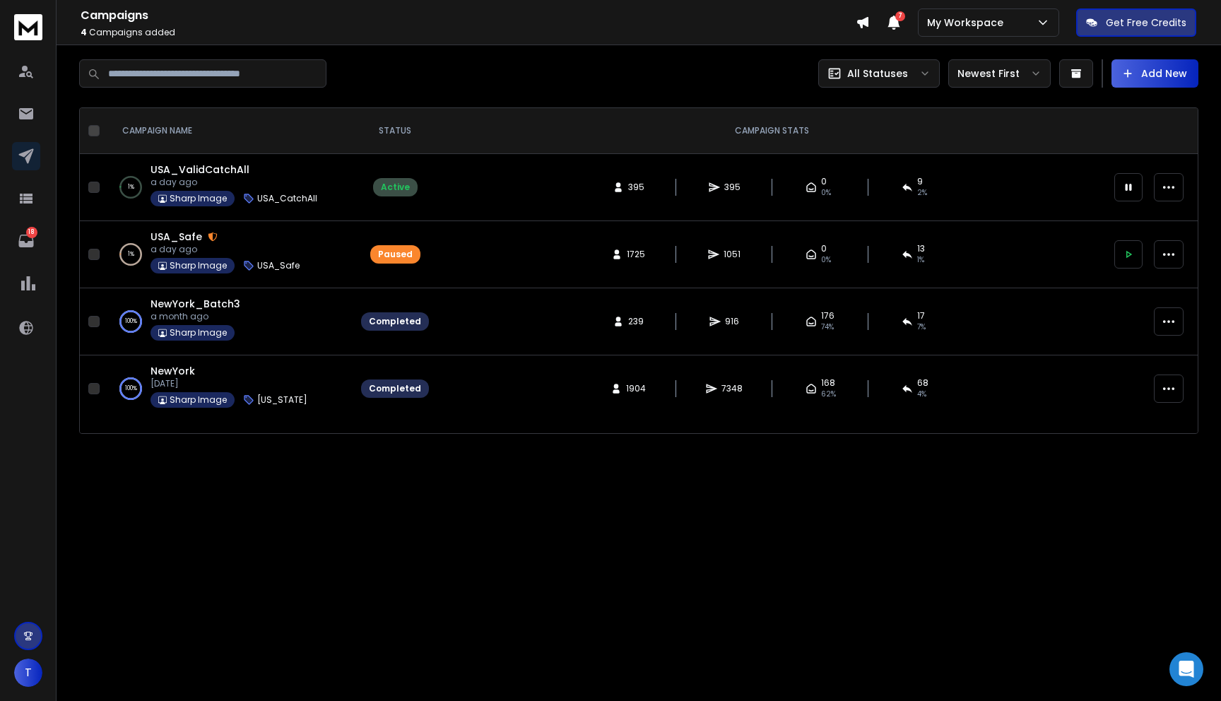
click at [575, 257] on div "1725 1051 0 0 % 13 1 %" at bounding box center [772, 254] width 652 height 23
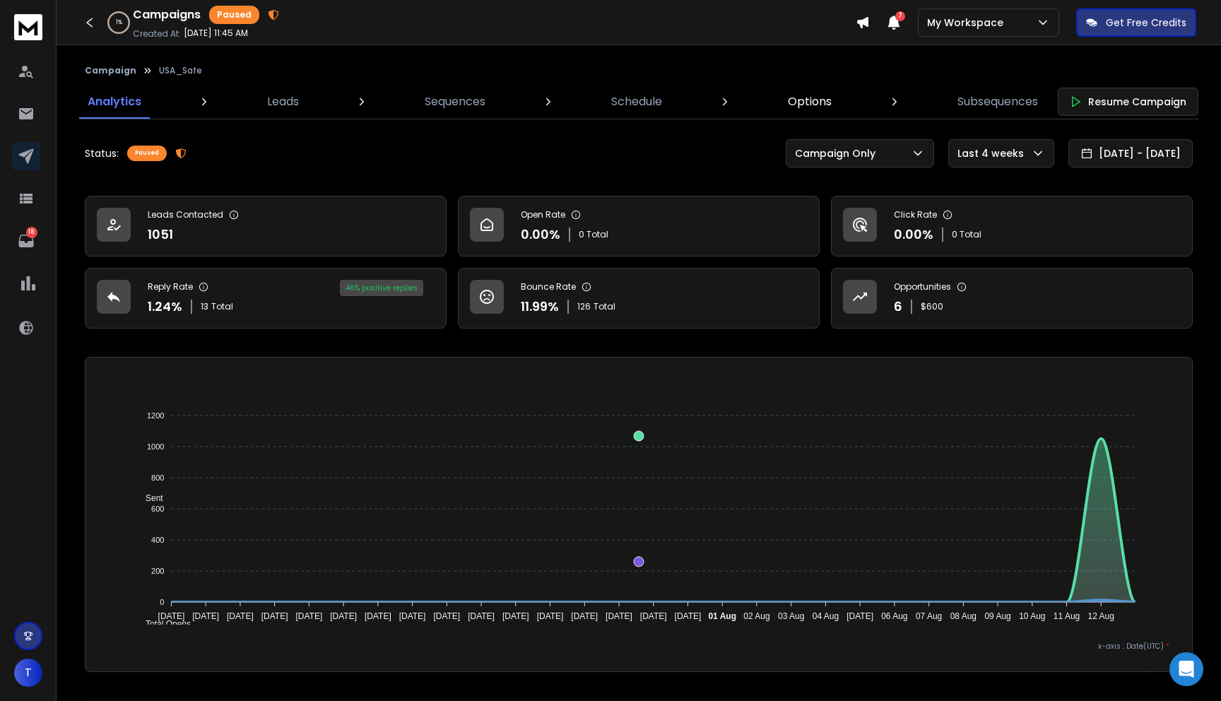
click at [811, 110] on link "Options" at bounding box center [809, 102] width 61 height 34
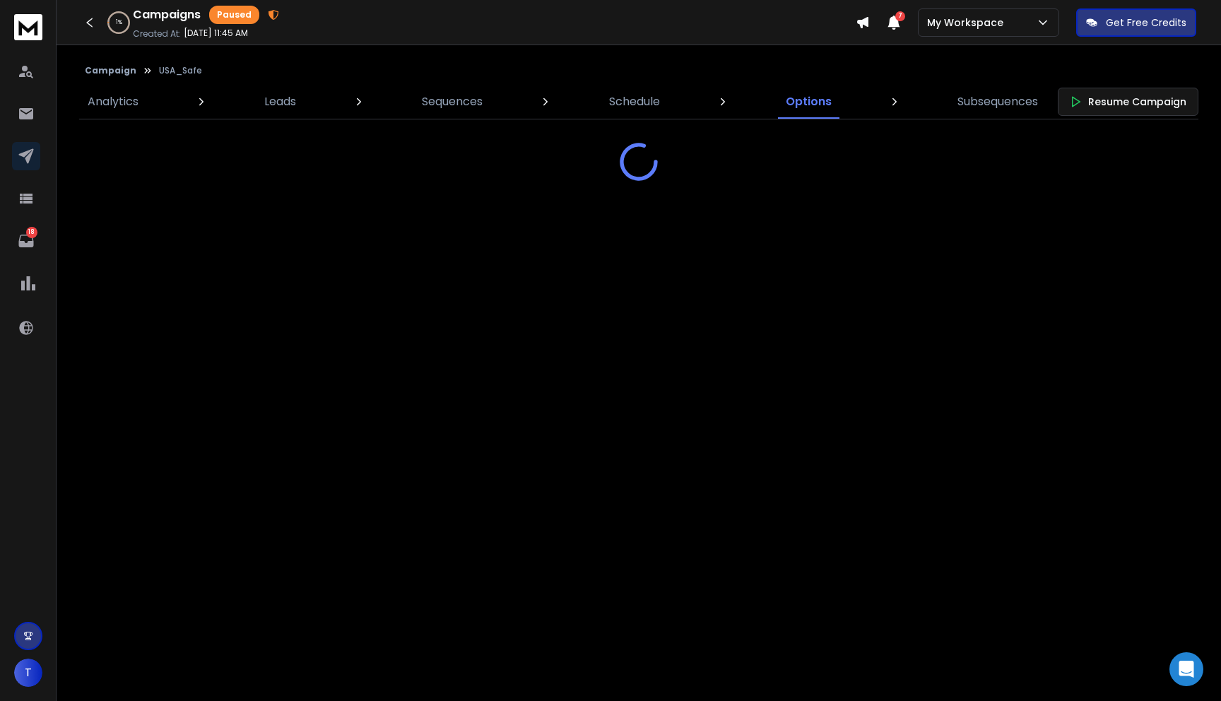
select select "**********"
select select "*"
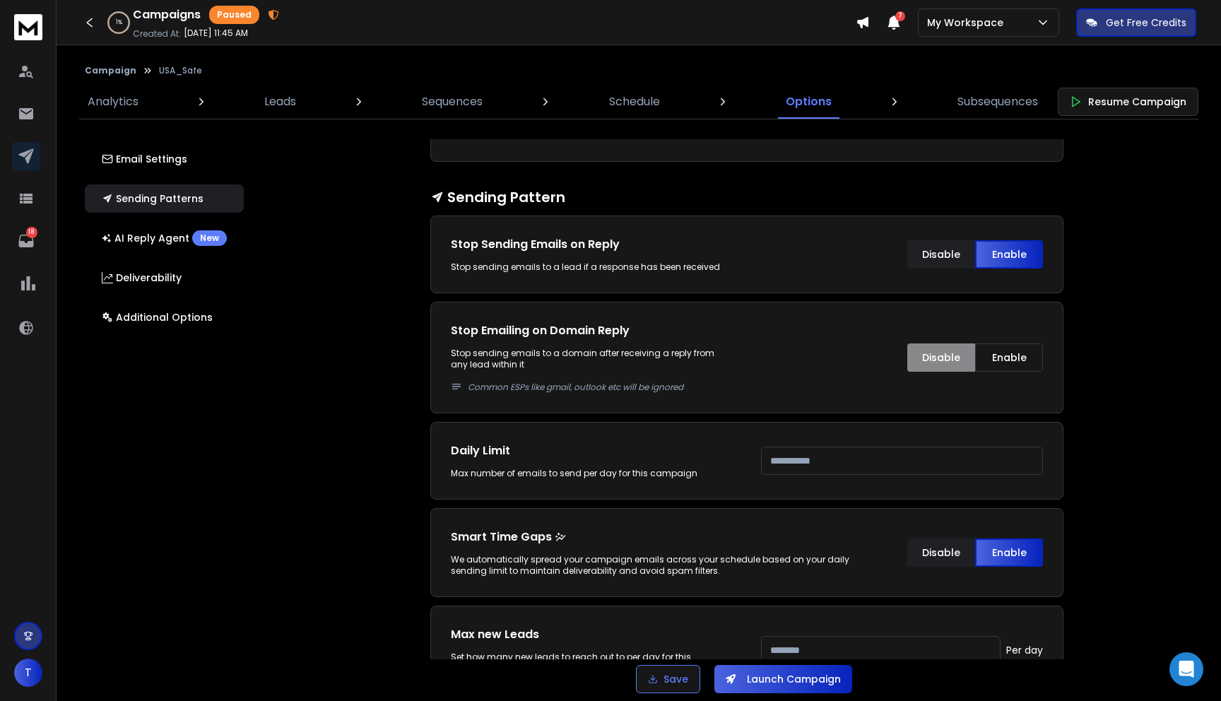
scroll to position [411, 0]
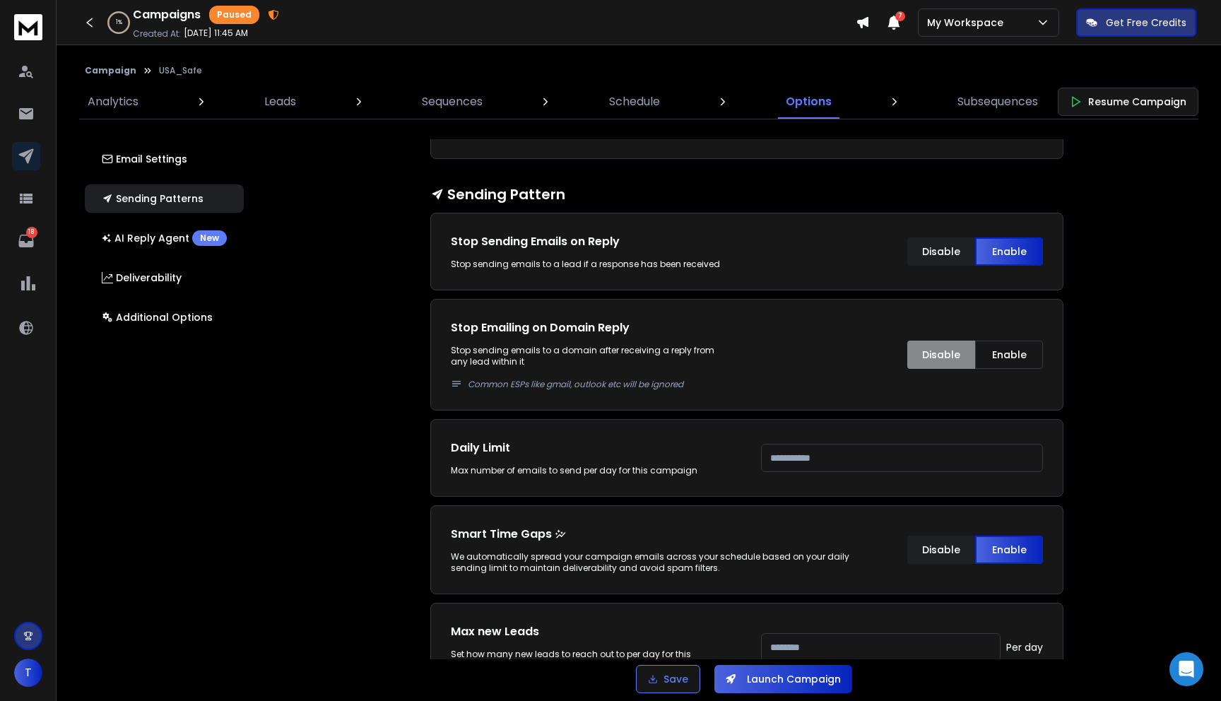
click at [781, 461] on input "****" at bounding box center [902, 458] width 282 height 28
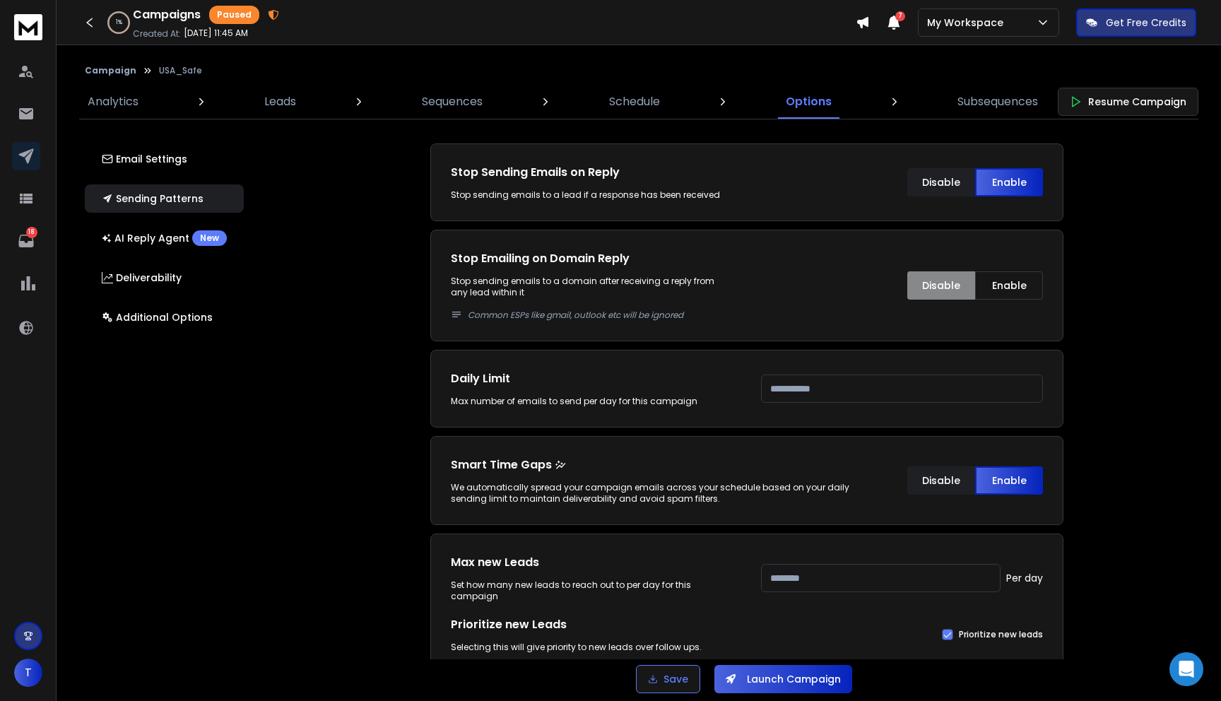
scroll to position [534, 0]
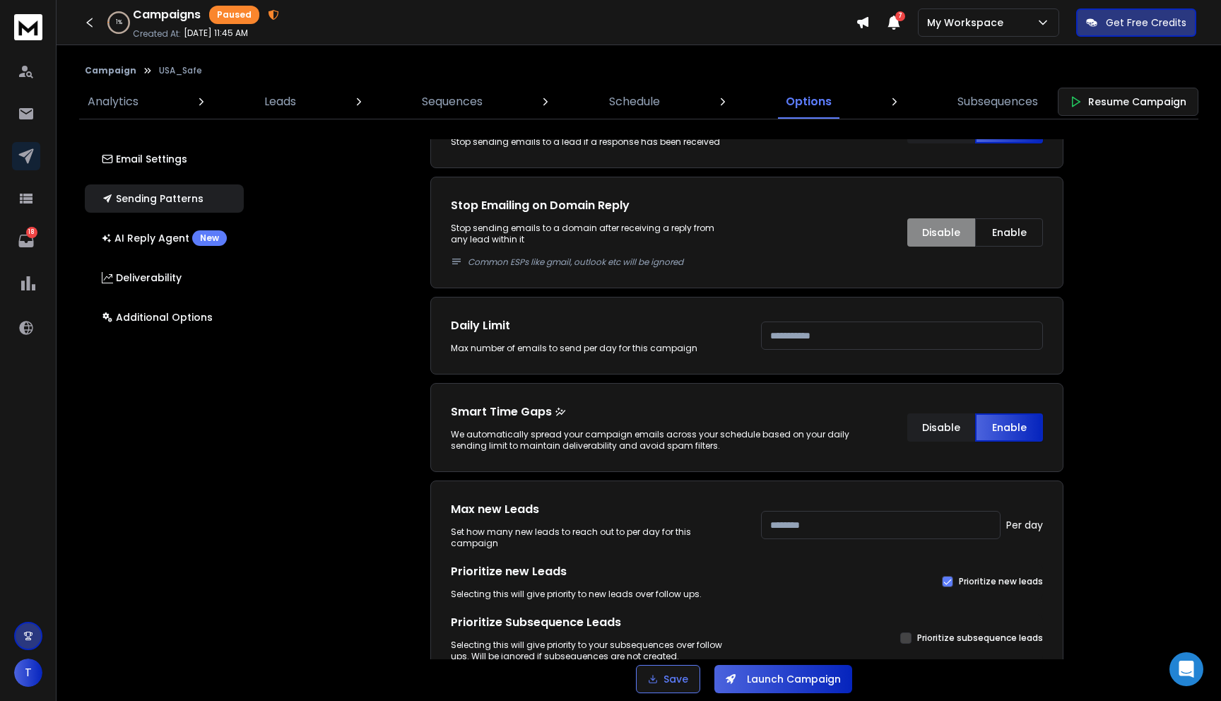
type input "****"
click at [837, 529] on input "****" at bounding box center [881, 525] width 240 height 28
type input "****"
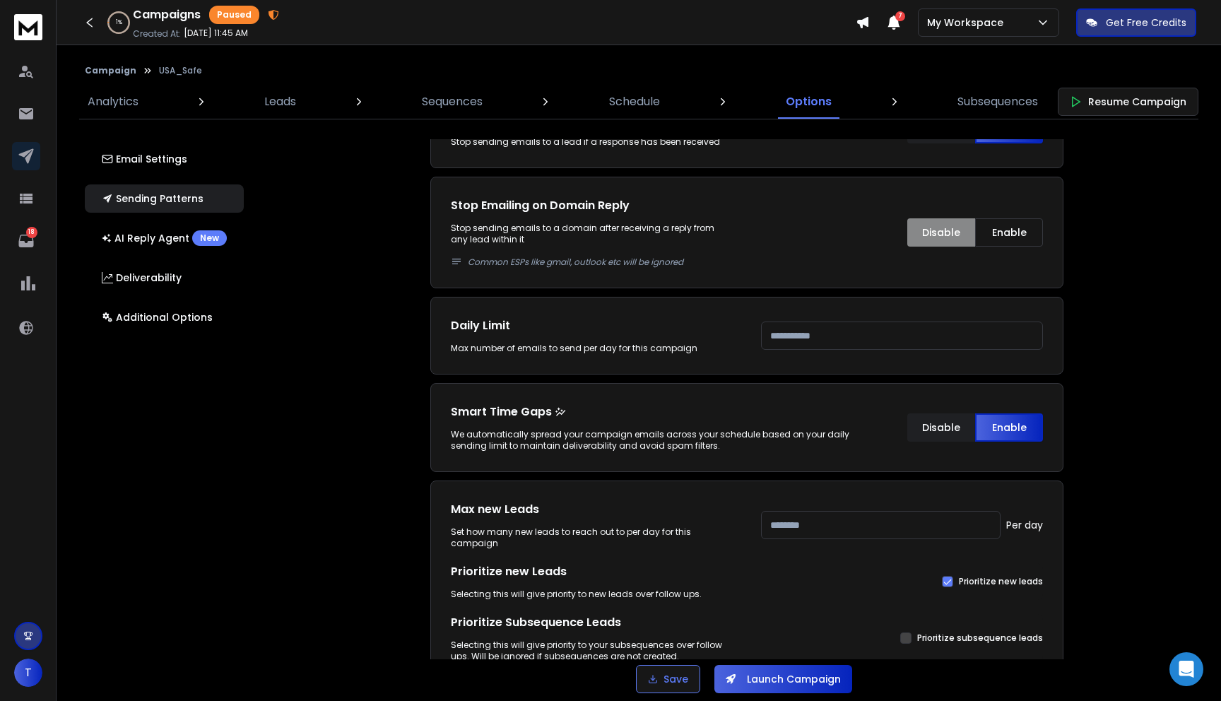
click at [800, 592] on div "Prioritize new leads" at bounding box center [902, 581] width 282 height 28
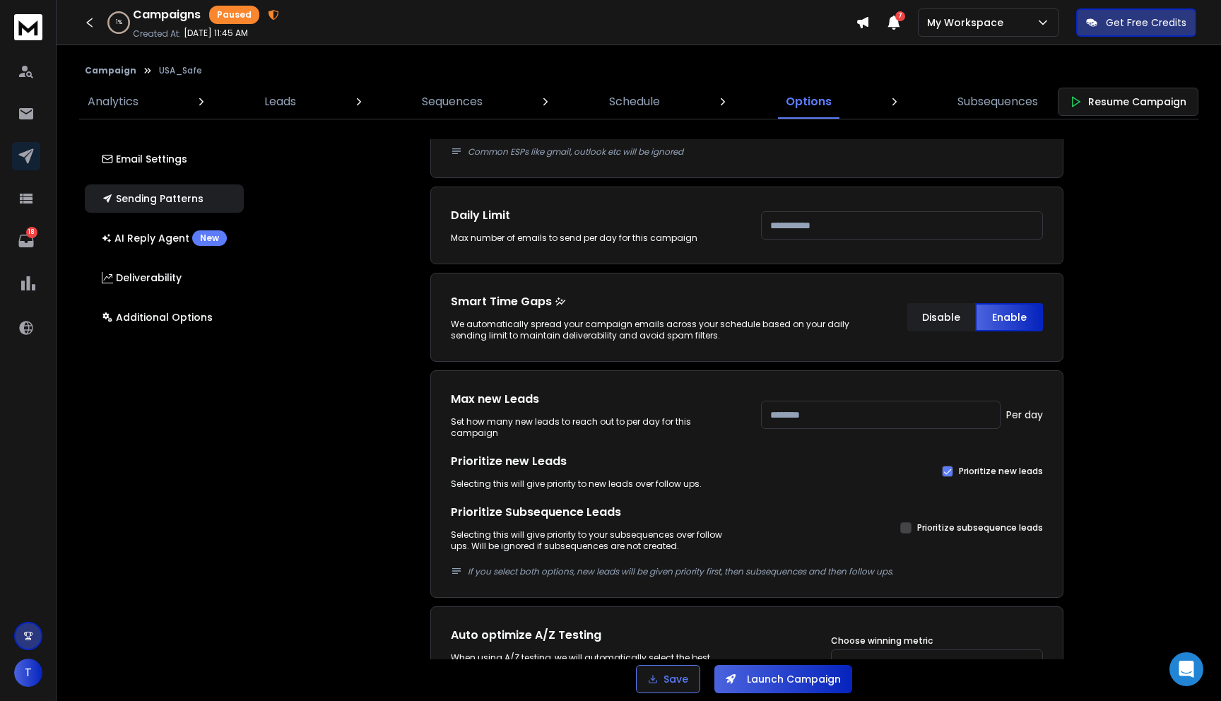
scroll to position [663, 0]
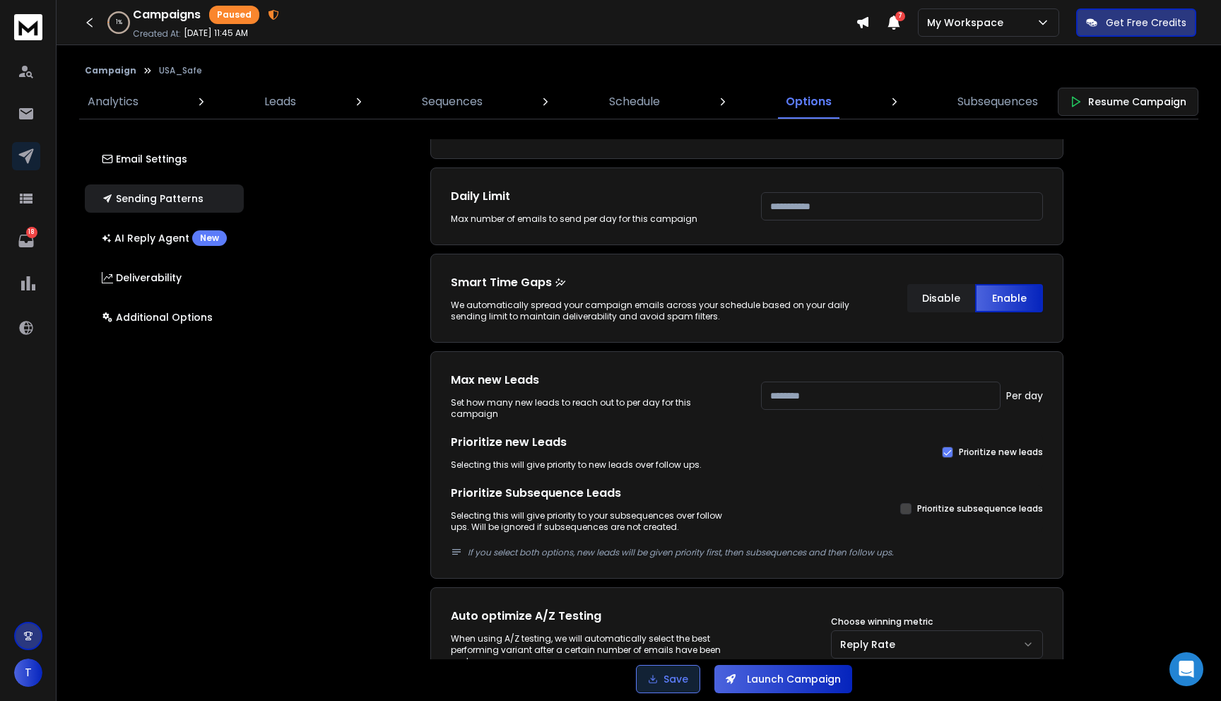
click at [664, 683] on button "Save" at bounding box center [668, 679] width 64 height 28
click at [319, 416] on div "Email Accounts Accounts to Use Select one or more accounts to send emails from …" at bounding box center [755, 399] width 979 height 520
click at [25, 163] on icon at bounding box center [26, 156] width 17 height 17
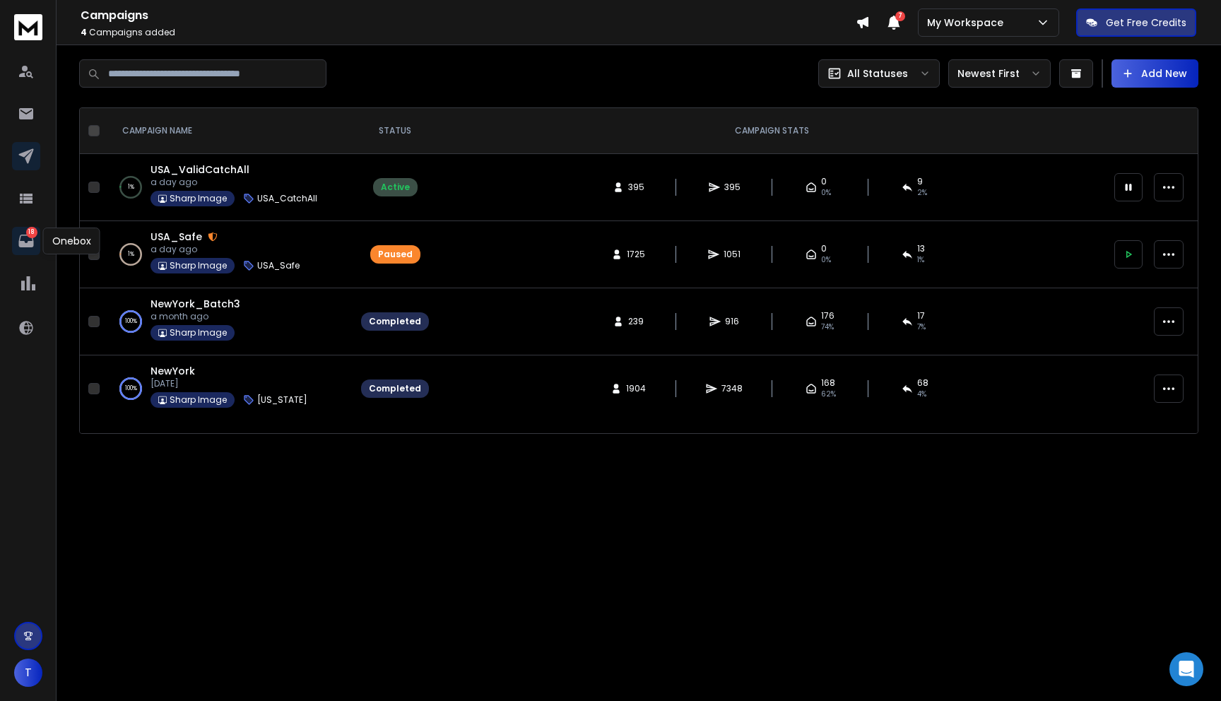
click at [27, 240] on icon at bounding box center [26, 241] width 17 height 17
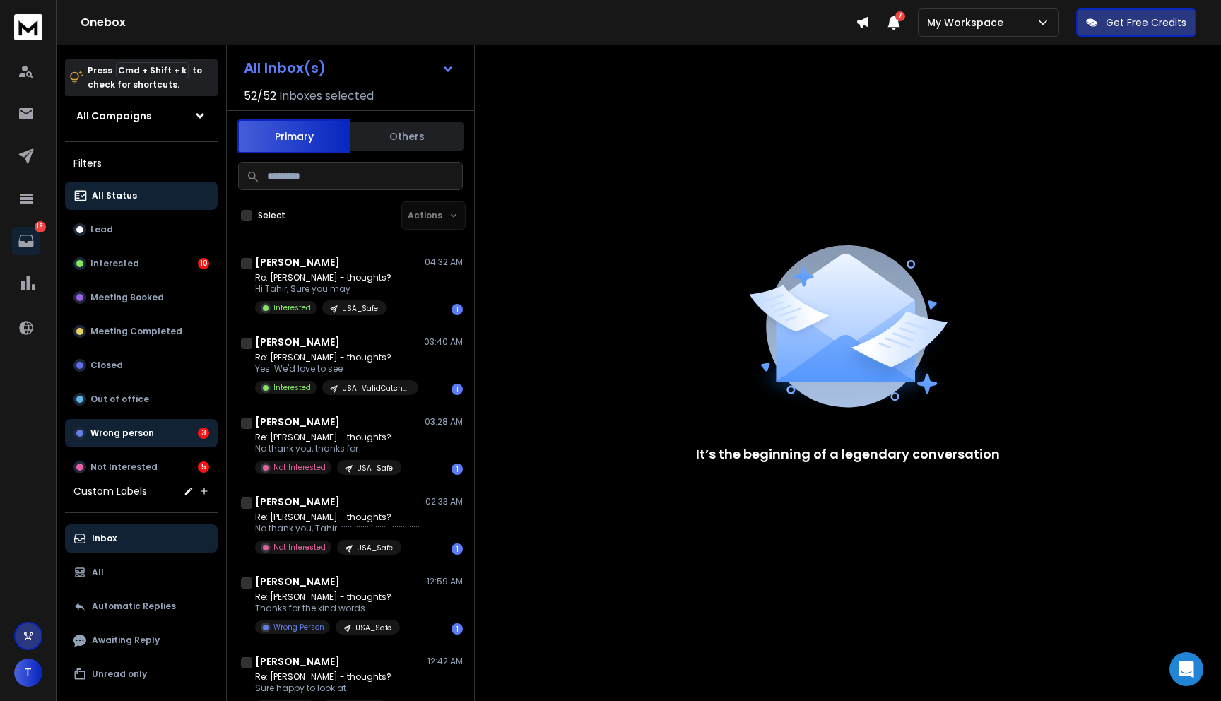
click at [153, 439] on button "Wrong person 3" at bounding box center [141, 433] width 153 height 28
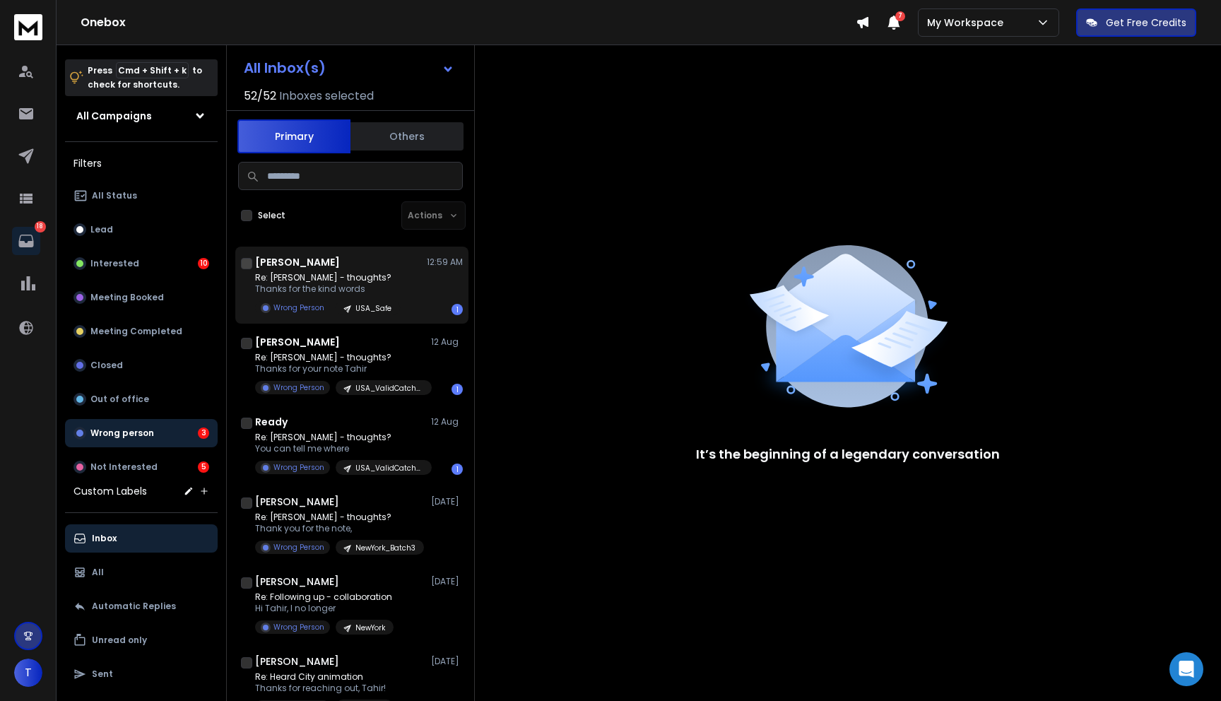
click at [370, 271] on div "Jon Saunders 12:59 AM Re: Jon - thoughts? Thanks for the kind words Wrong Perso…" at bounding box center [359, 285] width 208 height 60
click at [384, 273] on p "Re: Jon - thoughts?" at bounding box center [327, 277] width 145 height 11
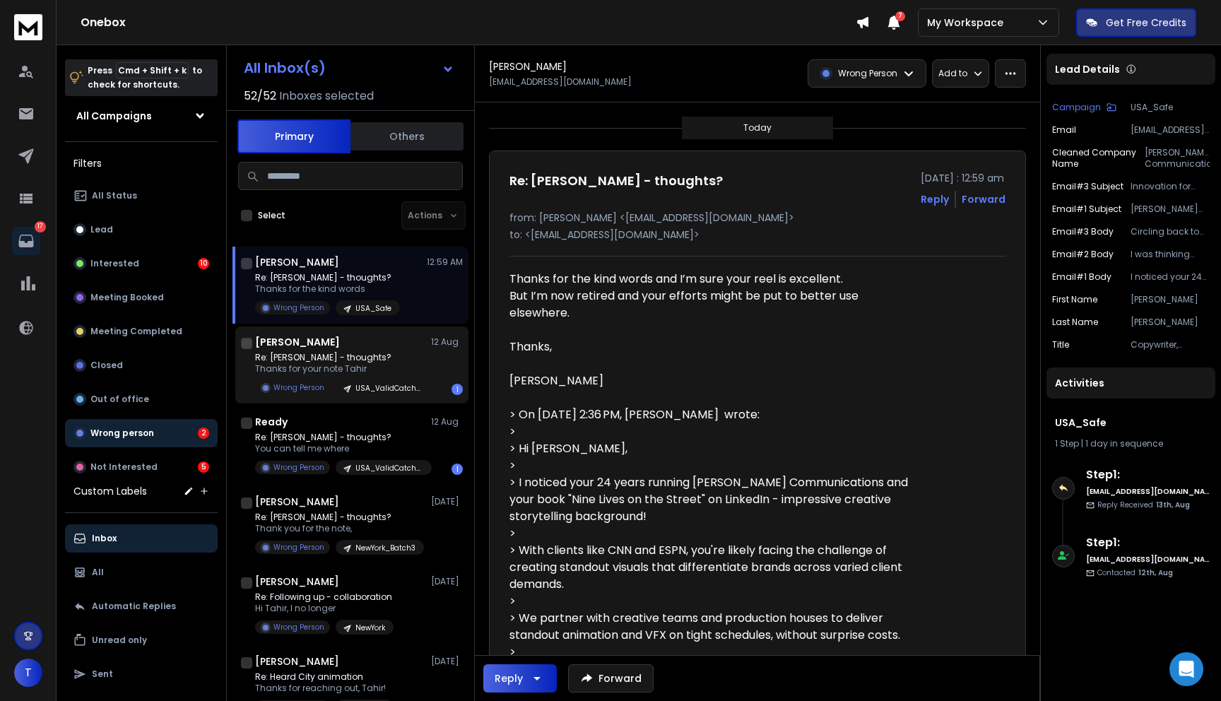
click at [389, 363] on p "Re: Jon - thoughts?" at bounding box center [340, 357] width 170 height 11
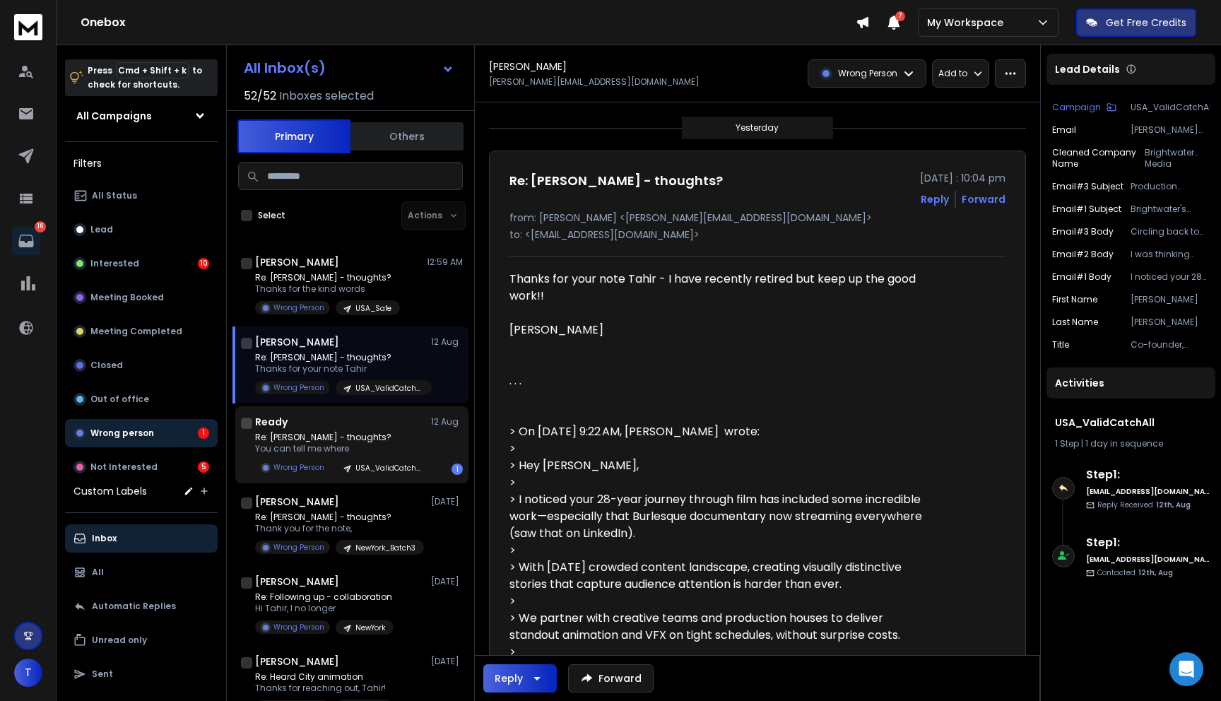
click at [387, 442] on p "Re: Adam - thoughts?" at bounding box center [340, 437] width 170 height 11
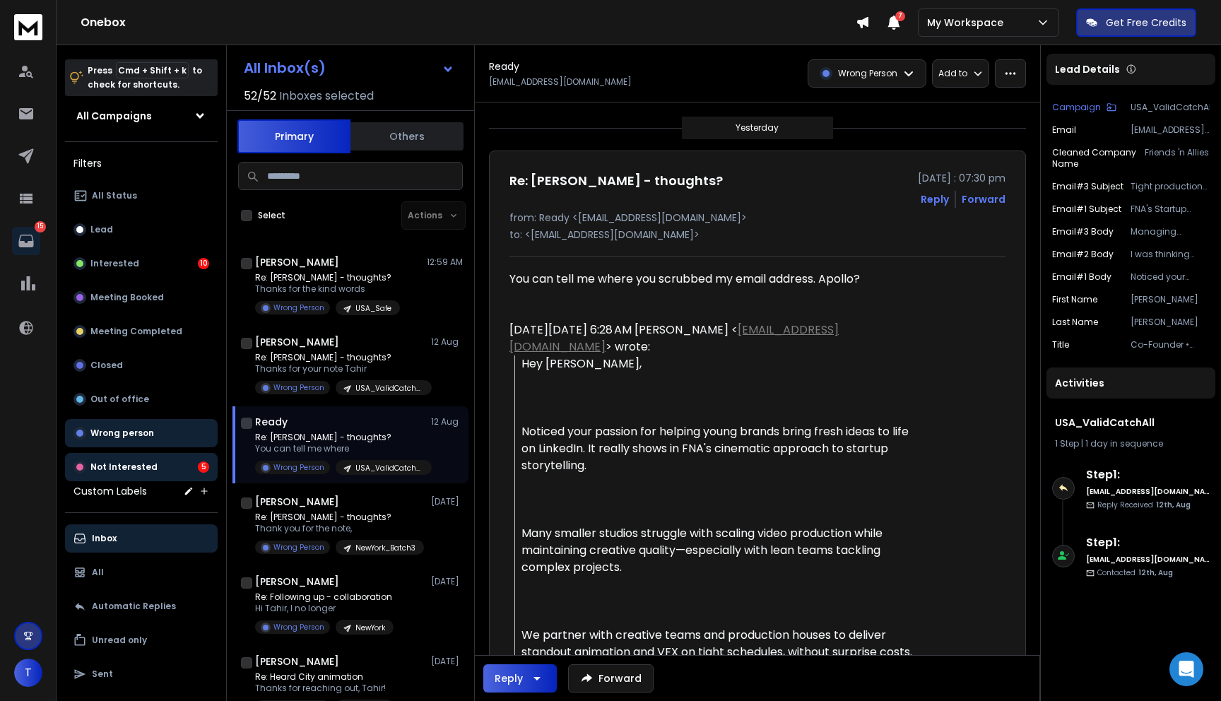
click at [128, 466] on p "Not Interested" at bounding box center [123, 466] width 67 height 11
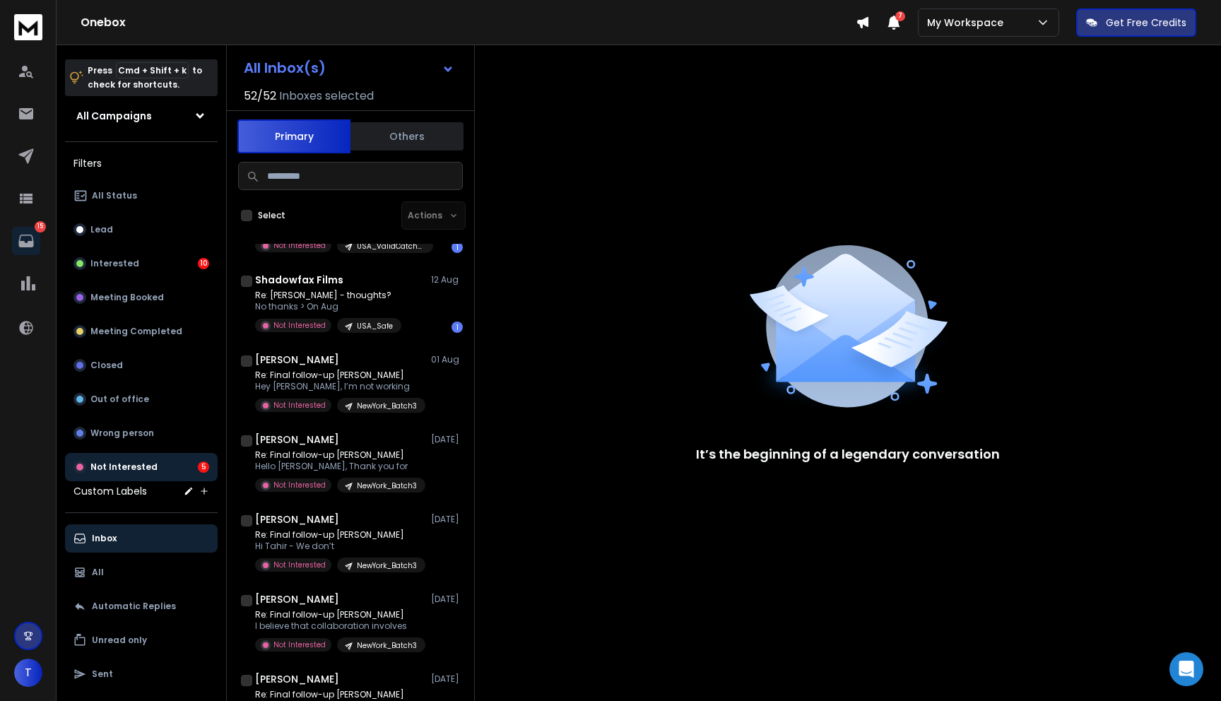
scroll to position [306, 0]
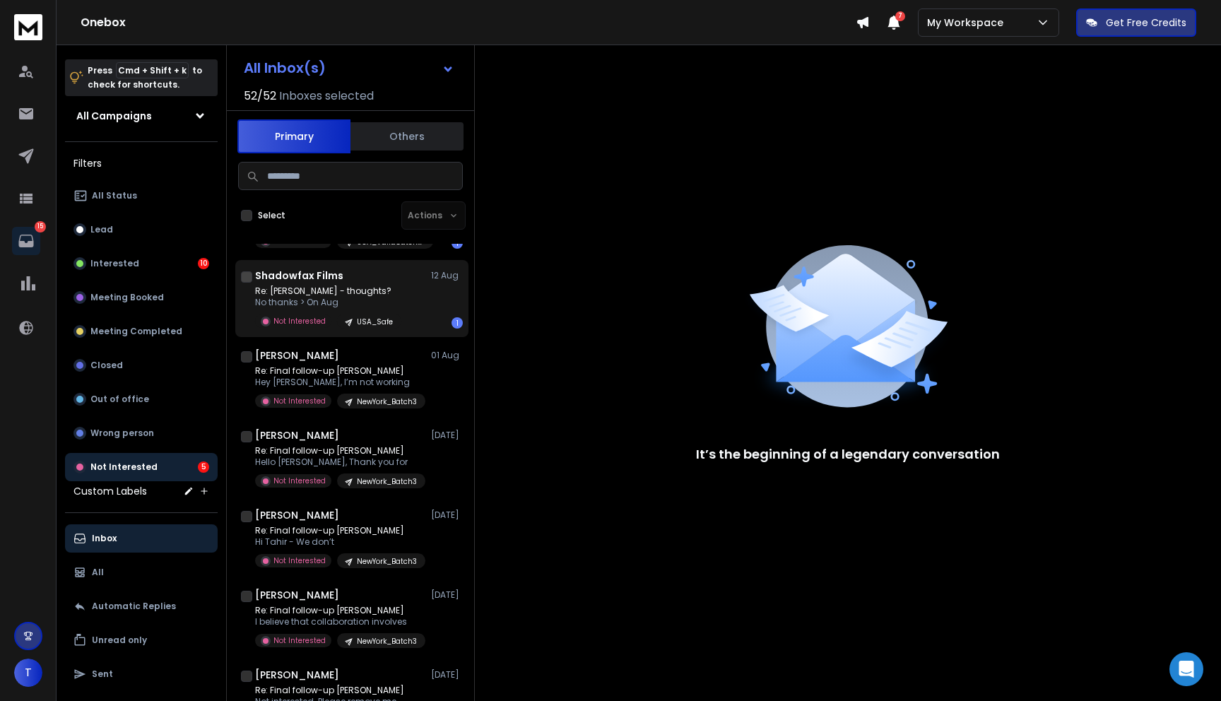
click at [358, 293] on p "Re: Kate - thoughts?" at bounding box center [328, 291] width 146 height 11
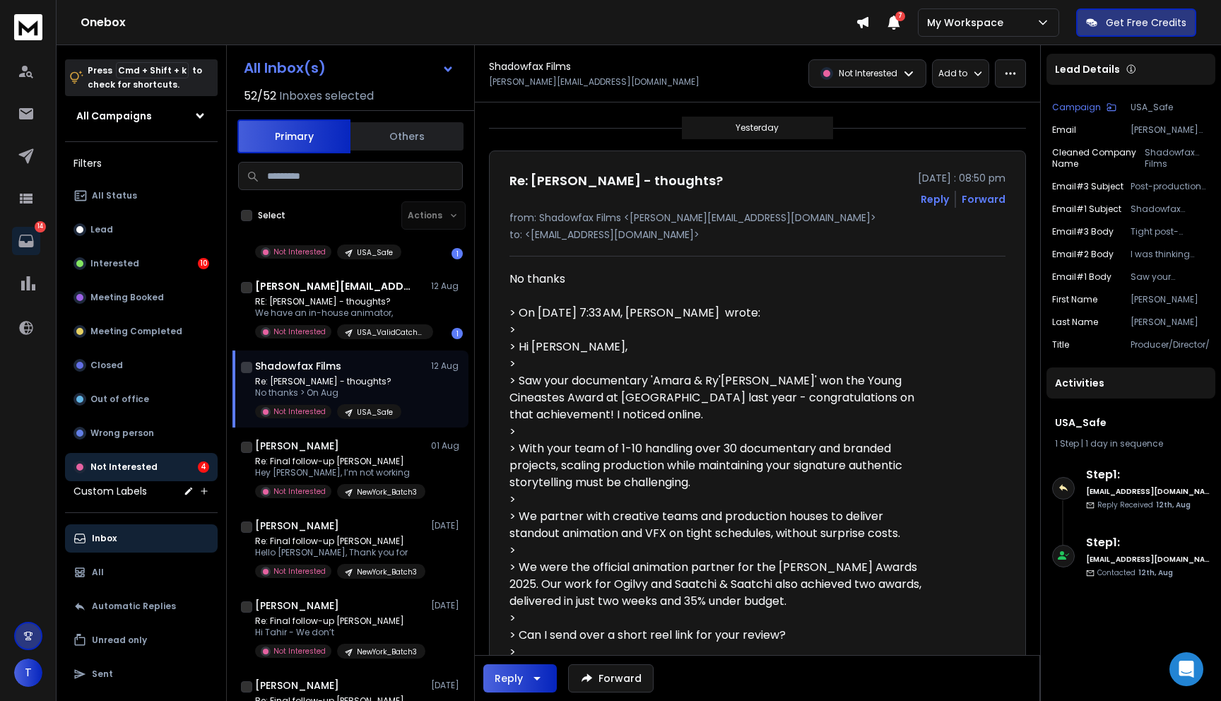
scroll to position [203, 0]
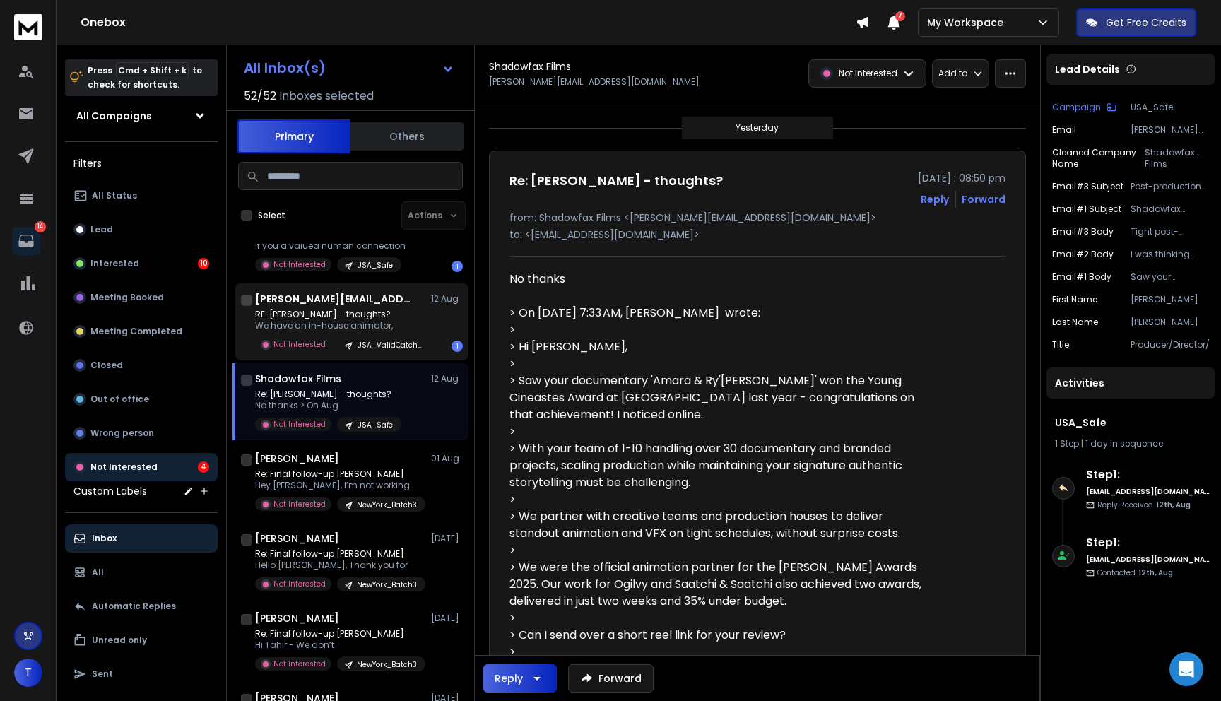
click at [387, 311] on p "RE: Robin - thoughts?" at bounding box center [340, 314] width 170 height 11
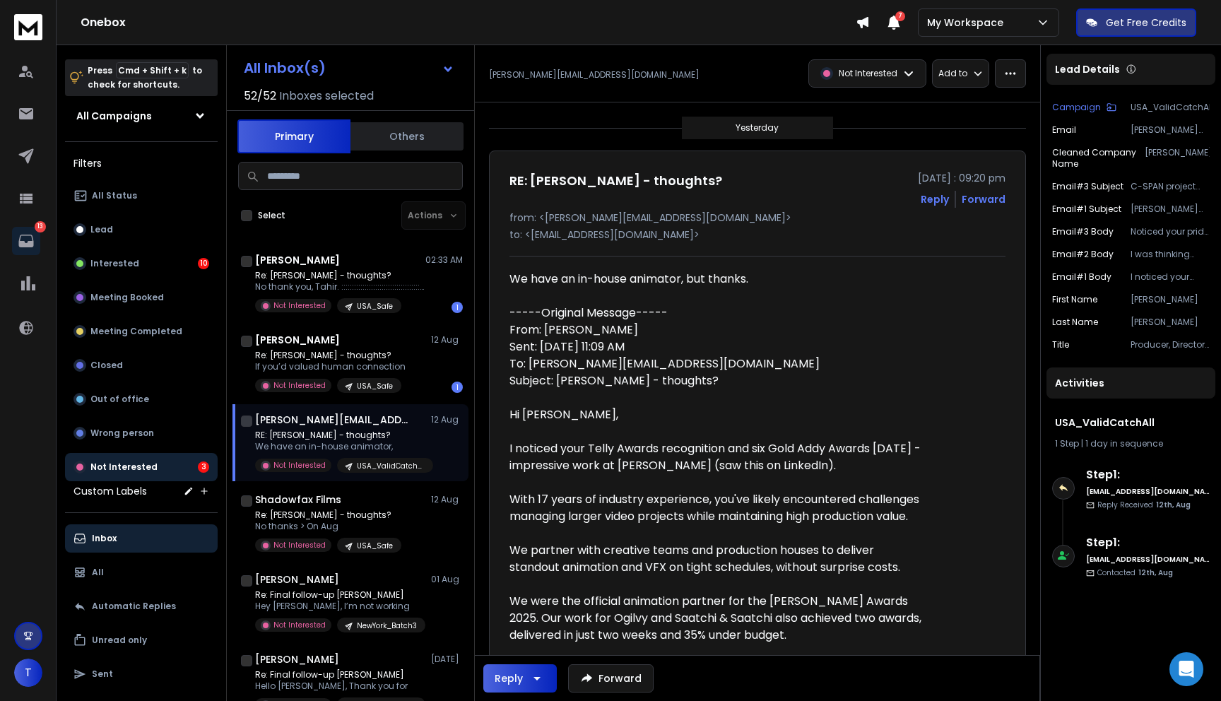
scroll to position [80, 0]
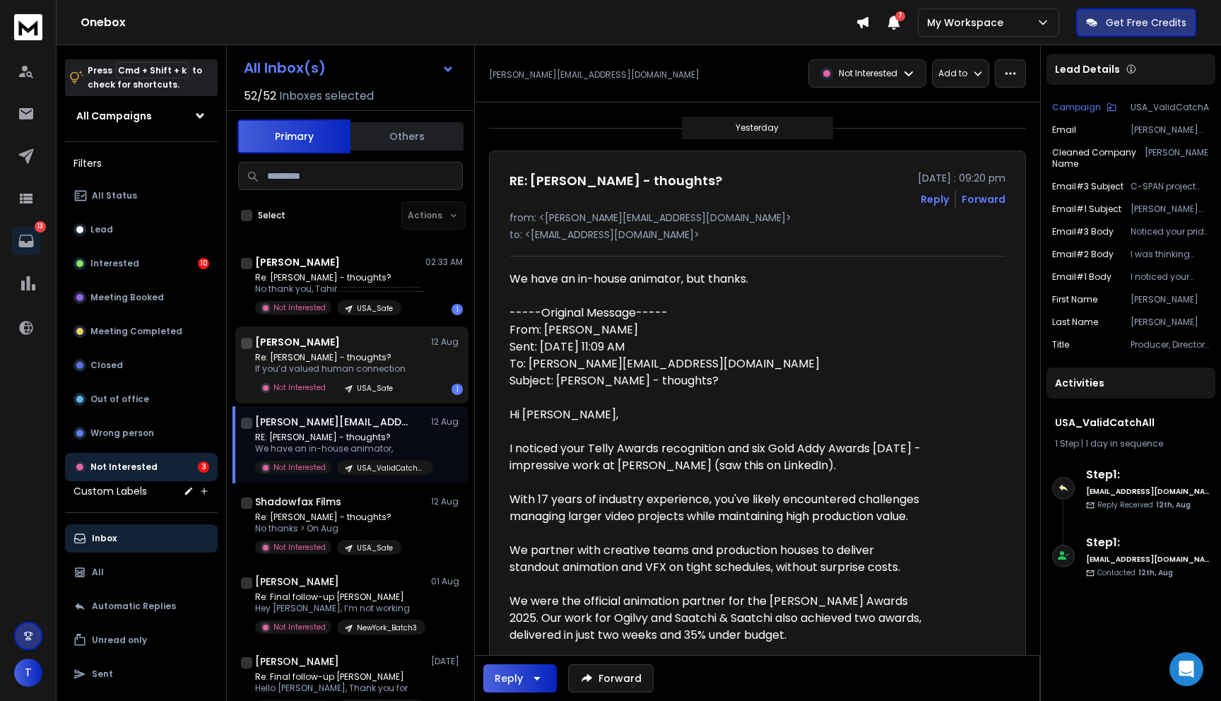
click at [413, 384] on div "Re: Nick - thoughts? If you’d valued human connection Not Interested USA_Safe 1" at bounding box center [359, 373] width 208 height 43
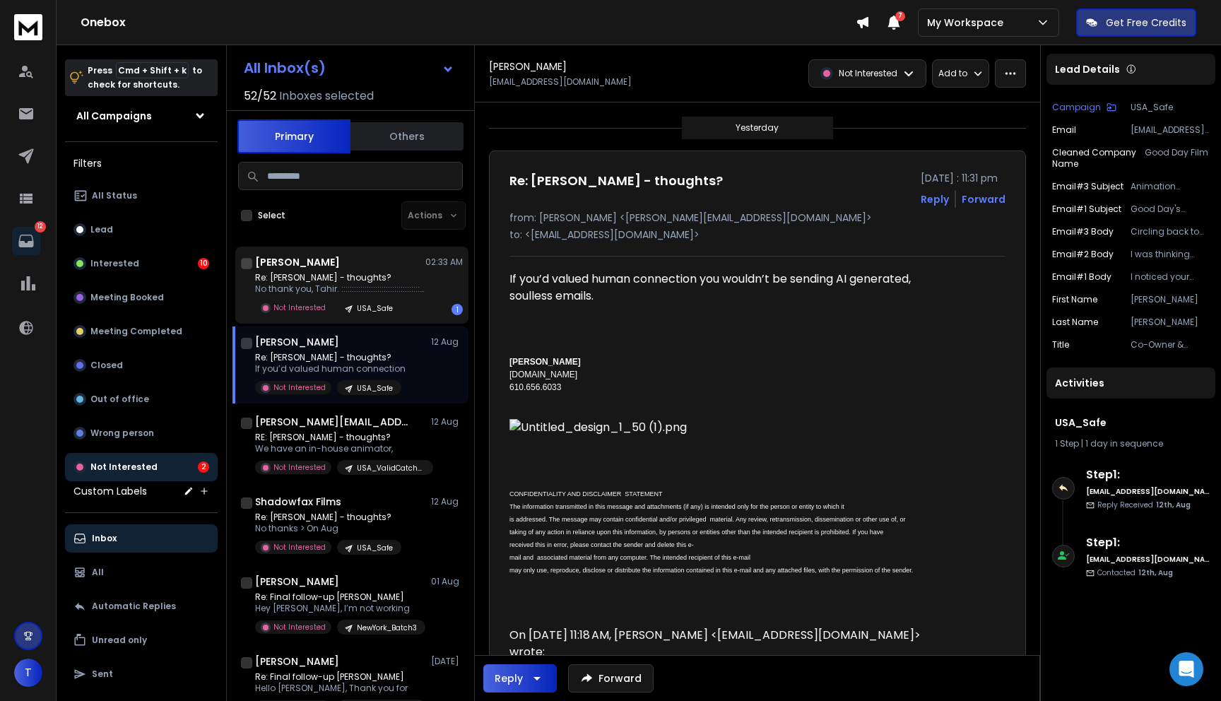
click at [413, 306] on div "Not Interested USA_Safe" at bounding box center [340, 307] width 170 height 15
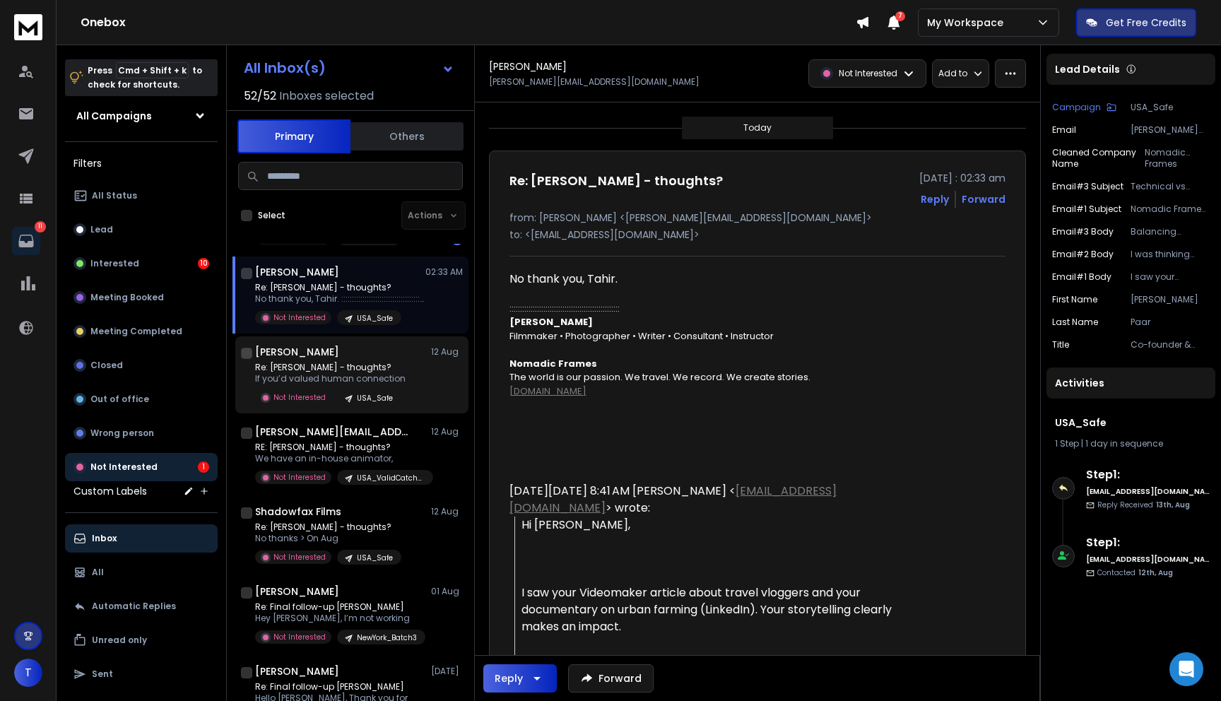
scroll to position [0, 0]
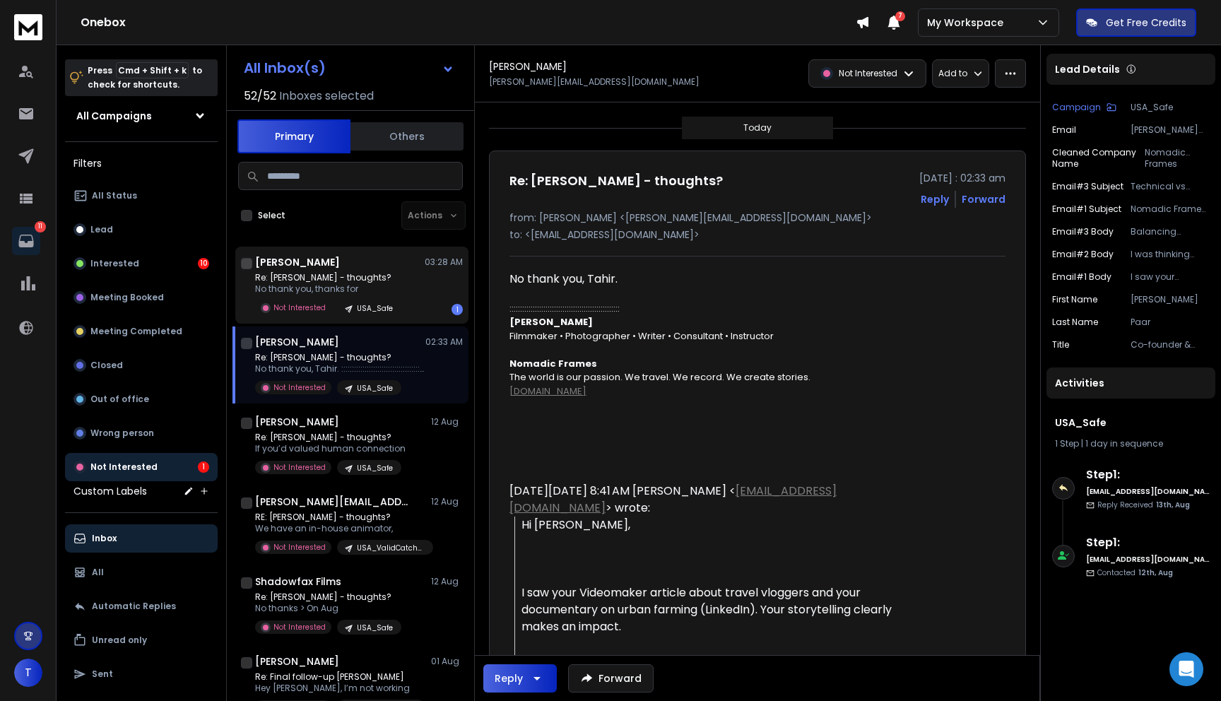
click at [377, 269] on div "Tyler Reinhardt 03:28 AM" at bounding box center [359, 262] width 208 height 14
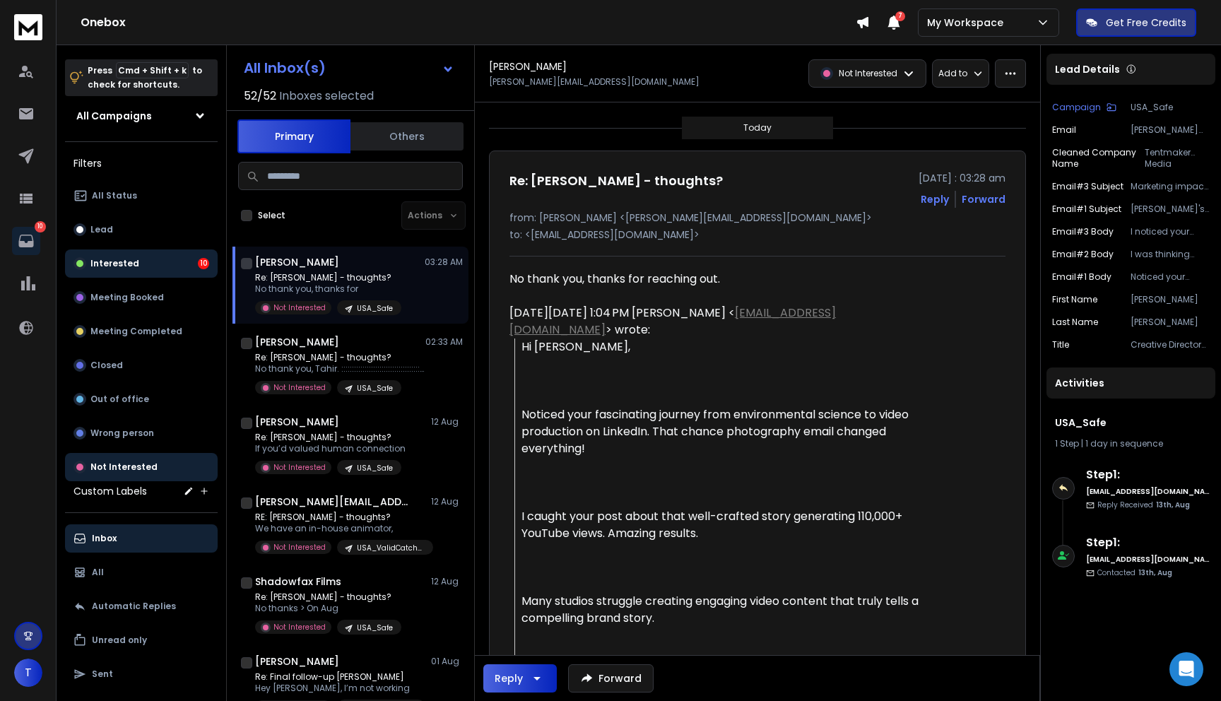
click at [136, 264] on button "Interested 10" at bounding box center [141, 263] width 153 height 28
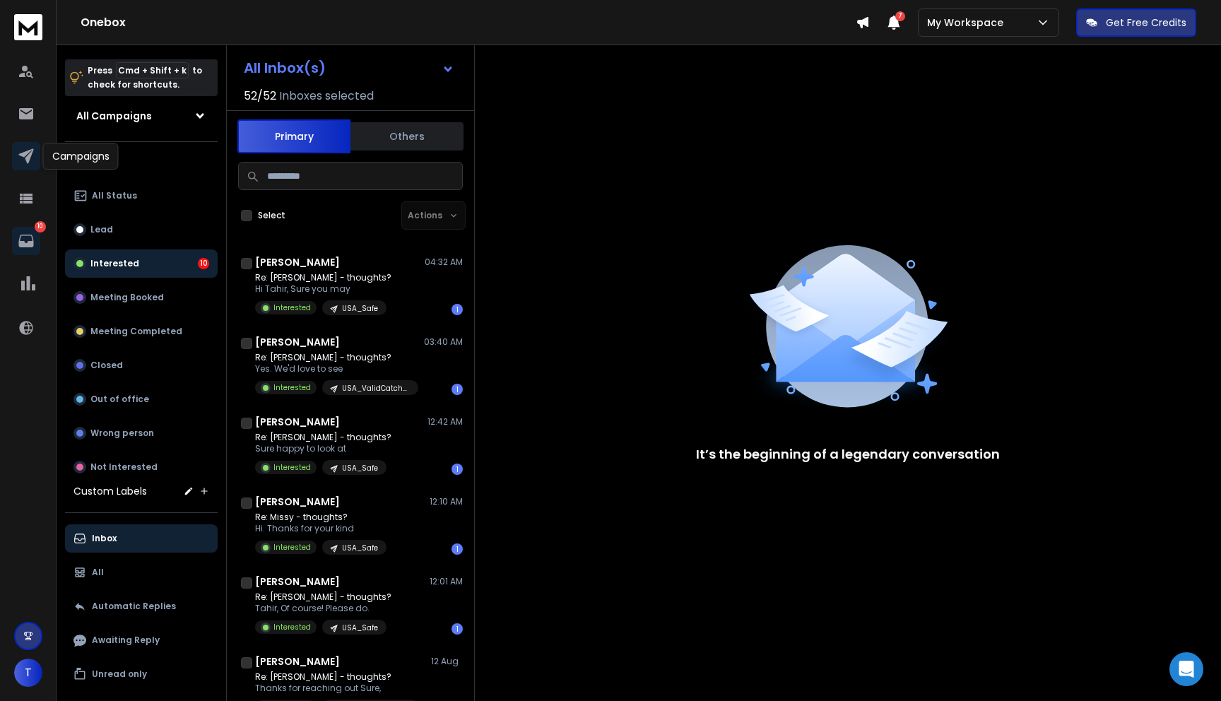
click at [27, 161] on icon at bounding box center [25, 155] width 15 height 15
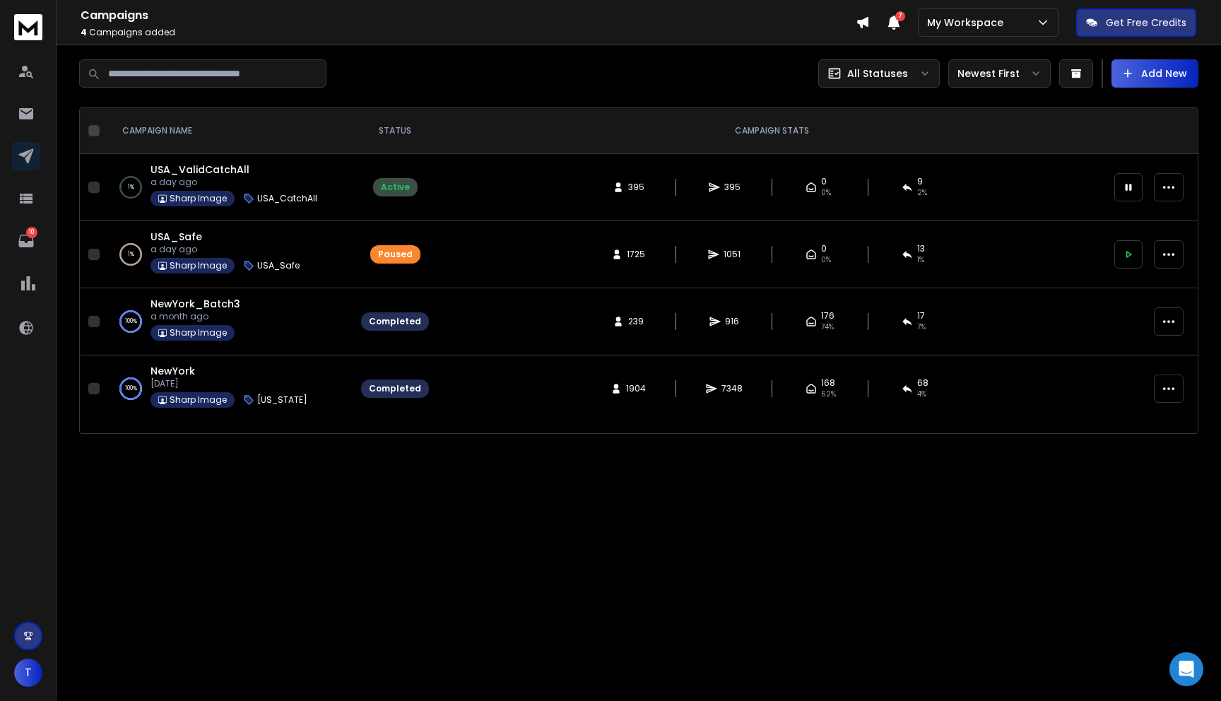
click at [498, 261] on div "1725 1051 0 0 % 13 1 %" at bounding box center [772, 254] width 652 height 23
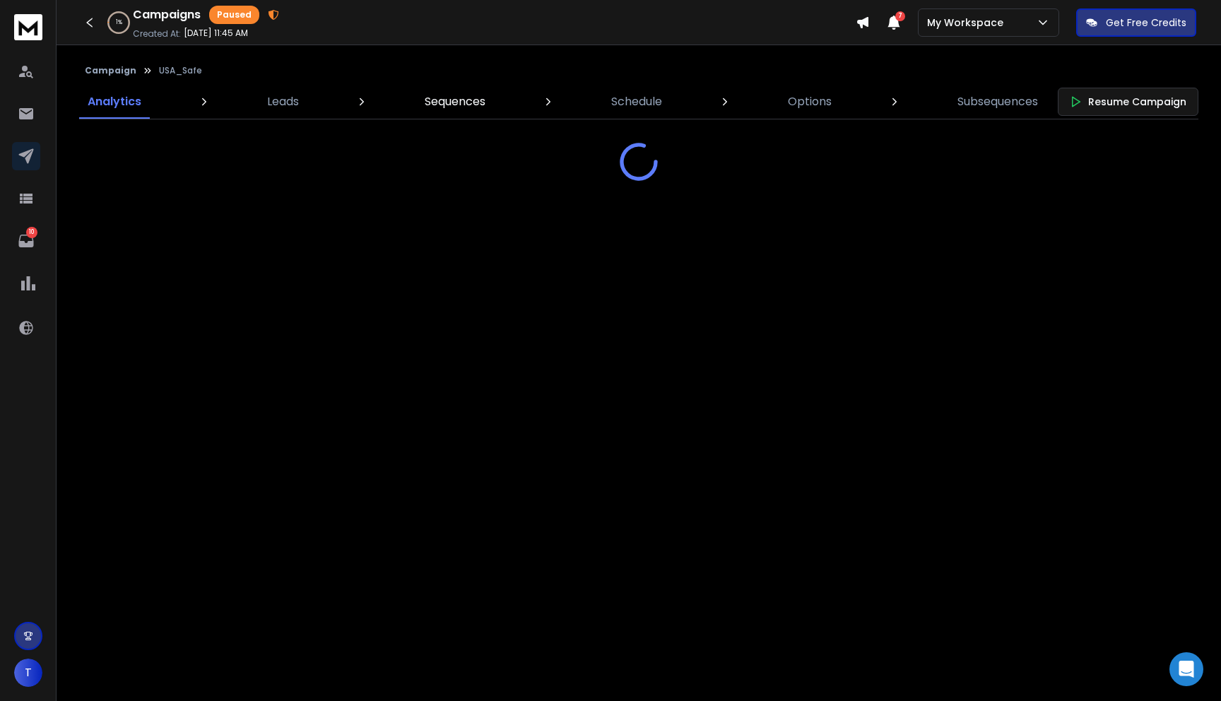
click at [478, 110] on p "Sequences" at bounding box center [455, 101] width 61 height 17
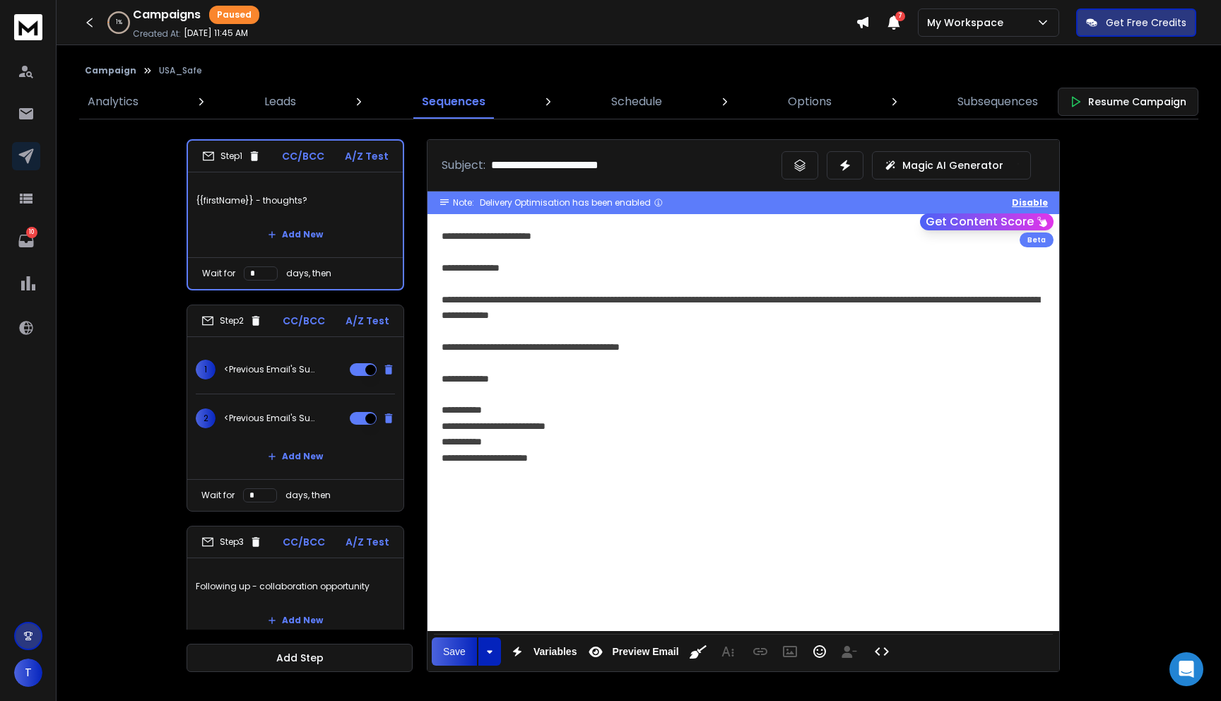
click at [308, 377] on div "1 <Previous Email's Subject>" at bounding box center [255, 370] width 119 height 20
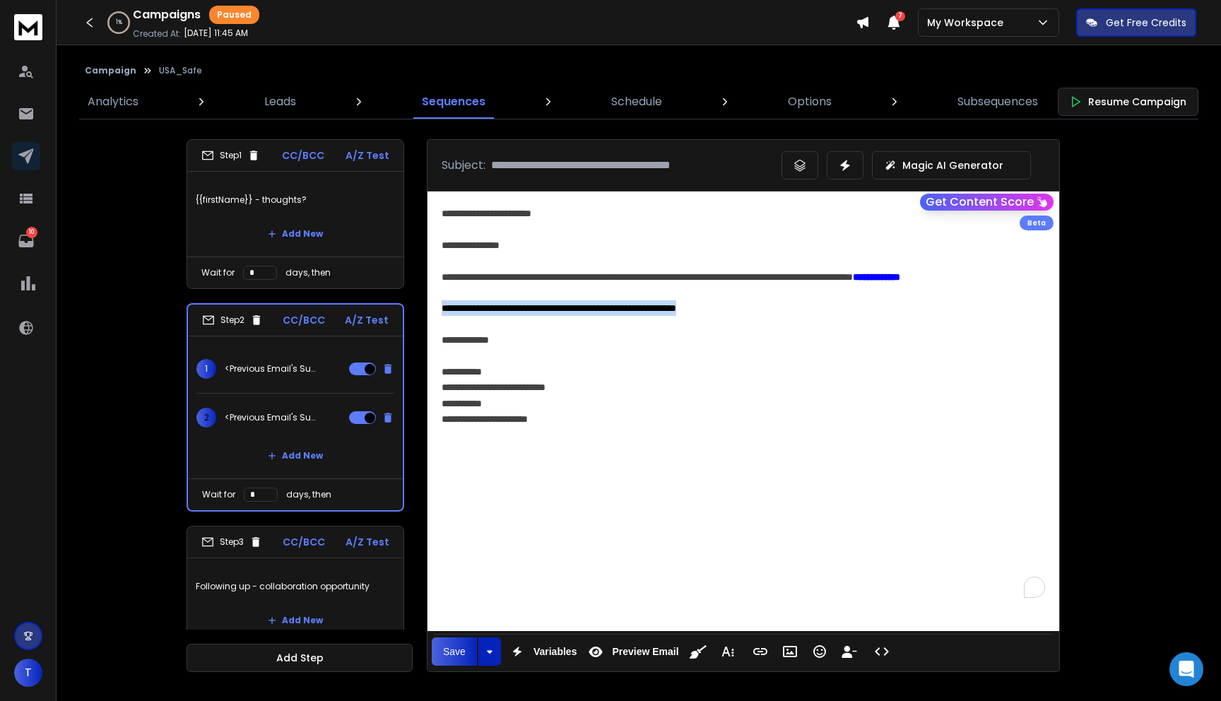
drag, startPoint x: 719, startPoint y: 310, endPoint x: 436, endPoint y: 312, distance: 282.7
click at [436, 312] on div "**********" at bounding box center [744, 402] width 632 height 420
copy div "**********"
click at [23, 153] on icon at bounding box center [25, 155] width 15 height 15
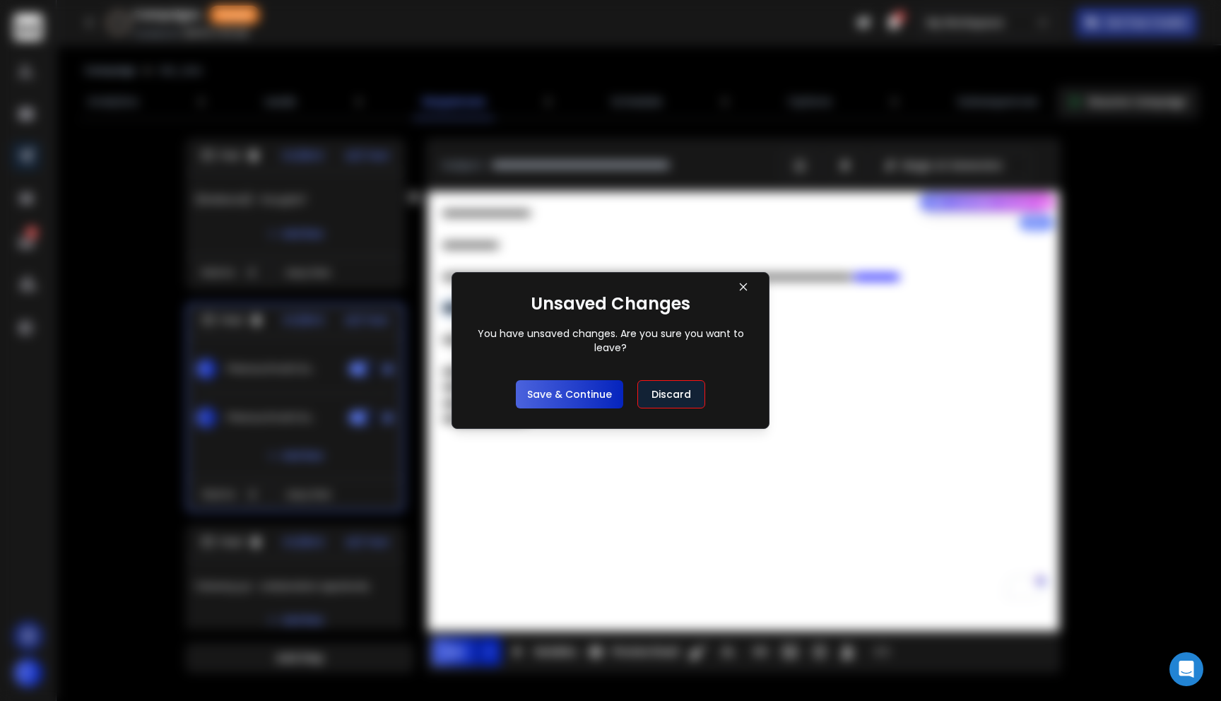
click at [681, 397] on button "Discard" at bounding box center [671, 394] width 68 height 28
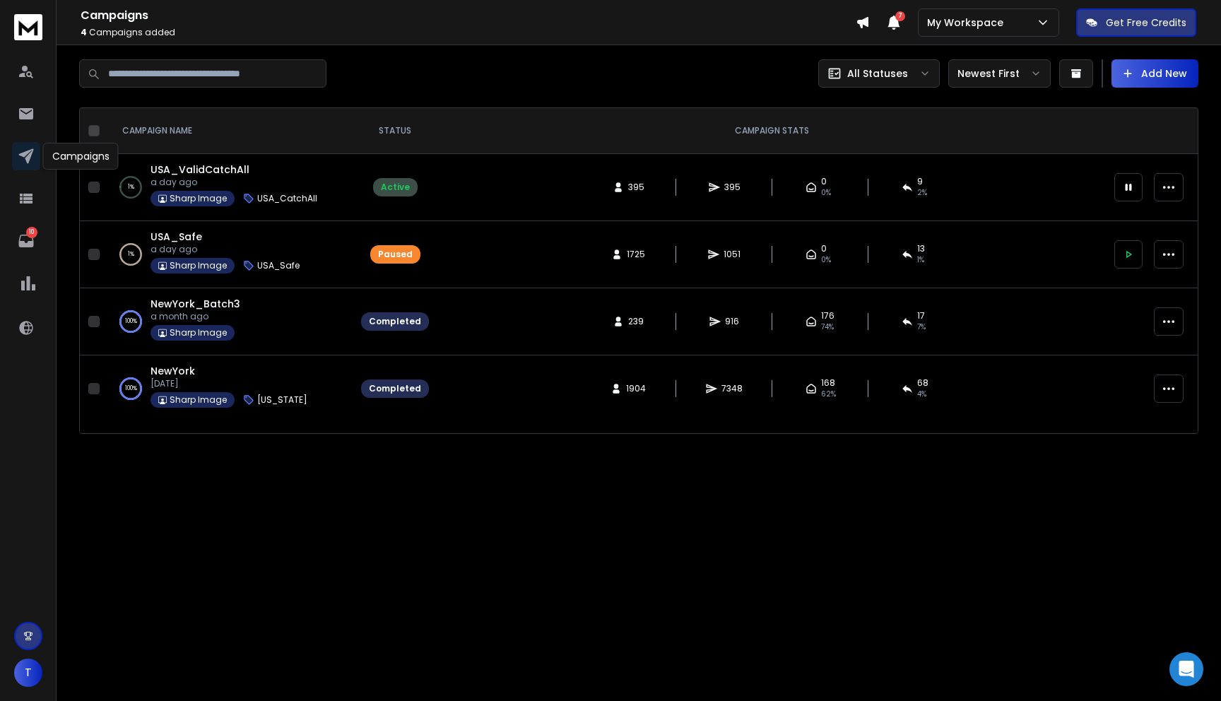
click at [24, 156] on icon at bounding box center [25, 155] width 15 height 15
click at [23, 119] on icon at bounding box center [26, 113] width 17 height 17
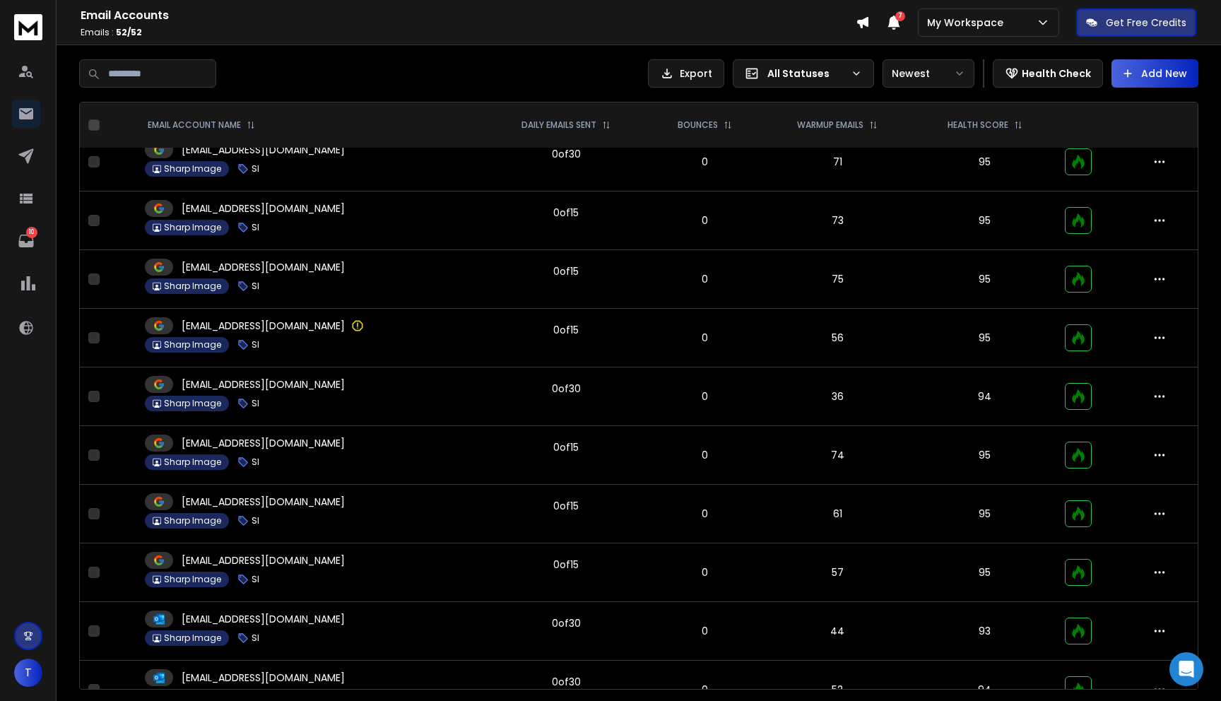
scroll to position [127, 0]
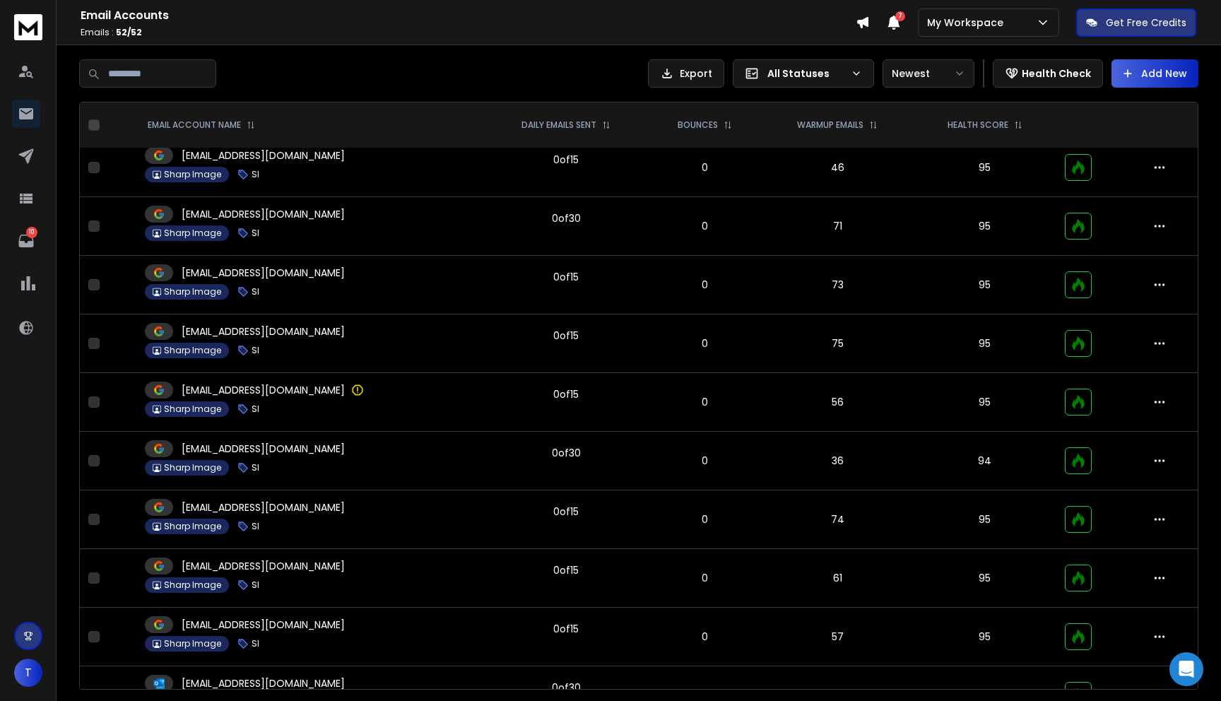
click at [312, 390] on p "[EMAIL_ADDRESS][DOMAIN_NAME]" at bounding box center [263, 390] width 163 height 14
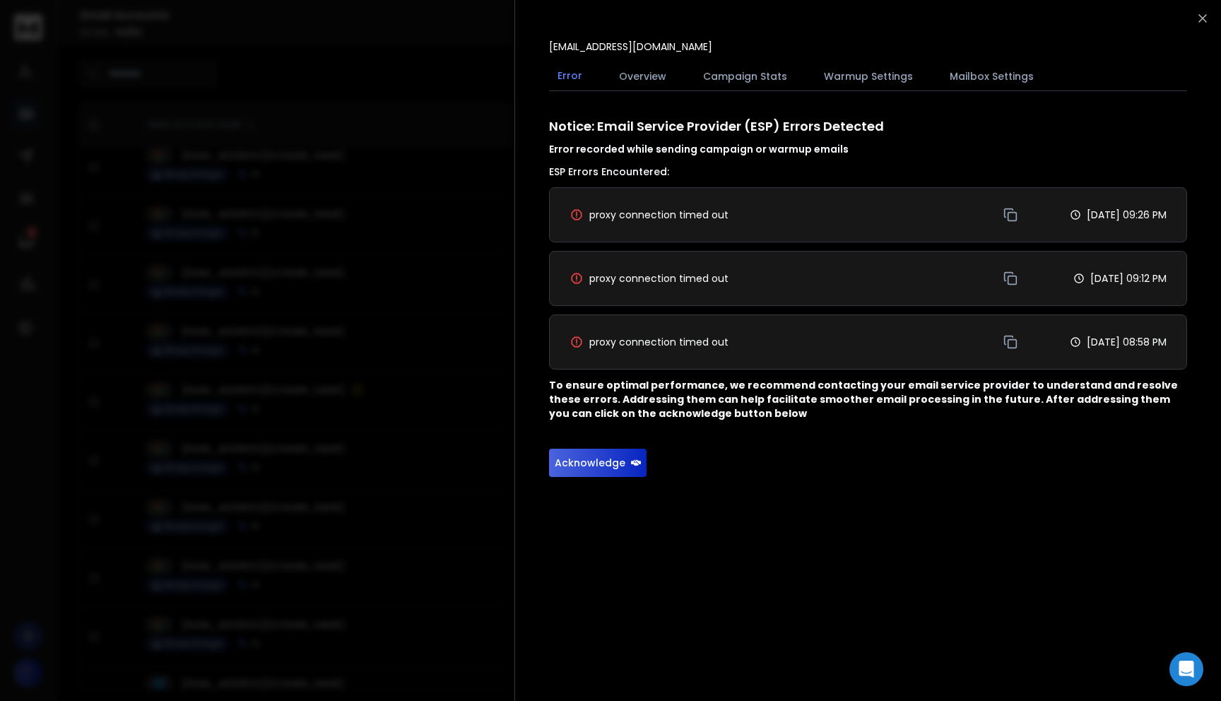
click at [604, 458] on button "Acknowledge" at bounding box center [598, 463] width 98 height 28
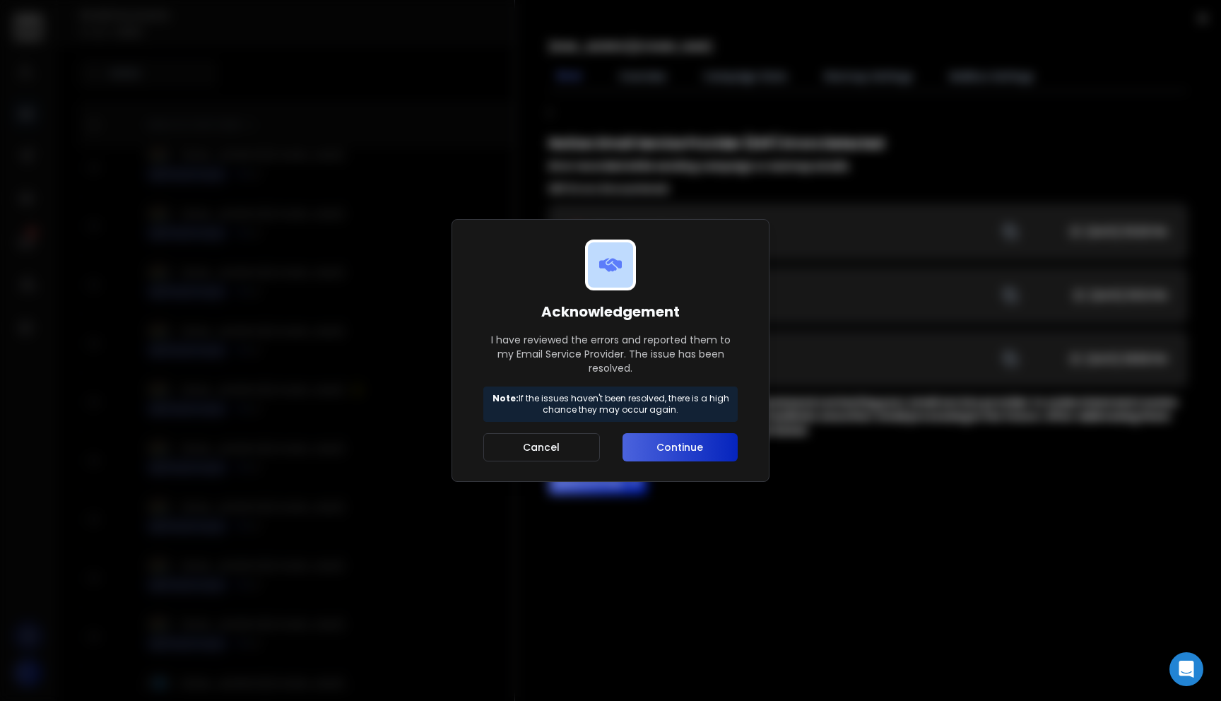
click at [679, 457] on button "Continue" at bounding box center [680, 447] width 115 height 28
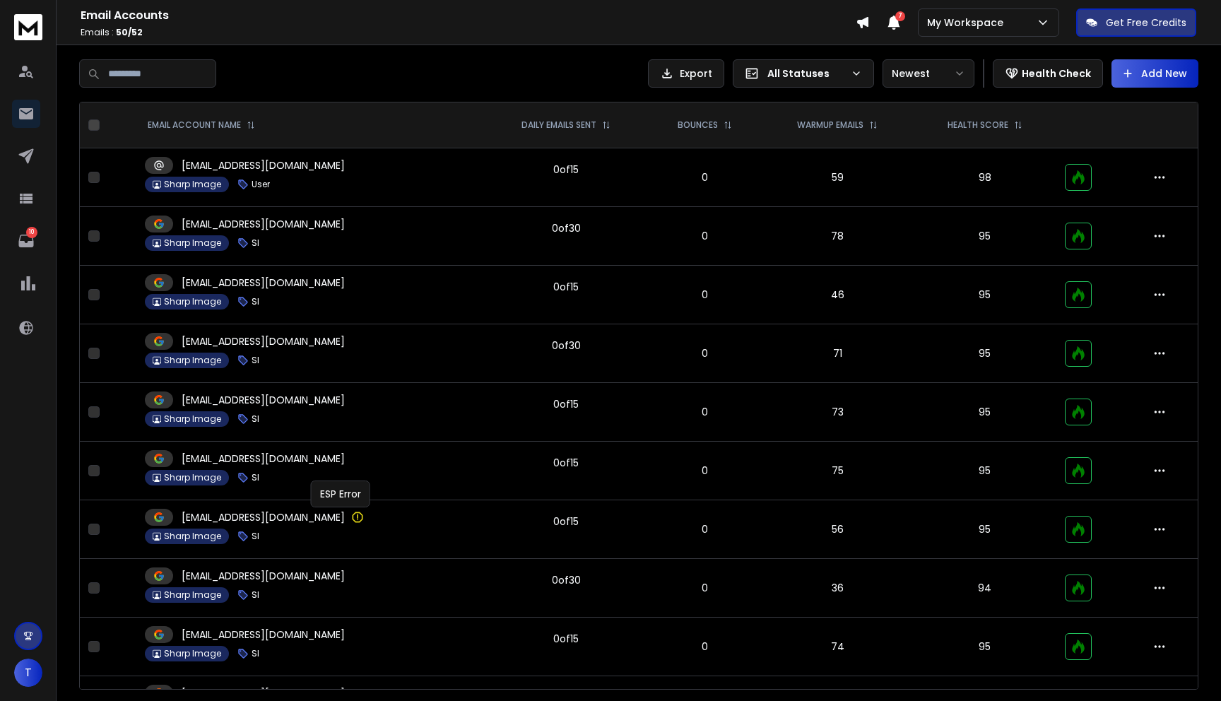
click at [351, 517] on icon at bounding box center [358, 517] width 14 height 14
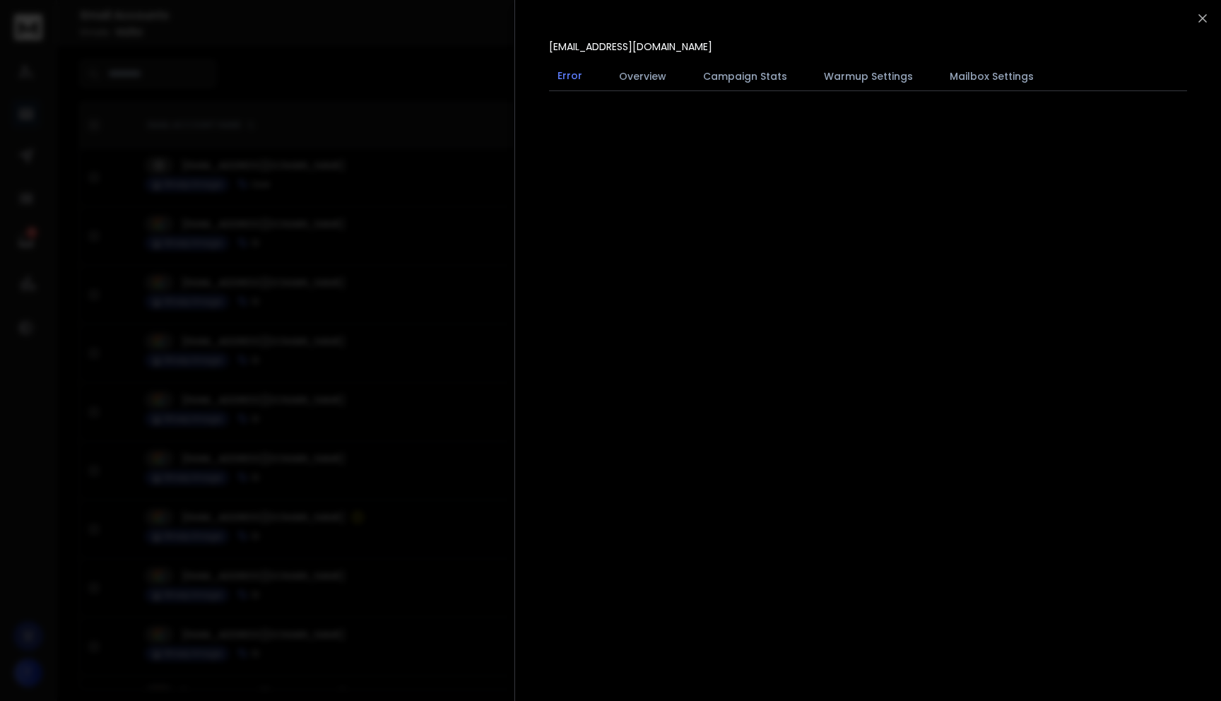
click at [645, 83] on button "Overview" at bounding box center [643, 76] width 64 height 31
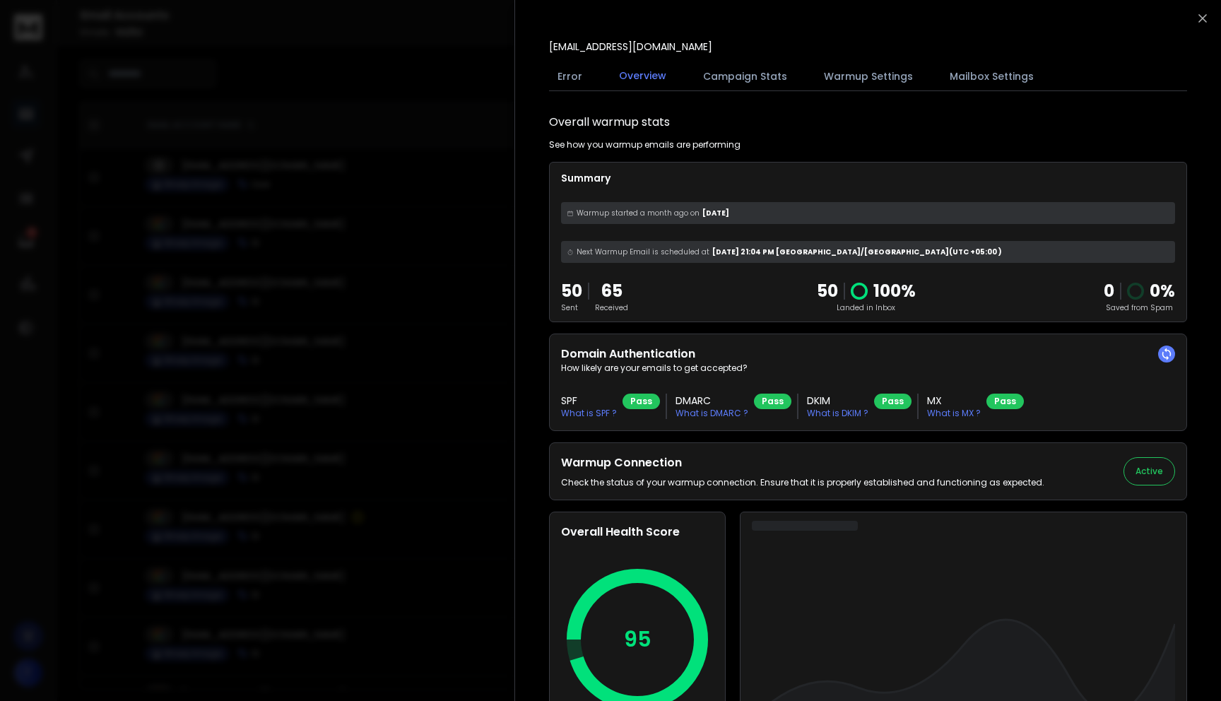
click at [725, 75] on button "Campaign Stats" at bounding box center [745, 76] width 101 height 31
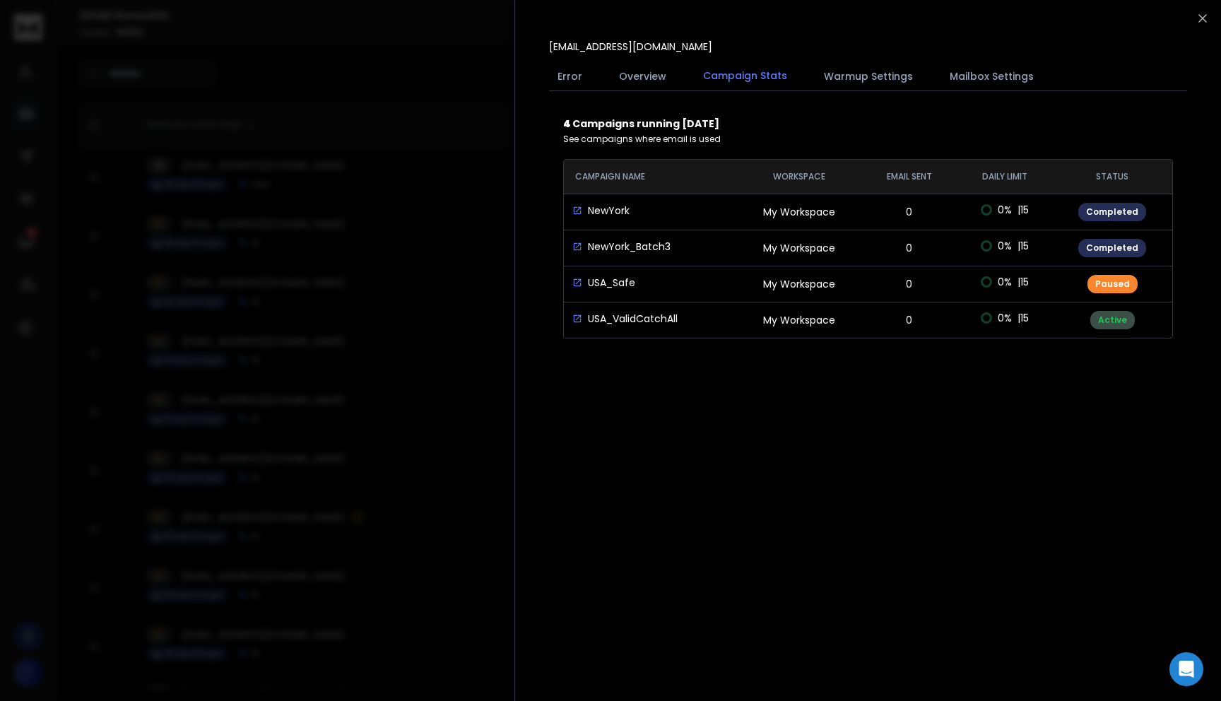
click at [864, 72] on button "Warmup Settings" at bounding box center [869, 76] width 106 height 31
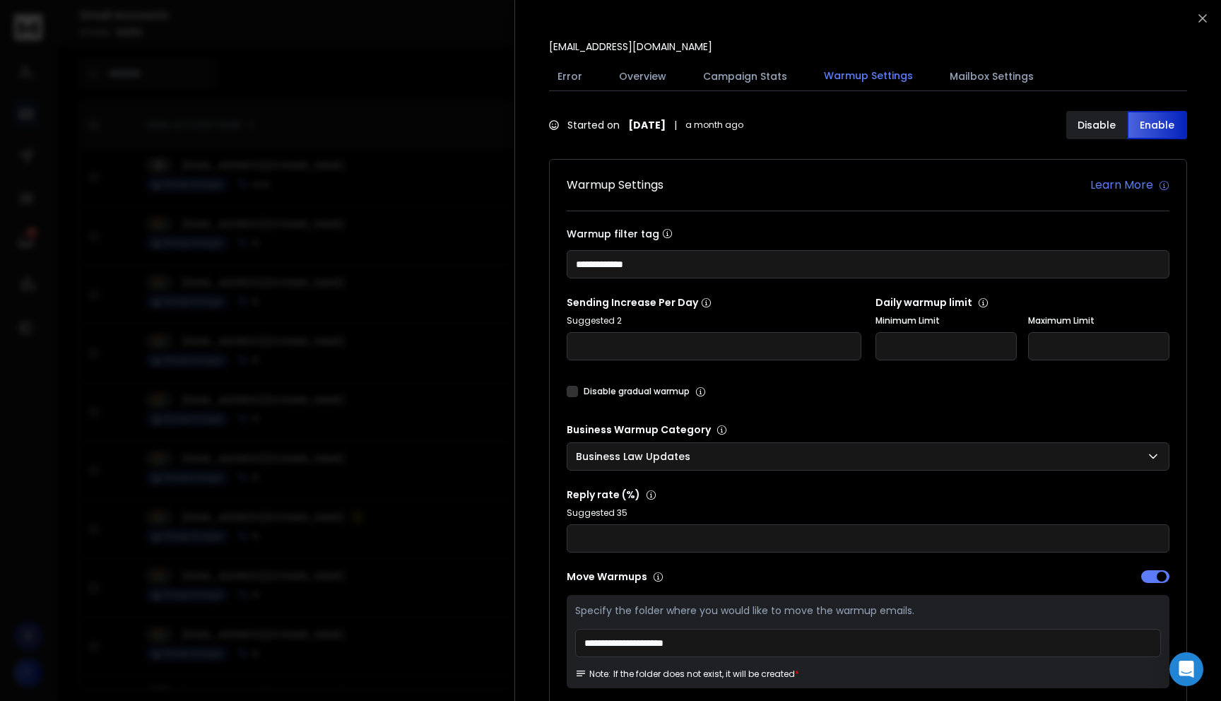
click at [970, 78] on button "Mailbox Settings" at bounding box center [991, 76] width 101 height 31
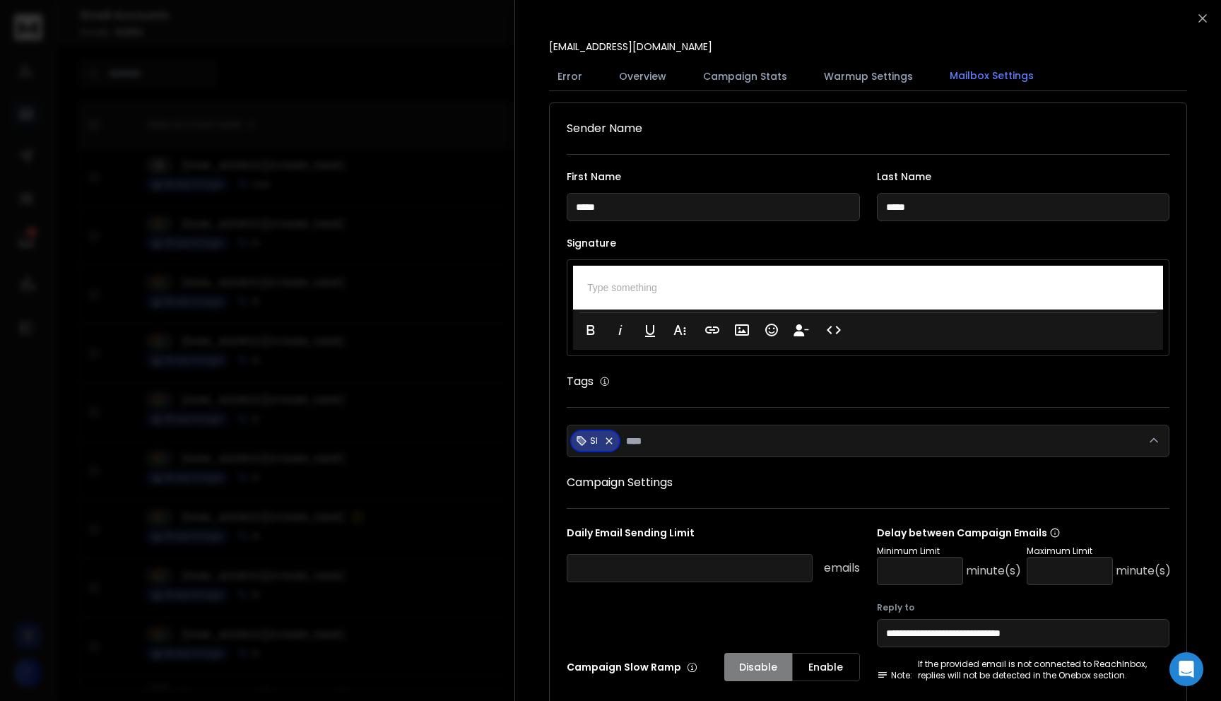
click at [888, 79] on button "Warmup Settings" at bounding box center [869, 76] width 106 height 31
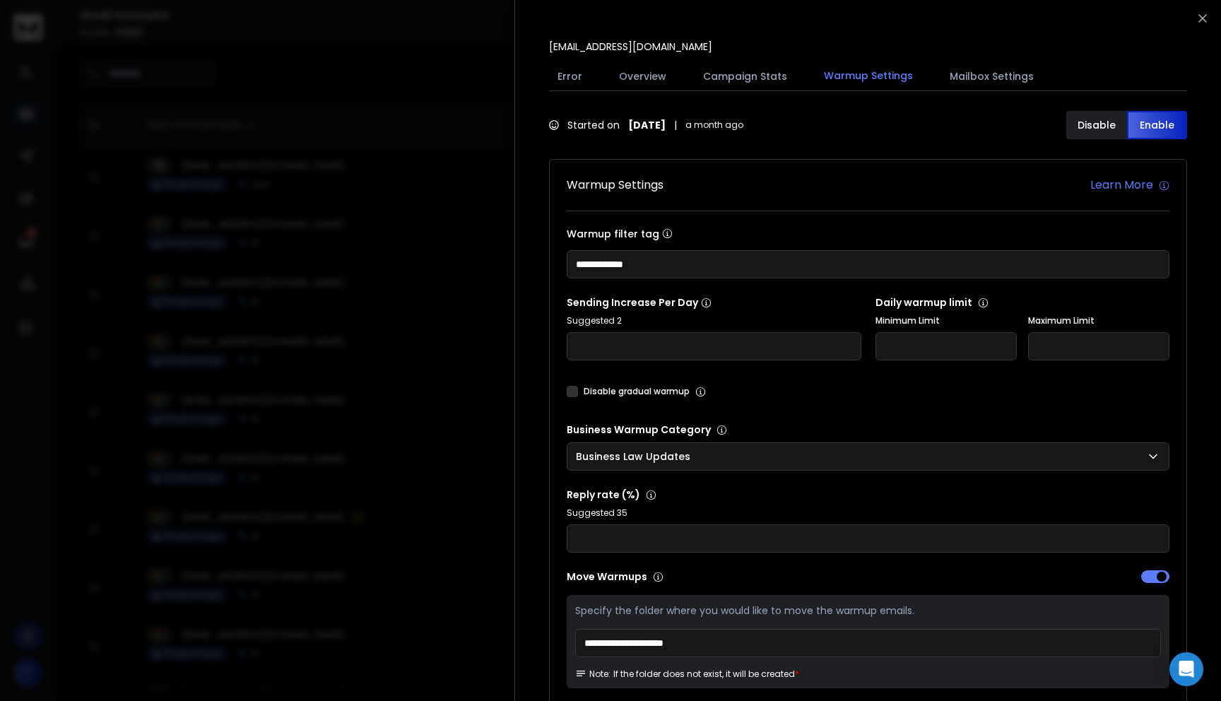
click at [574, 80] on button "Error" at bounding box center [570, 76] width 42 height 31
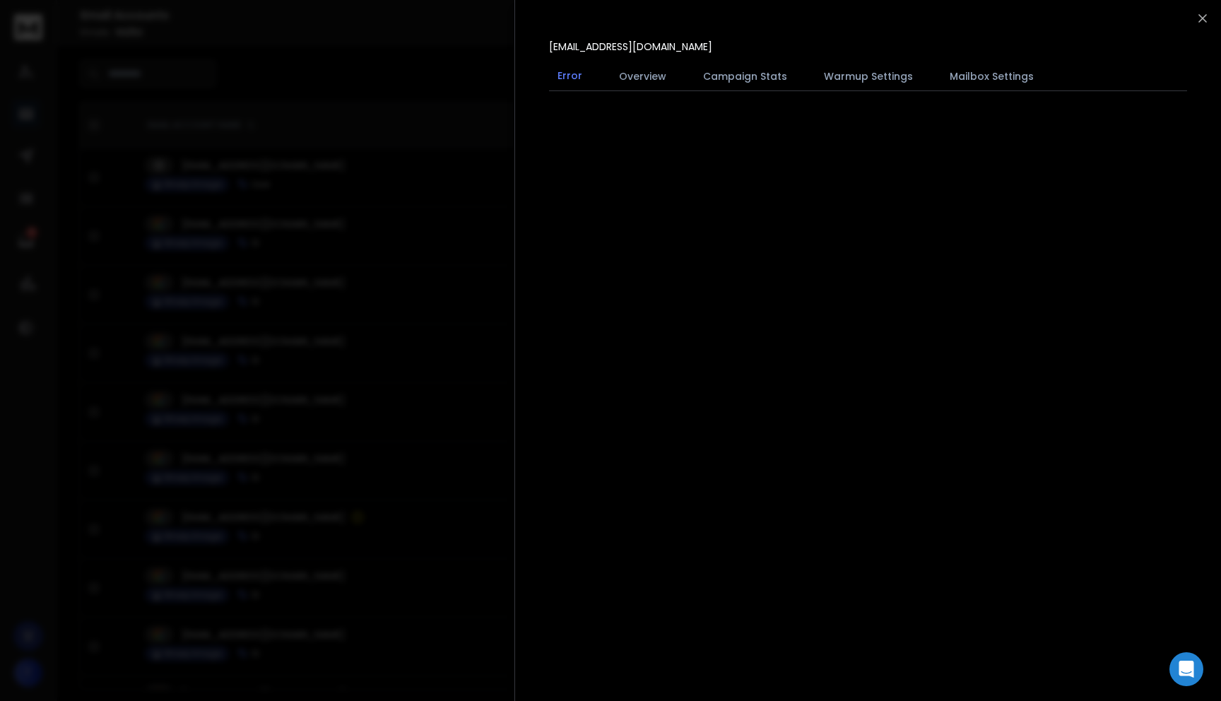
click at [433, 183] on div at bounding box center [610, 350] width 1221 height 701
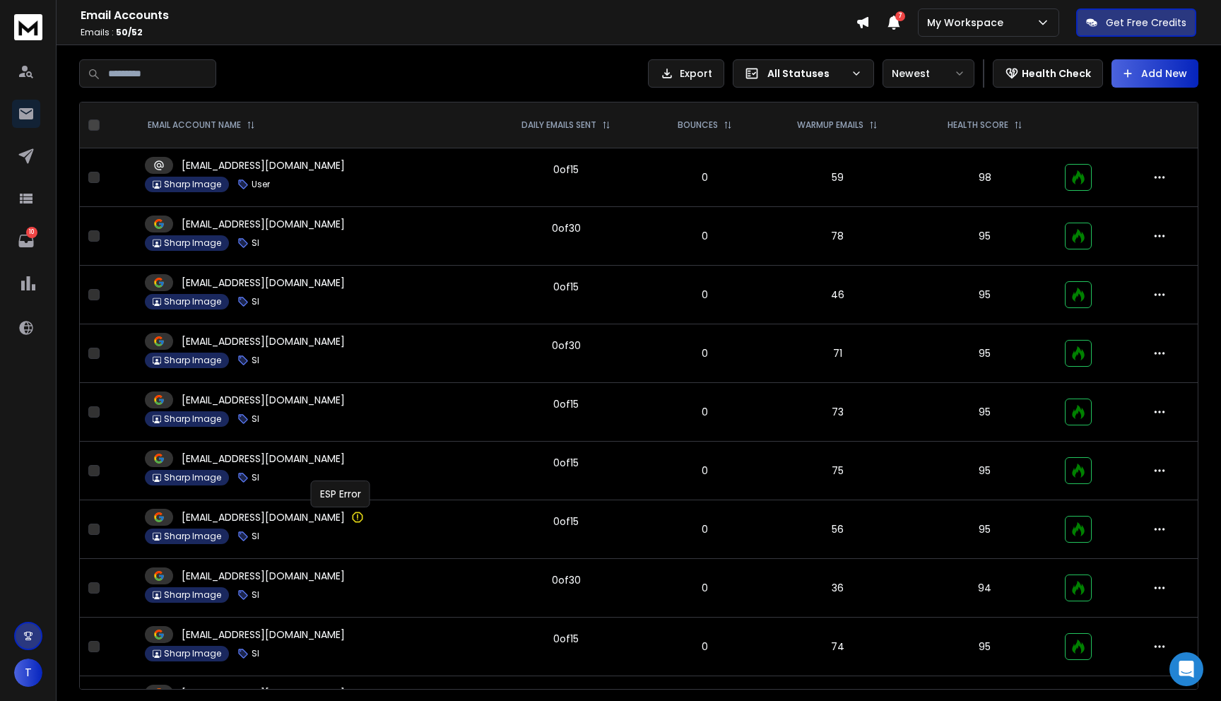
click at [357, 514] on icon at bounding box center [357, 516] width 1 height 4
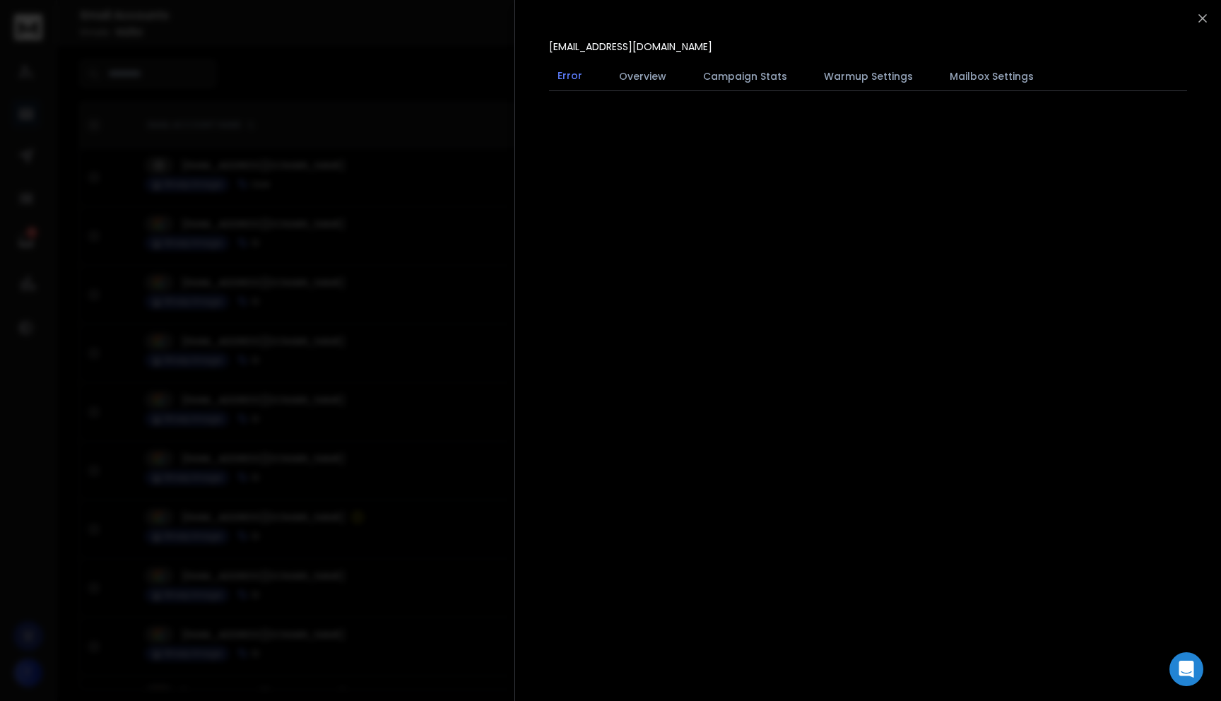
click at [460, 329] on div at bounding box center [610, 350] width 1221 height 701
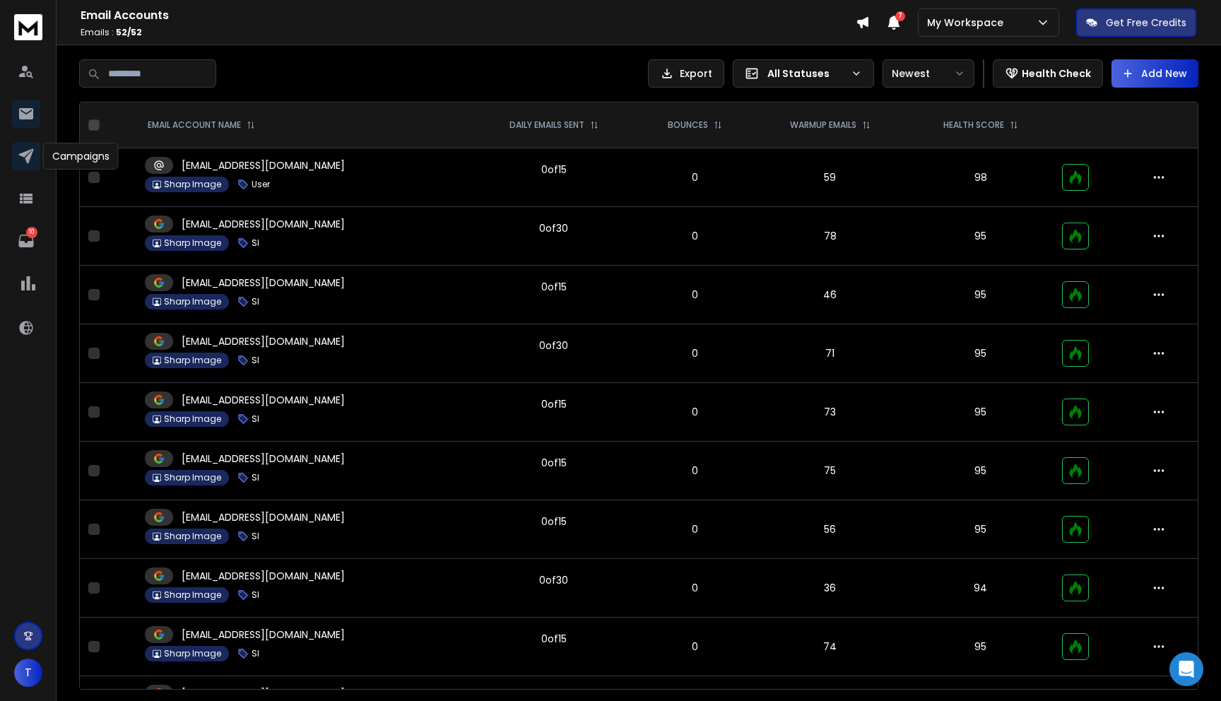
click at [34, 161] on icon at bounding box center [26, 156] width 17 height 17
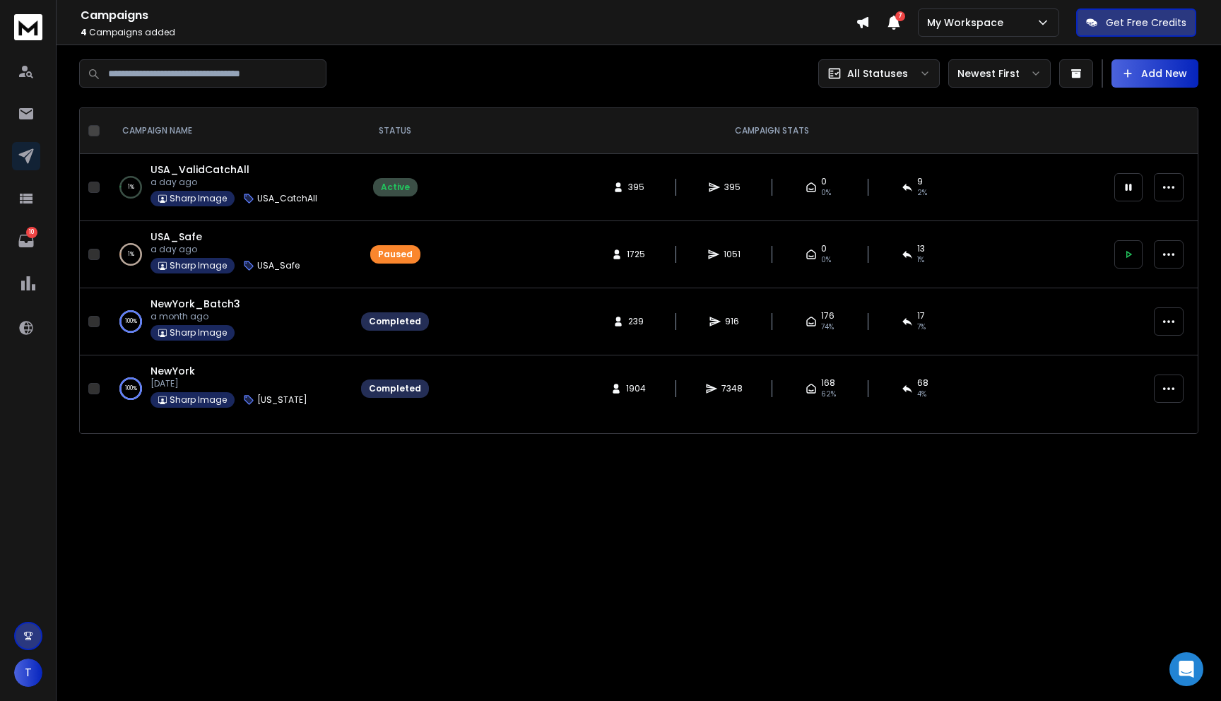
click at [1175, 256] on icon "button" at bounding box center [1169, 254] width 14 height 14
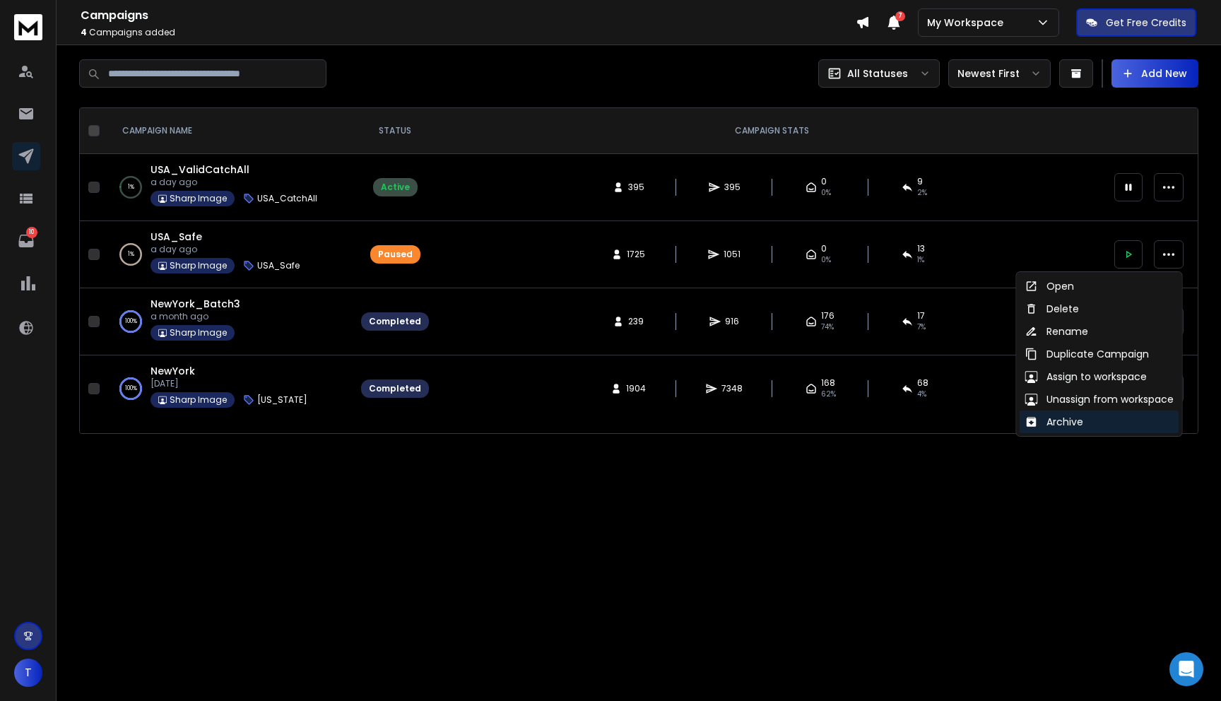
click at [1119, 471] on div "Get only verified leads with our AI-powered Lead Finder, starting at $22/mo Try…" at bounding box center [610, 350] width 1221 height 701
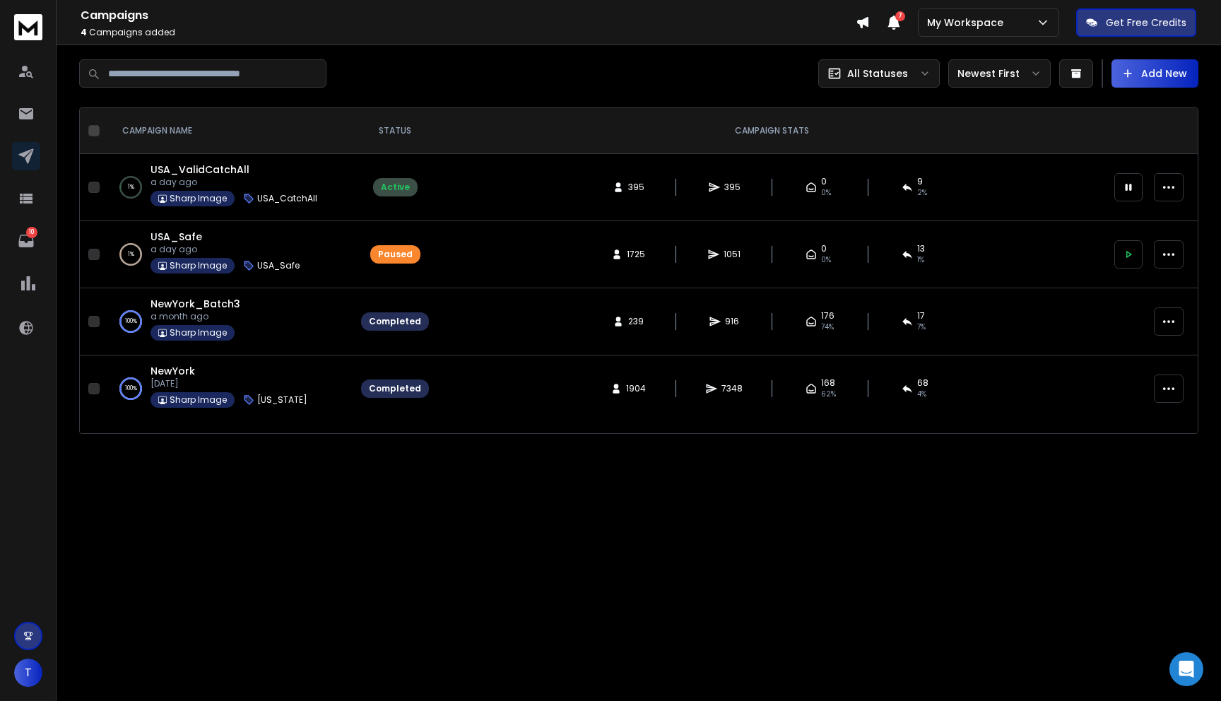
click at [1130, 254] on icon at bounding box center [1129, 255] width 6 height 8
click at [392, 254] on div "Paused" at bounding box center [395, 254] width 35 height 11
click at [488, 253] on div "1725 1051 0 0 % 13 1 %" at bounding box center [772, 254] width 652 height 23
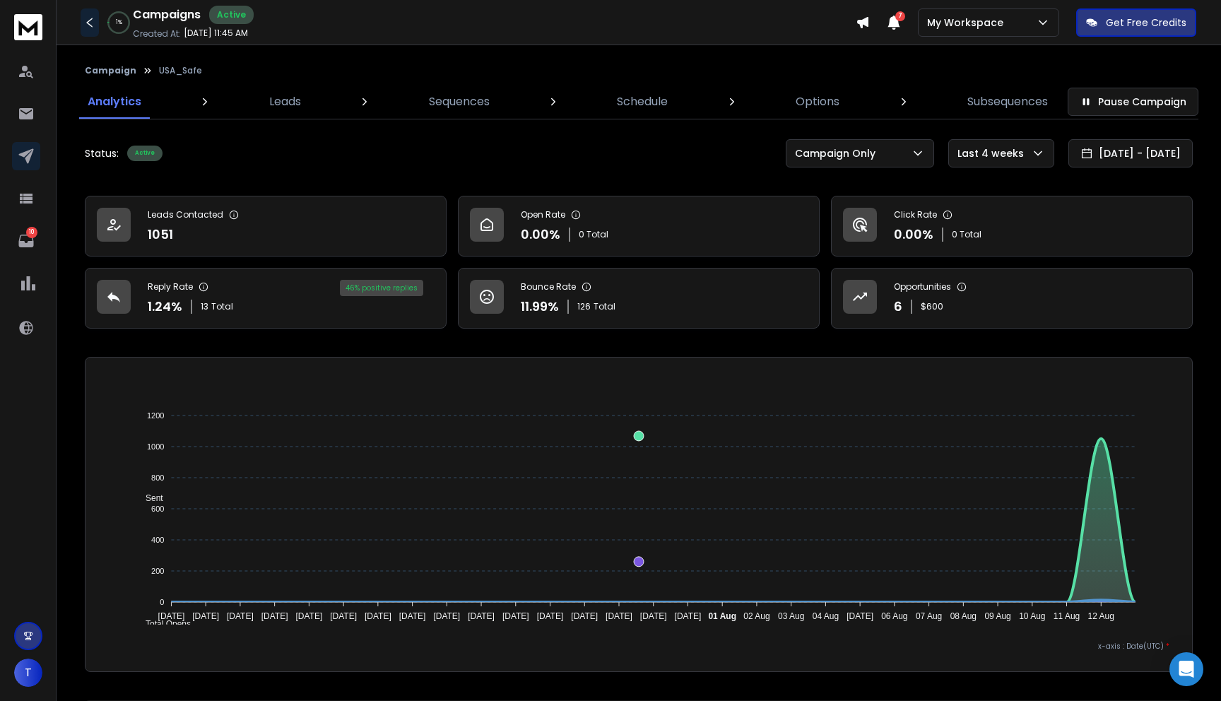
click at [90, 25] on icon at bounding box center [89, 22] width 6 height 9
click at [88, 18] on icon at bounding box center [89, 22] width 13 height 13
click at [34, 155] on icon at bounding box center [26, 156] width 17 height 17
click at [27, 201] on icon at bounding box center [26, 199] width 13 height 10
click at [28, 155] on icon at bounding box center [25, 155] width 15 height 15
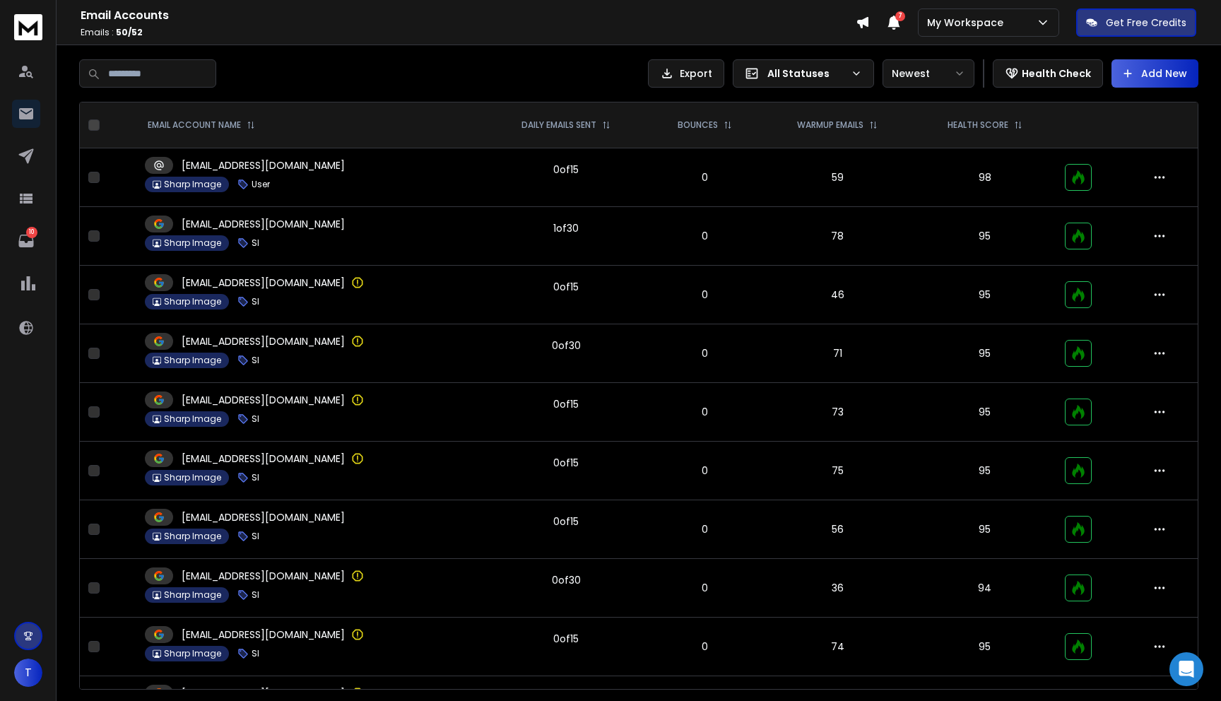
click at [444, 300] on div "Sharp Image SI" at bounding box center [310, 302] width 331 height 16
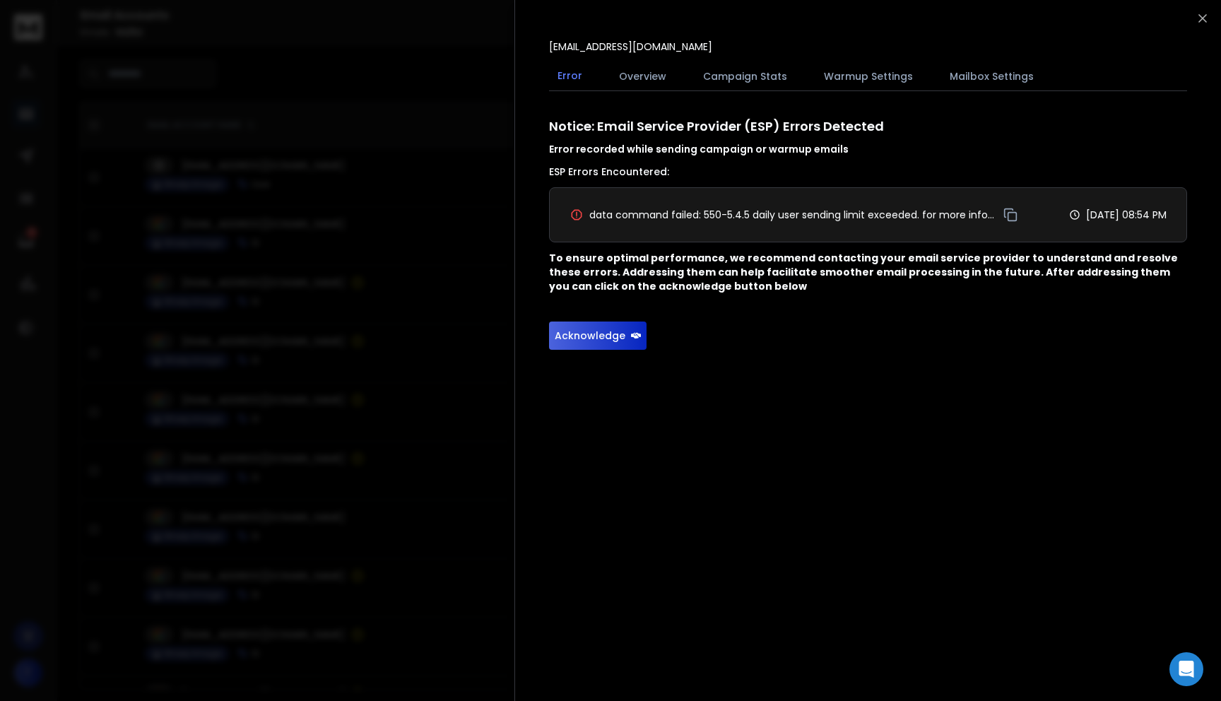
drag, startPoint x: 737, startPoint y: 46, endPoint x: 616, endPoint y: 51, distance: 120.9
click at [616, 51] on div "[EMAIL_ADDRESS][DOMAIN_NAME]" at bounding box center [868, 47] width 638 height 14
copy p "[DOMAIN_NAME]"
click at [799, 46] on div "[EMAIL_ADDRESS][DOMAIN_NAME]" at bounding box center [868, 47] width 638 height 14
drag, startPoint x: 736, startPoint y: 47, endPoint x: 548, endPoint y: 45, distance: 188.7
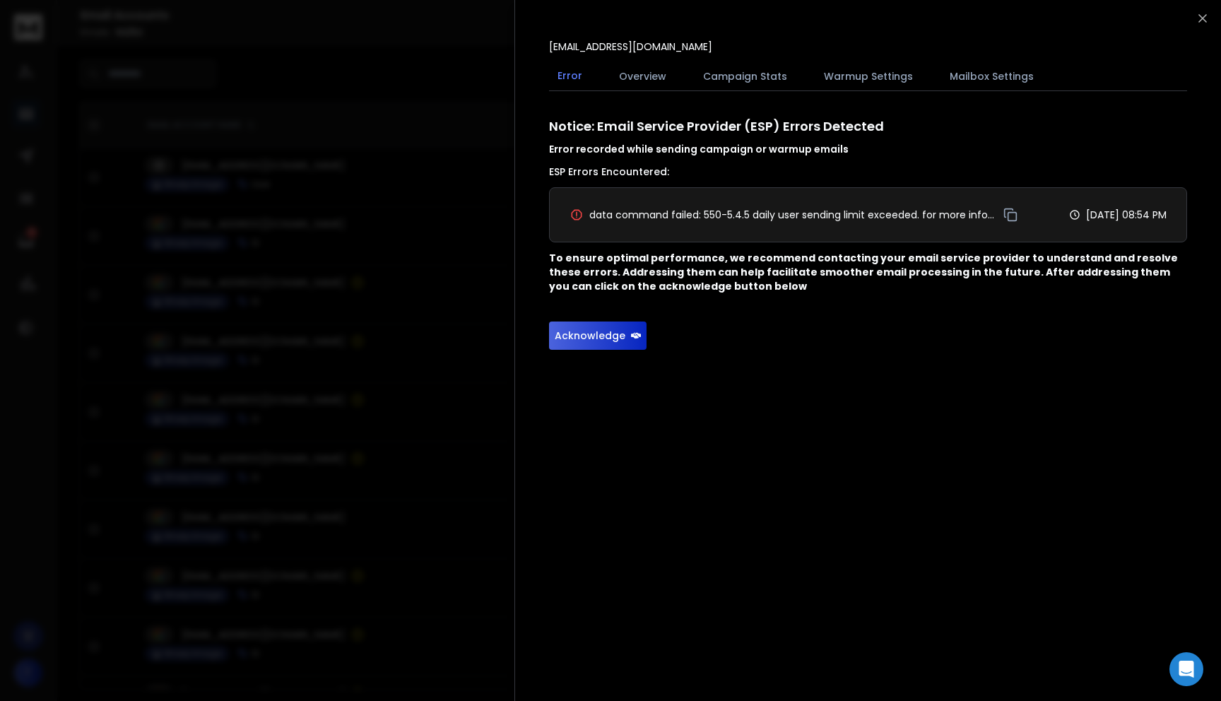
click at [547, 45] on div "[EMAIL_ADDRESS][DOMAIN_NAME] Error Overview Campaign Stats Warmup Settings Mail…" at bounding box center [868, 194] width 672 height 355
copy p "[EMAIL_ADDRESS][DOMAIN_NAME]"
click at [446, 228] on div at bounding box center [610, 350] width 1221 height 701
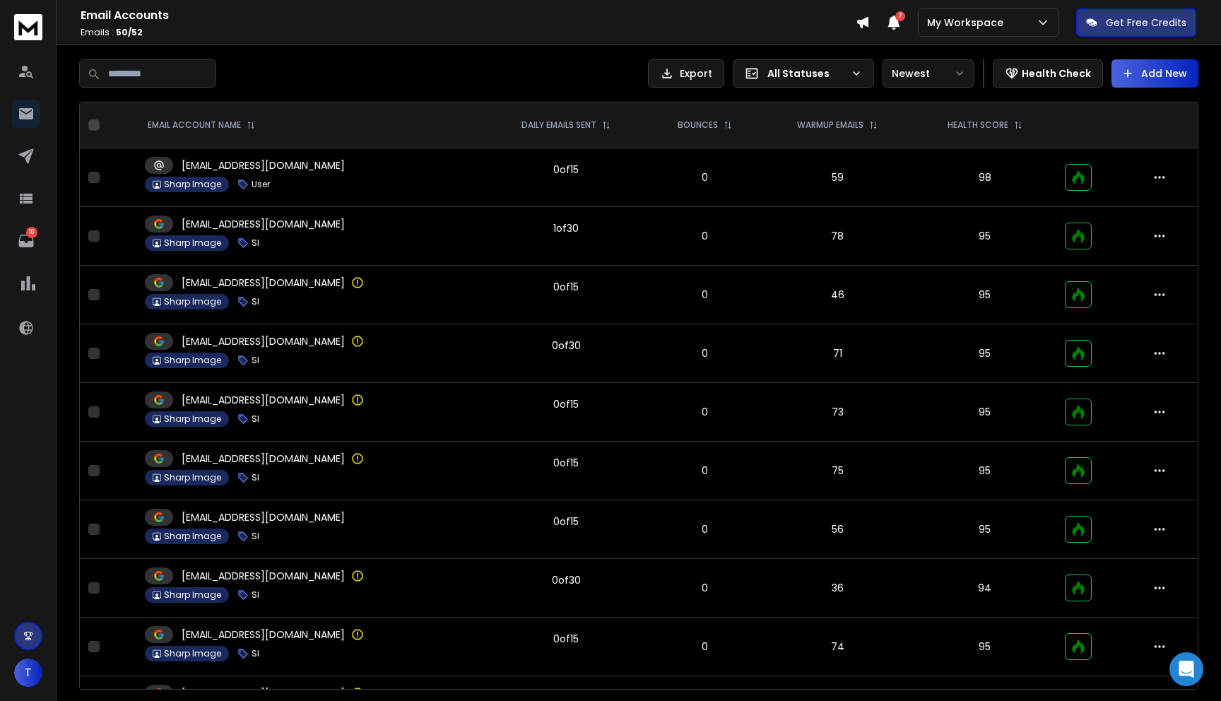
click at [855, 81] on div "All Statuses" at bounding box center [803, 73] width 141 height 28
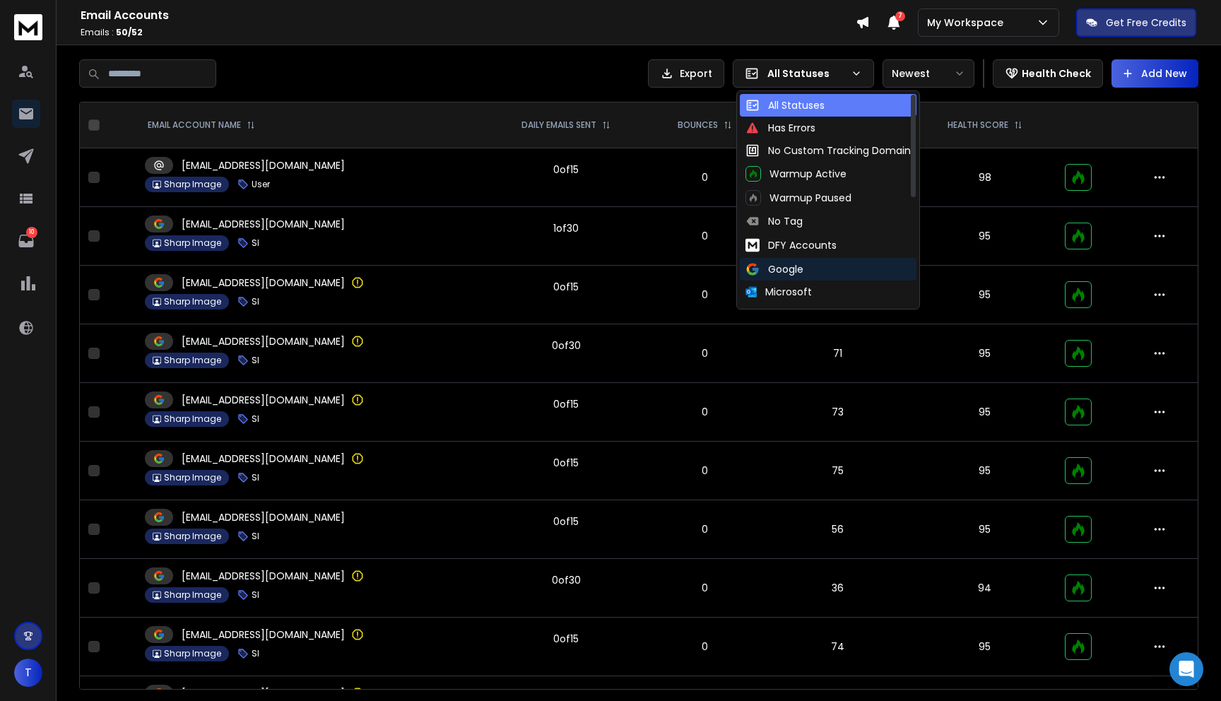
click at [789, 276] on div "Google" at bounding box center [775, 269] width 58 height 14
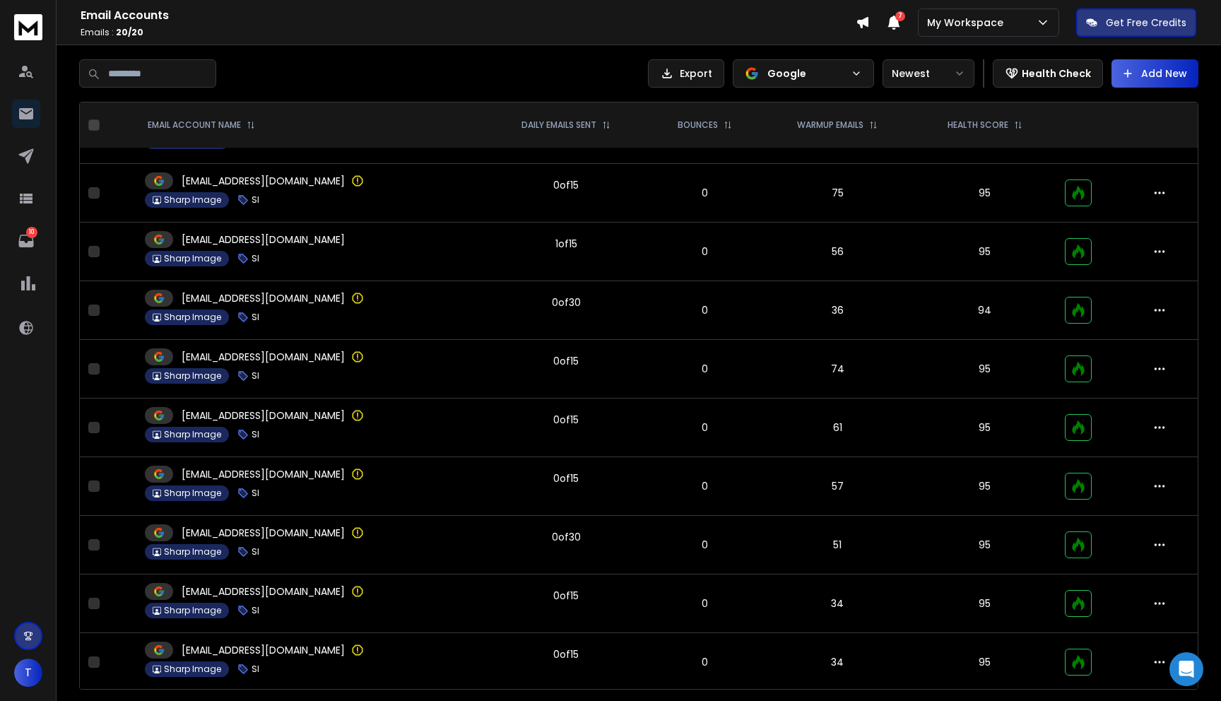
scroll to position [223, 0]
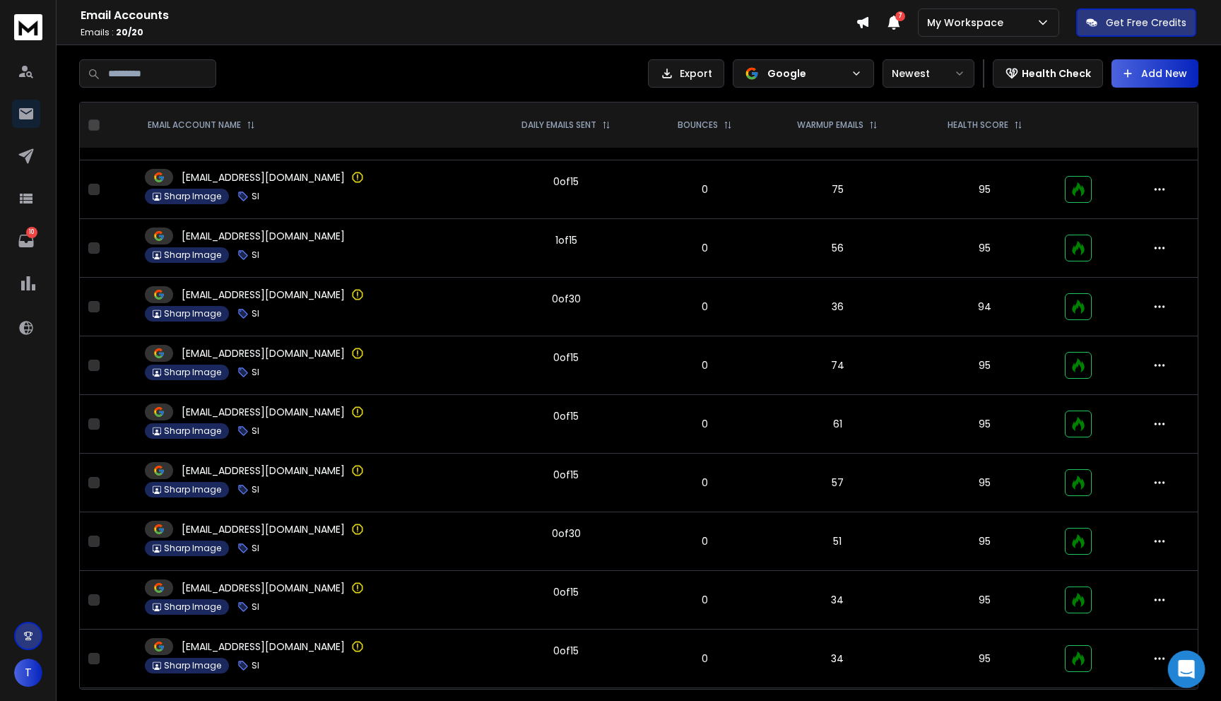
click at [1193, 667] on icon "Open Intercom Messenger" at bounding box center [1186, 669] width 16 height 18
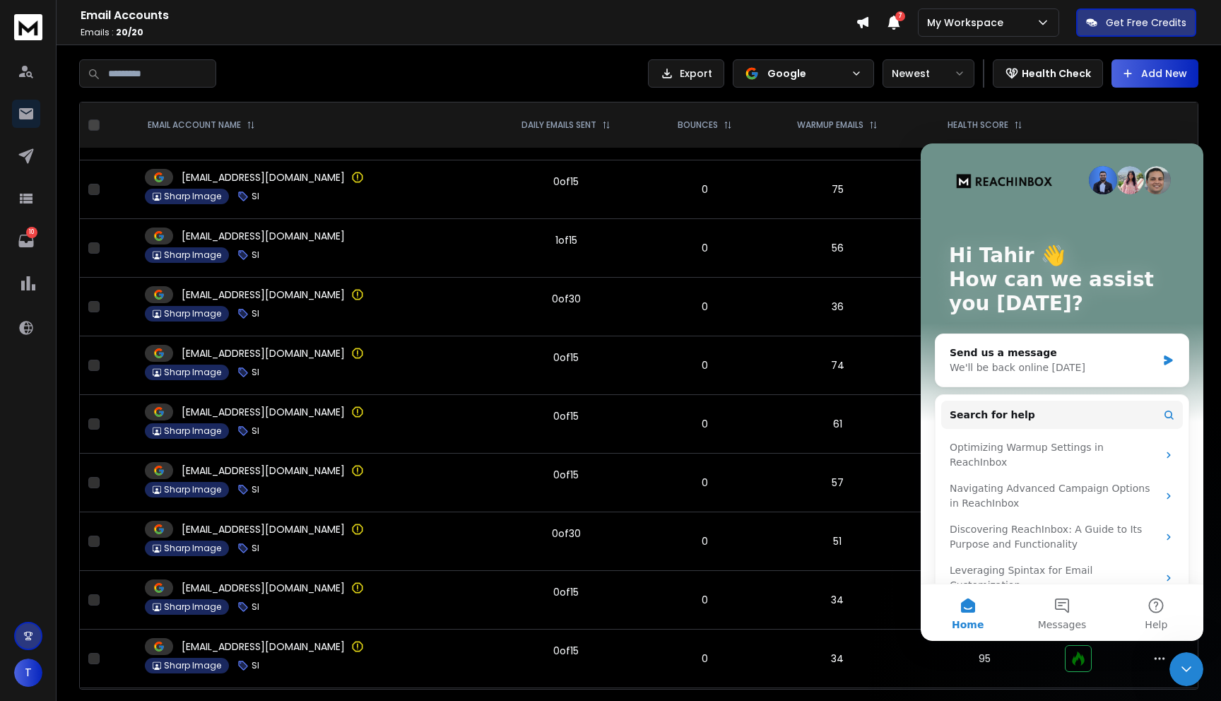
scroll to position [0, 0]
click at [1078, 355] on div "Send us a message" at bounding box center [1053, 353] width 207 height 15
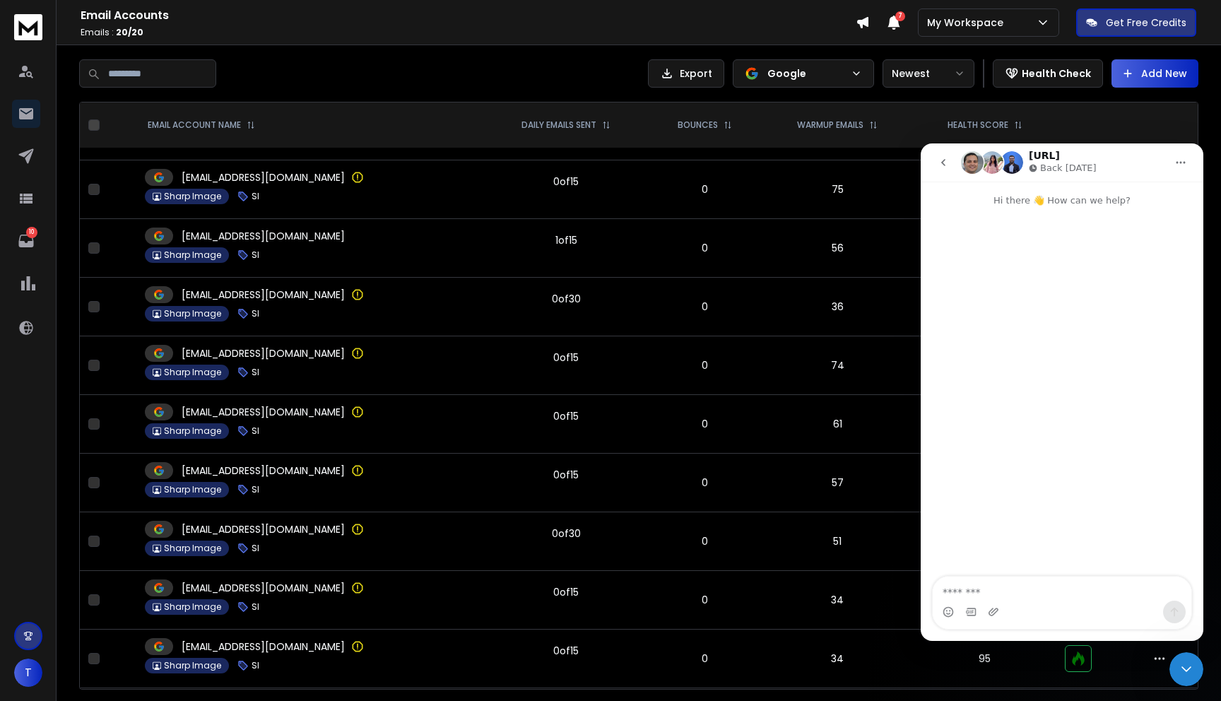
click at [566, 23] on h1 "Email Accounts" at bounding box center [468, 15] width 775 height 17
click at [1182, 673] on icon "Close Intercom Messenger" at bounding box center [1186, 669] width 17 height 17
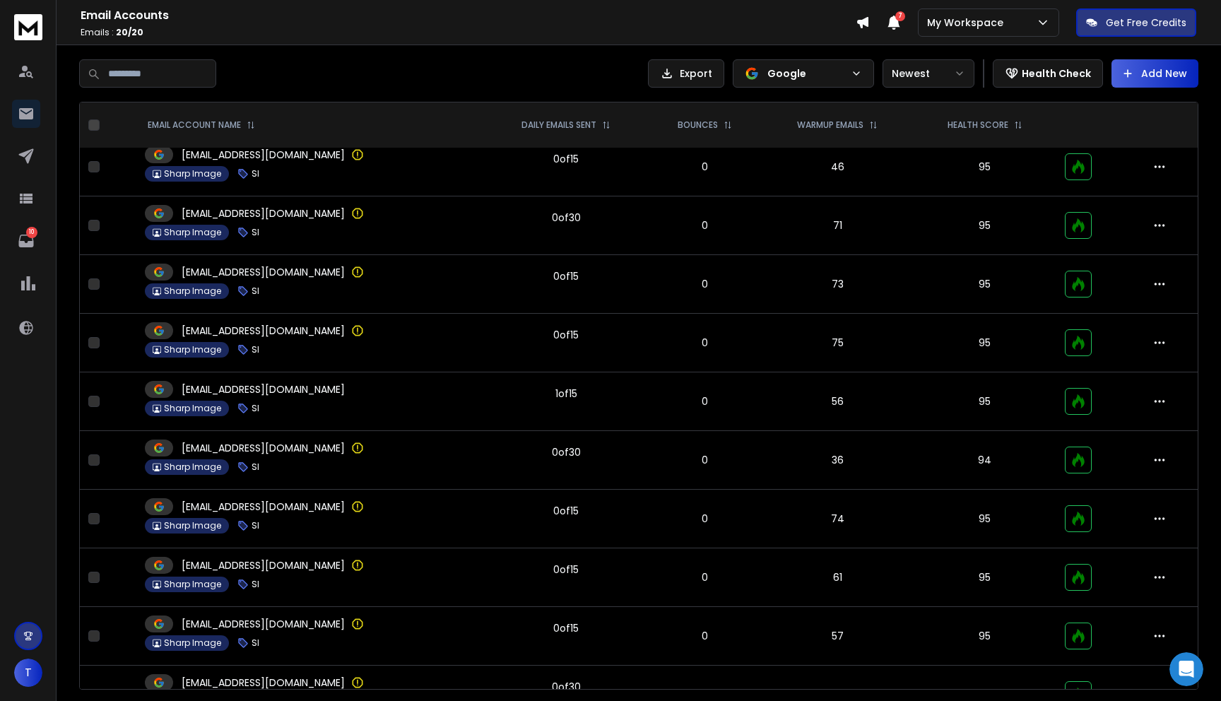
scroll to position [68, 0]
click at [1191, 676] on icon "Open Intercom Messenger" at bounding box center [1186, 669] width 23 height 23
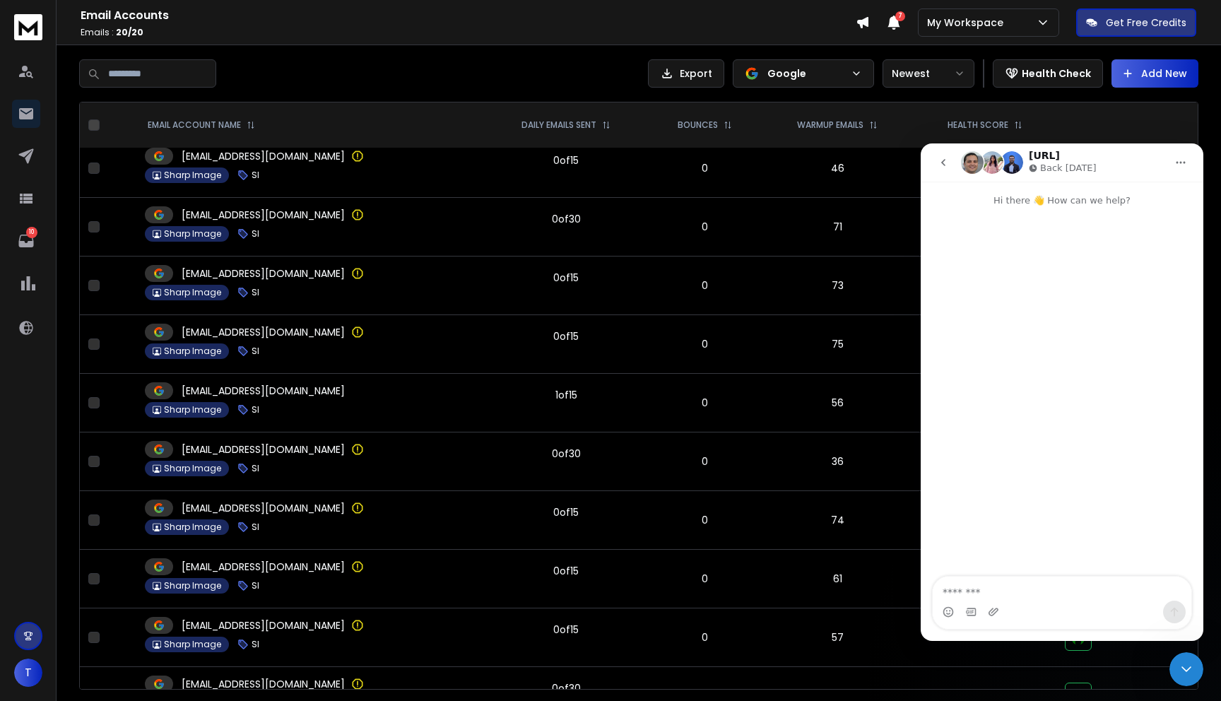
click at [1015, 584] on textarea "Message…" at bounding box center [1062, 589] width 259 height 24
type textarea "**********"
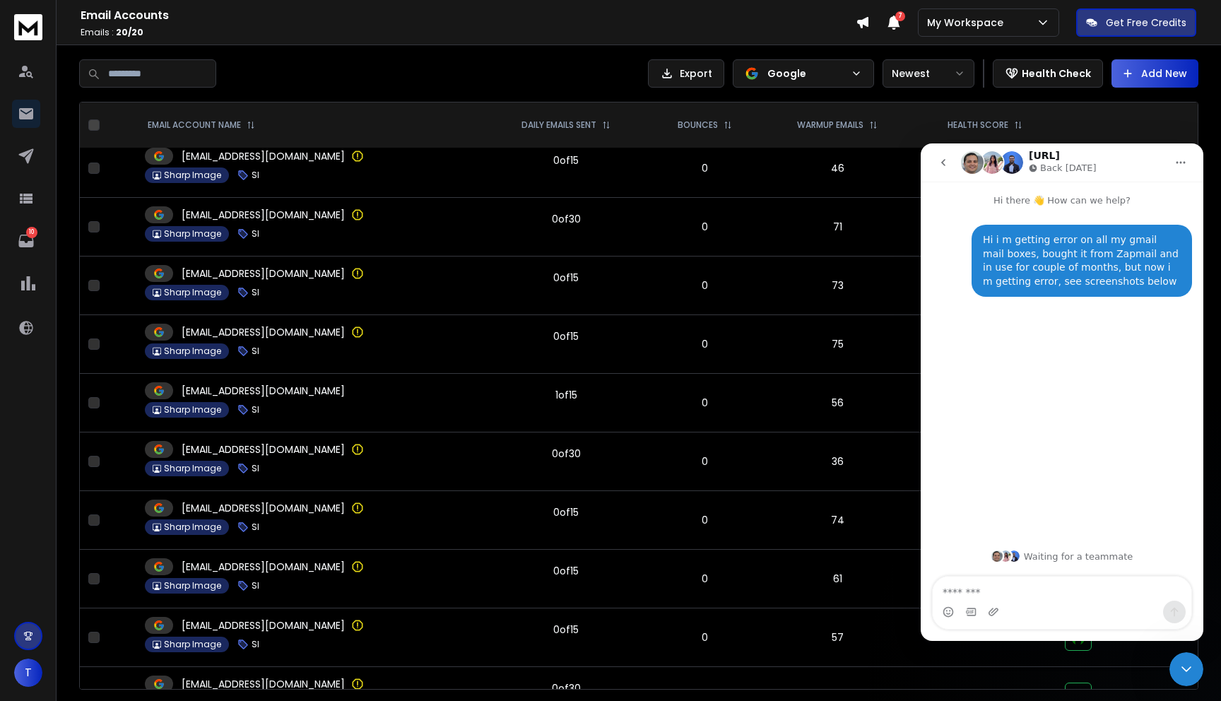
click at [1027, 596] on textarea "Message…" at bounding box center [1062, 589] width 259 height 24
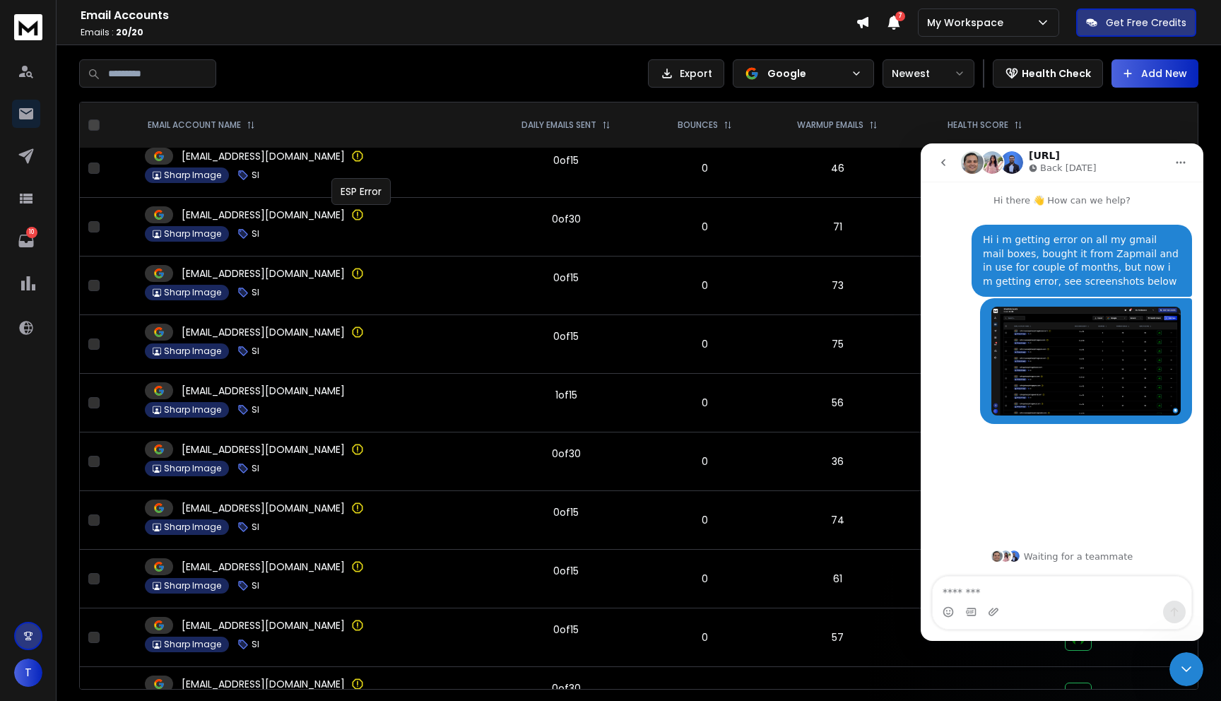
click at [365, 213] on icon at bounding box center [358, 215] width 14 height 14
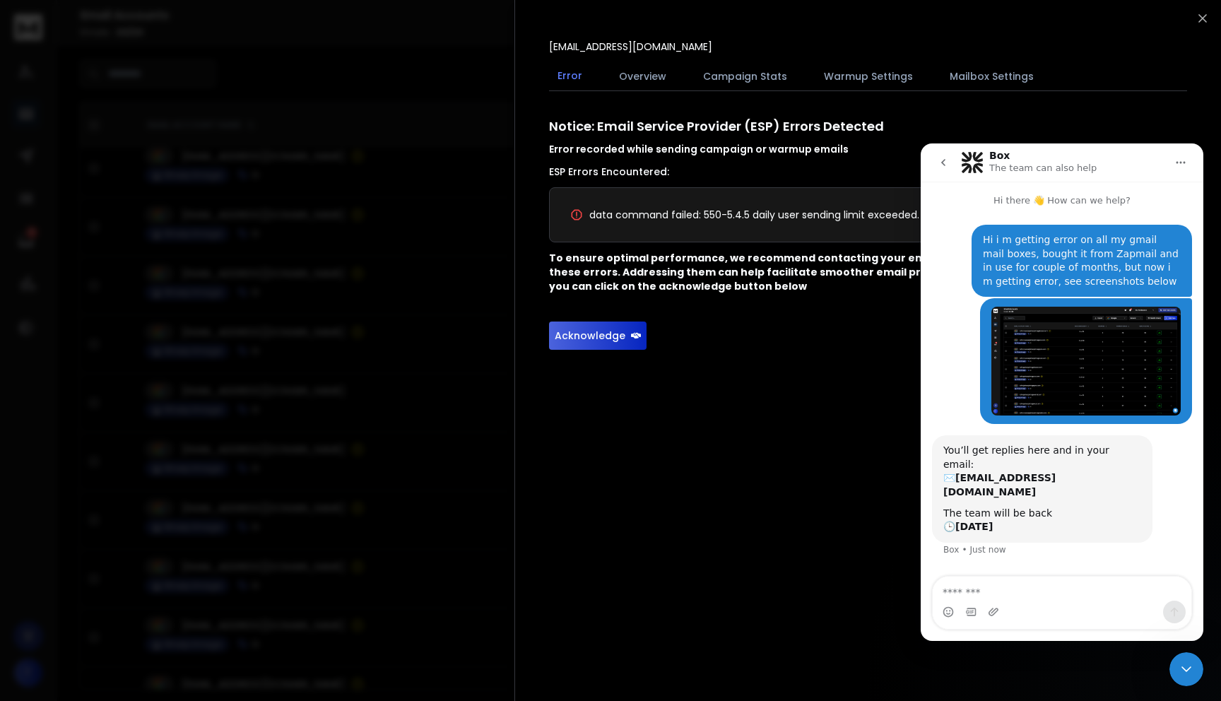
click at [1194, 676] on icon "Close Intercom Messenger" at bounding box center [1186, 669] width 17 height 17
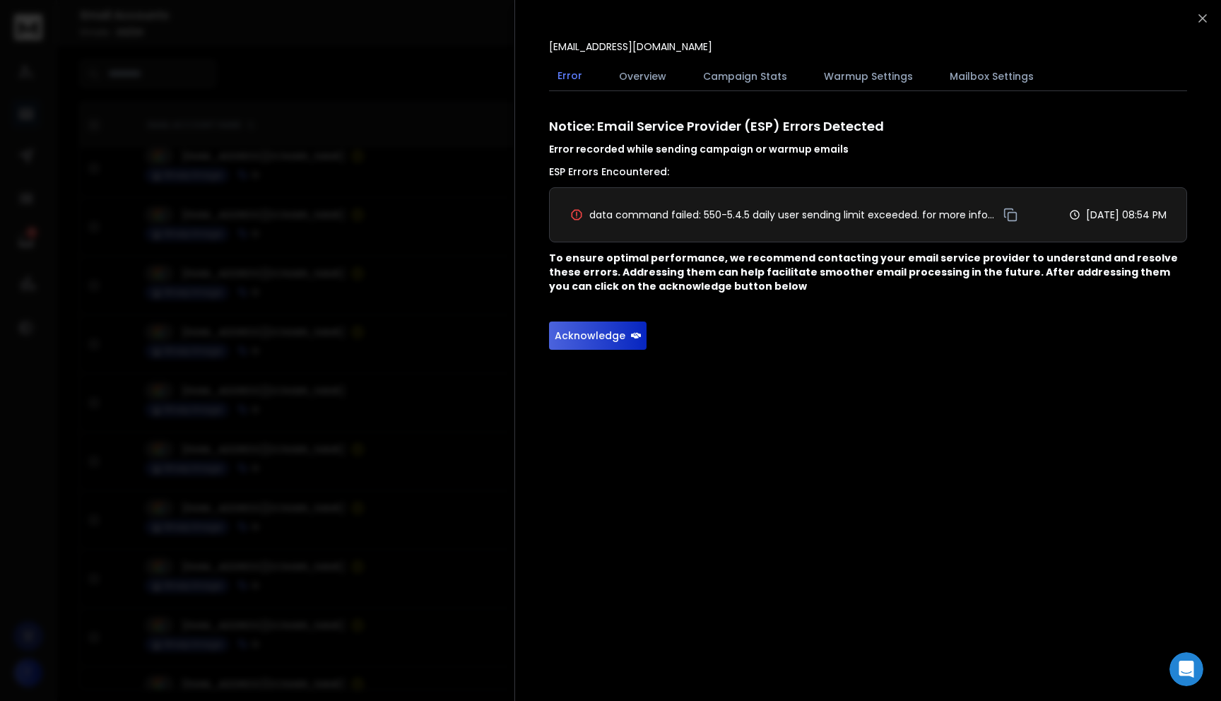
click at [449, 375] on div at bounding box center [610, 350] width 1221 height 701
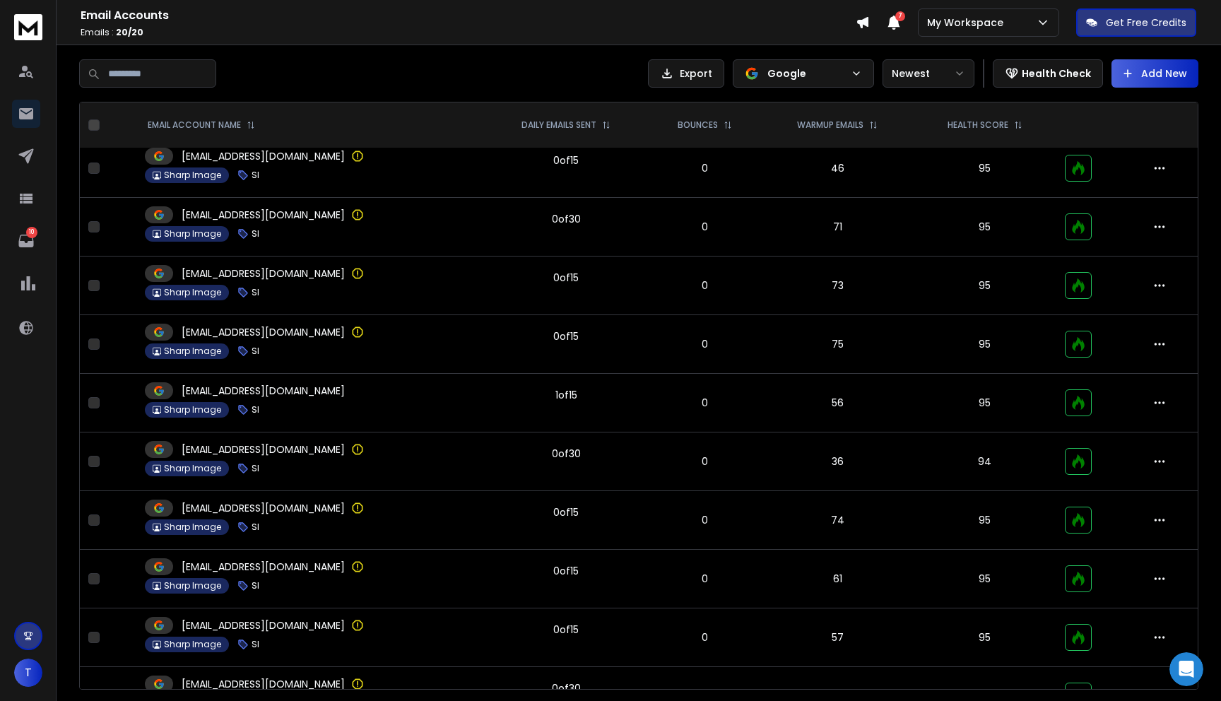
click at [1188, 662] on icon "Open Intercom Messenger" at bounding box center [1186, 669] width 23 height 23
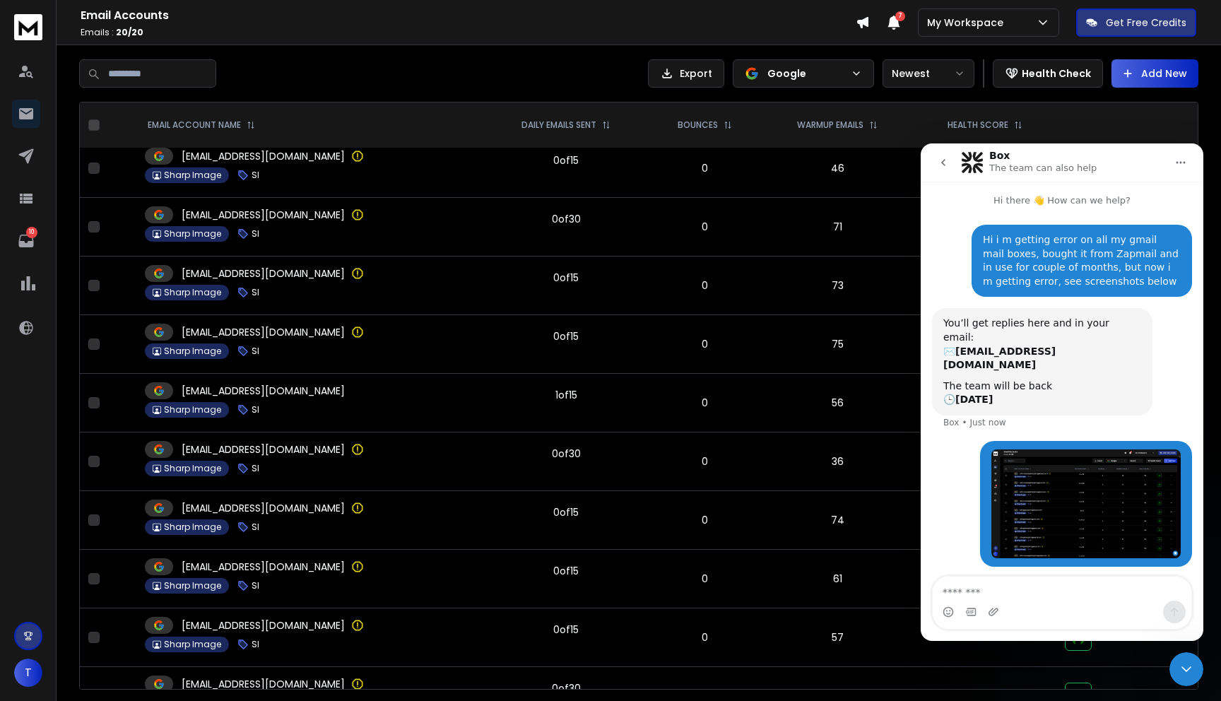
click at [1029, 590] on textarea "Message…" at bounding box center [1062, 589] width 259 height 24
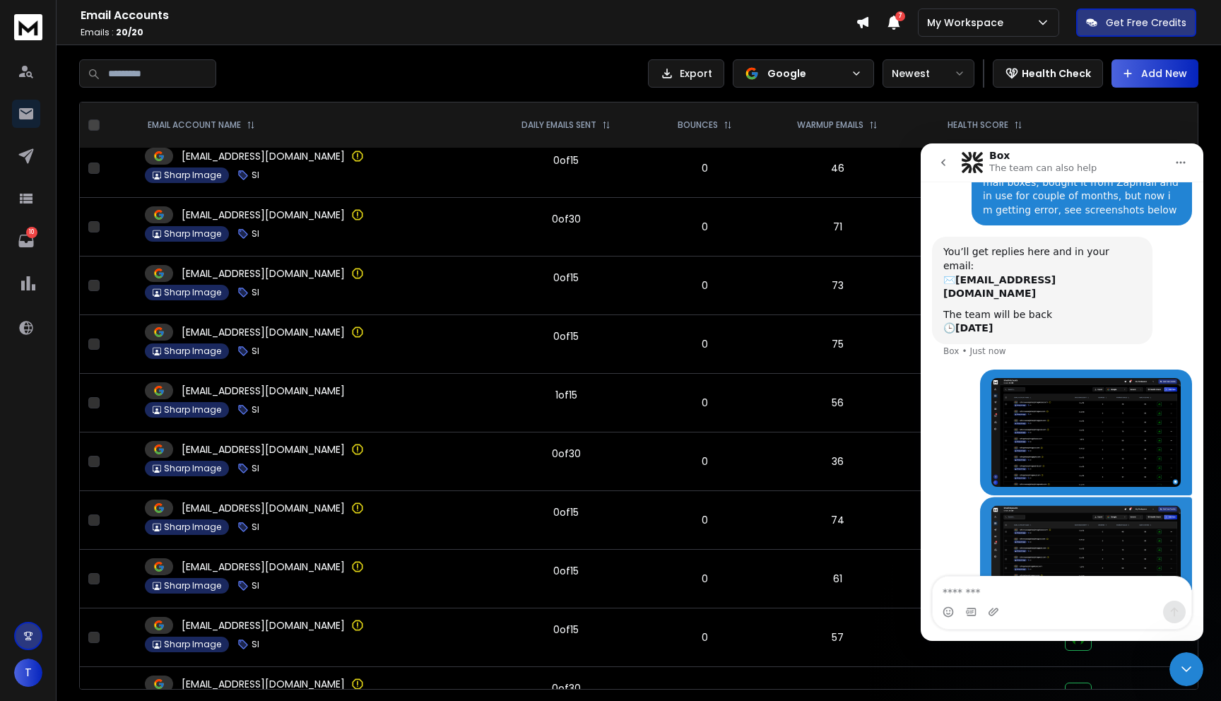
scroll to position [105, 0]
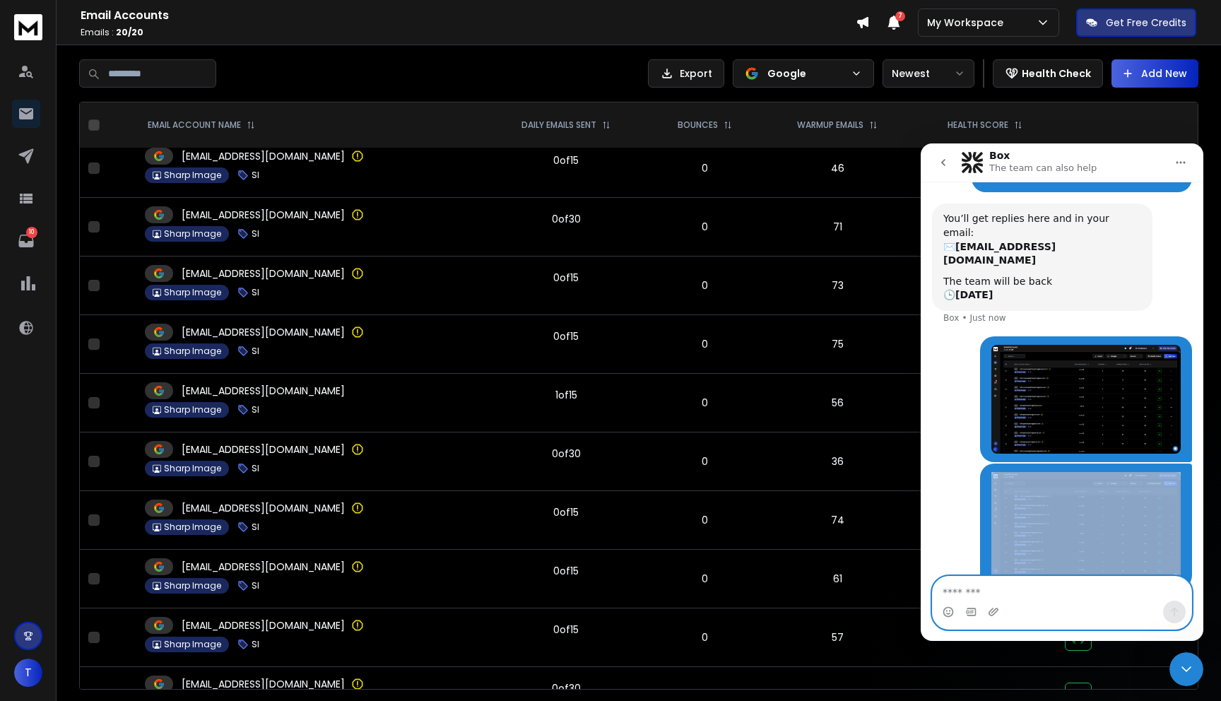
click at [1005, 596] on textarea "Message…" at bounding box center [1062, 589] width 259 height 24
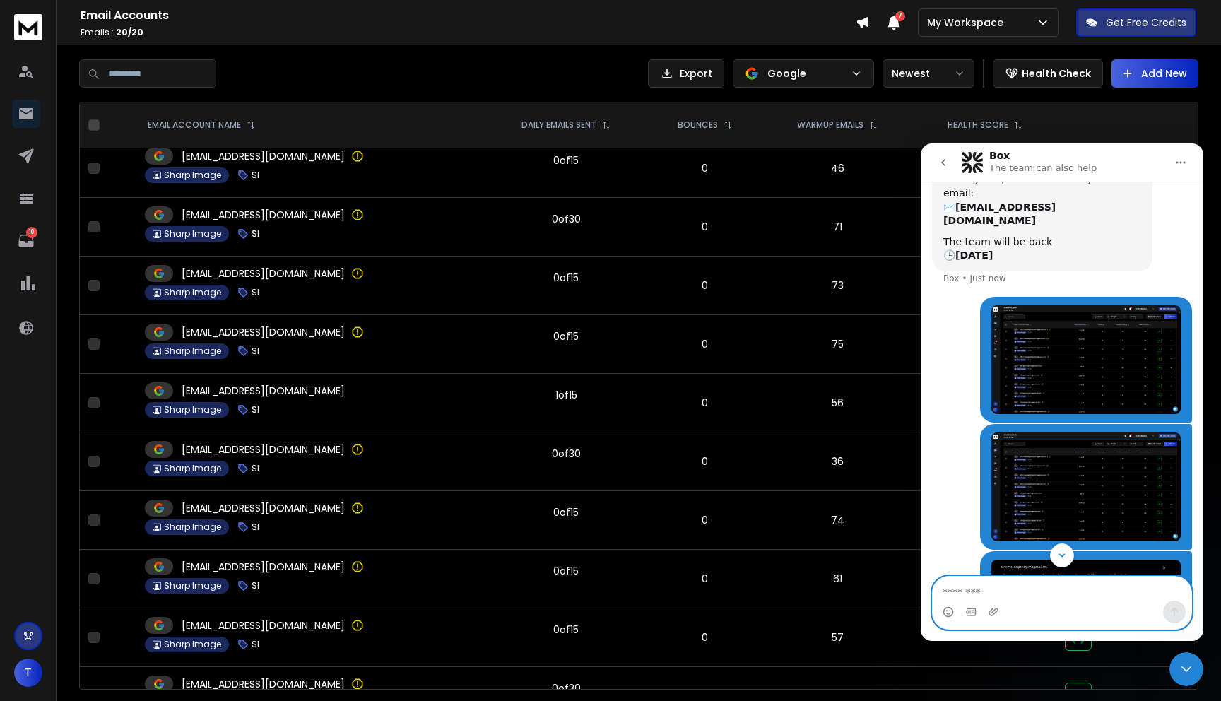
scroll to position [221, 0]
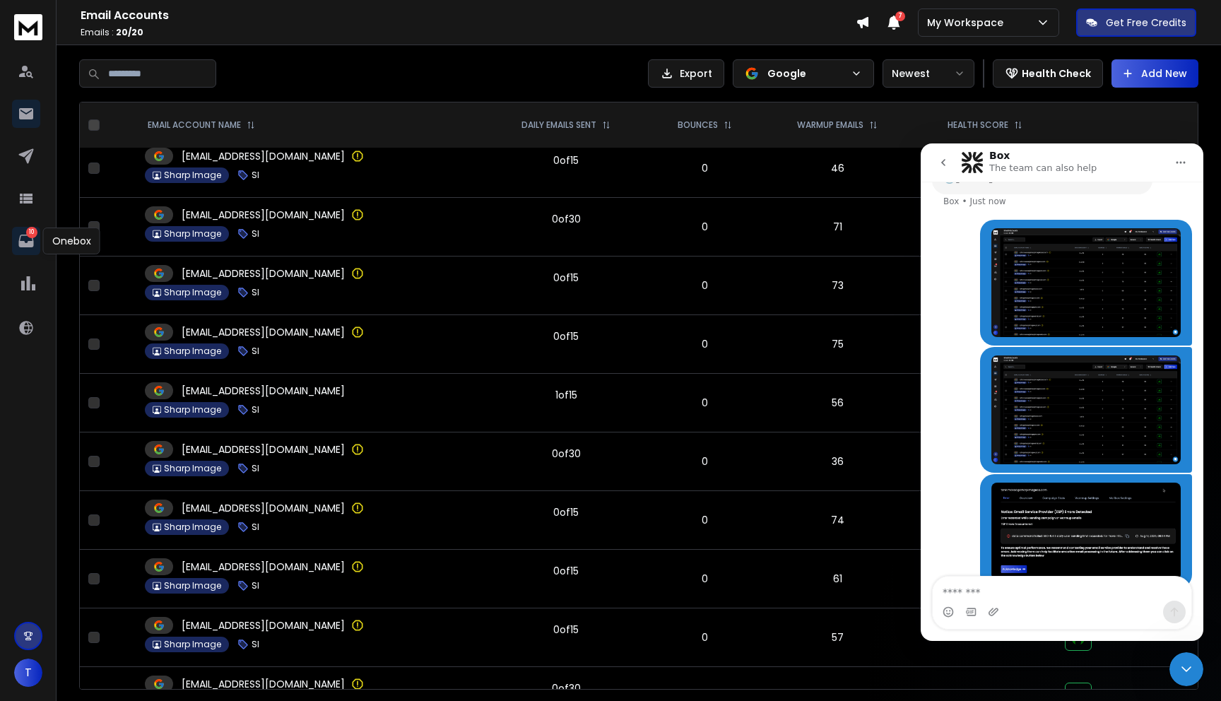
click at [30, 237] on p "10" at bounding box center [31, 232] width 11 height 11
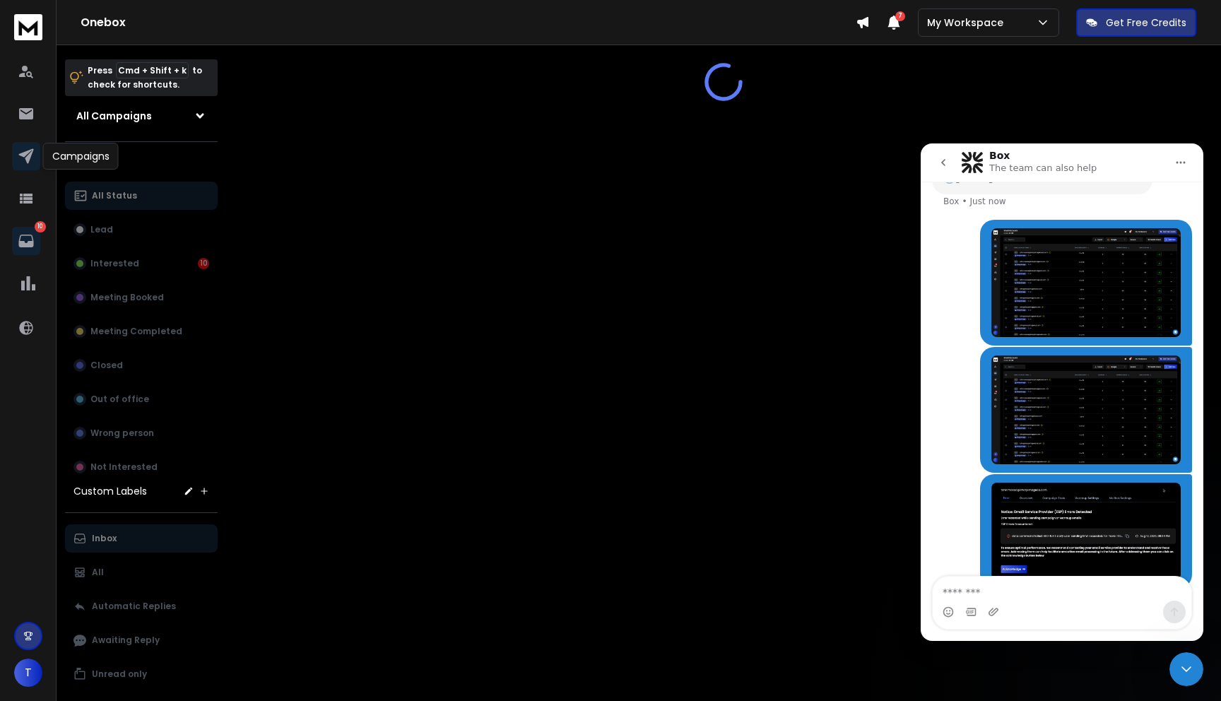
click at [23, 152] on icon at bounding box center [25, 155] width 15 height 15
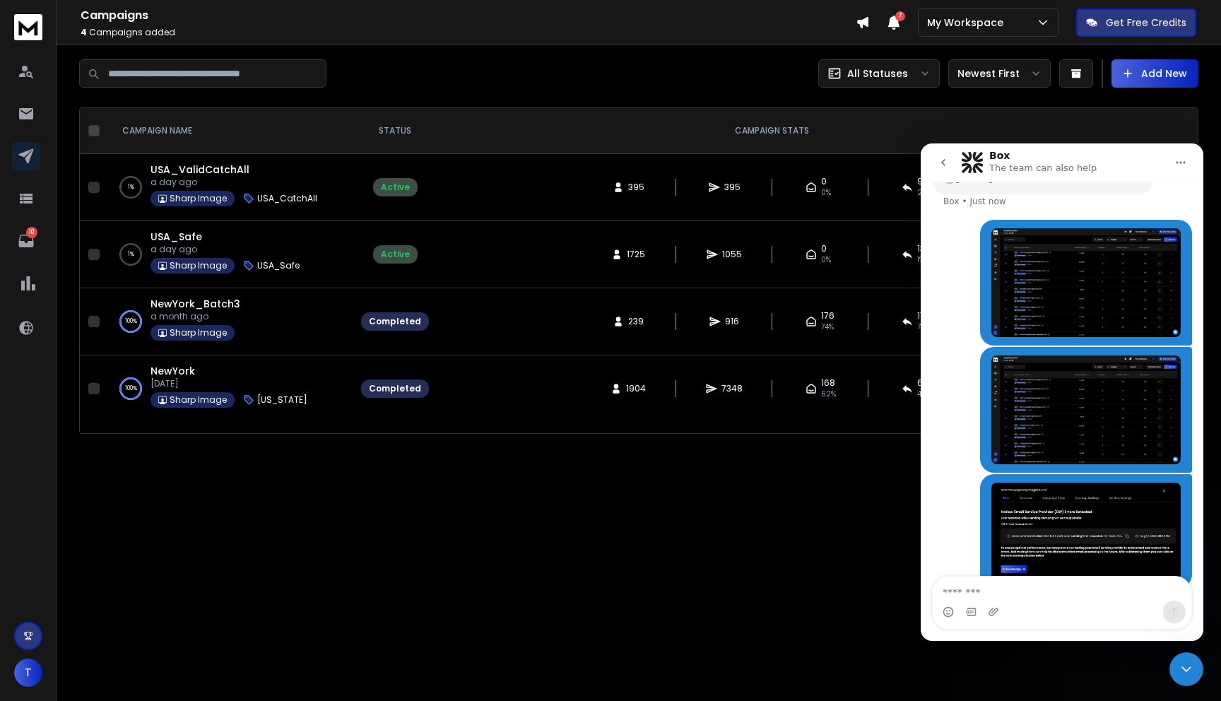
click at [441, 249] on td "1725 1055 0 0 % 13 1 %" at bounding box center [771, 254] width 669 height 67
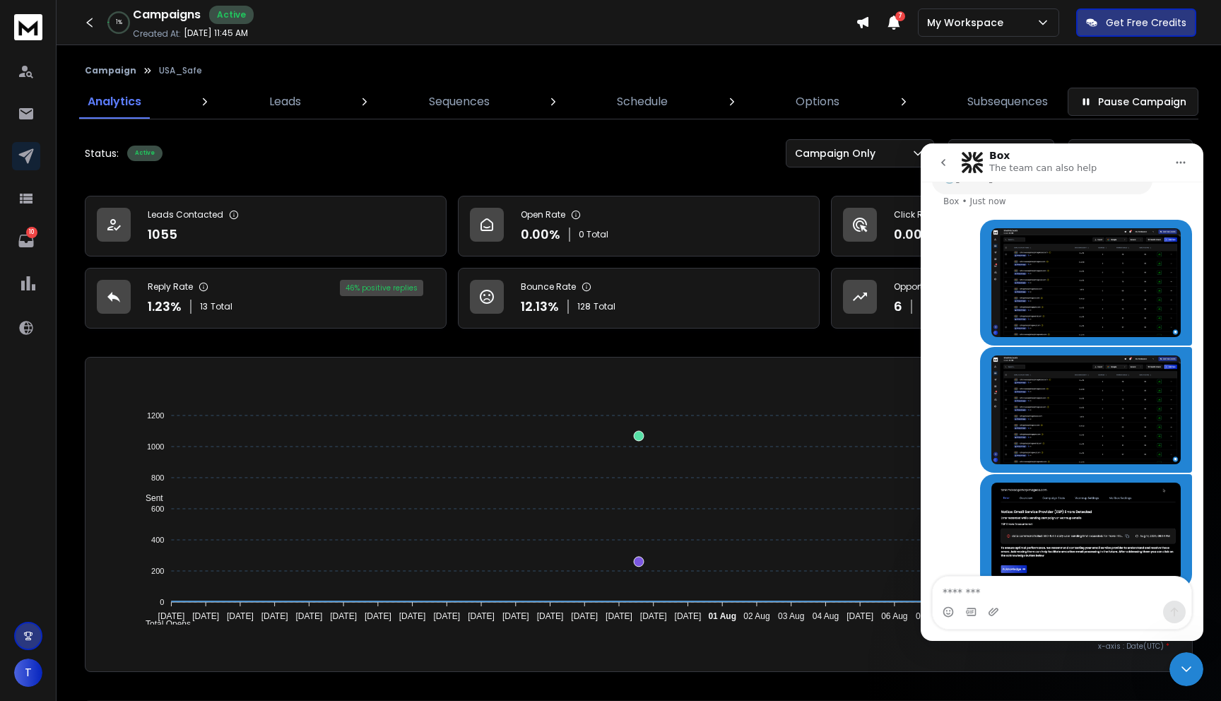
click at [1185, 672] on icon "Close Intercom Messenger" at bounding box center [1186, 669] width 17 height 17
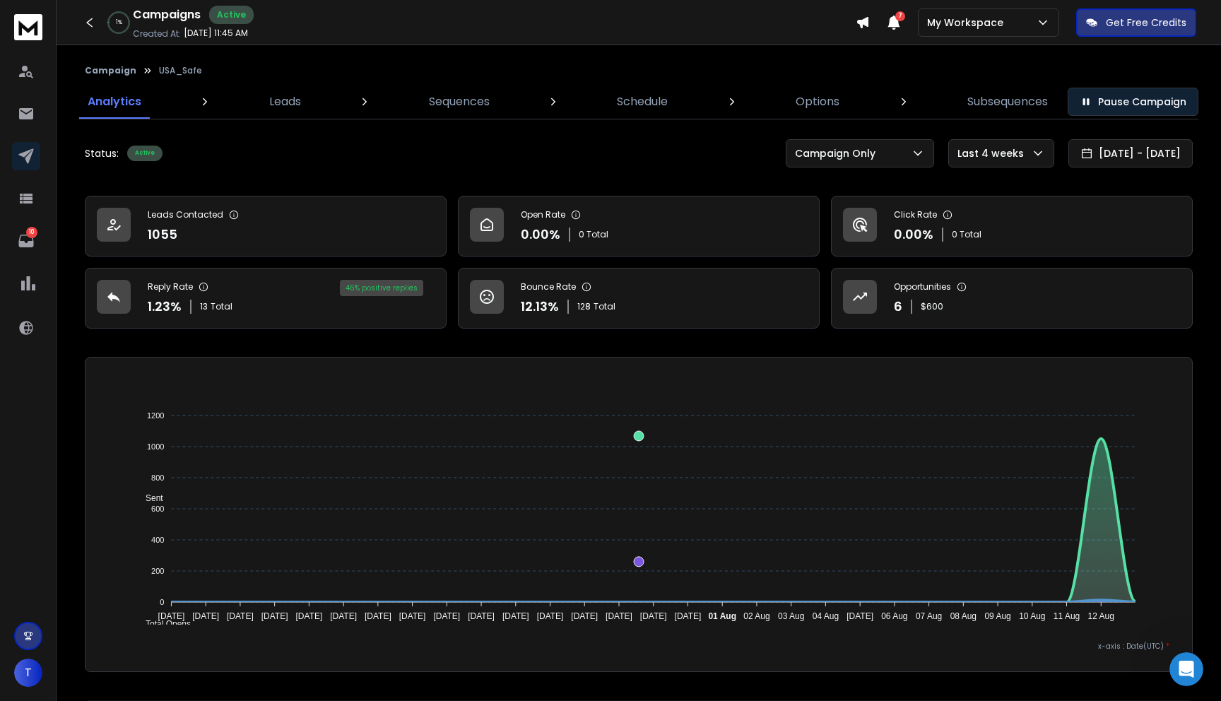
click at [1088, 103] on icon at bounding box center [1086, 101] width 13 height 13
click at [1192, 669] on icon "Open Intercom Messenger" at bounding box center [1186, 669] width 23 height 23
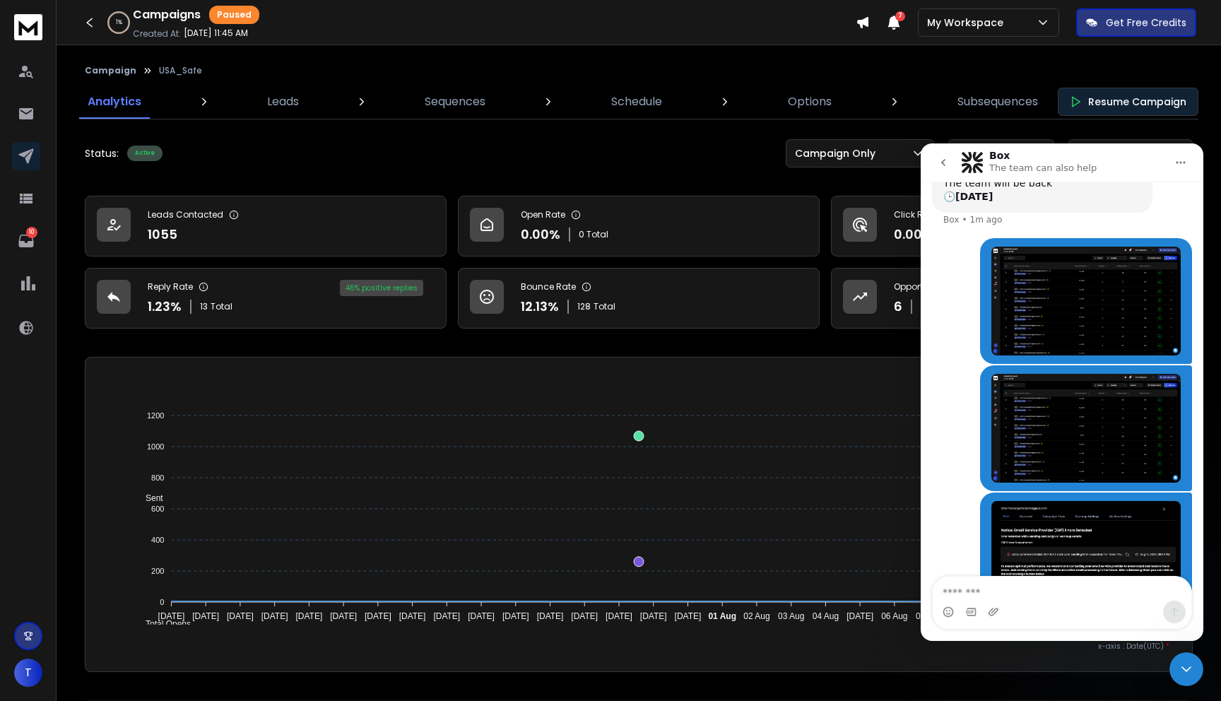
scroll to position [221, 0]
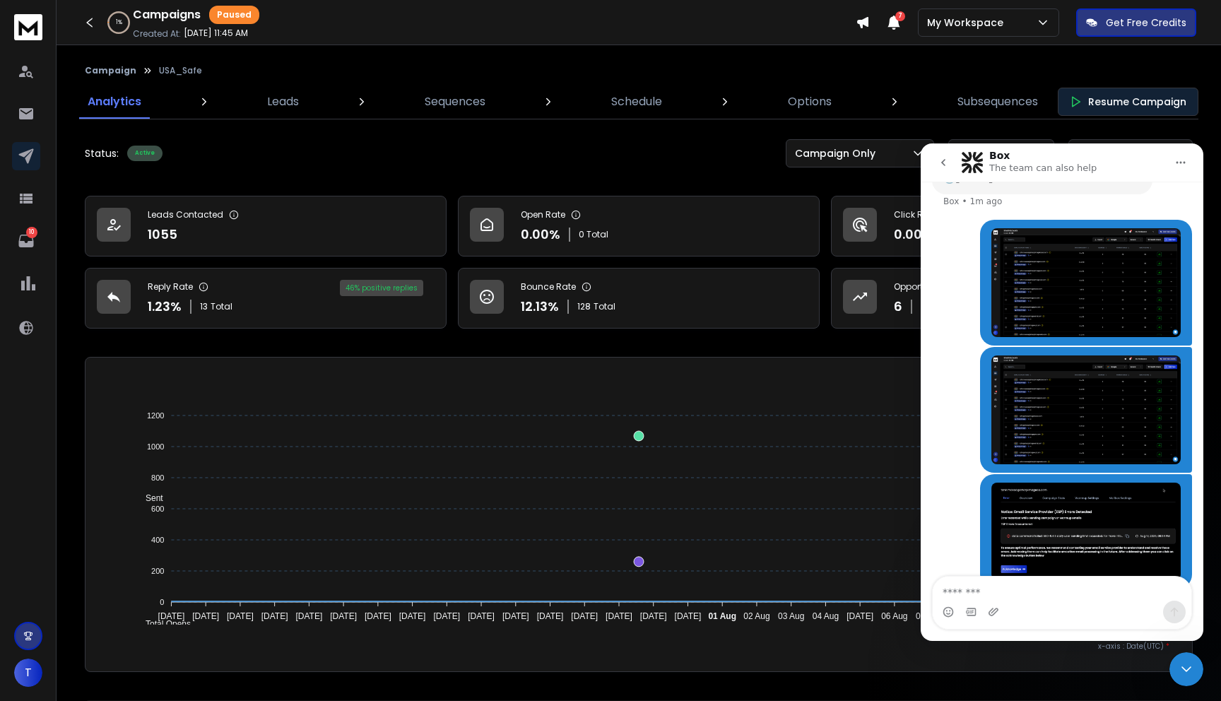
click at [1017, 587] on textarea "Message…" at bounding box center [1062, 589] width 259 height 24
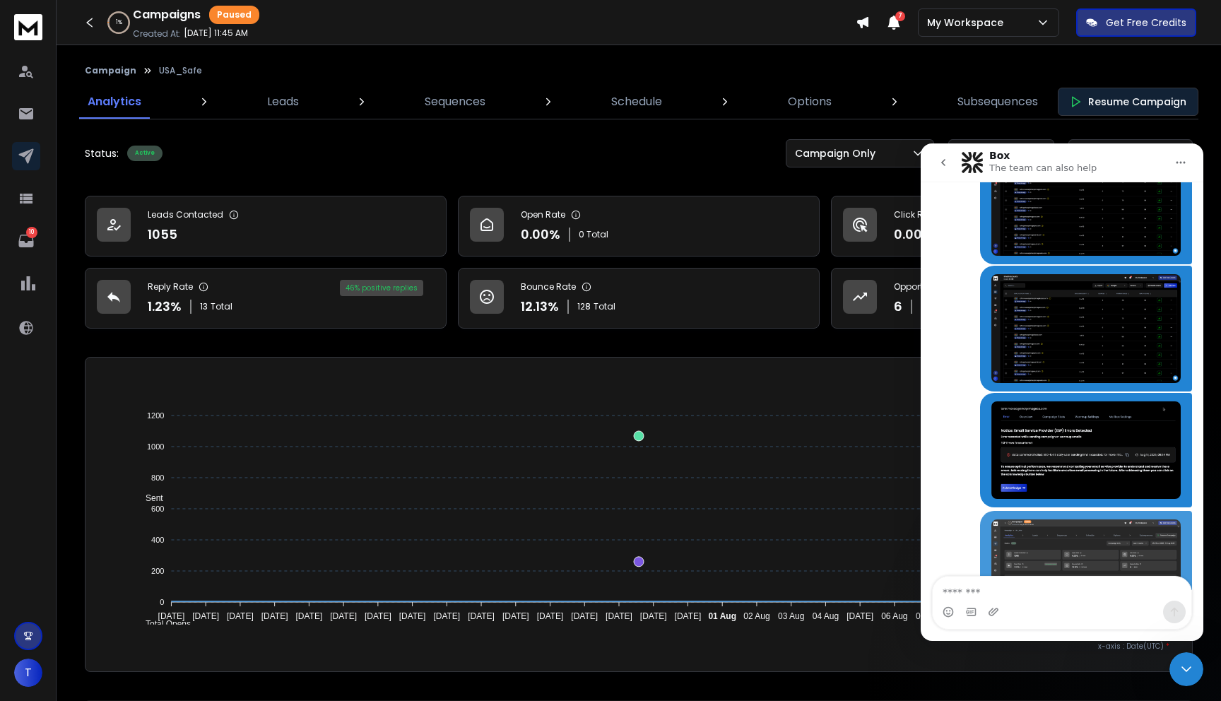
scroll to position [348, 0]
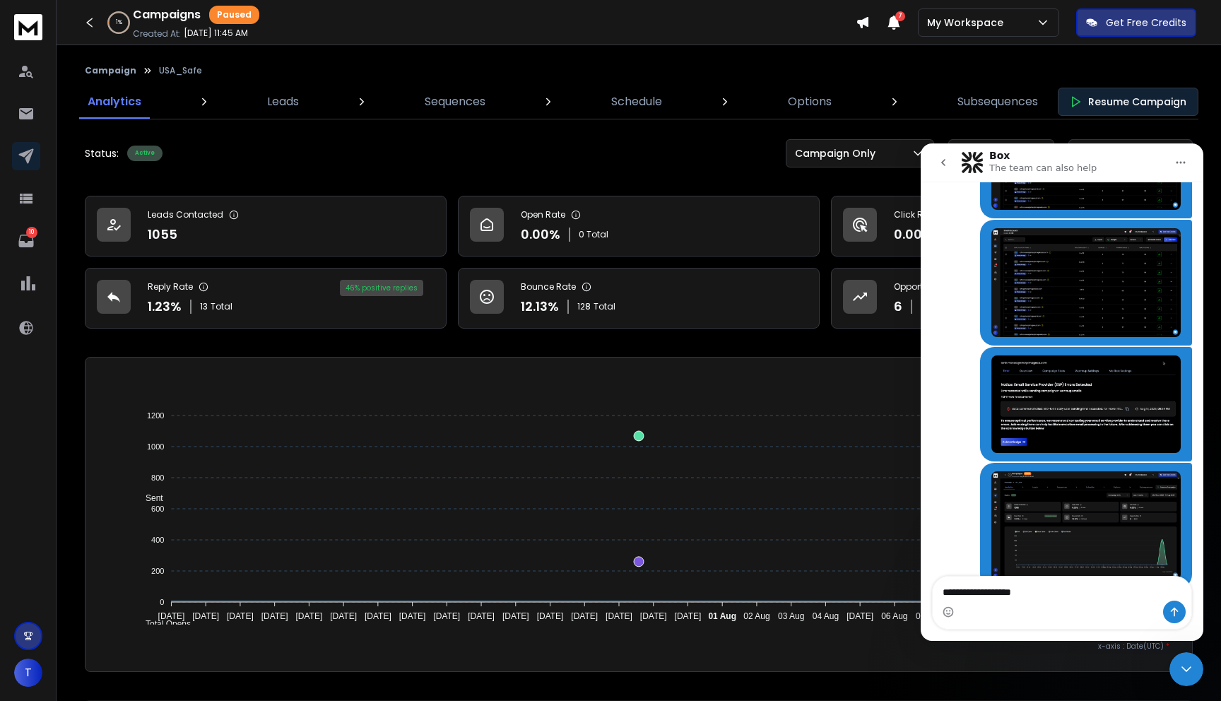
click at [995, 593] on textarea "**********" at bounding box center [1062, 589] width 259 height 24
click at [1030, 594] on textarea "**********" at bounding box center [1062, 589] width 259 height 24
click at [1050, 594] on textarea "**********" at bounding box center [1062, 589] width 259 height 24
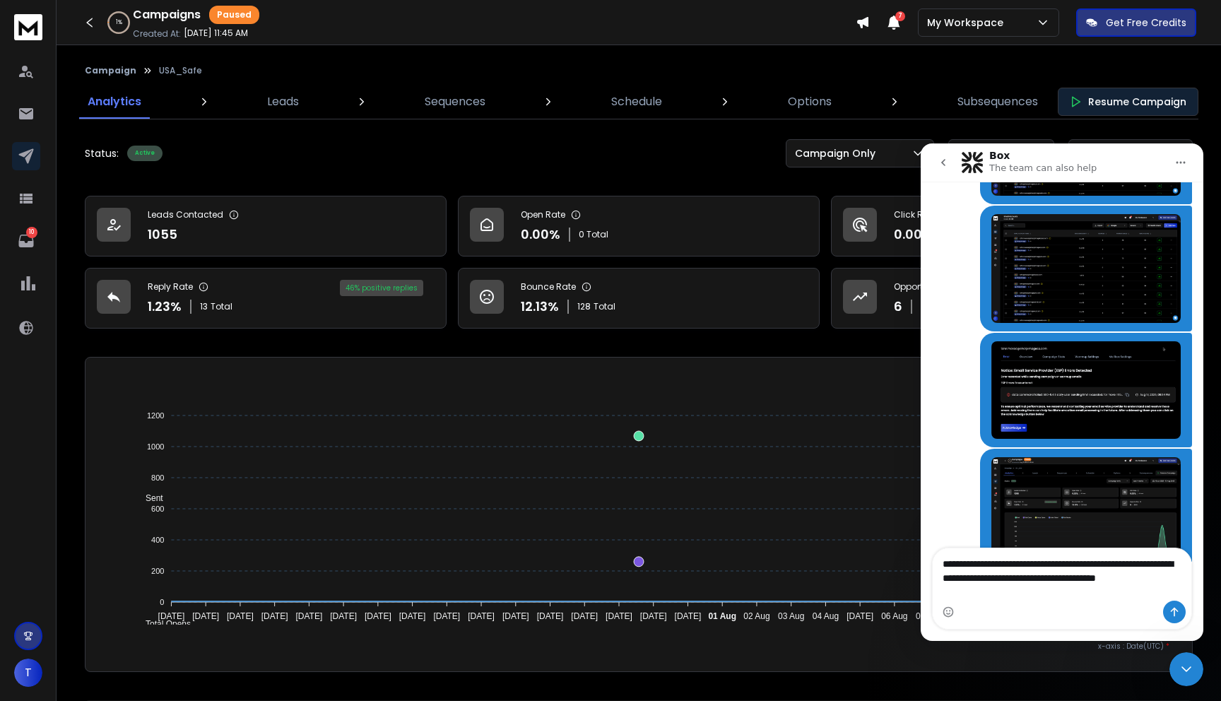
scroll to position [377, 0]
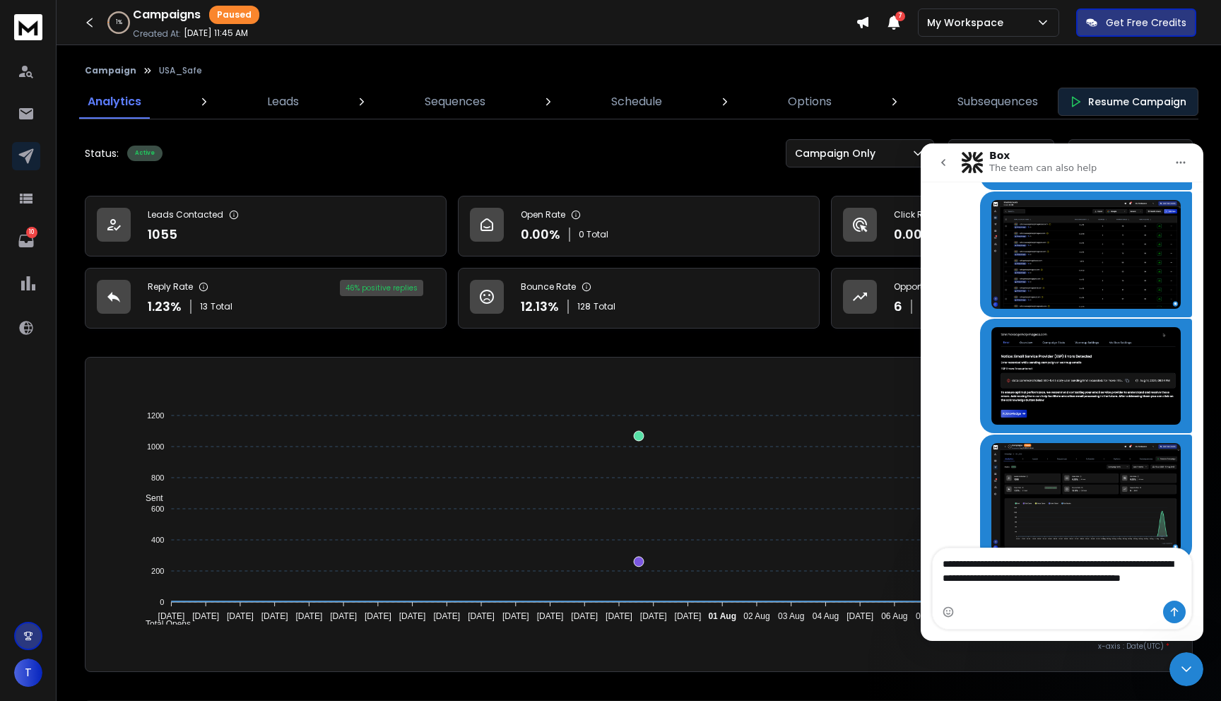
type textarea "**********"
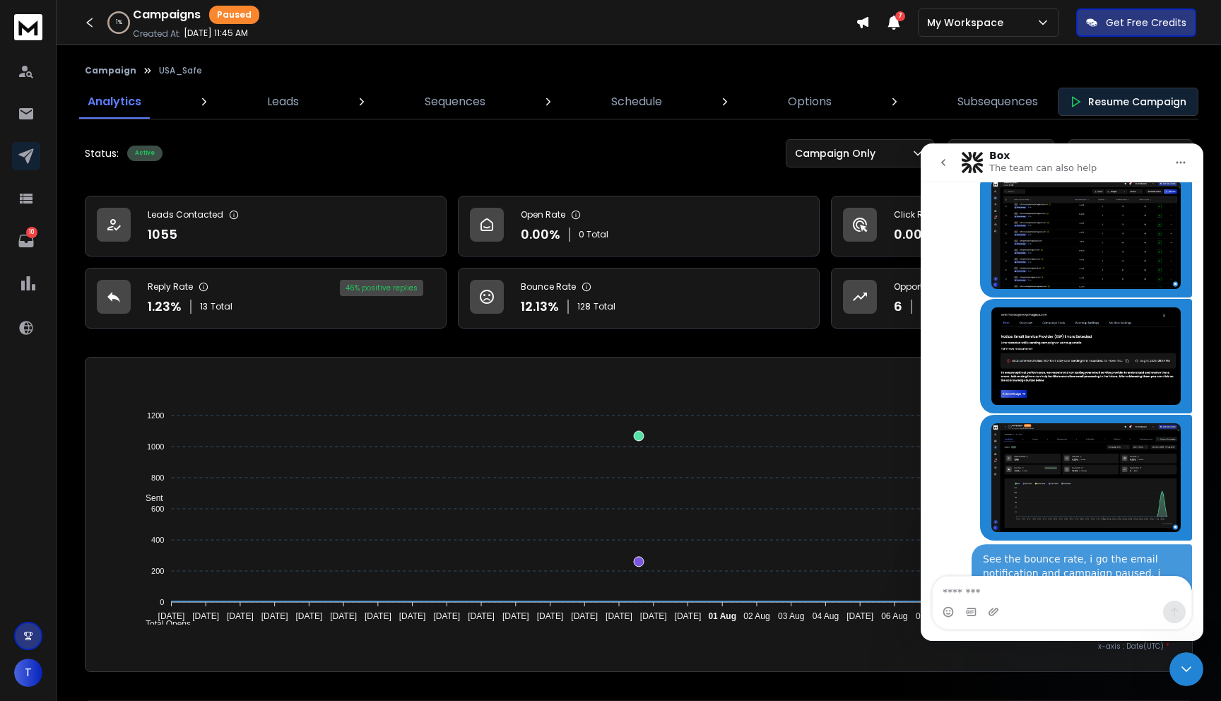
scroll to position [408, 0]
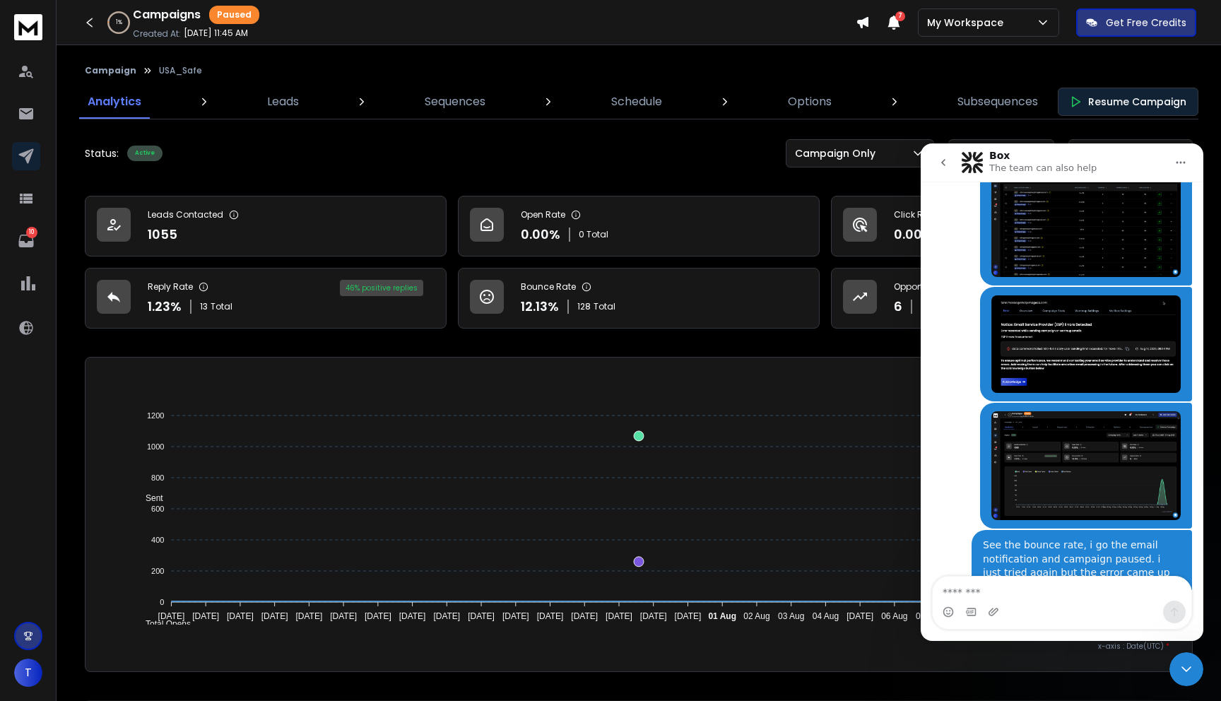
click at [679, 154] on div "Status: Active Resume Campaign Campaign Only Last 4 weeks [DATE] - [DATE]" at bounding box center [639, 153] width 1108 height 28
click at [1189, 671] on icon "Close Intercom Messenger" at bounding box center [1186, 669] width 17 height 17
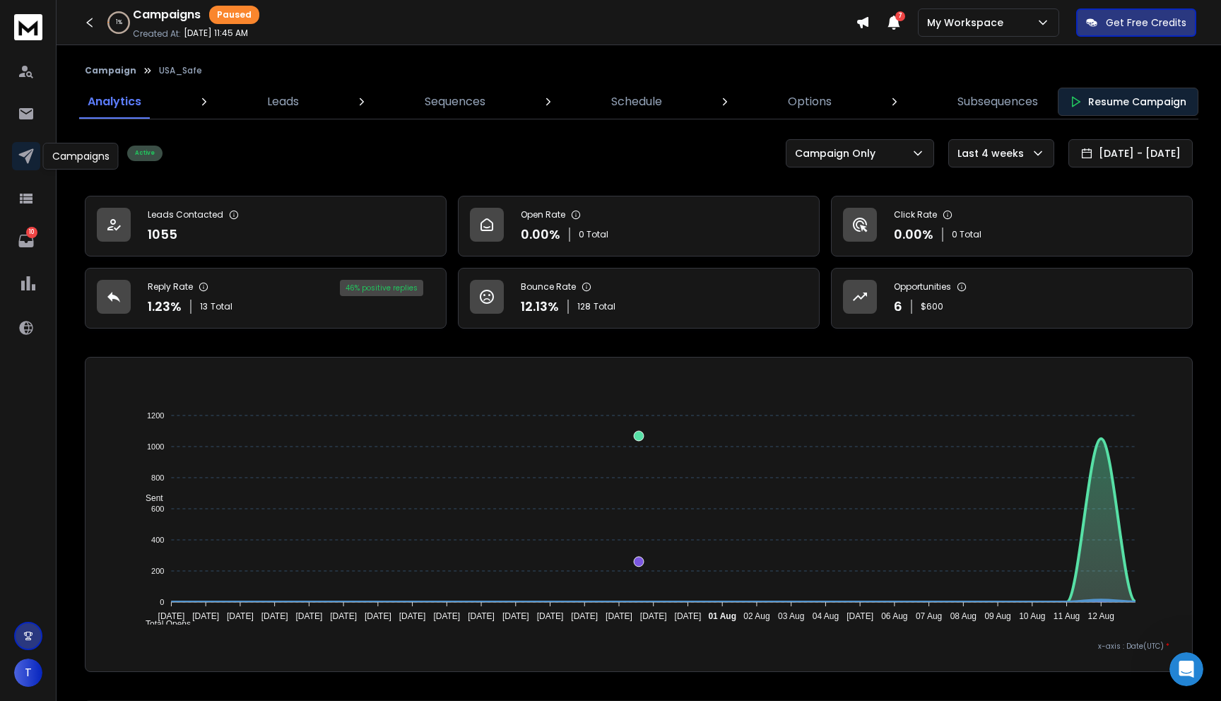
click at [33, 157] on icon at bounding box center [26, 156] width 17 height 17
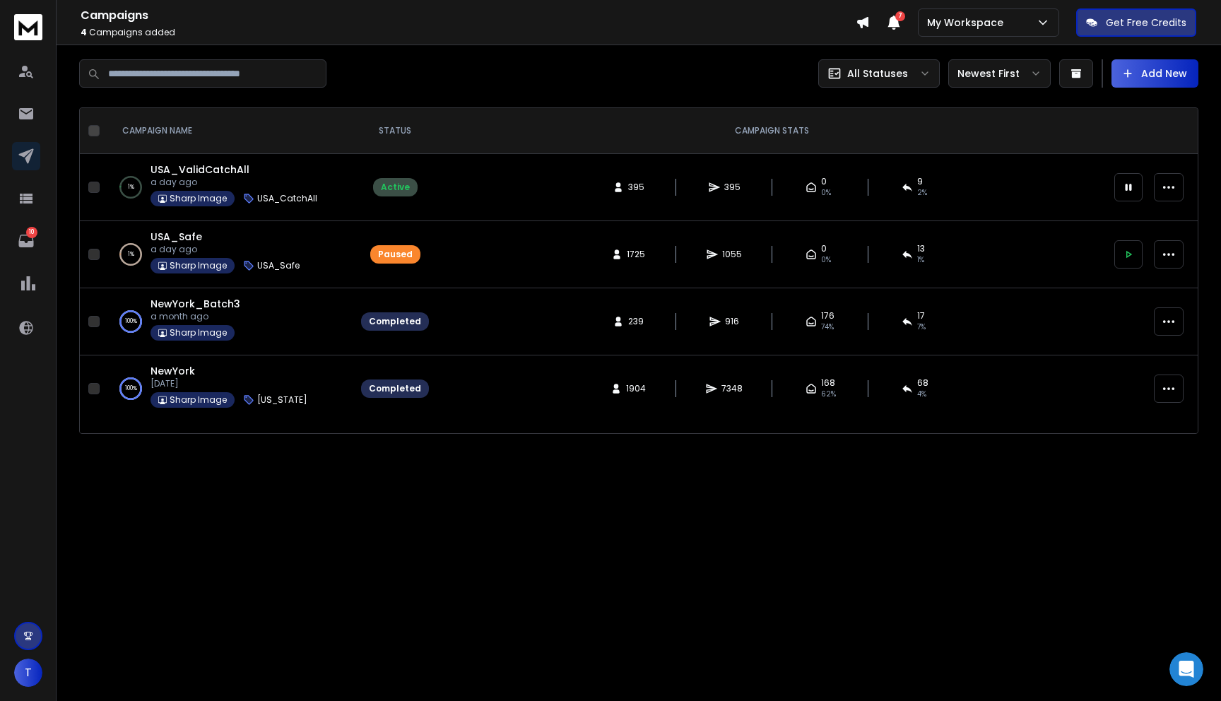
click at [324, 259] on div "1 % USA_Safe a day ago Sharp Image USA_Safe" at bounding box center [228, 254] width 219 height 49
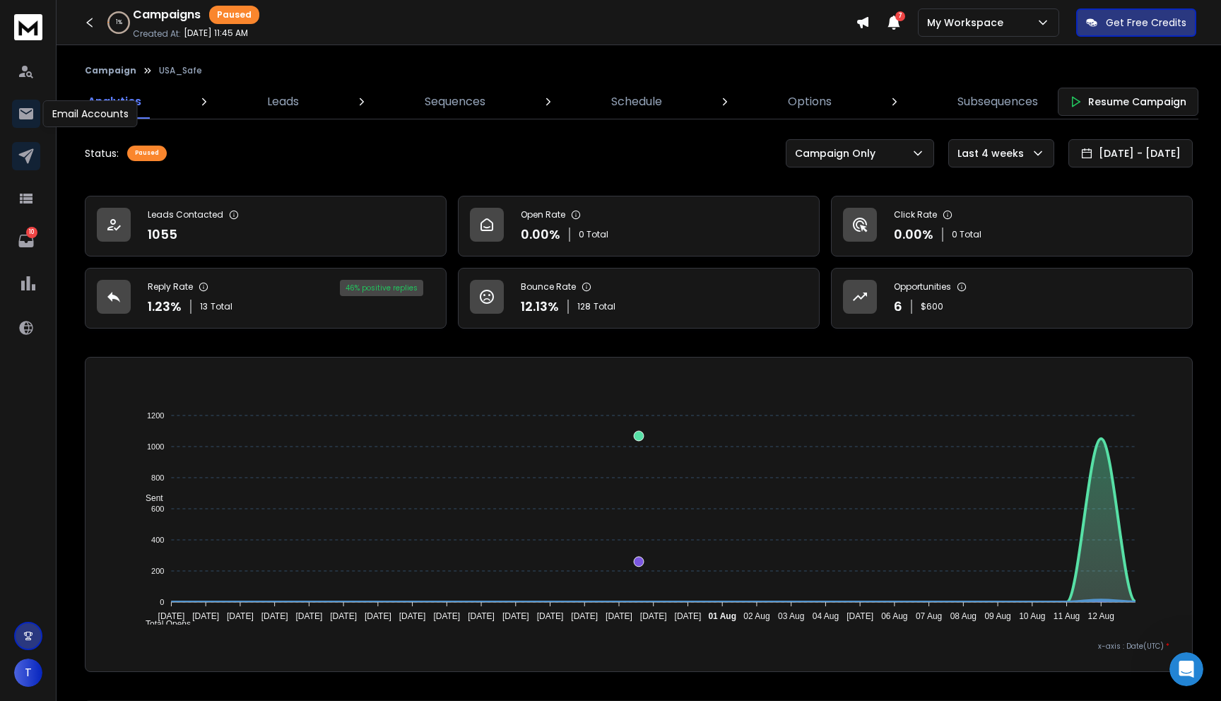
click at [29, 105] on icon at bounding box center [26, 113] width 17 height 17
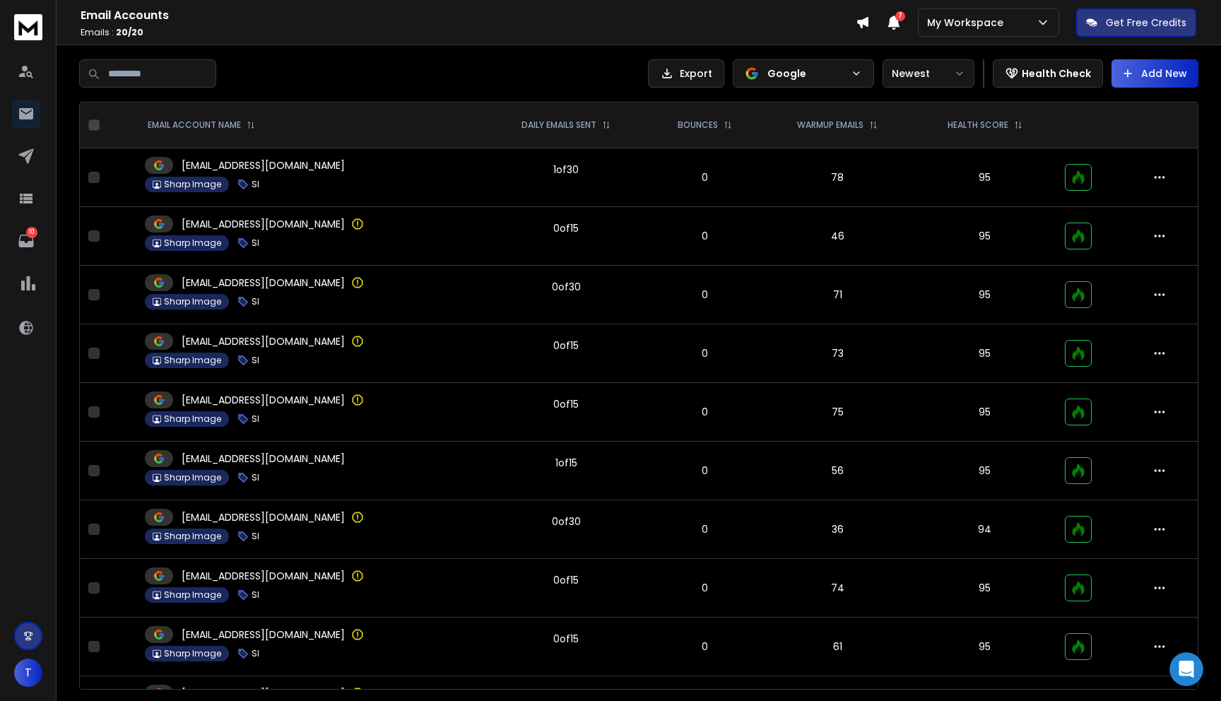
click at [473, 234] on td "[EMAIL_ADDRESS][DOMAIN_NAME] Sharp Image SI" at bounding box center [310, 236] width 348 height 59
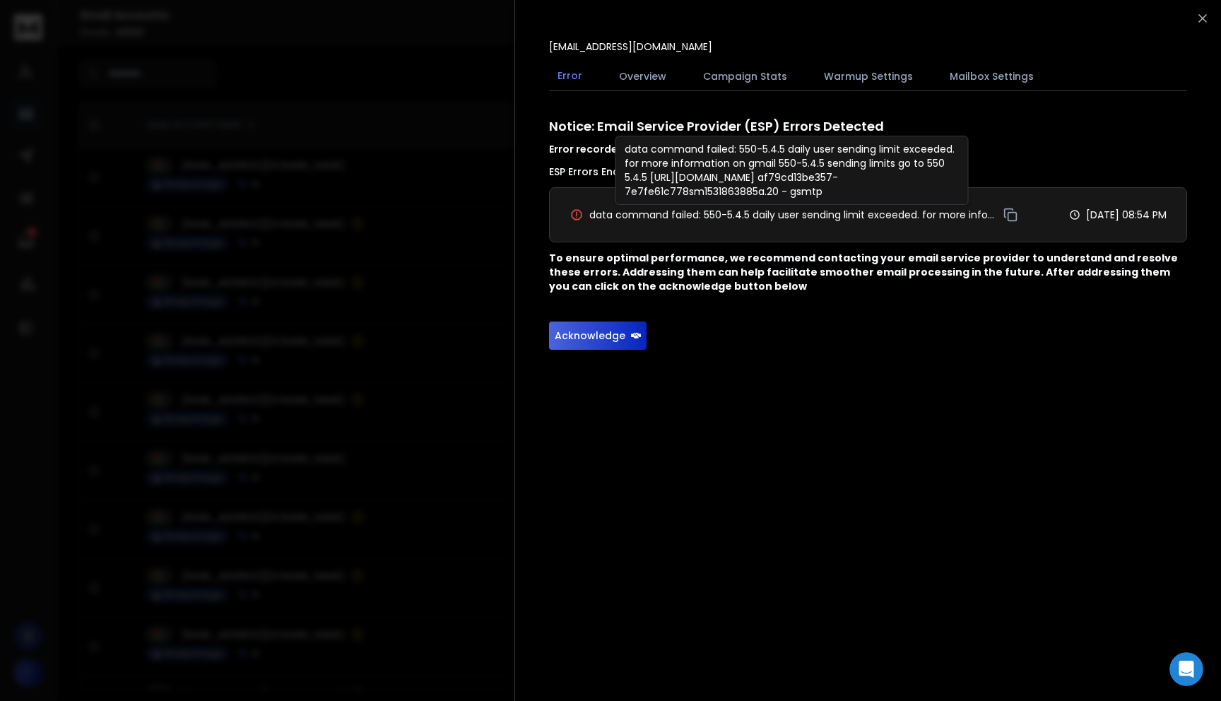
click at [1009, 217] on icon at bounding box center [1011, 215] width 14 height 14
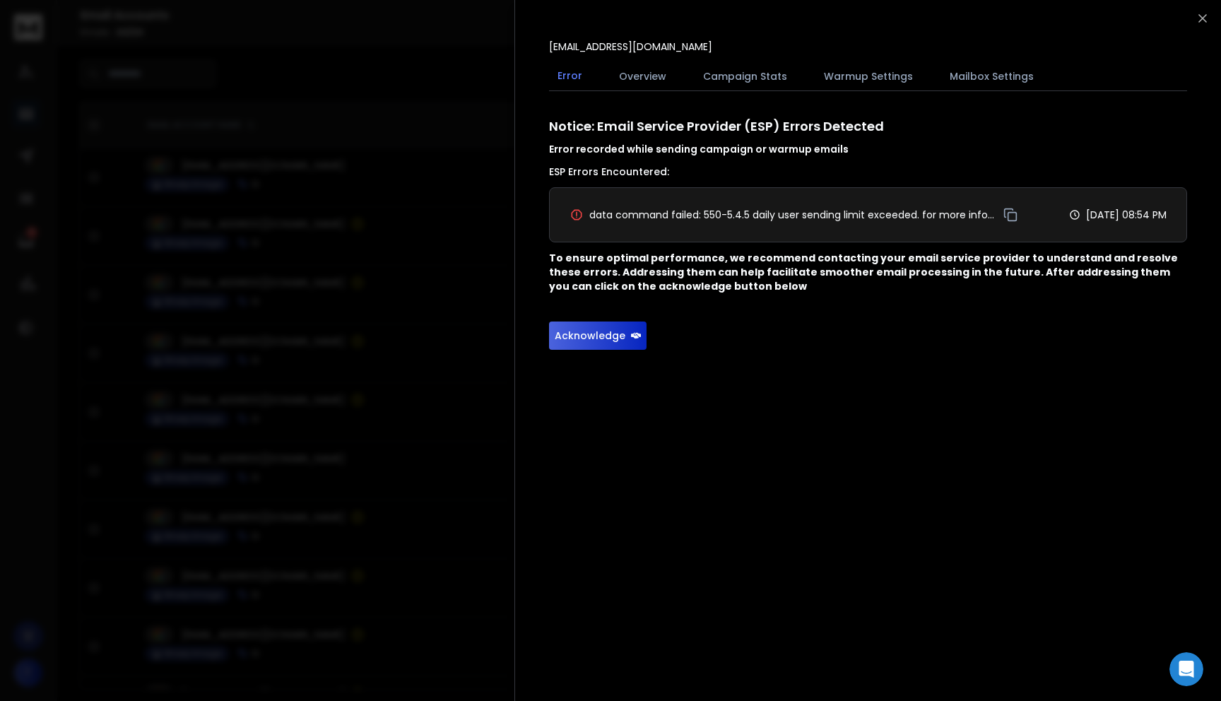
click at [1187, 666] on icon "Open Intercom Messenger" at bounding box center [1187, 669] width 10 height 11
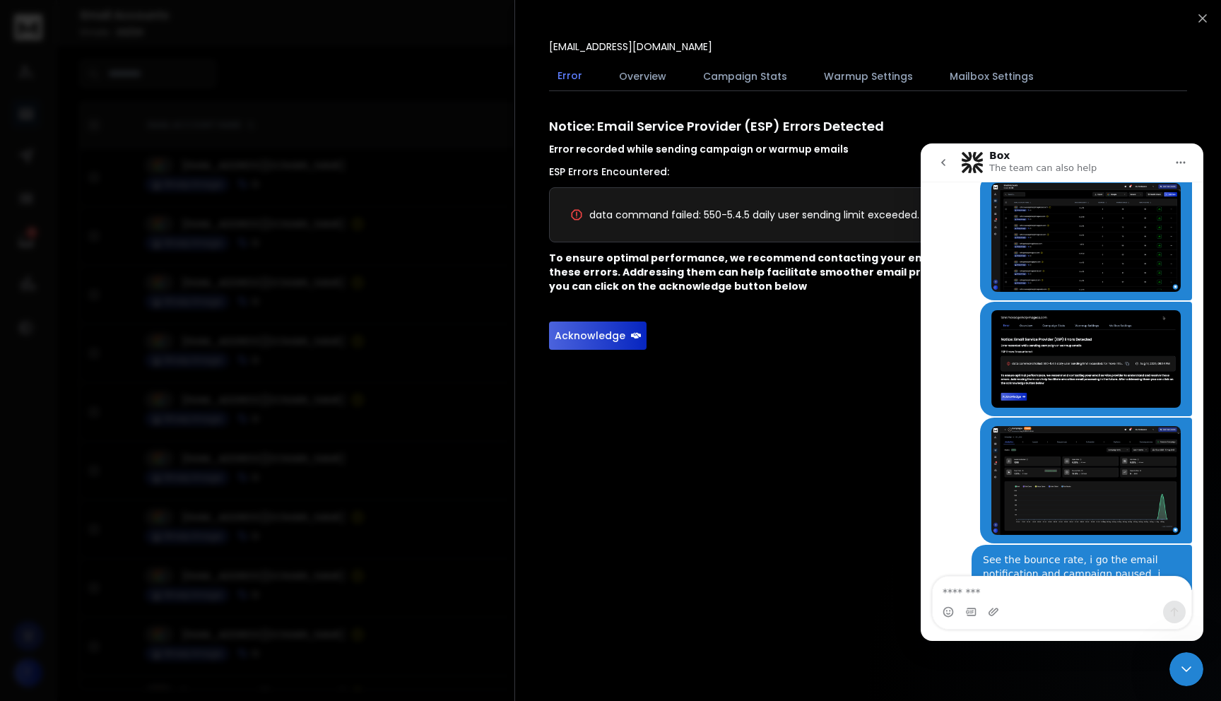
scroll to position [408, 0]
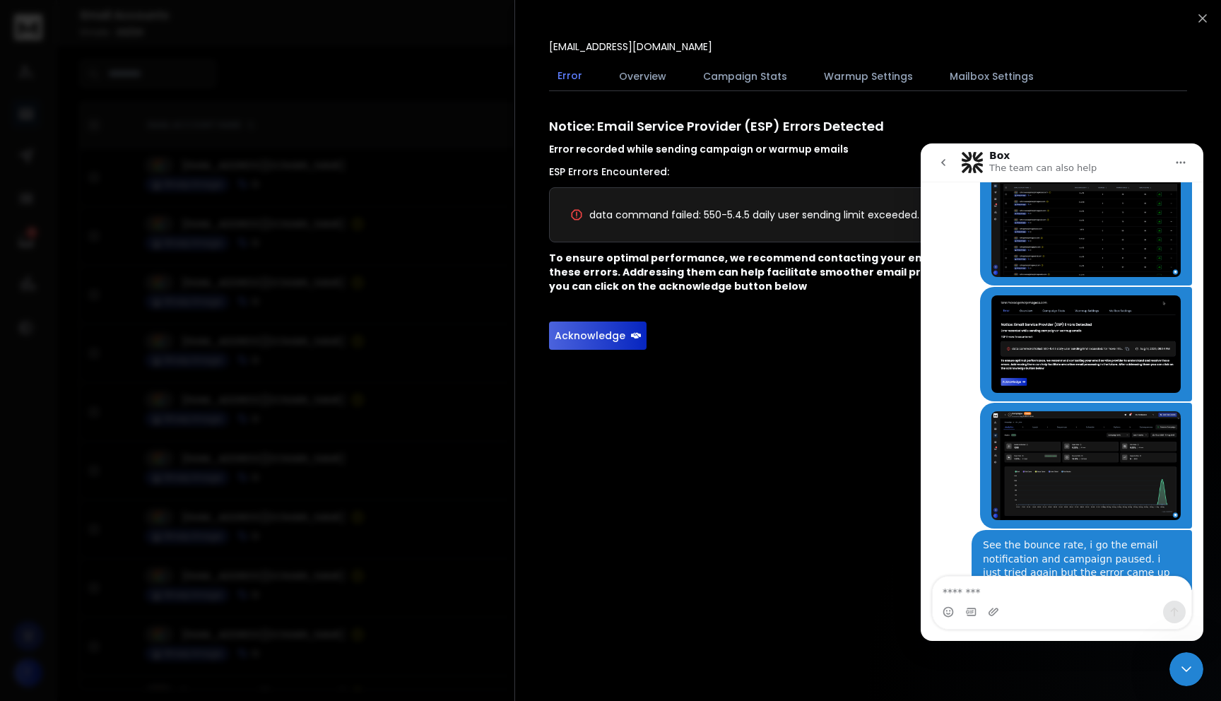
click at [943, 166] on icon "go back" at bounding box center [943, 162] width 11 height 11
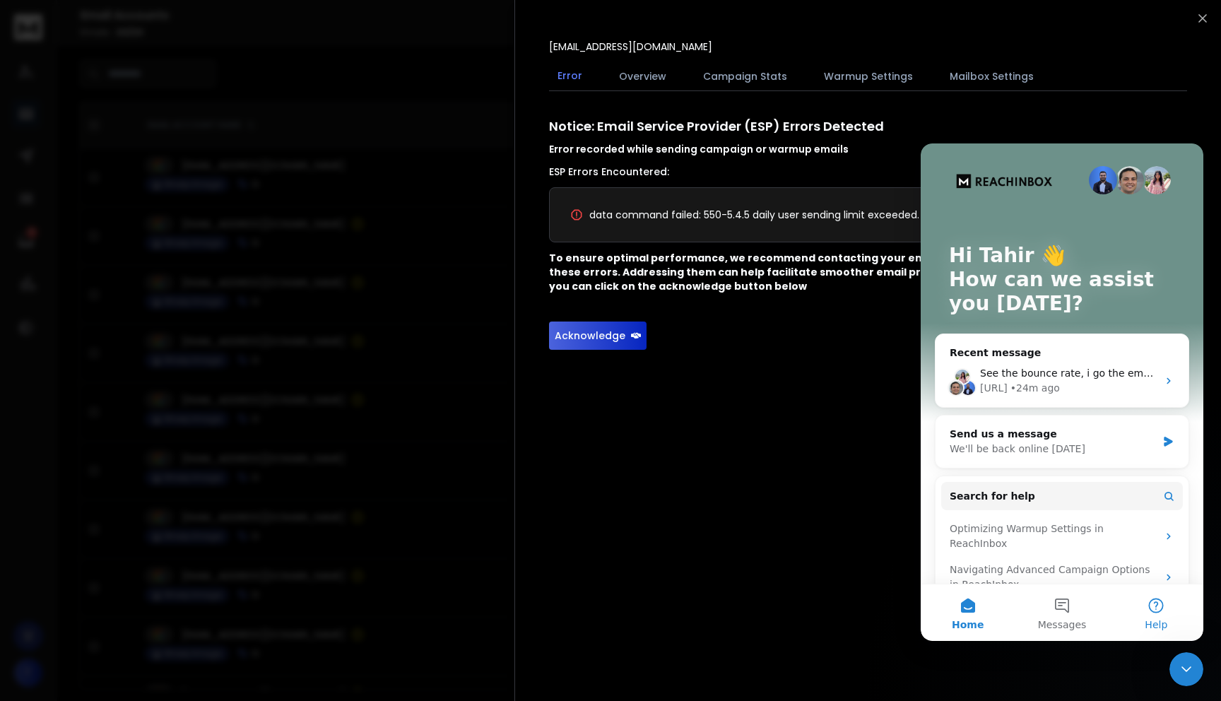
click at [1150, 607] on button "Help" at bounding box center [1157, 612] width 94 height 57
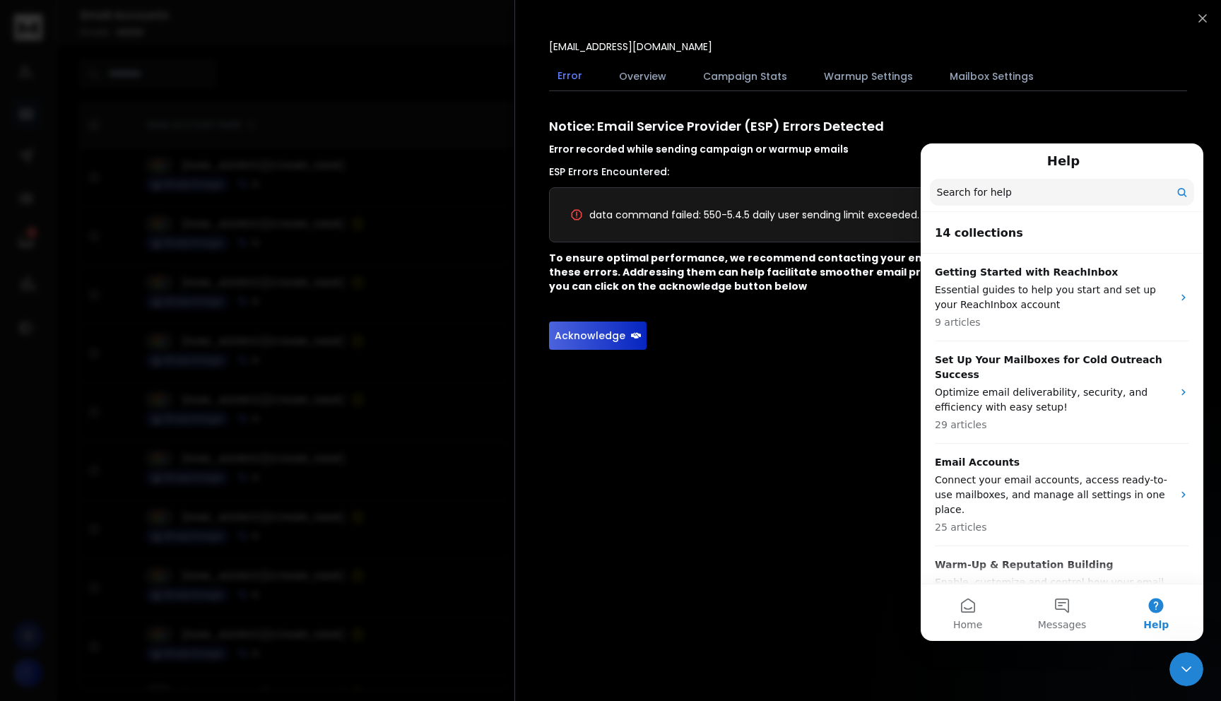
click at [991, 192] on input "Search for help" at bounding box center [1062, 192] width 264 height 27
paste input "**********"
type input "**********"
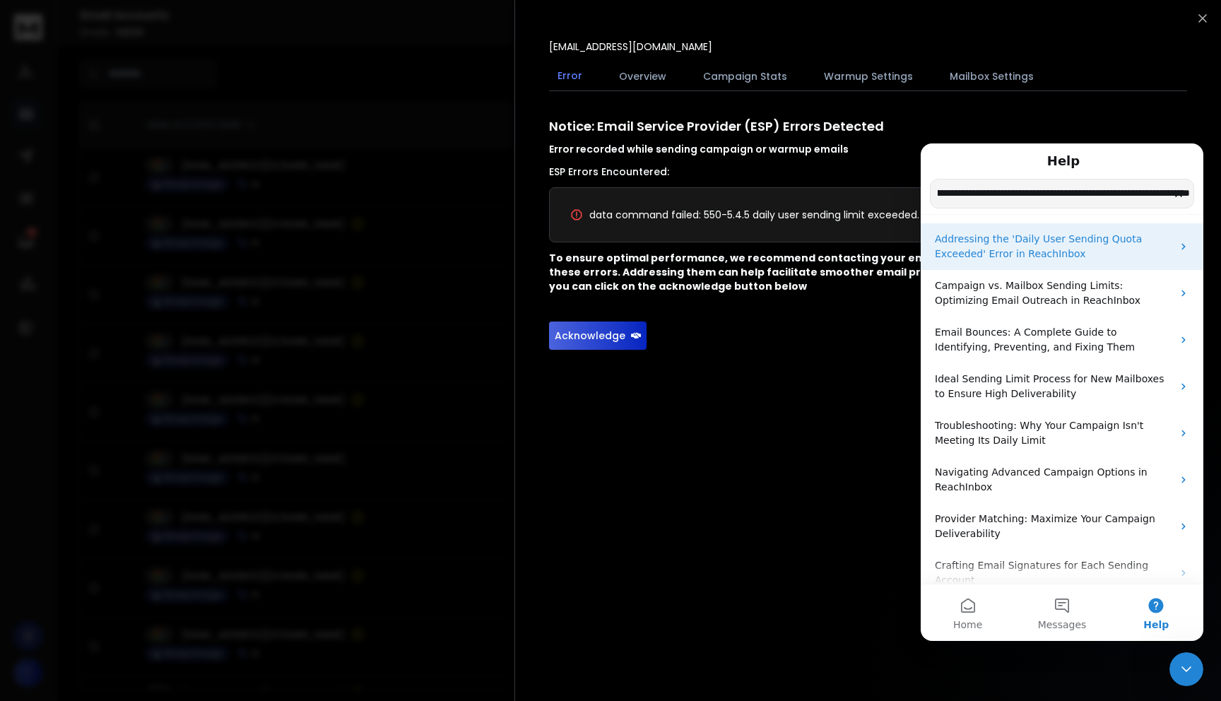
click at [1066, 256] on span "Addressing the 'Daily User Sending Quota Exceeded' Error in ReachInbox" at bounding box center [1038, 246] width 207 height 26
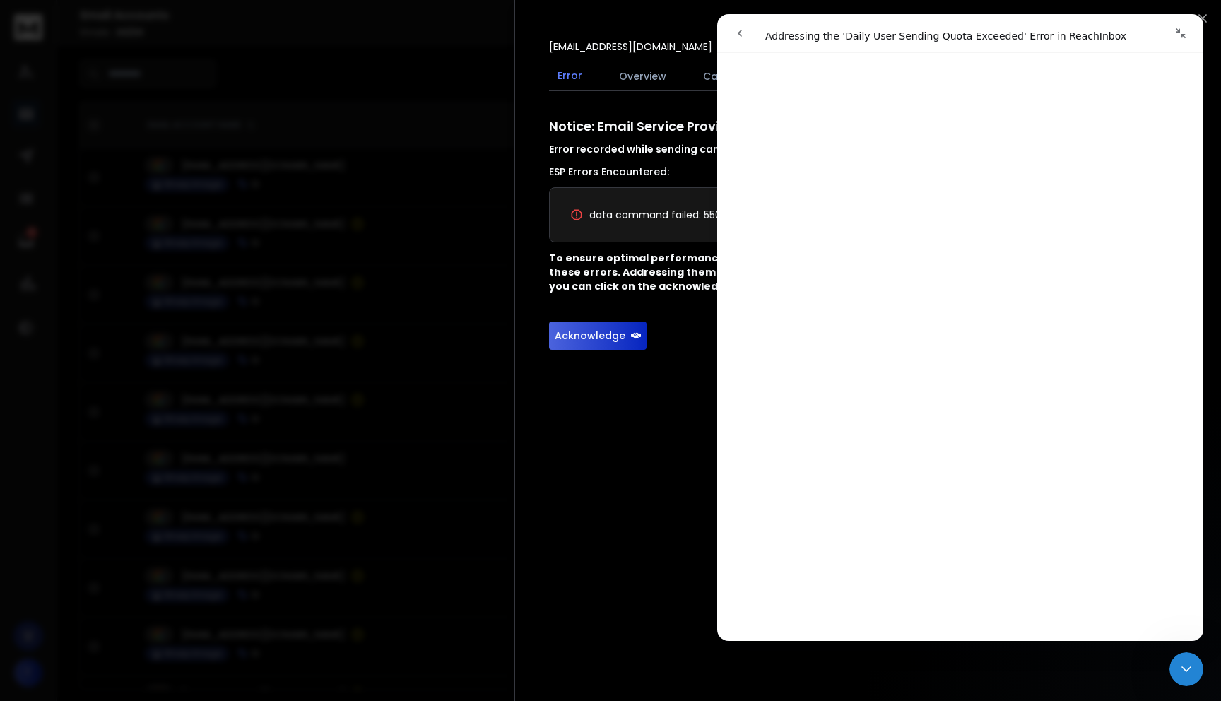
scroll to position [505, 0]
click at [645, 452] on div "Multi Select Table Sheet [EMAIL_ADDRESS][DOMAIN_NAME] Error Overview Campaign S…" at bounding box center [867, 350] width 707 height 701
click at [742, 31] on icon "go back" at bounding box center [739, 33] width 11 height 11
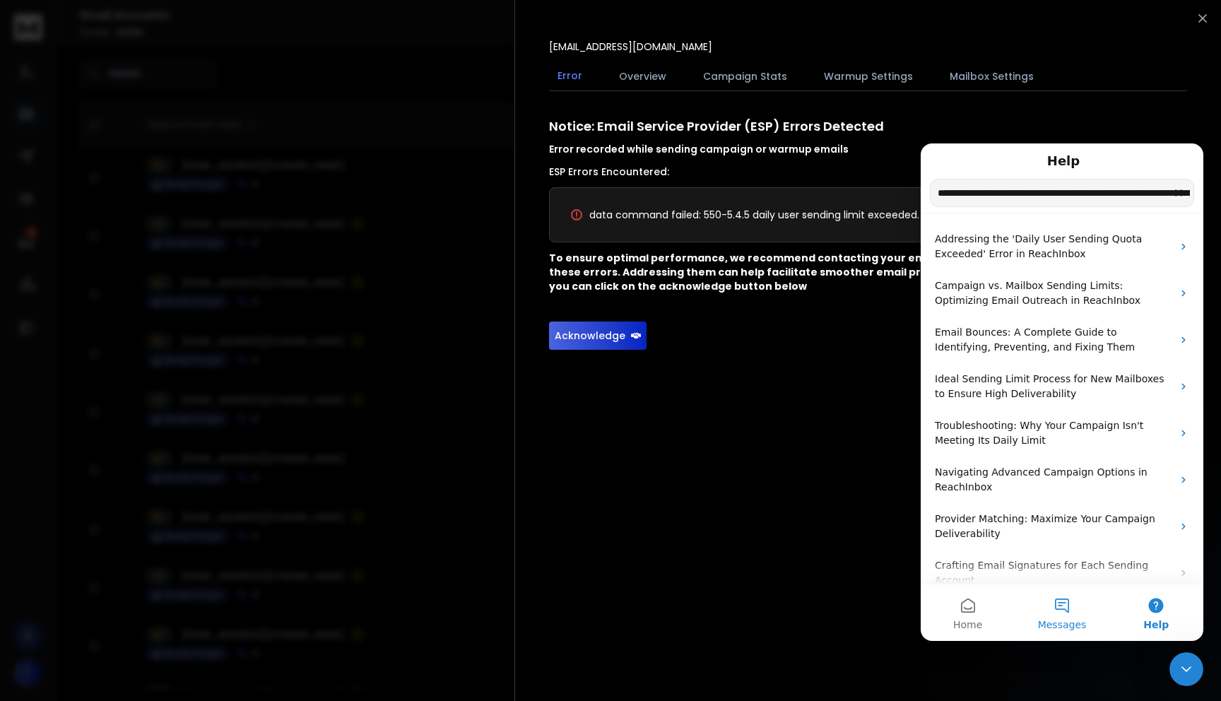
click at [1073, 620] on span "Messages" at bounding box center [1062, 625] width 49 height 10
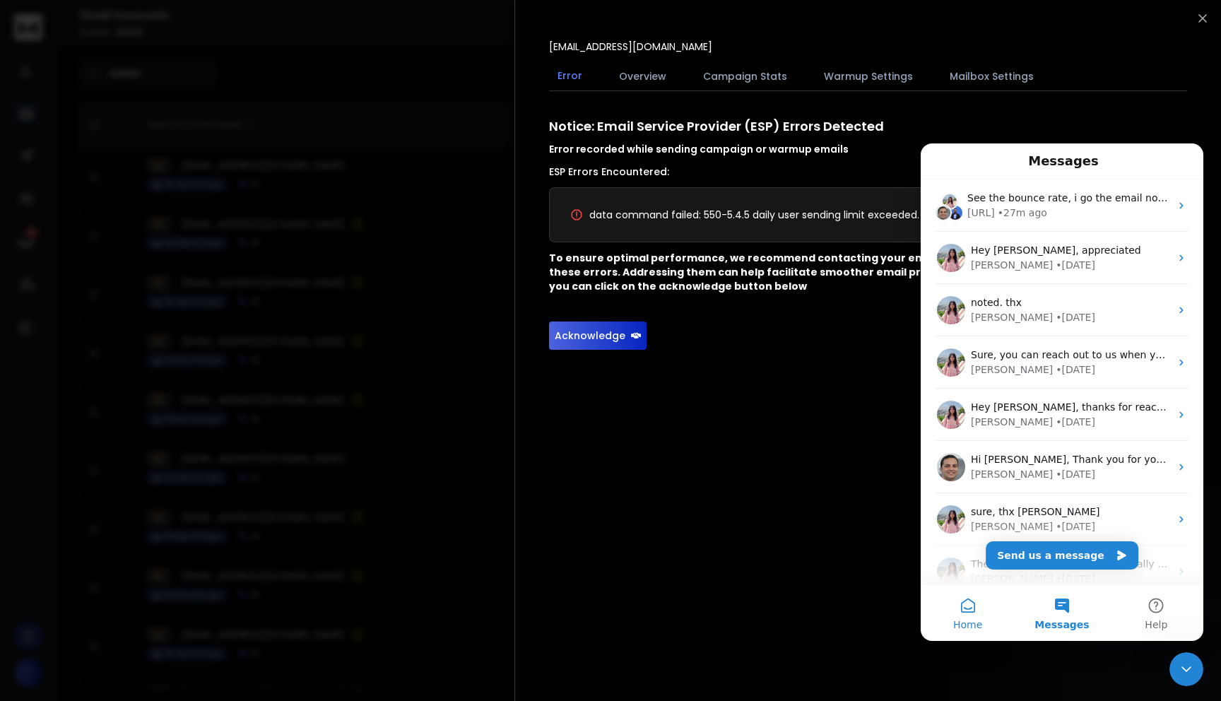
click at [977, 612] on button "Home" at bounding box center [968, 612] width 94 height 57
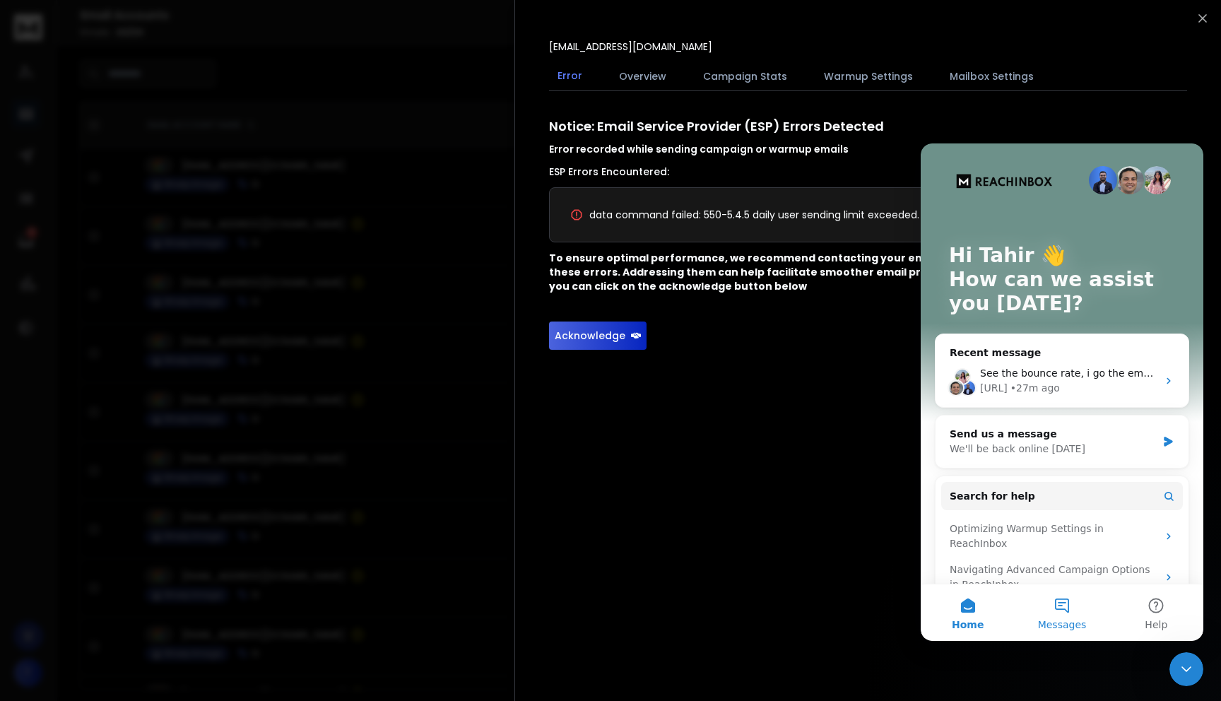
click at [1072, 611] on button "Messages" at bounding box center [1062, 612] width 94 height 57
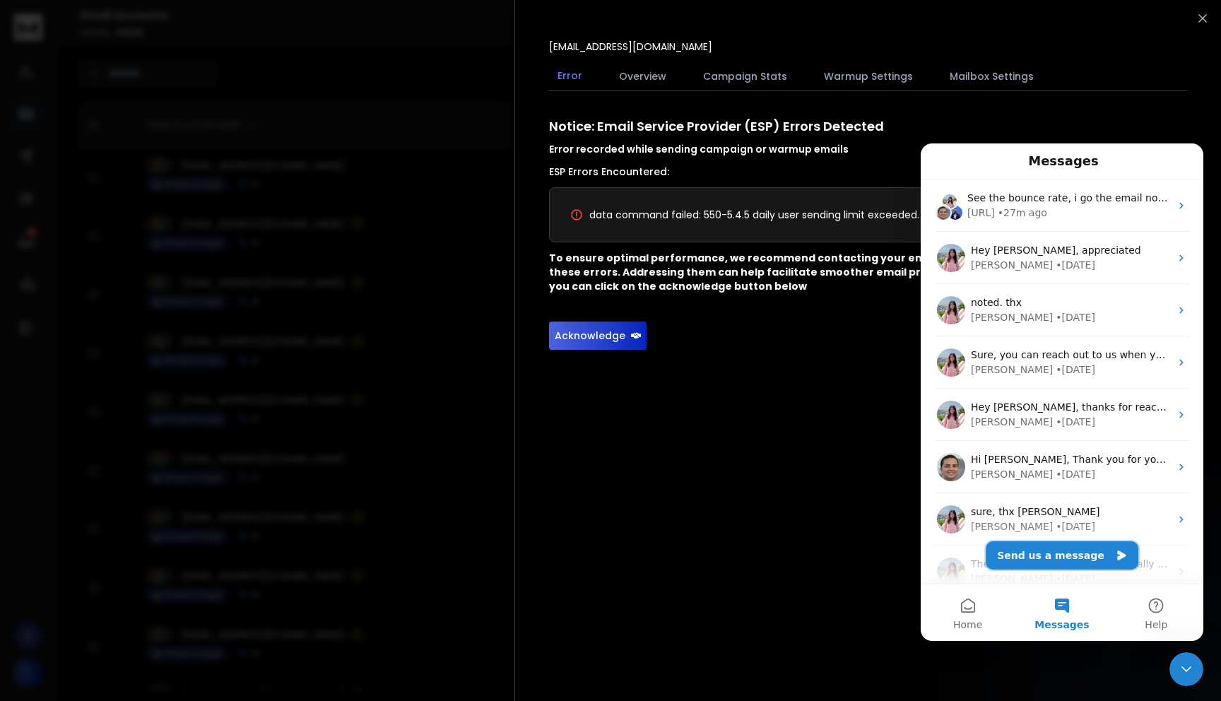
click at [1059, 553] on button "Send us a message" at bounding box center [1062, 555] width 153 height 28
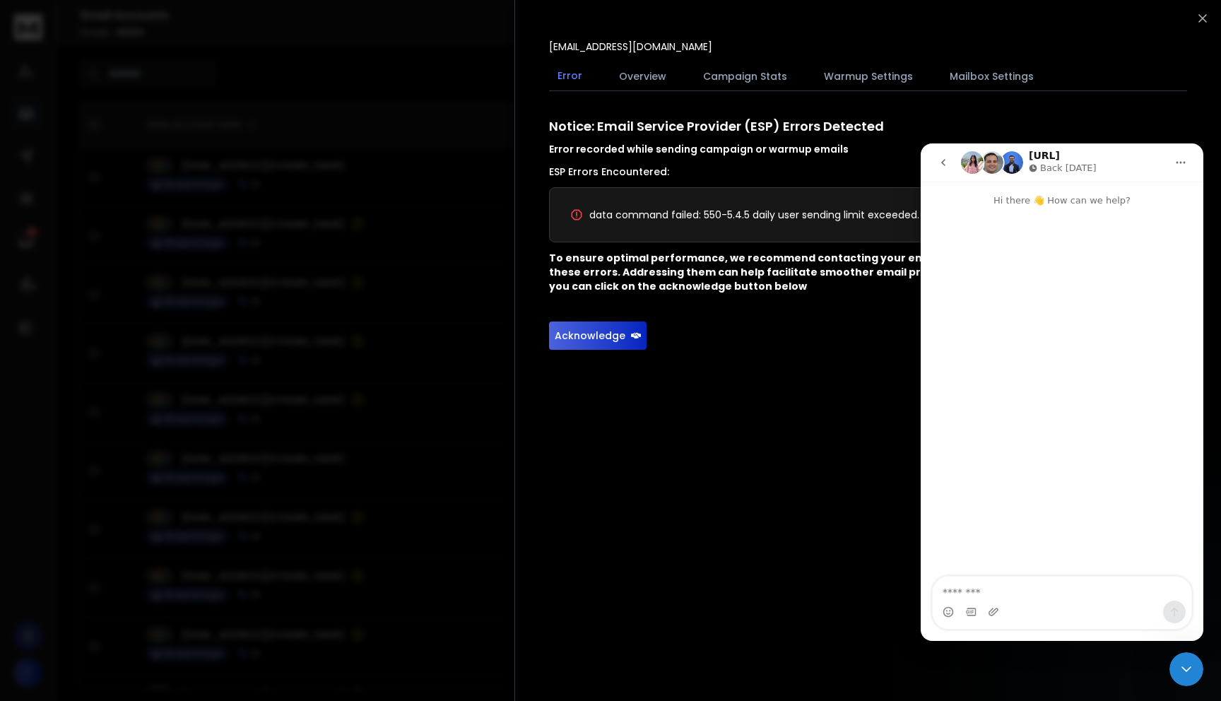
click at [947, 164] on icon "go back" at bounding box center [943, 162] width 11 height 11
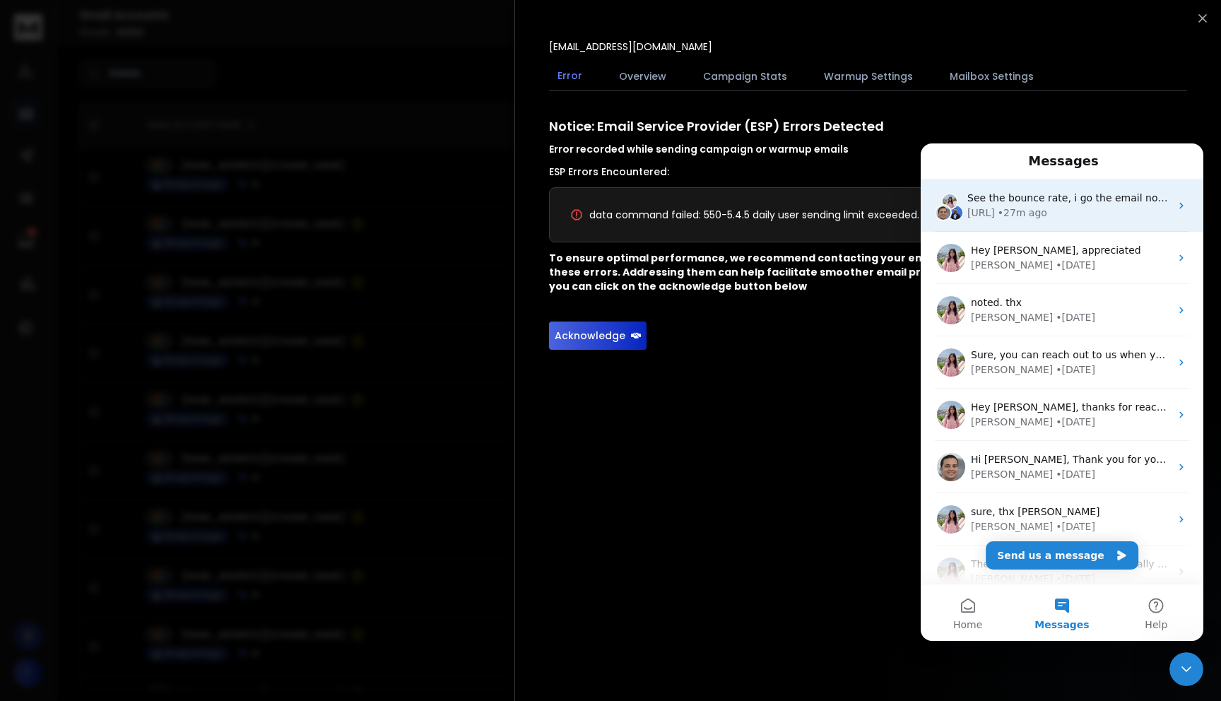
click at [1028, 204] on div "See the bounce rate, i go the email notification and campaign paused. i just tr…" at bounding box center [1068, 198] width 203 height 15
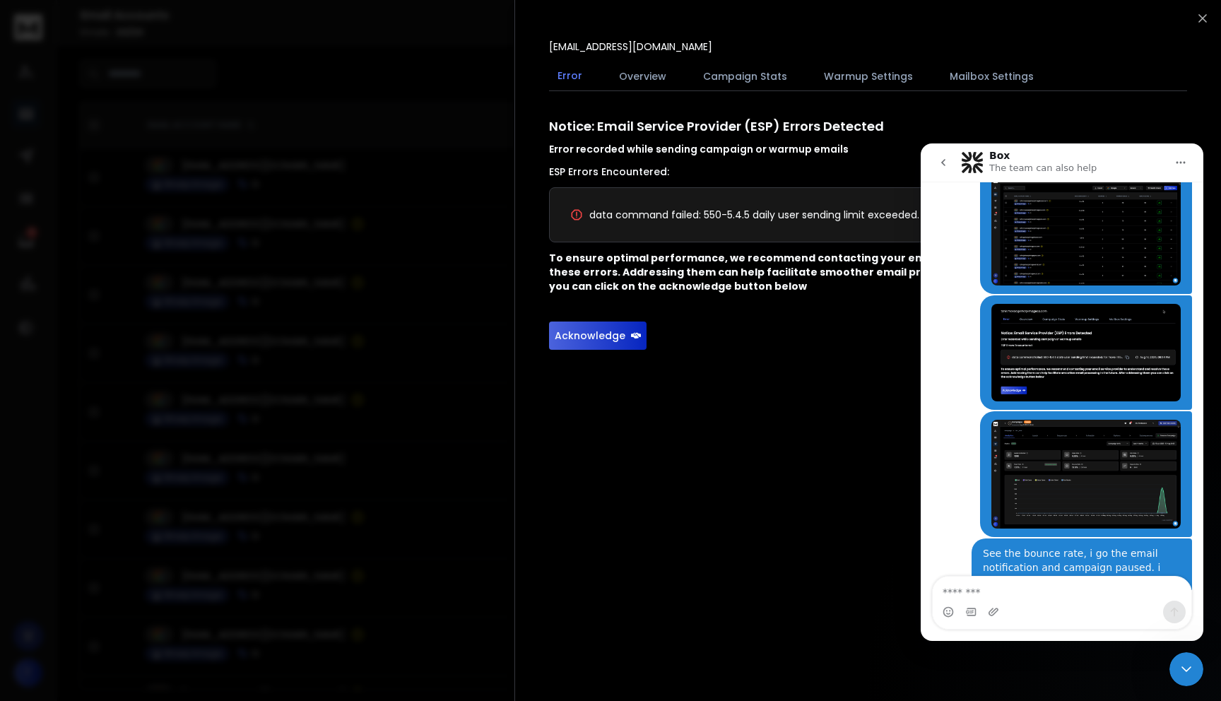
scroll to position [408, 0]
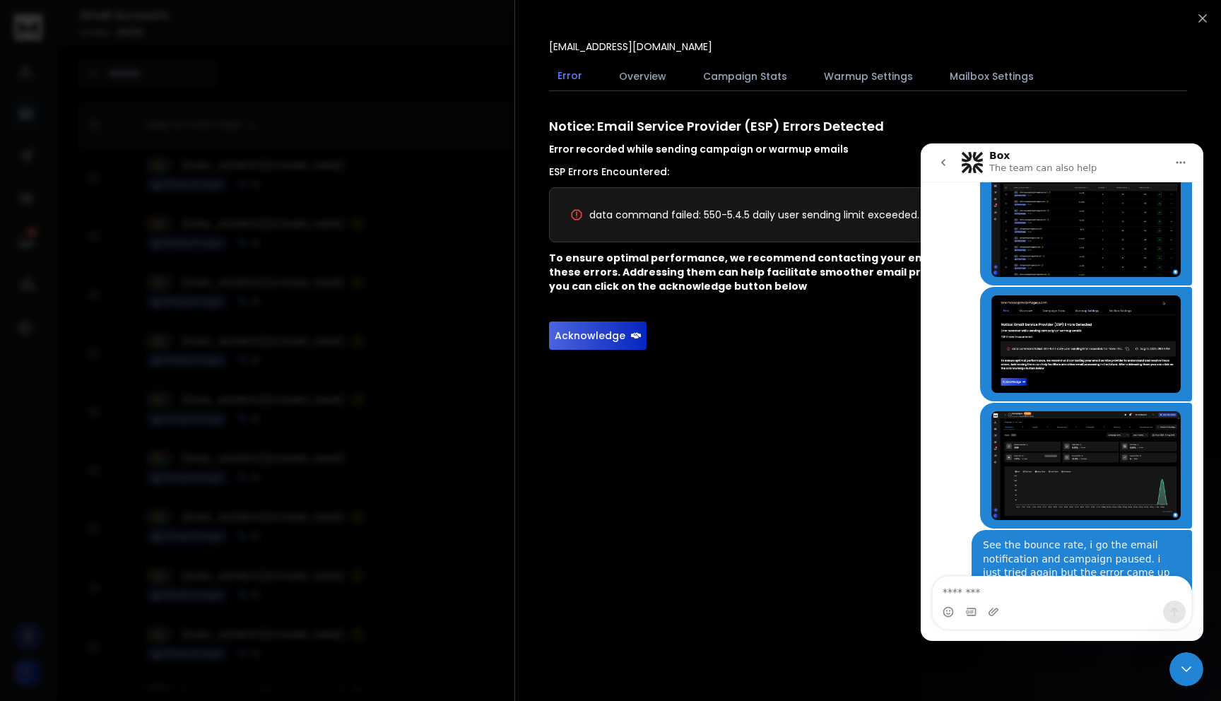
click at [457, 288] on div at bounding box center [610, 350] width 1221 height 701
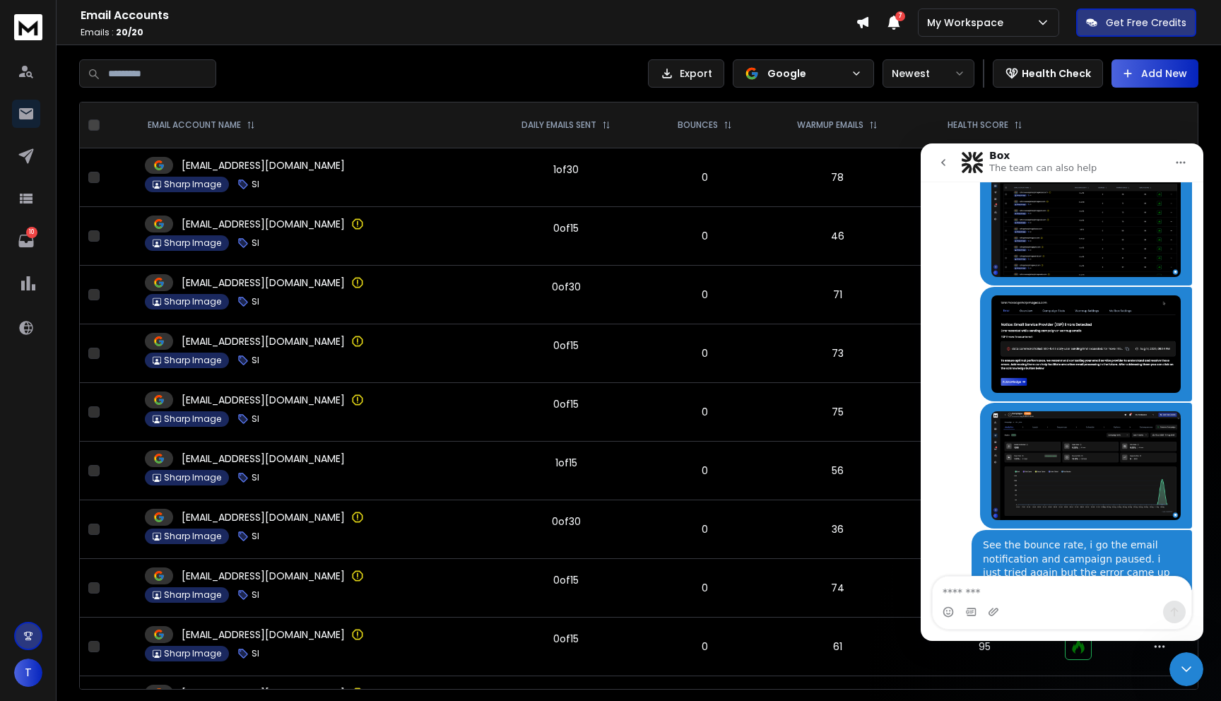
click at [1193, 669] on icon "Close Intercom Messenger" at bounding box center [1186, 669] width 17 height 17
